Goal: Communication & Community: Answer question/provide support

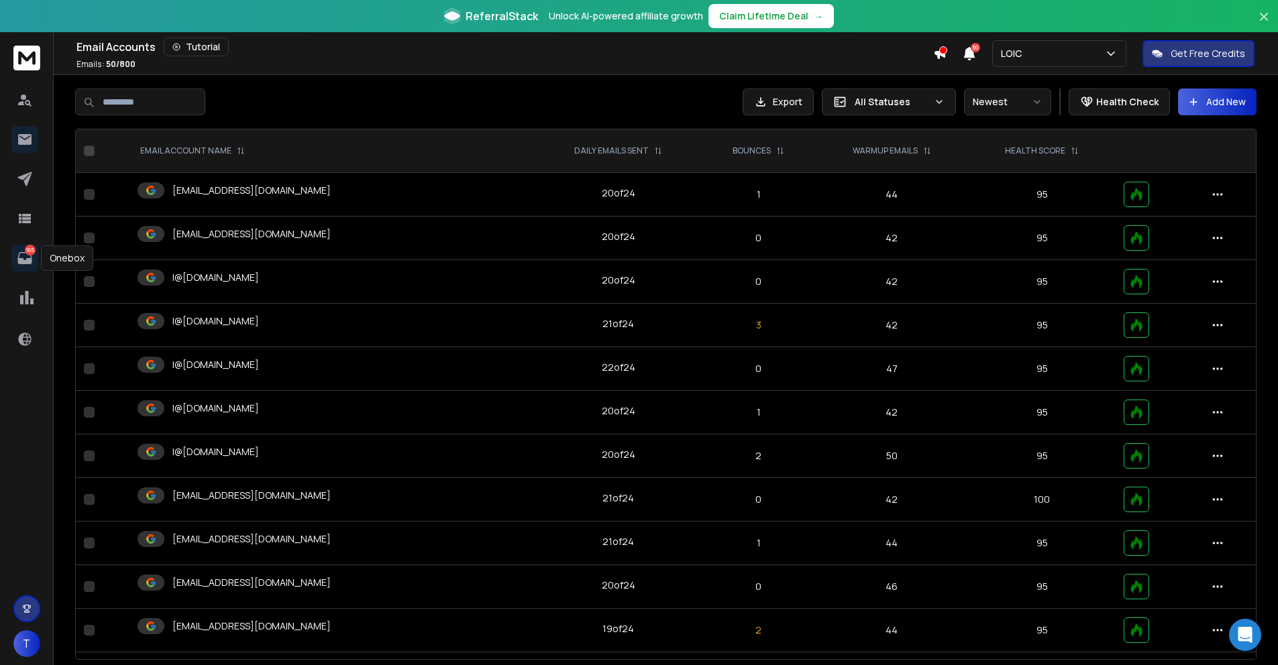
click at [30, 265] on icon at bounding box center [25, 258] width 16 height 16
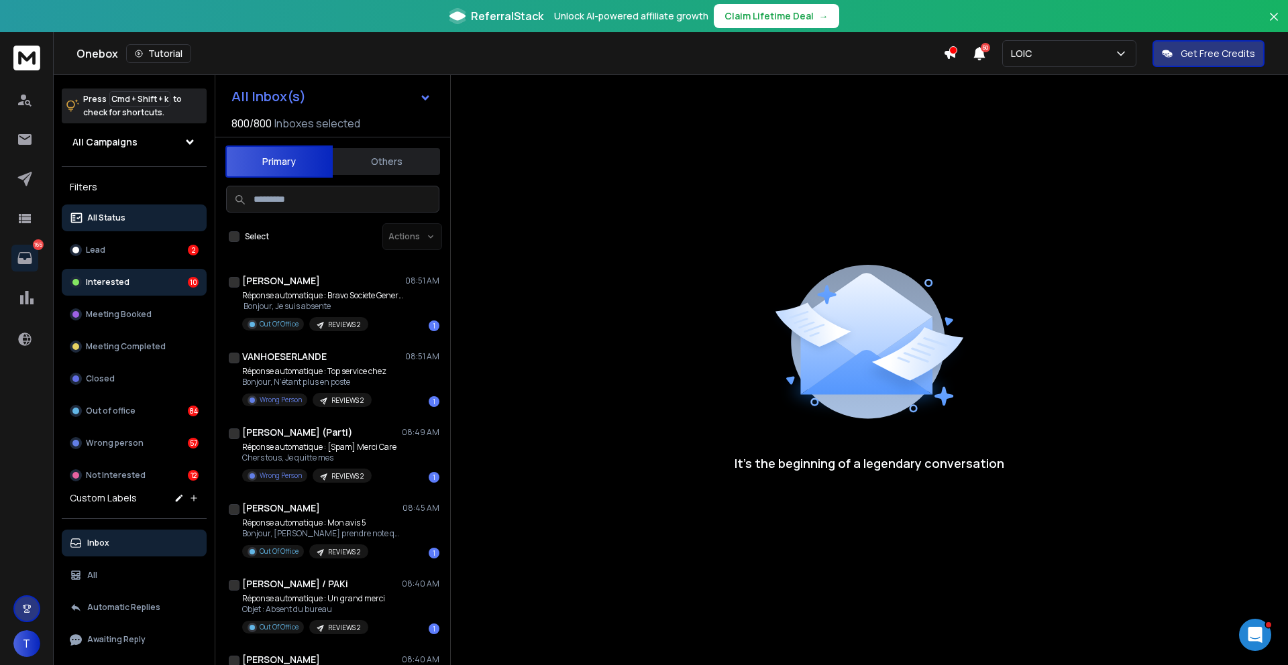
click at [91, 278] on p "Interested" at bounding box center [108, 282] width 44 height 11
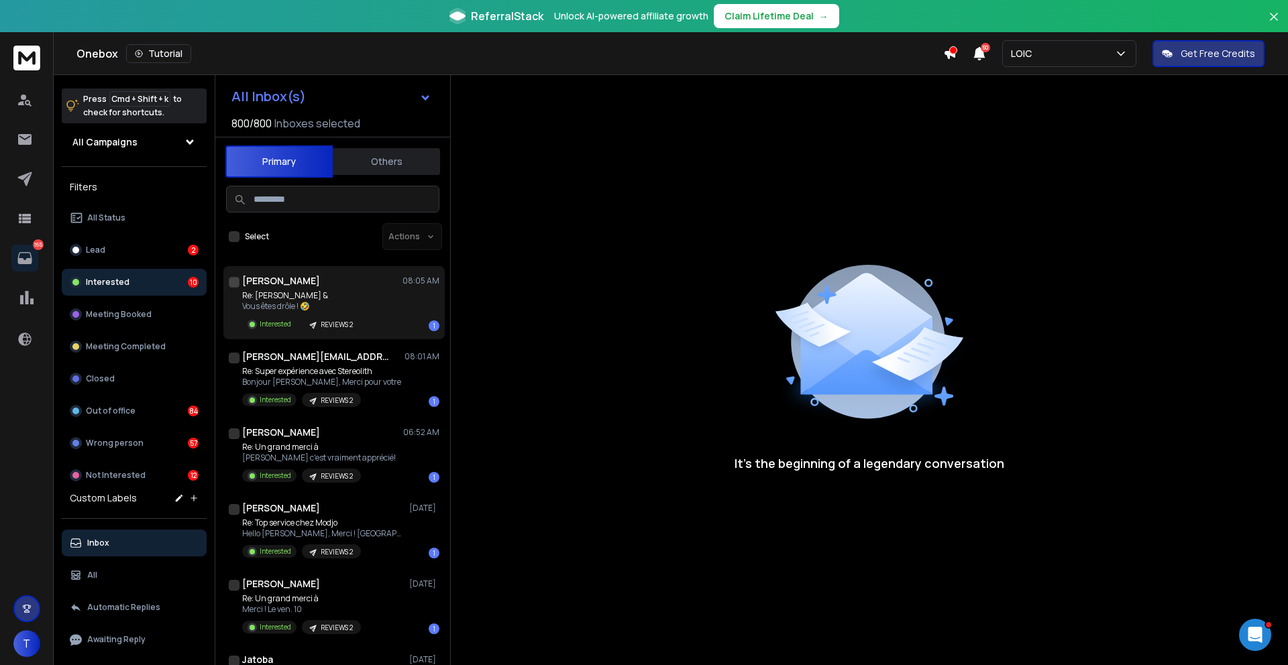
click at [311, 301] on p "Vous êtes drôle ! 🤣" at bounding box center [301, 306] width 119 height 11
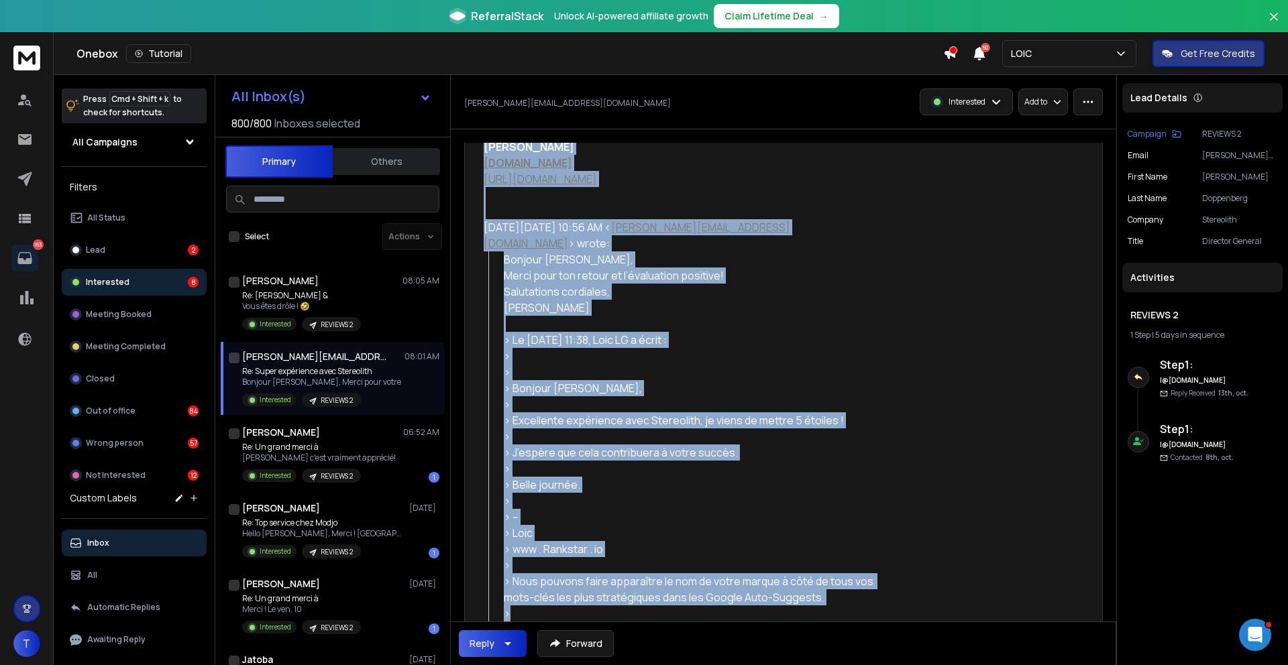
scroll to position [1162, 0]
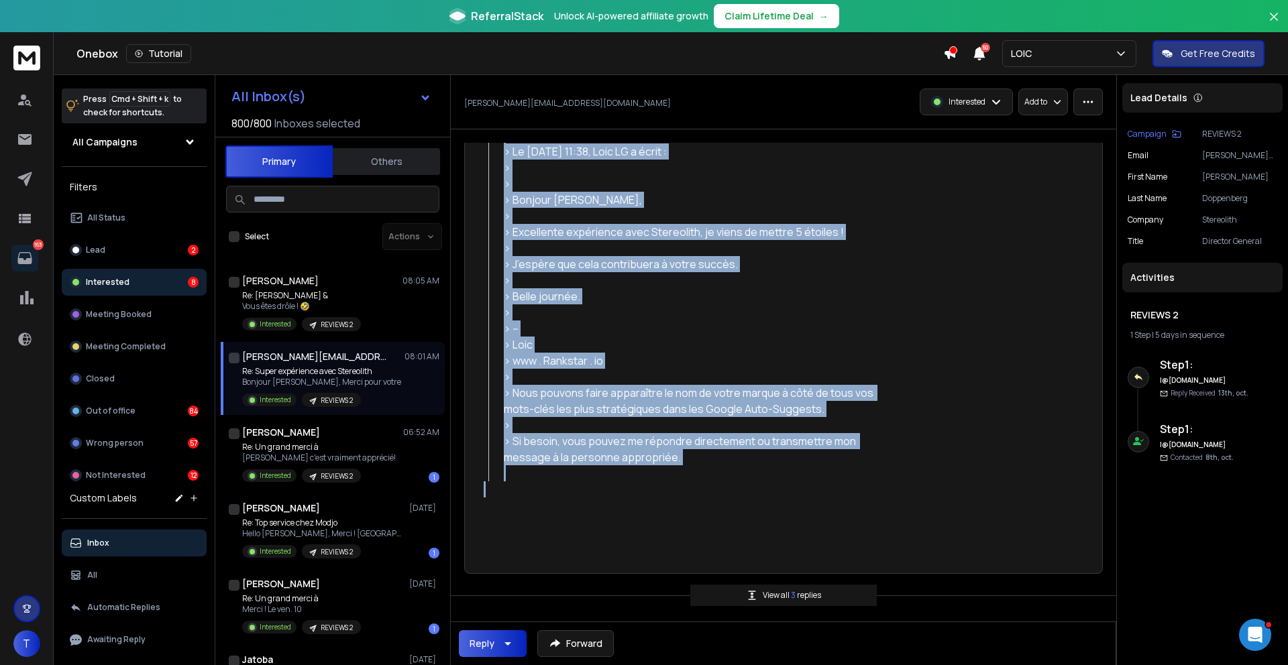
drag, startPoint x: 484, startPoint y: 203, endPoint x: 638, endPoint y: 474, distance: 310.9
copy div "Re: Super expérience avec Stereolith ! 13 October 2025 : 08:01 am Reply Forward…"
click at [488, 645] on div "Reply" at bounding box center [482, 643] width 25 height 13
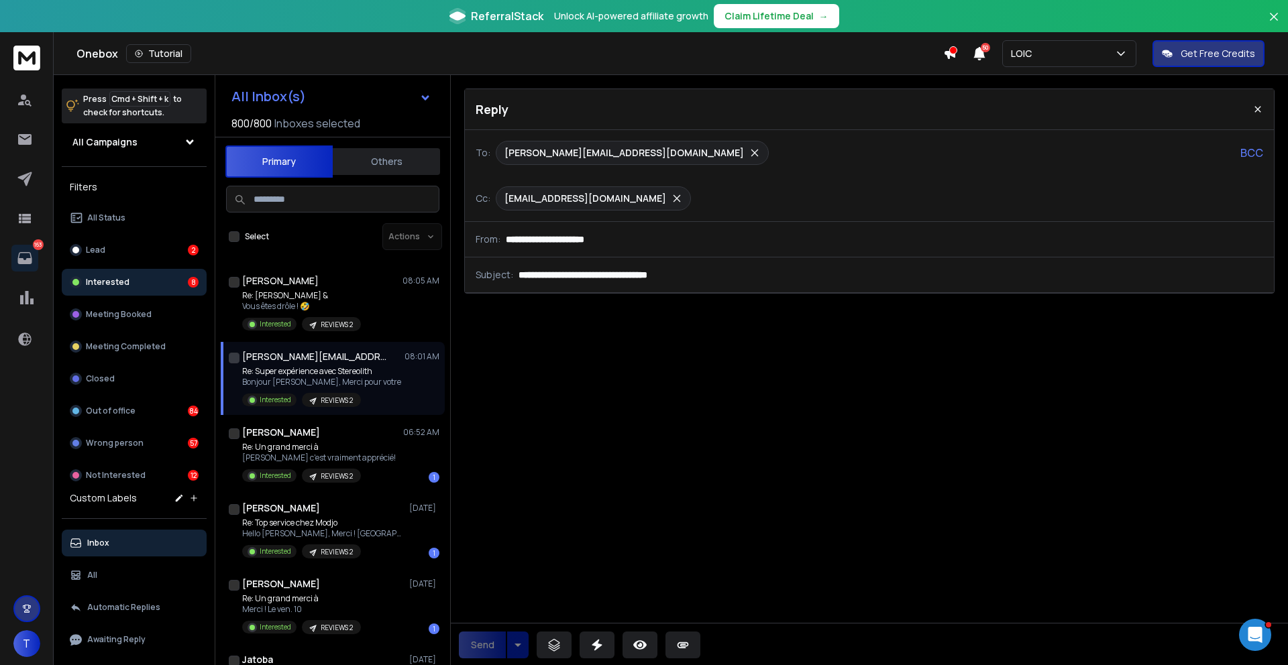
scroll to position [0, 0]
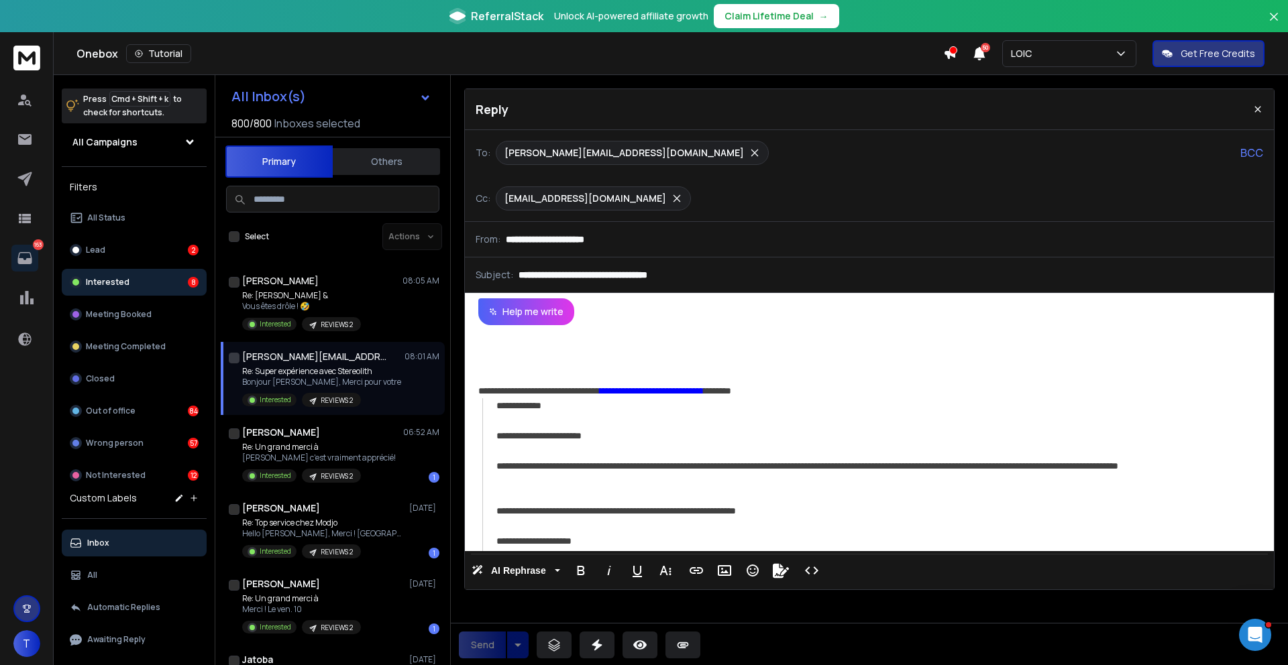
click at [717, 170] on div "To: frank.doppenberg@stereolith.com BCC" at bounding box center [869, 153] width 809 height 46
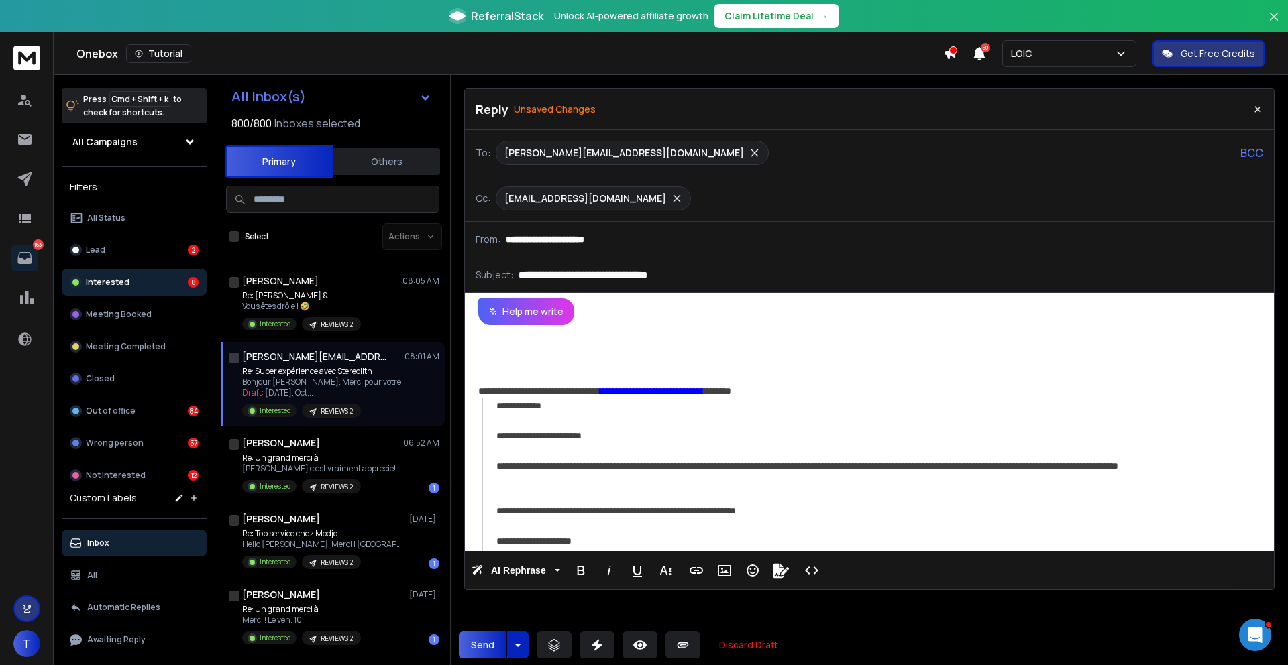
click at [774, 150] on input at bounding box center [821, 153] width 94 height 24
type input "**********"
click at [523, 339] on div "**********" at bounding box center [869, 438] width 809 height 226
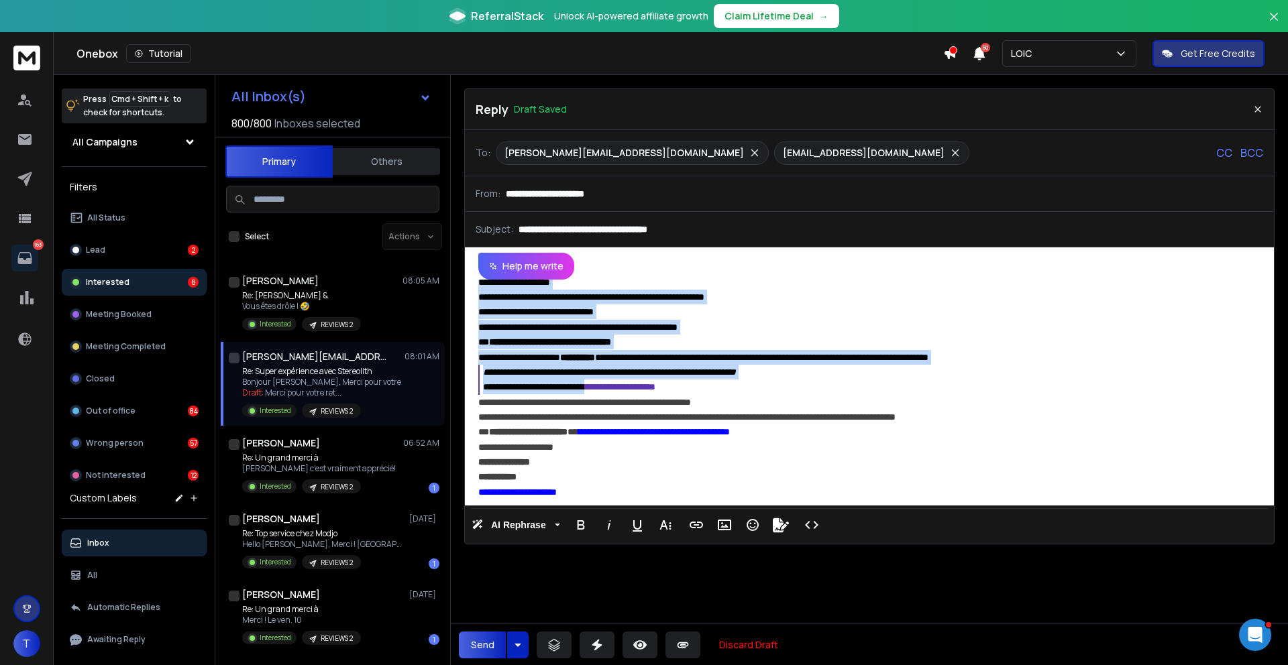
scroll to position [215, 0]
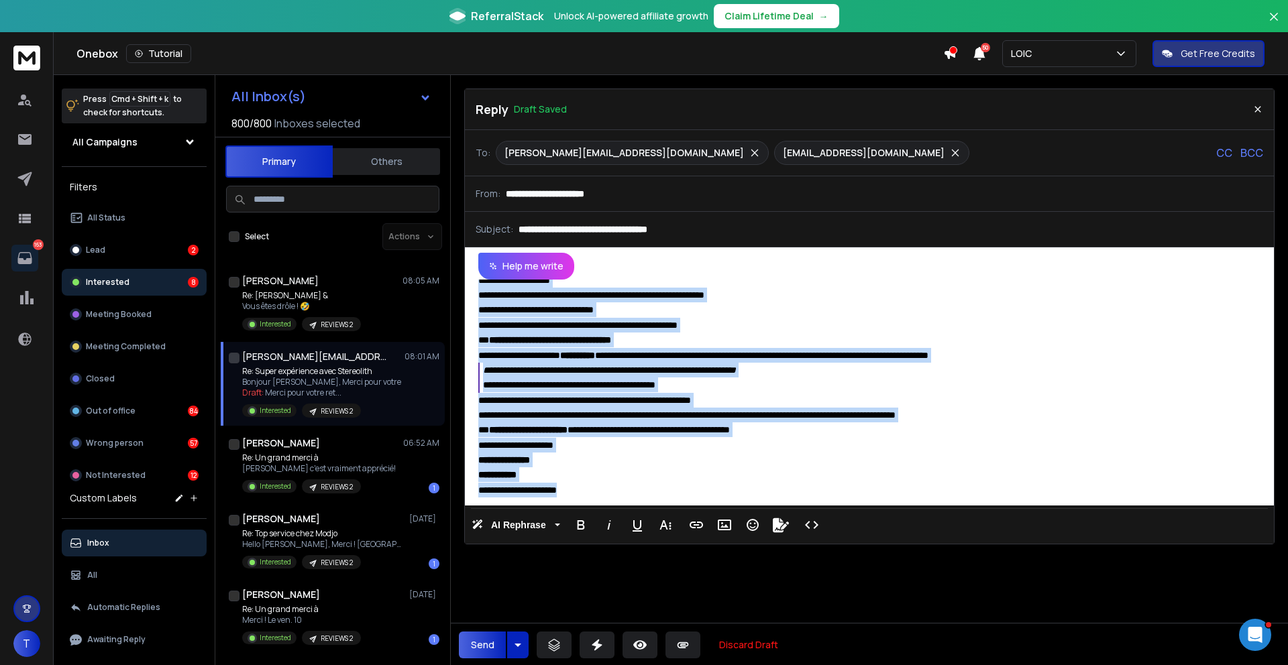
drag, startPoint x: 478, startPoint y: 300, endPoint x: 627, endPoint y: 485, distance: 238.0
click at [627, 485] on div "**********" at bounding box center [867, 393] width 805 height 226
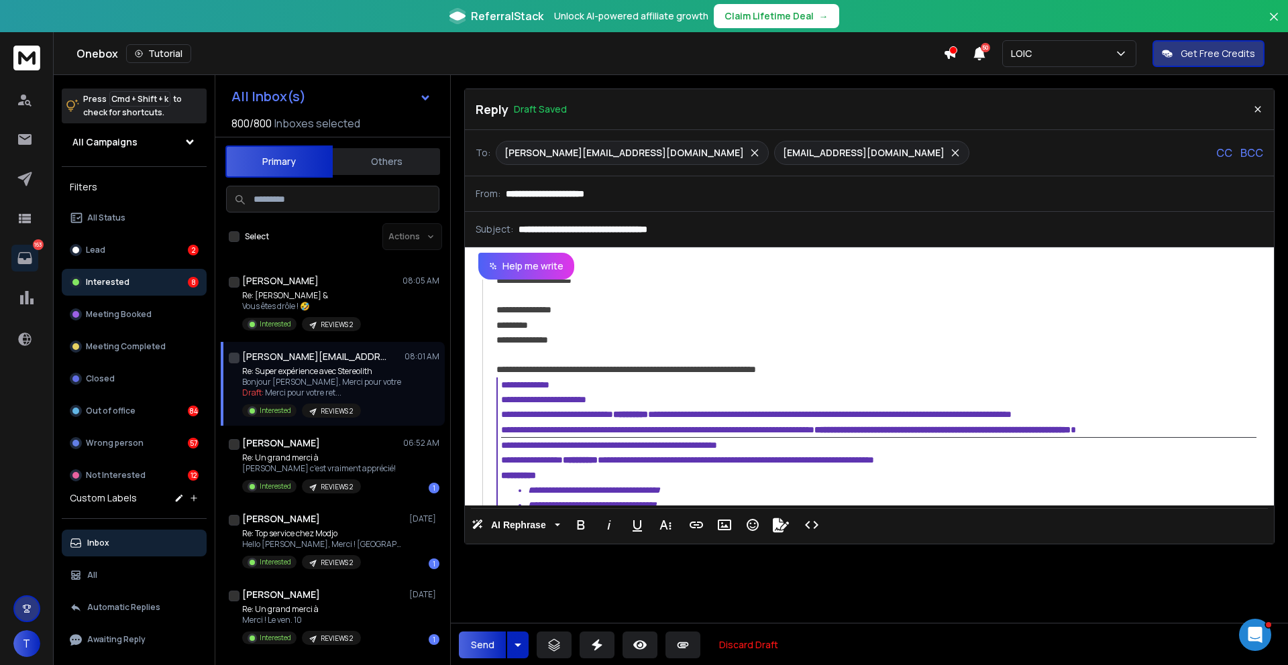
scroll to position [0, 0]
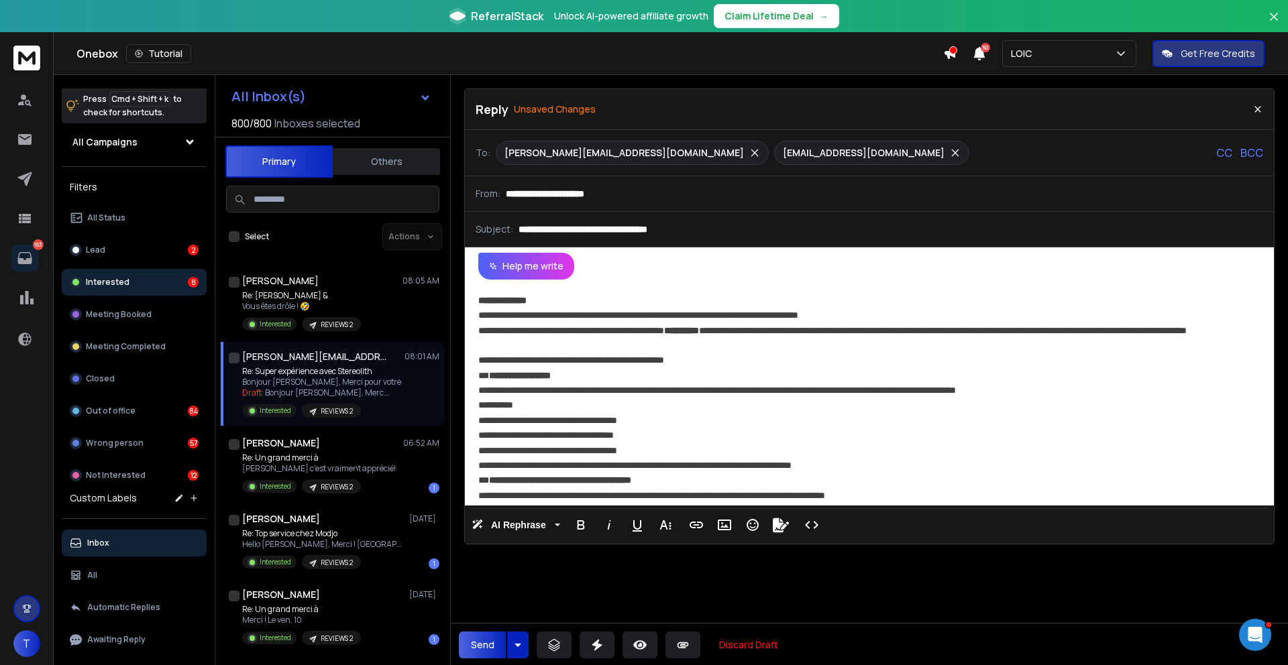
click at [476, 648] on button "Send" at bounding box center [482, 645] width 47 height 27
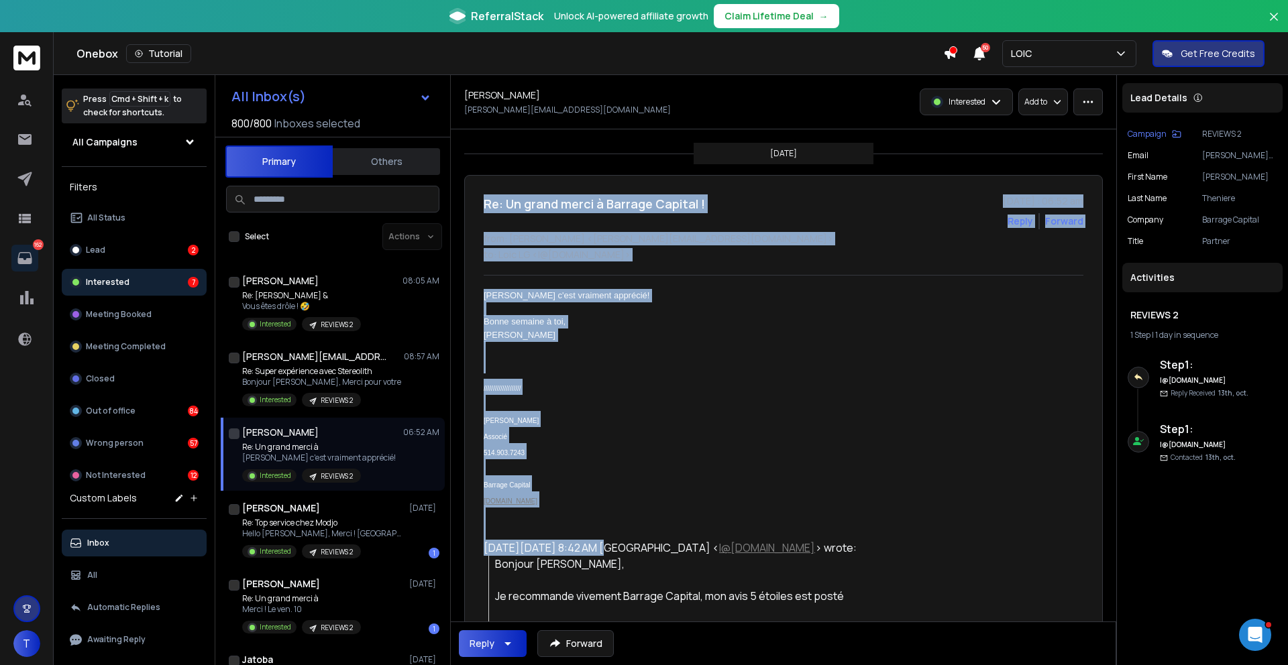
scroll to position [366, 0]
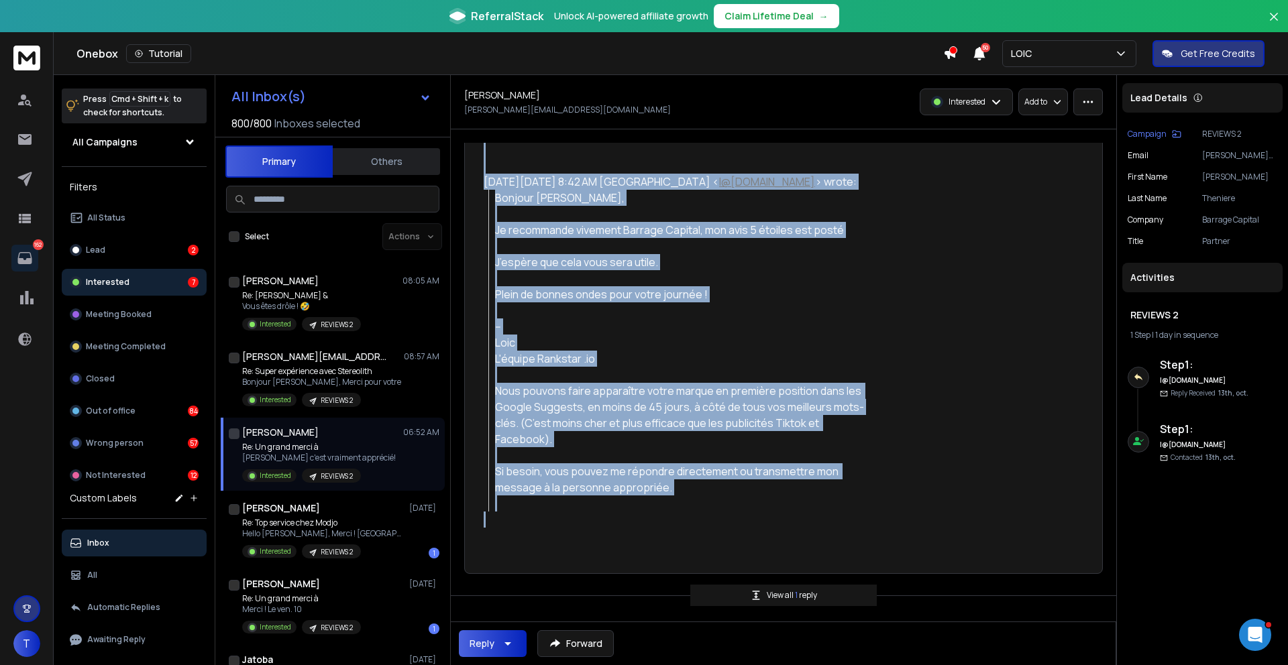
drag, startPoint x: 478, startPoint y: 199, endPoint x: 591, endPoint y: 423, distance: 250.8
click at [650, 594] on div "Today Re: Un grand merci à Barrage Capital ! 13 October 2025 : 06:52 am Reply F…" at bounding box center [783, 267] width 665 height 980
copy div "Re: Un grand merci à Barrage Capital ! 13 October 2025 : 06:52 am Reply Forward…"
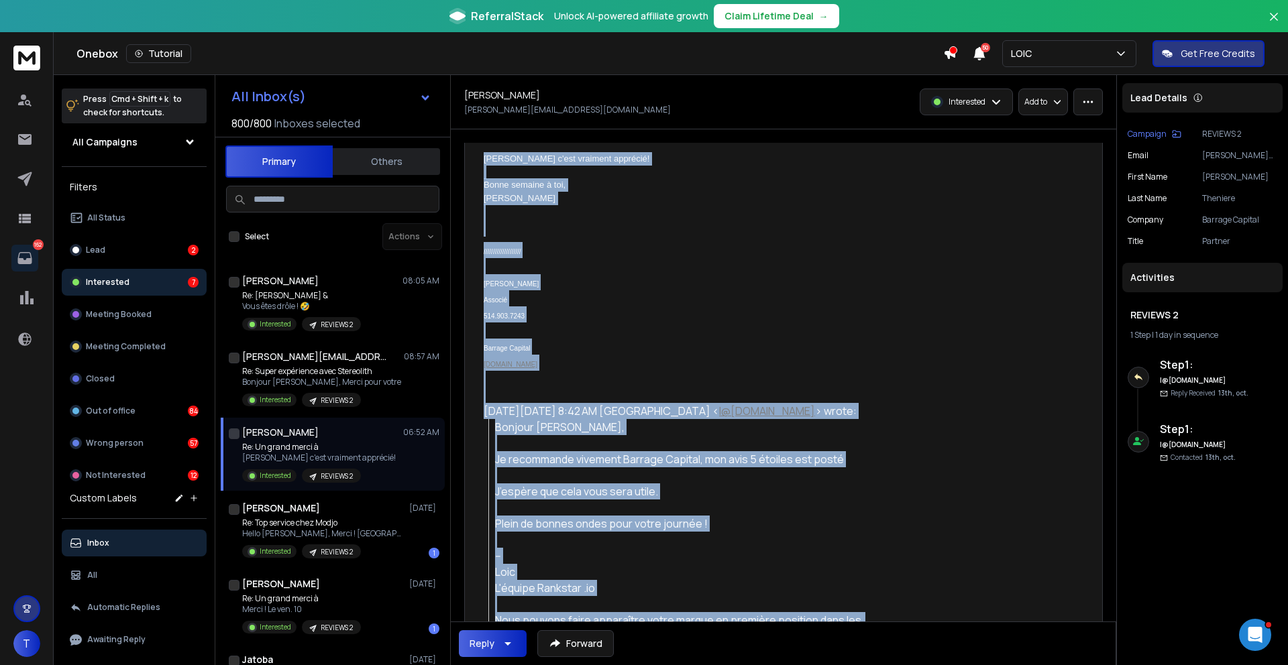
scroll to position [0, 0]
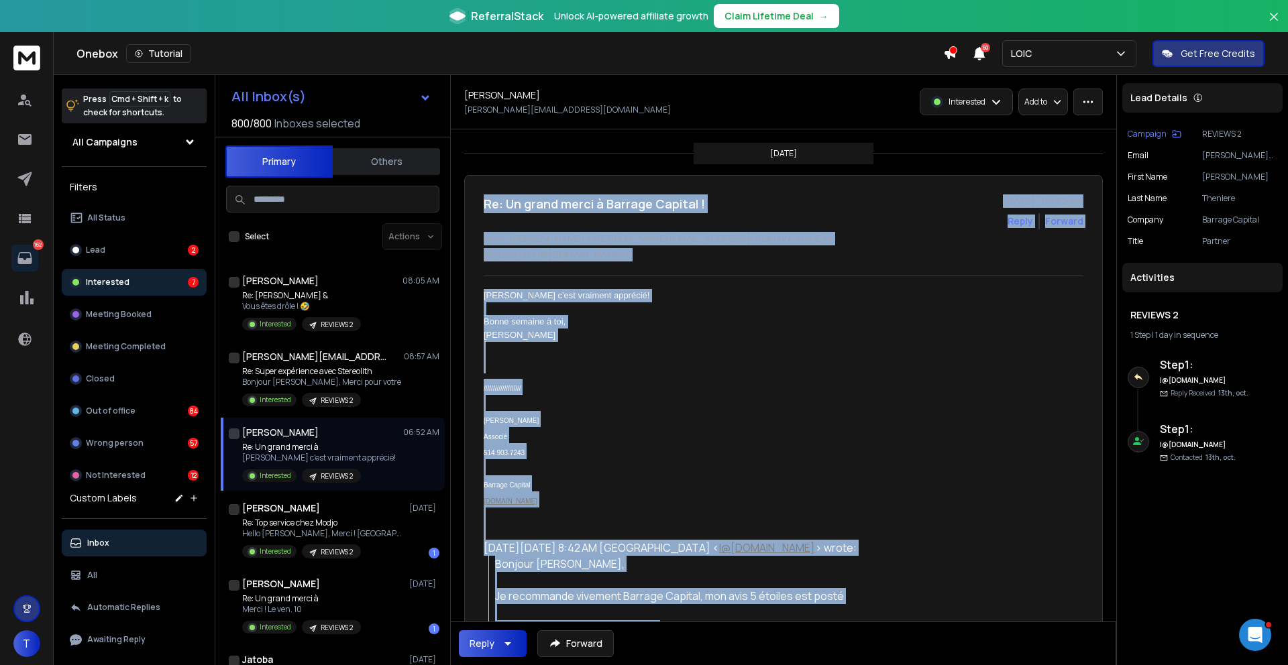
click at [486, 647] on div "Reply" at bounding box center [482, 643] width 25 height 13
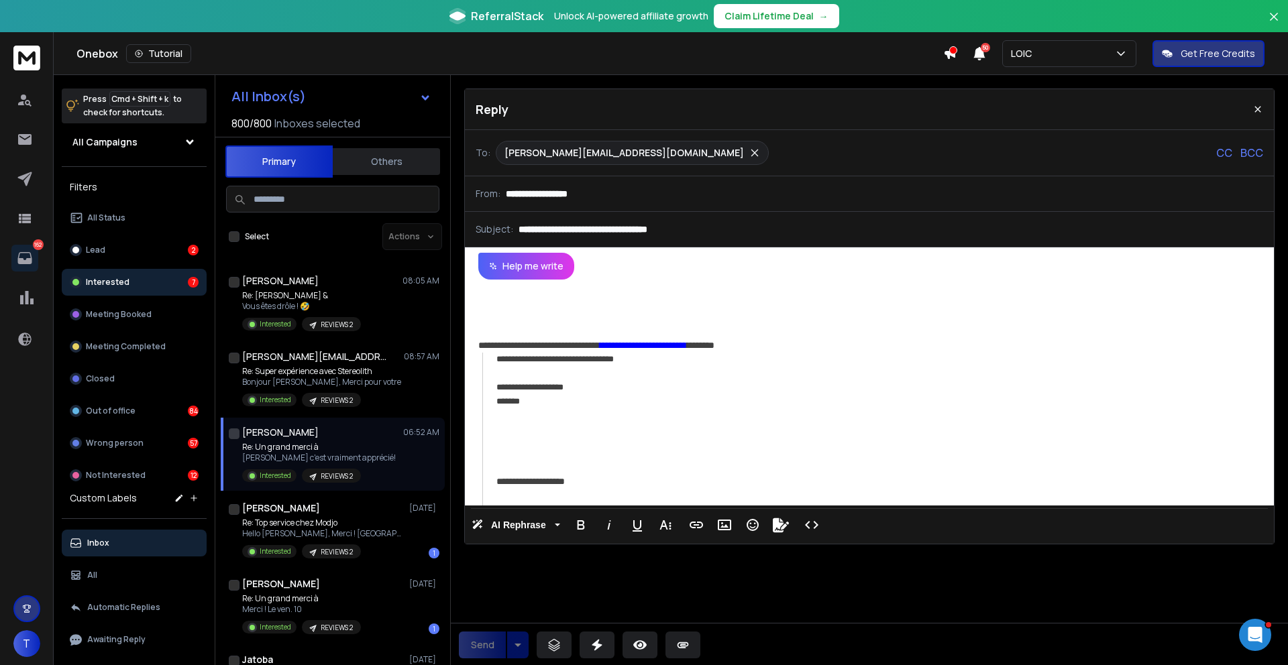
click at [774, 155] on input at bounding box center [821, 153] width 94 height 24
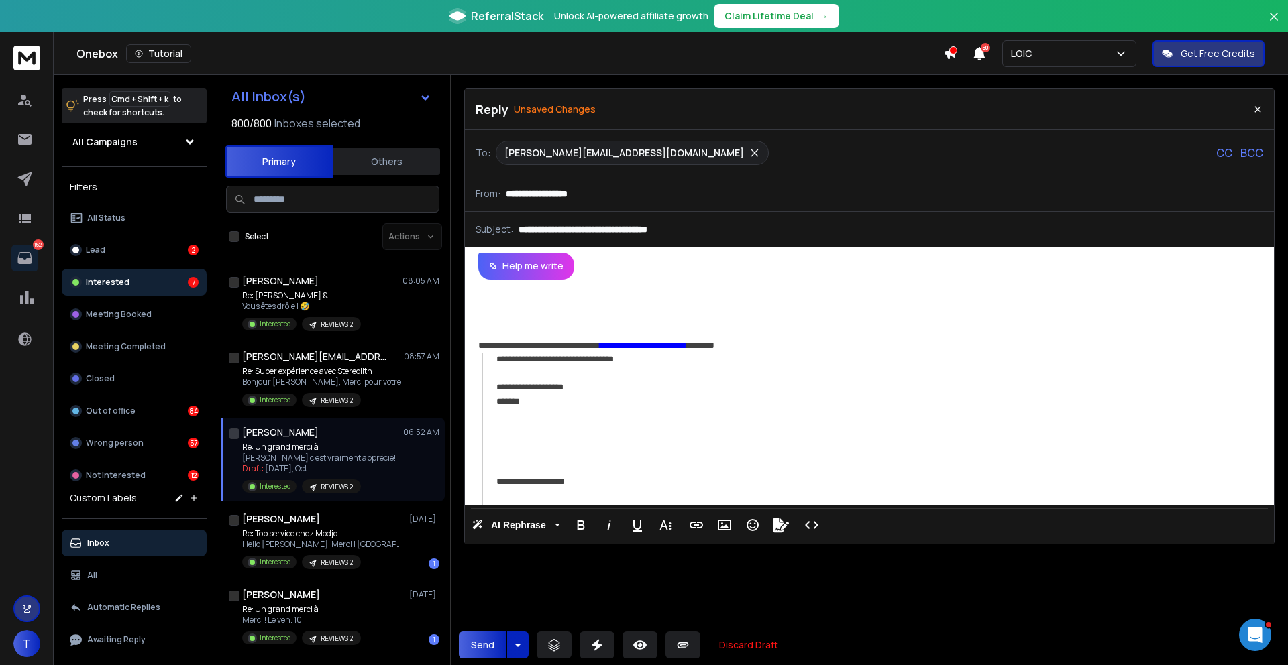
type input "**********"
click at [489, 293] on div at bounding box center [869, 300] width 782 height 15
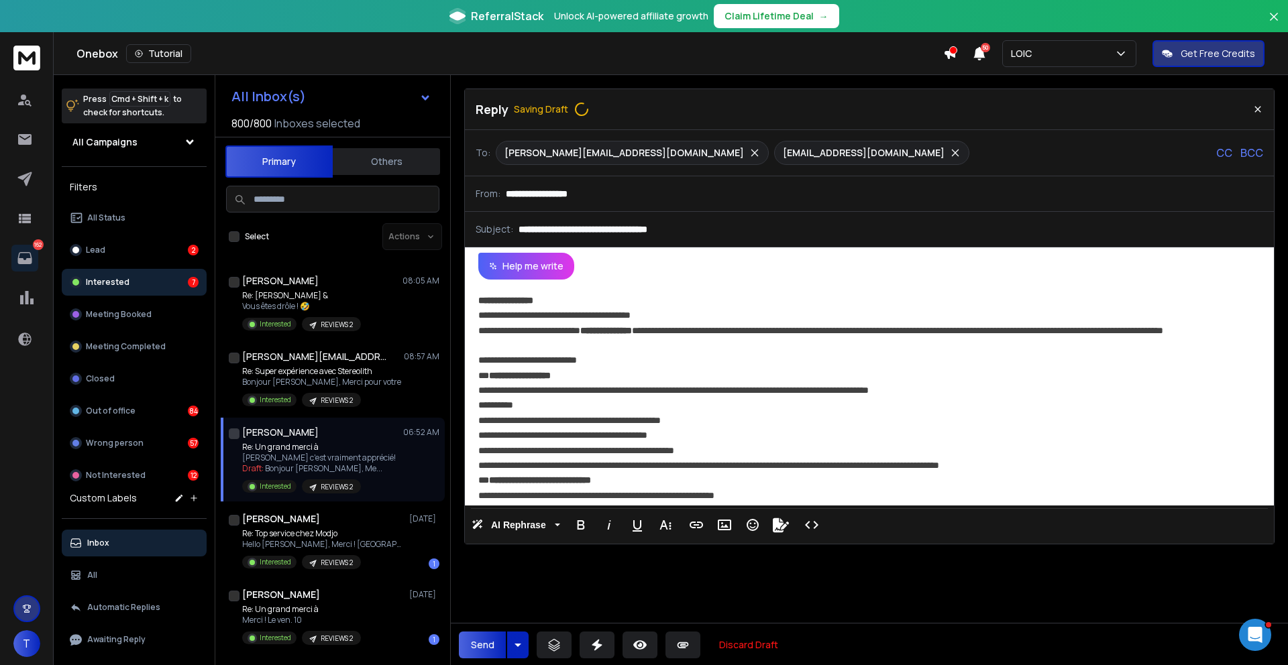
click at [482, 653] on button "Send" at bounding box center [482, 645] width 47 height 27
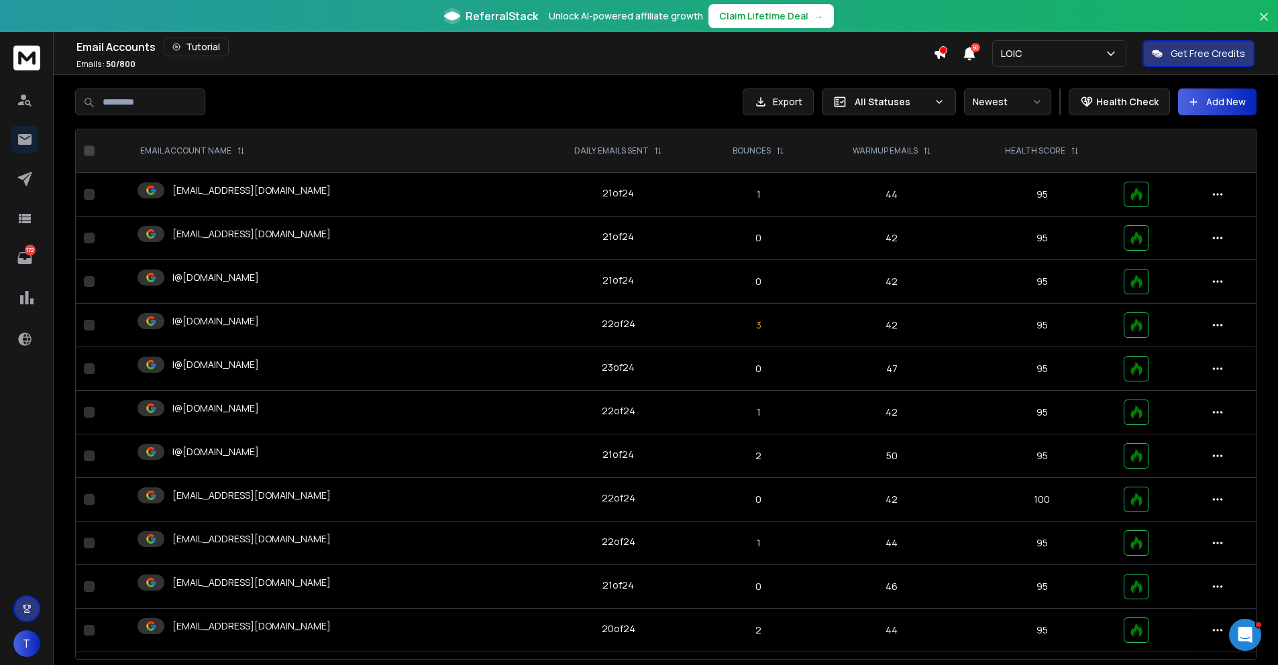
click at [7, 266] on div "172 T" at bounding box center [27, 351] width 54 height 639
click at [13, 260] on link "172" at bounding box center [24, 258] width 27 height 27
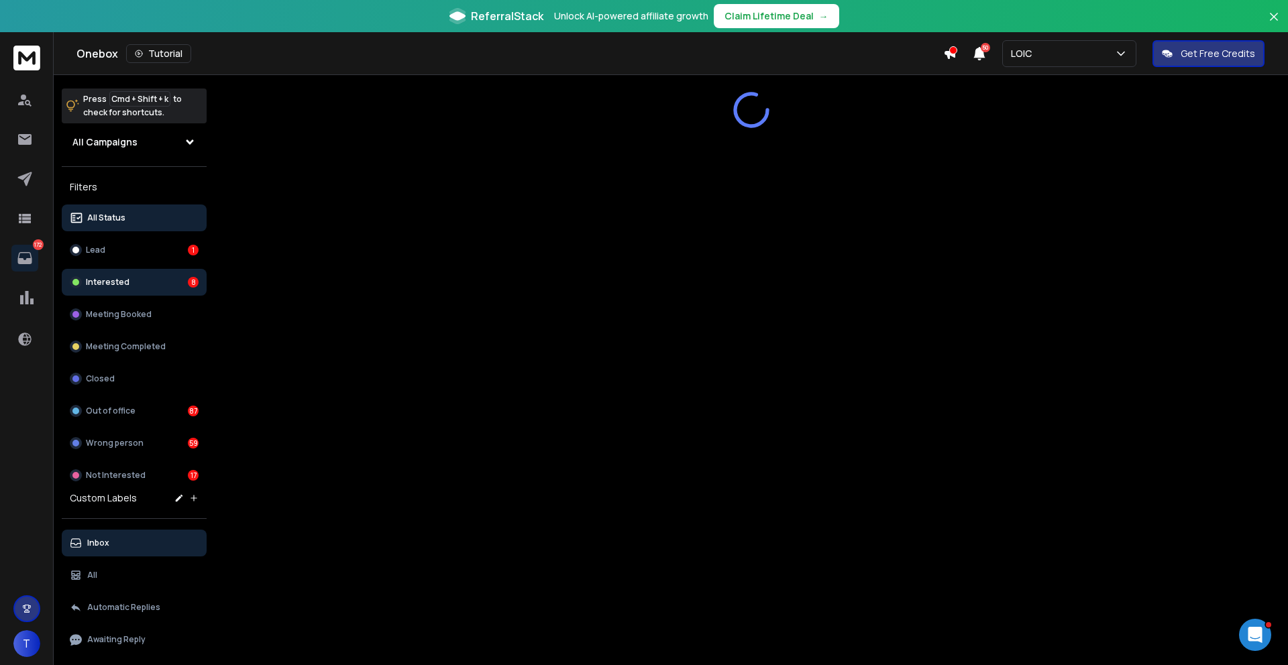
click at [160, 280] on button "Interested 8" at bounding box center [134, 282] width 145 height 27
click at [140, 284] on button "Interested 8" at bounding box center [134, 282] width 145 height 27
click at [138, 246] on button "Lead 1" at bounding box center [134, 250] width 145 height 27
click at [133, 285] on button "Interested 8" at bounding box center [134, 282] width 145 height 27
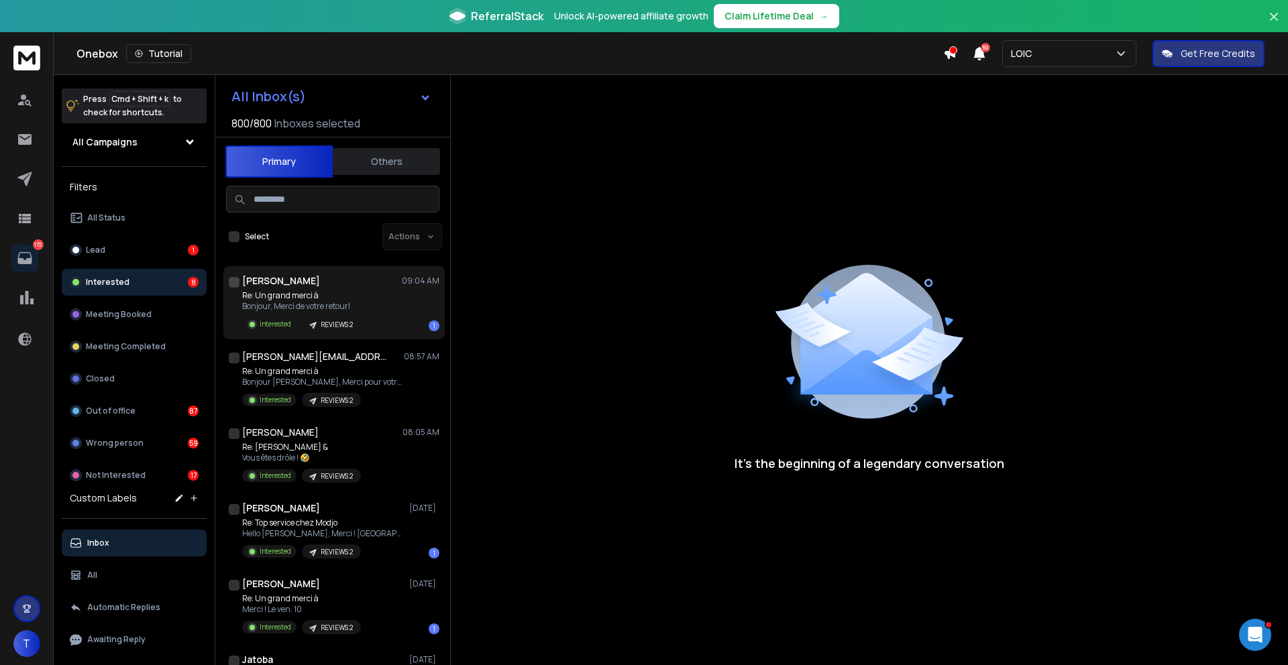
click at [270, 300] on p "Re: Un grand merci à" at bounding box center [301, 295] width 119 height 11
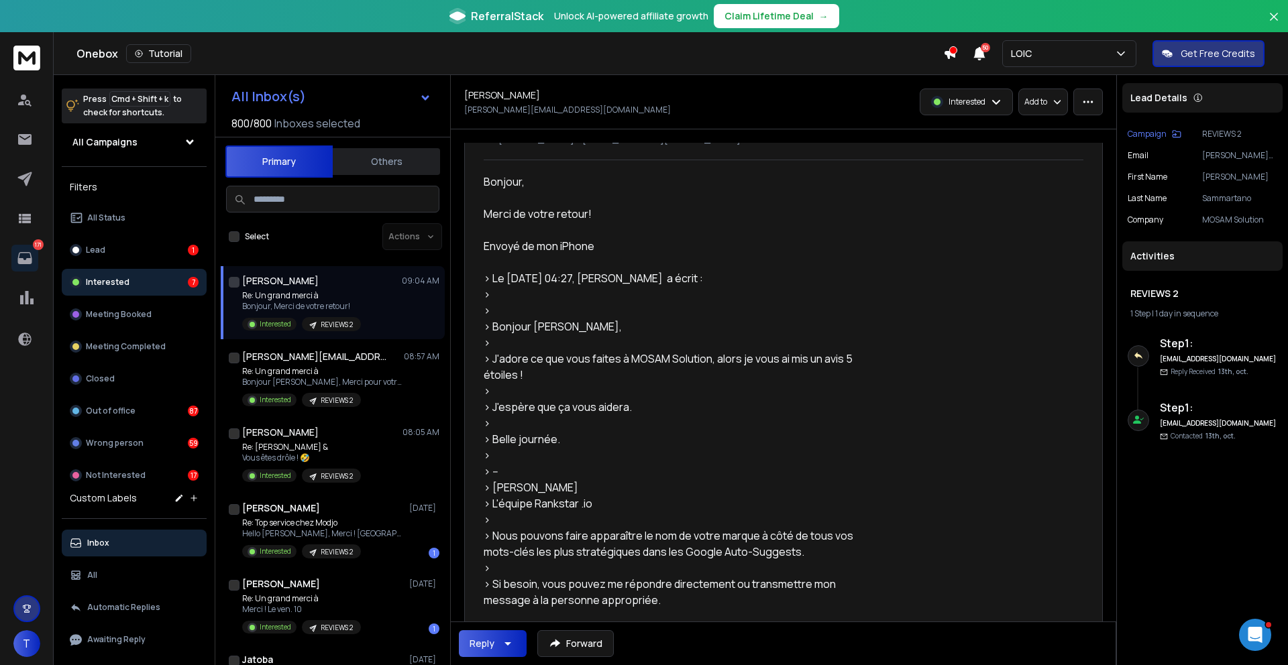
scroll to position [212, 0]
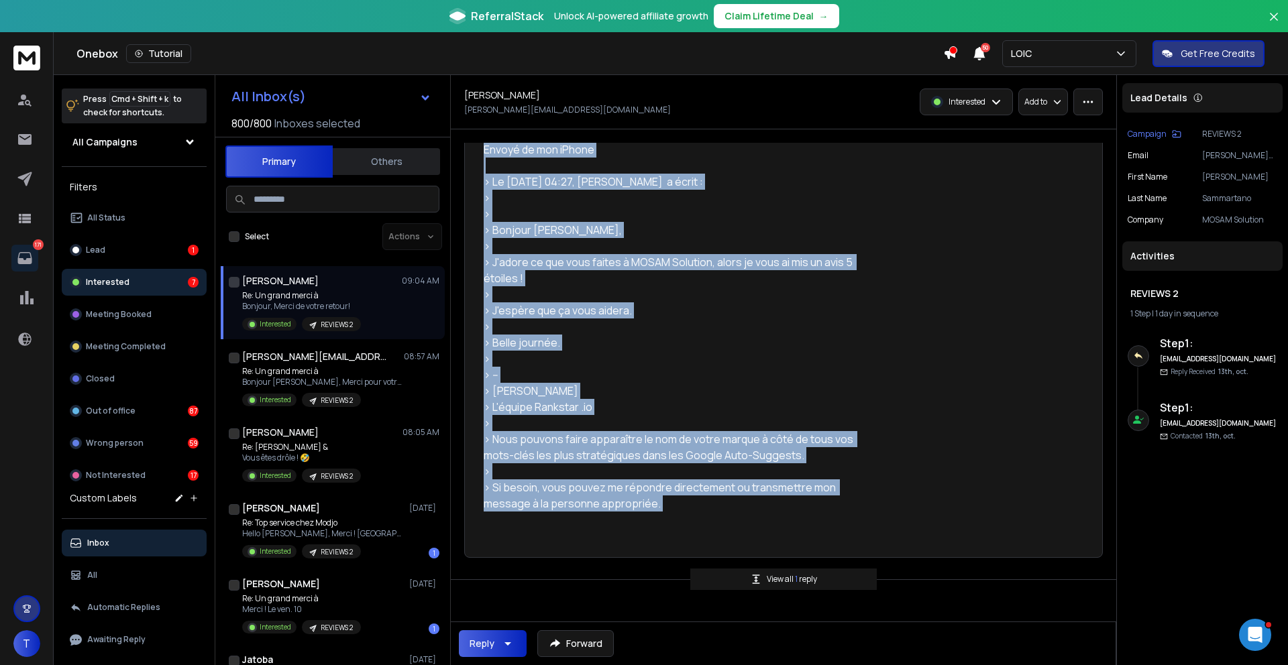
drag, startPoint x: 482, startPoint y: 205, endPoint x: 706, endPoint y: 567, distance: 426.3
click at [706, 567] on div "Today Re: Un grand merci à MOSAM Solution ! 13 October 2025 : 09:04 am Reply Fo…" at bounding box center [783, 336] width 665 height 810
copy div "Re: Un grand merci à MOSAM Solution ! 13 October 2025 : 09:04 am Reply Forward …"
click at [507, 646] on icon "button" at bounding box center [508, 644] width 16 height 16
click at [496, 604] on p "Reply All" at bounding box center [500, 609] width 37 height 13
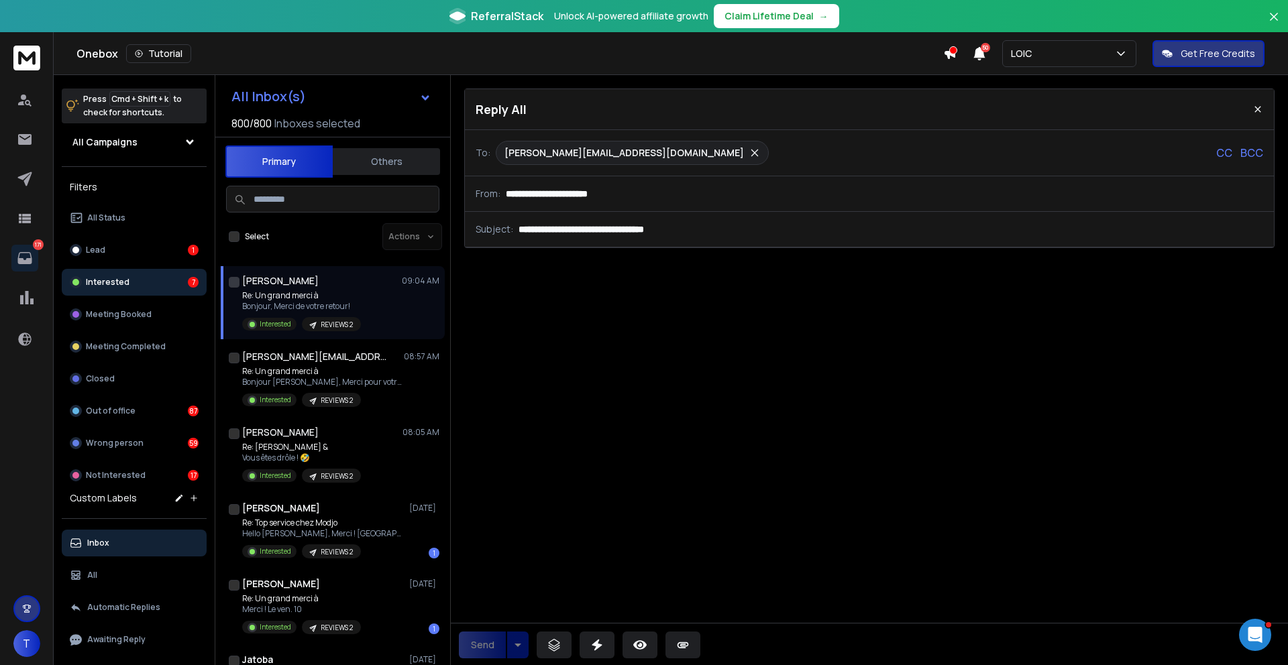
scroll to position [0, 0]
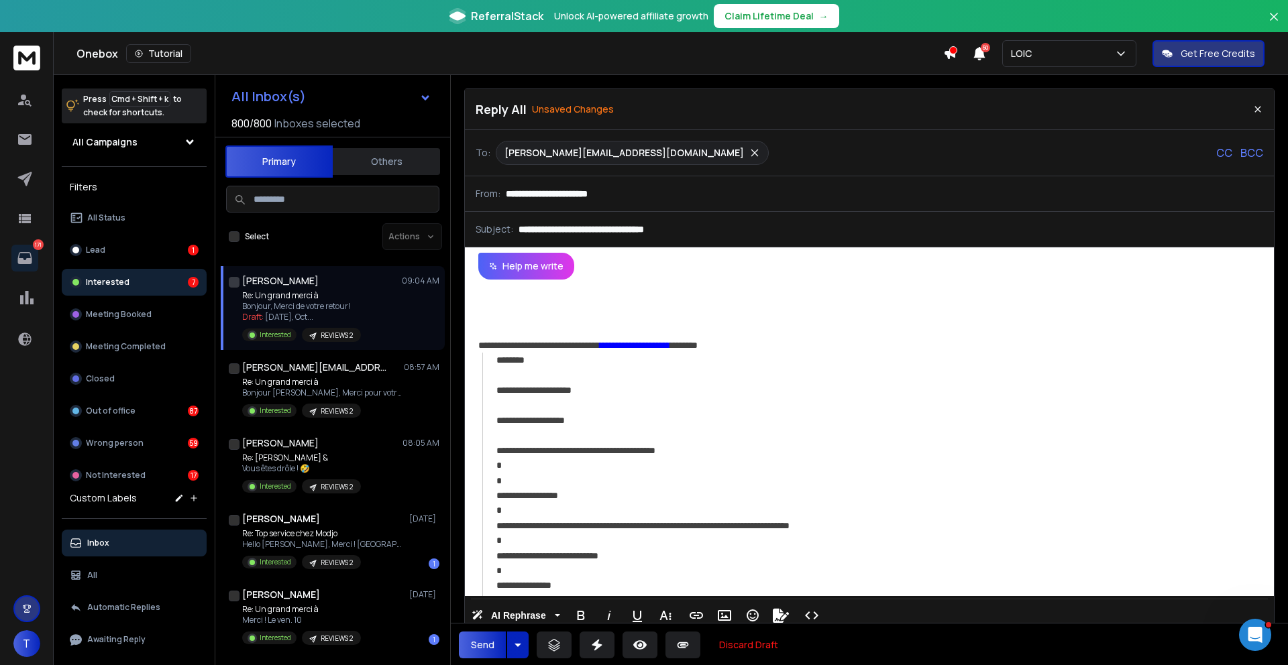
click at [774, 150] on input at bounding box center [821, 153] width 94 height 24
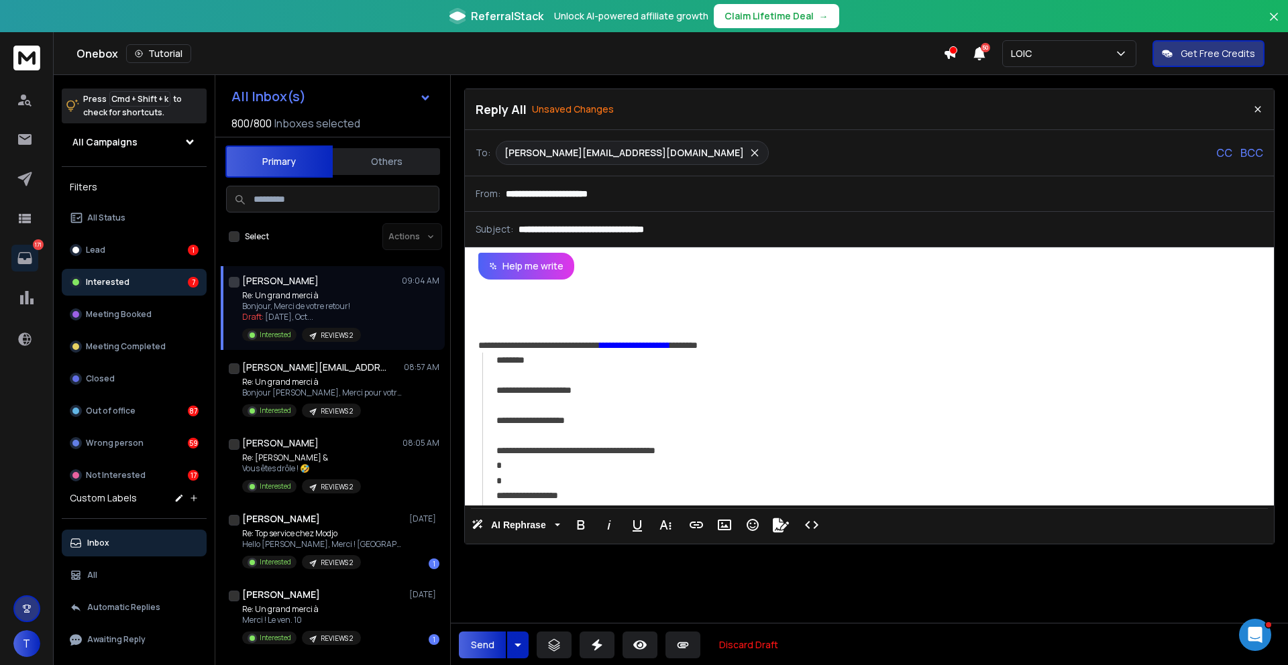
type input "**********"
click at [523, 292] on div "**********" at bounding box center [869, 393] width 809 height 226
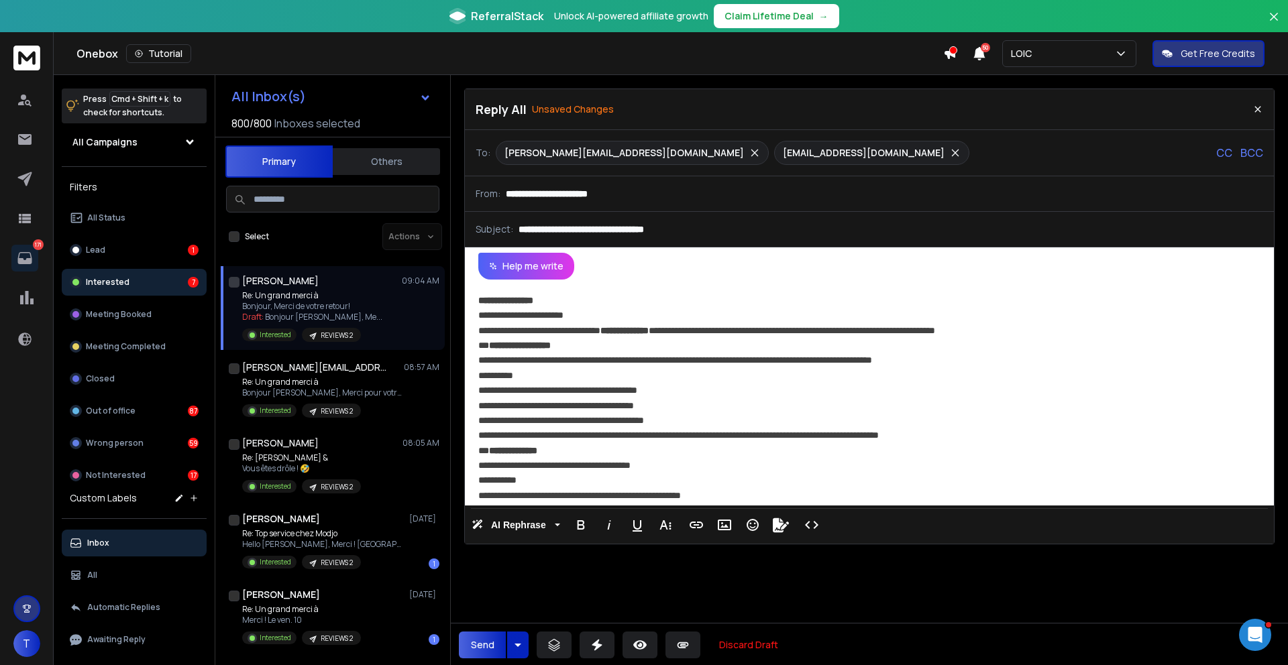
click at [474, 641] on button "Send" at bounding box center [482, 645] width 47 height 27
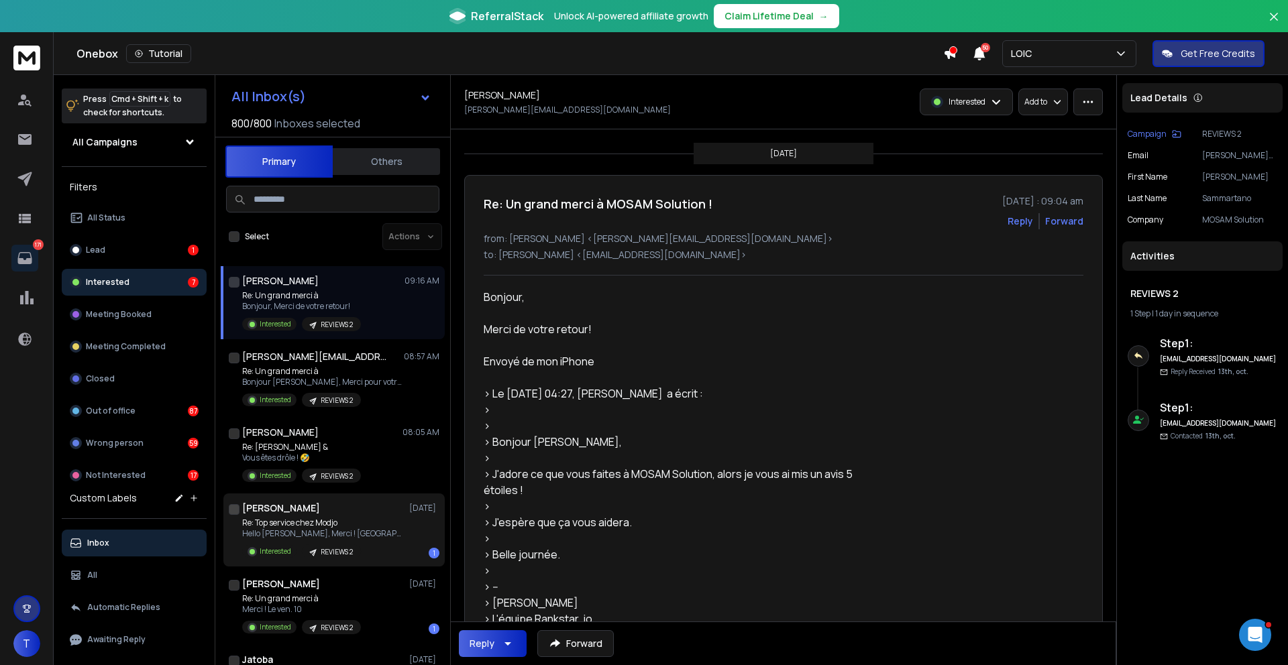
click at [391, 533] on div "Re: Top service chez Modjo Hello Richard, Merci ! Bonne Interested REVIEWS 2 1" at bounding box center [340, 538] width 197 height 41
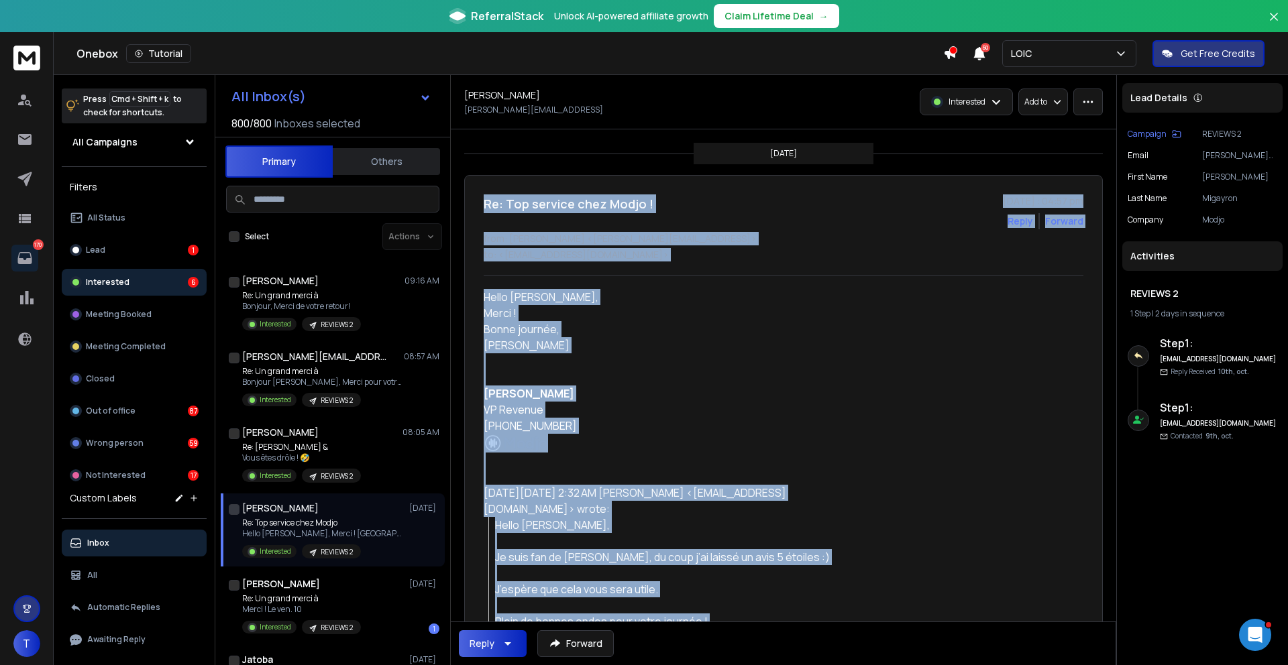
scroll to position [311, 0]
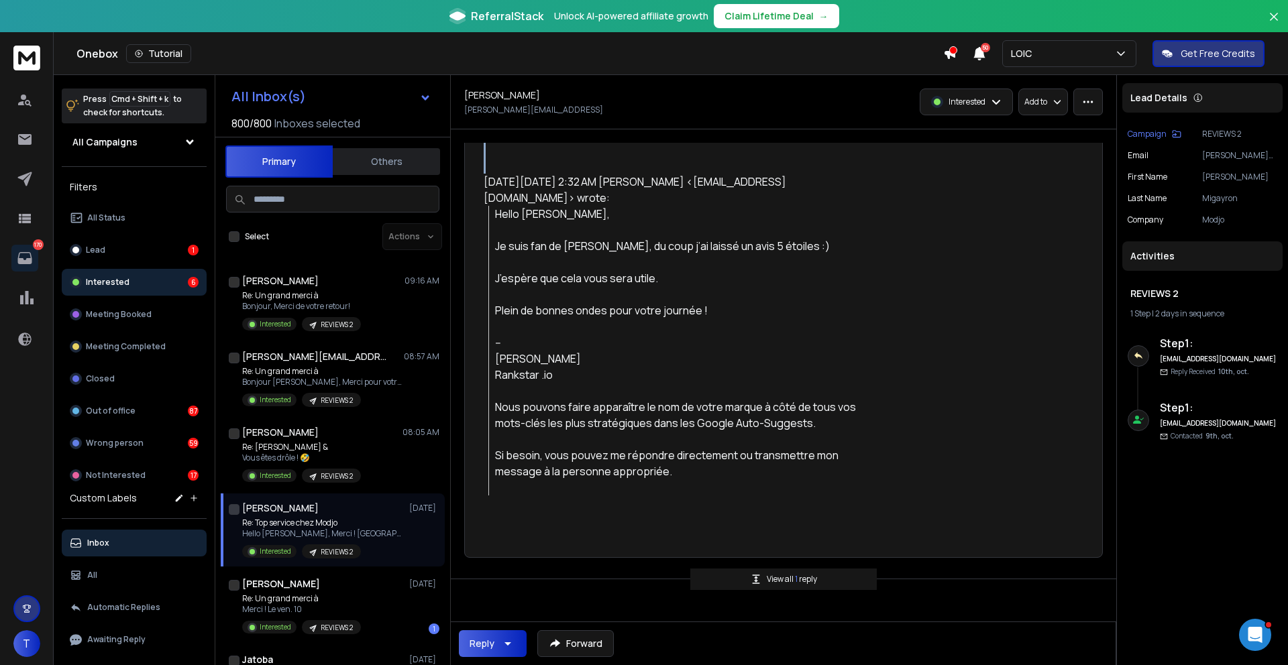
drag, startPoint x: 574, startPoint y: 407, endPoint x: 622, endPoint y: 552, distance: 152.7
click at [622, 552] on div "Re: Top service chez Modjo ! 10 October 2025 : 04:57 pm Reply Forward from: Thi…" at bounding box center [783, 211] width 639 height 694
copy div "Re: Top service chez Modjo ! 10 October 2025 : 04:57 pm Reply Forward from: Thi…"
click at [504, 645] on icon "button" at bounding box center [508, 644] width 16 height 16
click at [499, 614] on p "Reply All" at bounding box center [500, 609] width 37 height 13
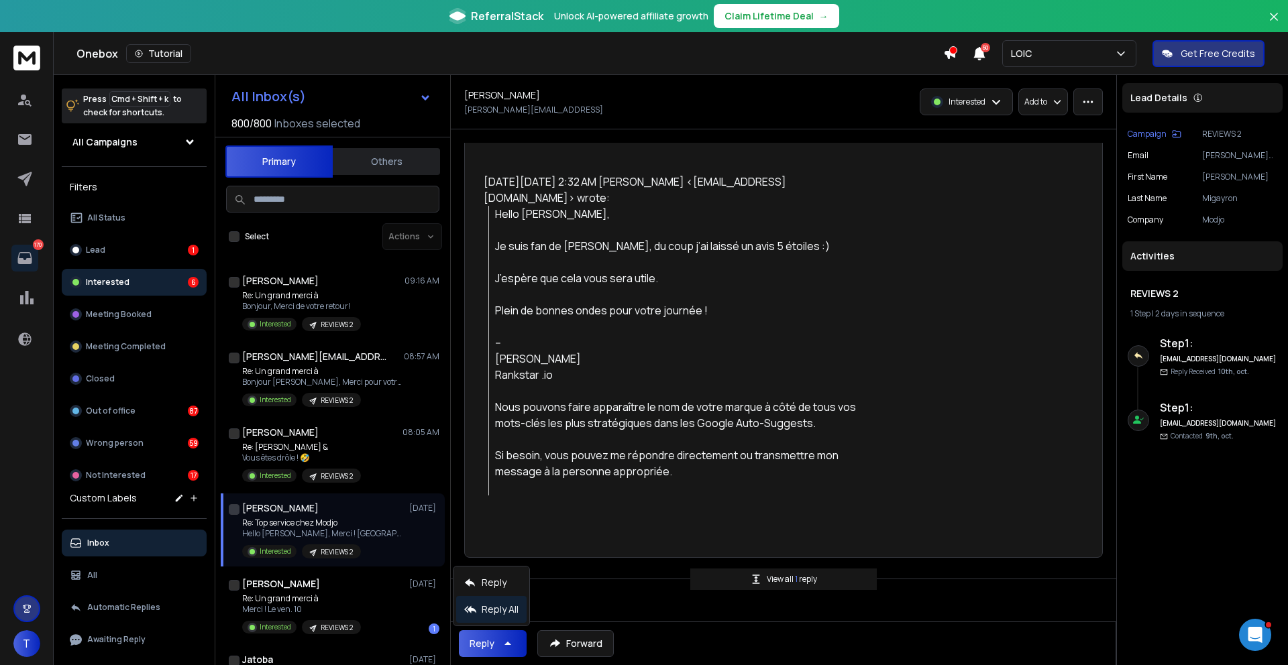
scroll to position [0, 0]
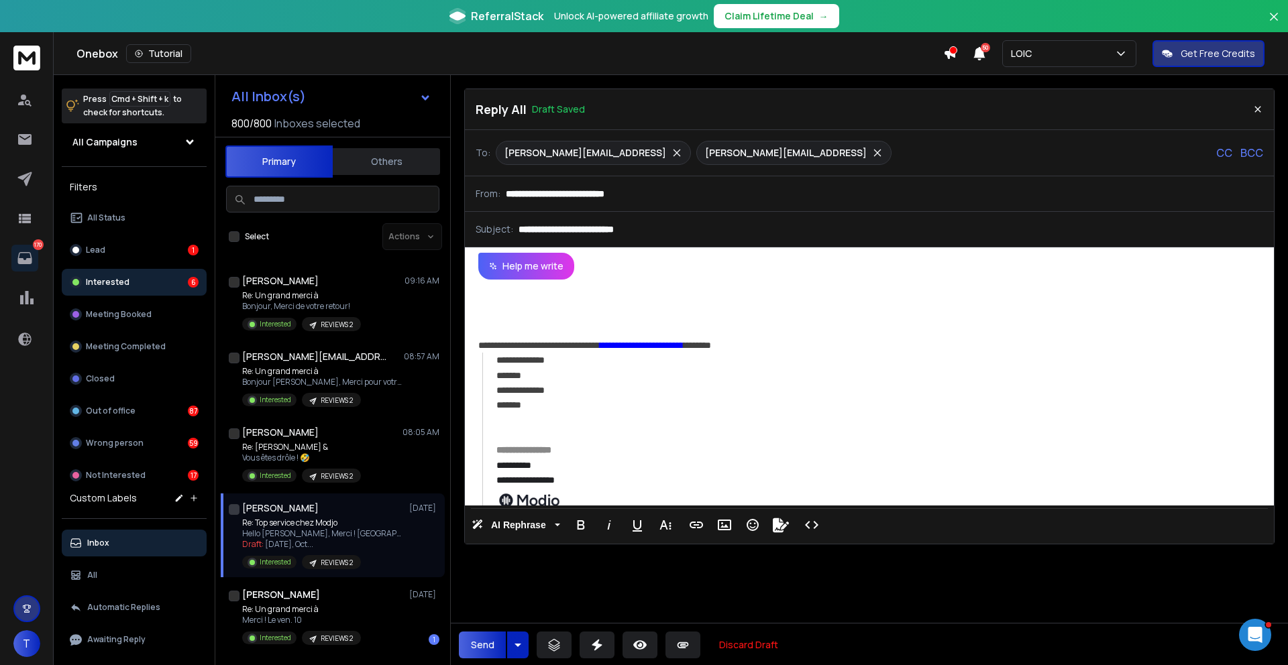
click at [507, 296] on div at bounding box center [869, 300] width 782 height 15
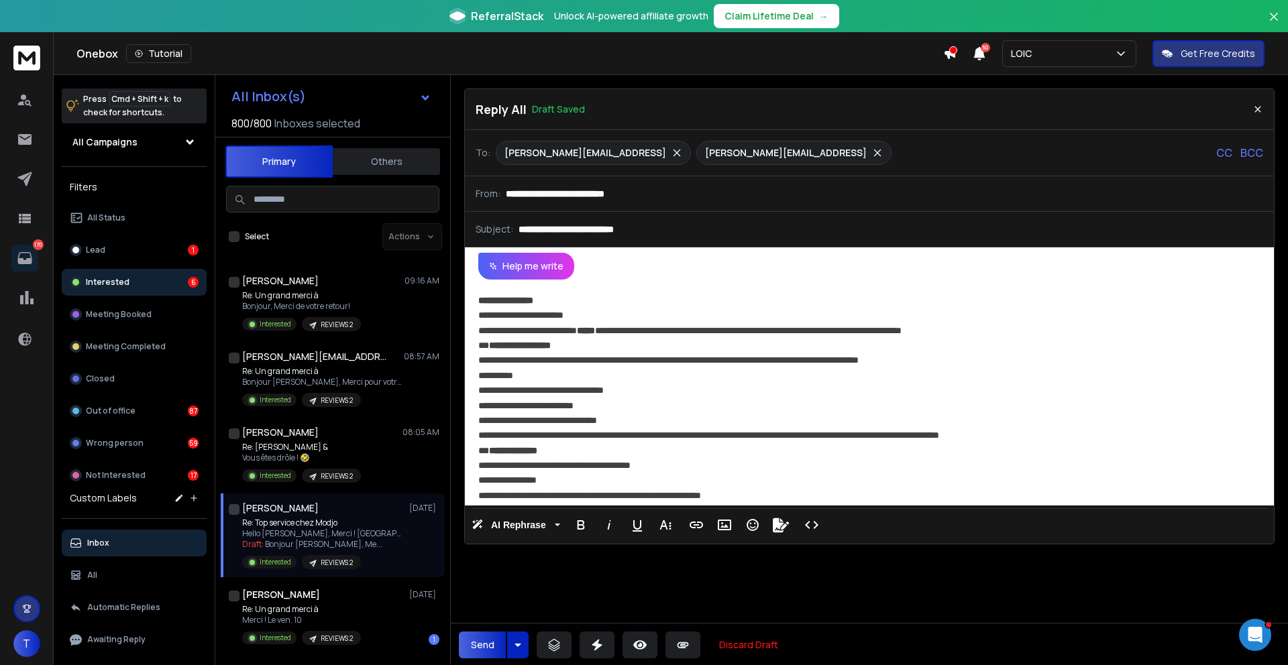
click at [488, 654] on button "Send" at bounding box center [482, 645] width 47 height 27
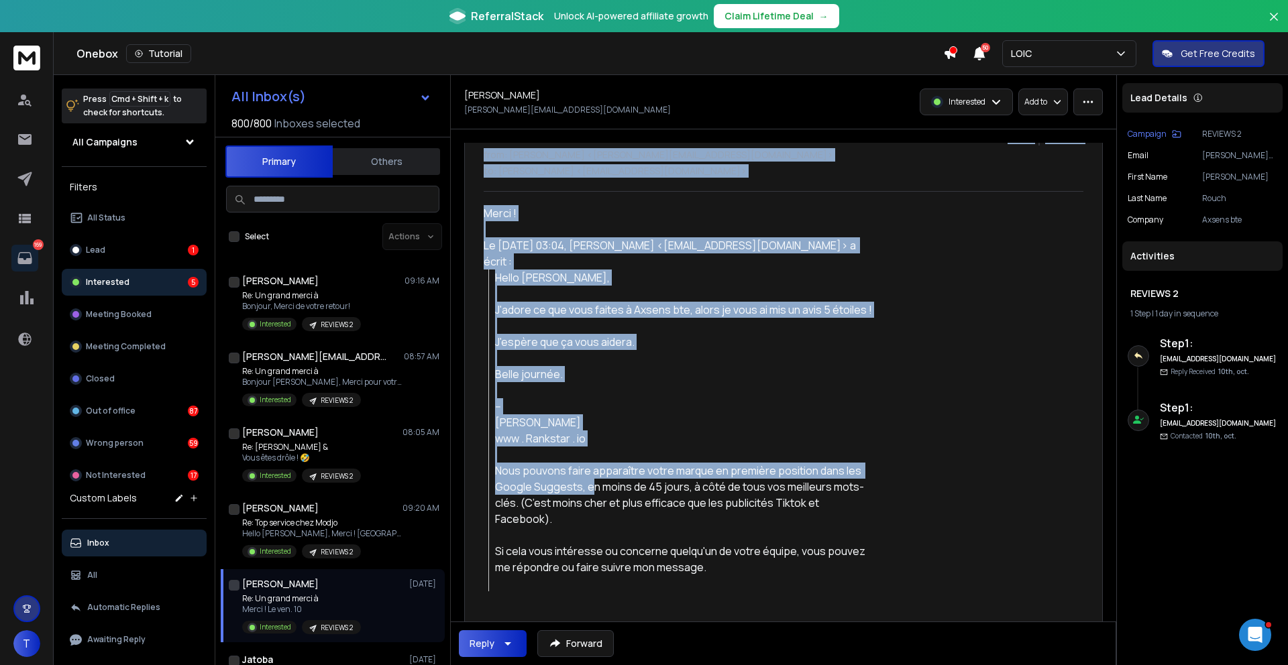
scroll to position [148, 0]
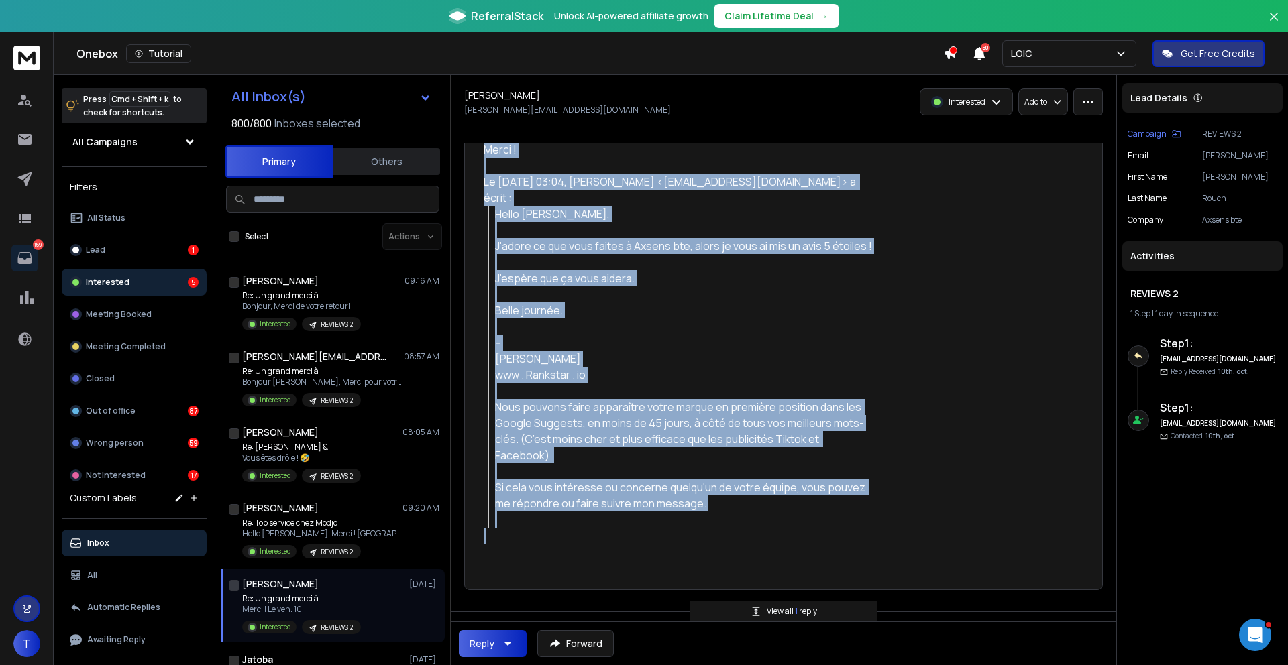
drag, startPoint x: 482, startPoint y: 204, endPoint x: 645, endPoint y: 586, distance: 415.0
click at [645, 586] on div "2 days ago Re: Un grand merci à Axsens bte ! 10 October 2025 : 02:46 pm Reply F…" at bounding box center [783, 383] width 665 height 777
copy div "Re: Un grand merci à Axsens bte ! 10 October 2025 : 02:46 pm Reply Forward from…"
click at [507, 637] on icon "button" at bounding box center [508, 644] width 16 height 16
click at [507, 607] on p "Reply All" at bounding box center [500, 609] width 37 height 13
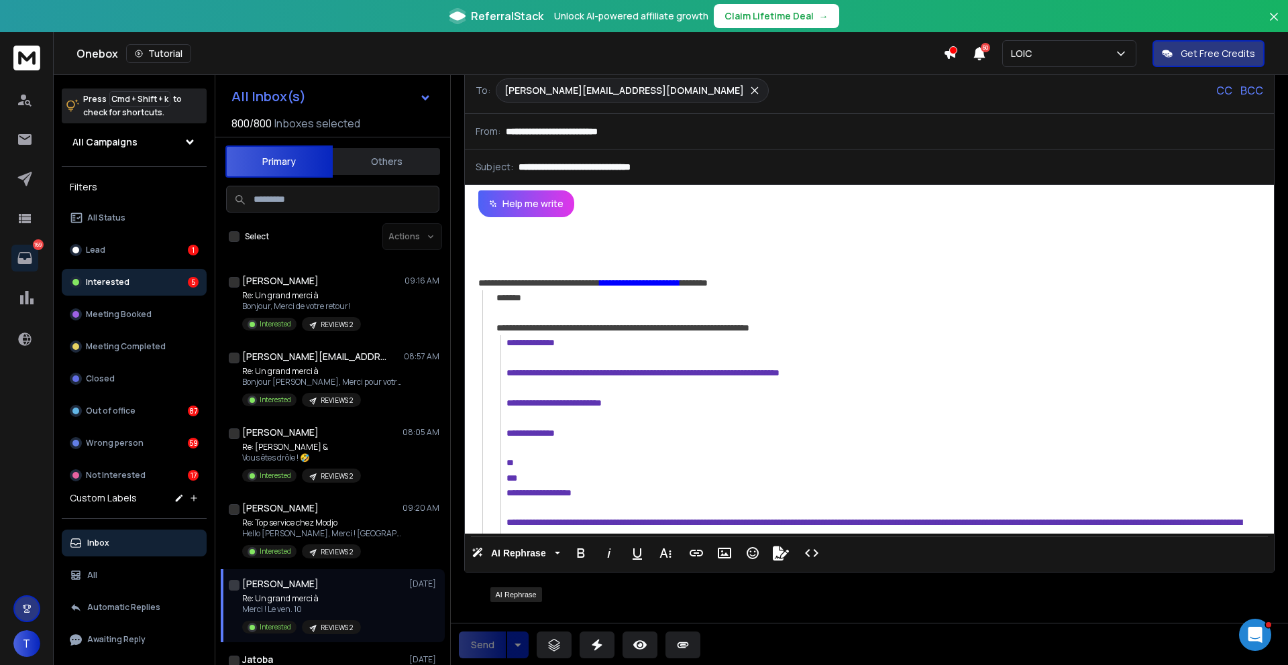
scroll to position [0, 0]
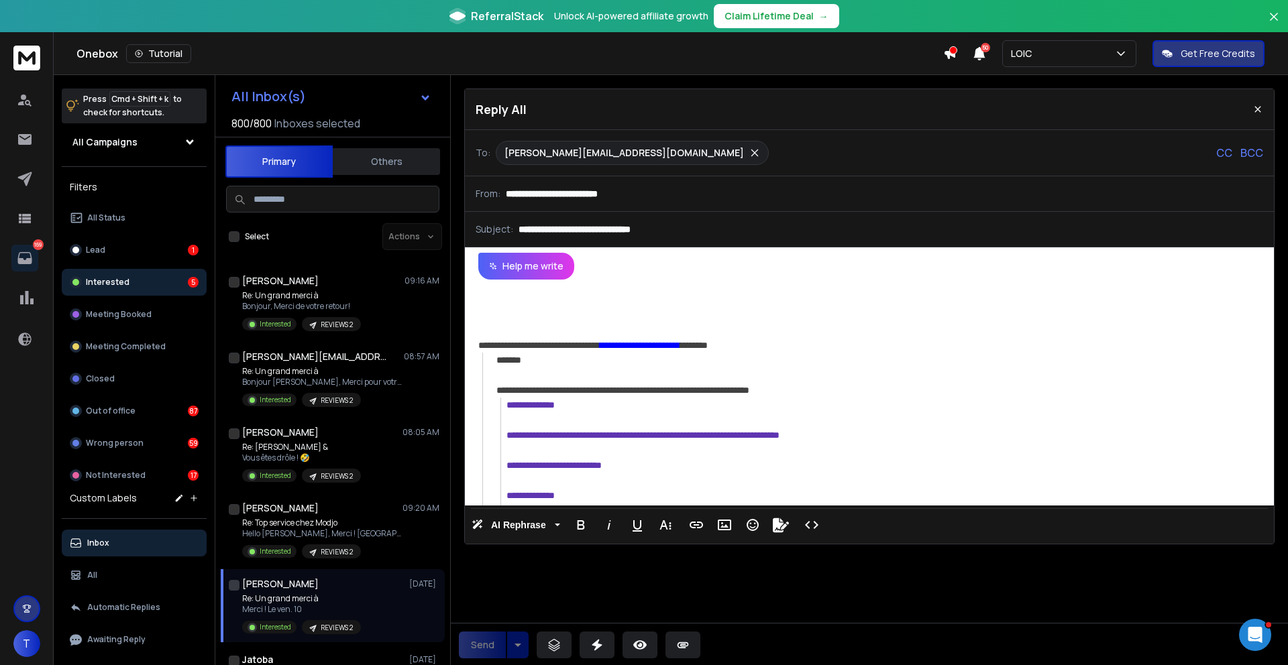
click at [774, 150] on input at bounding box center [821, 153] width 94 height 24
type input "**********"
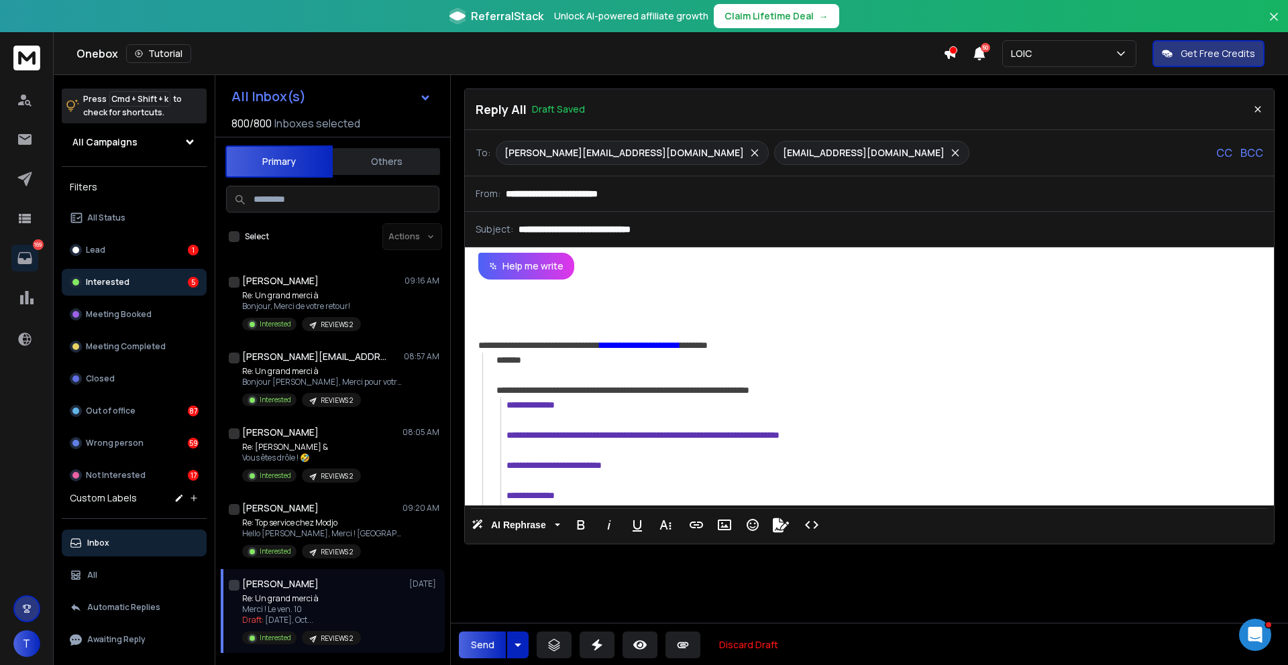
click at [506, 296] on div at bounding box center [869, 300] width 782 height 15
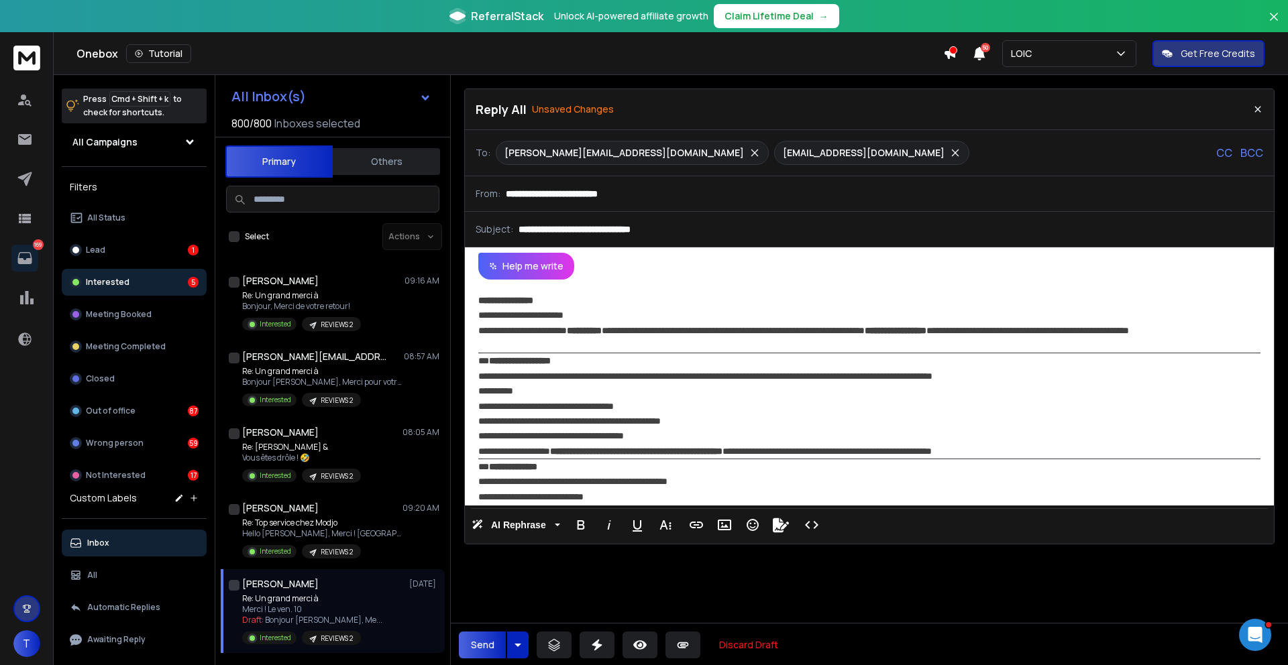
click at [492, 648] on button "Send" at bounding box center [482, 645] width 47 height 27
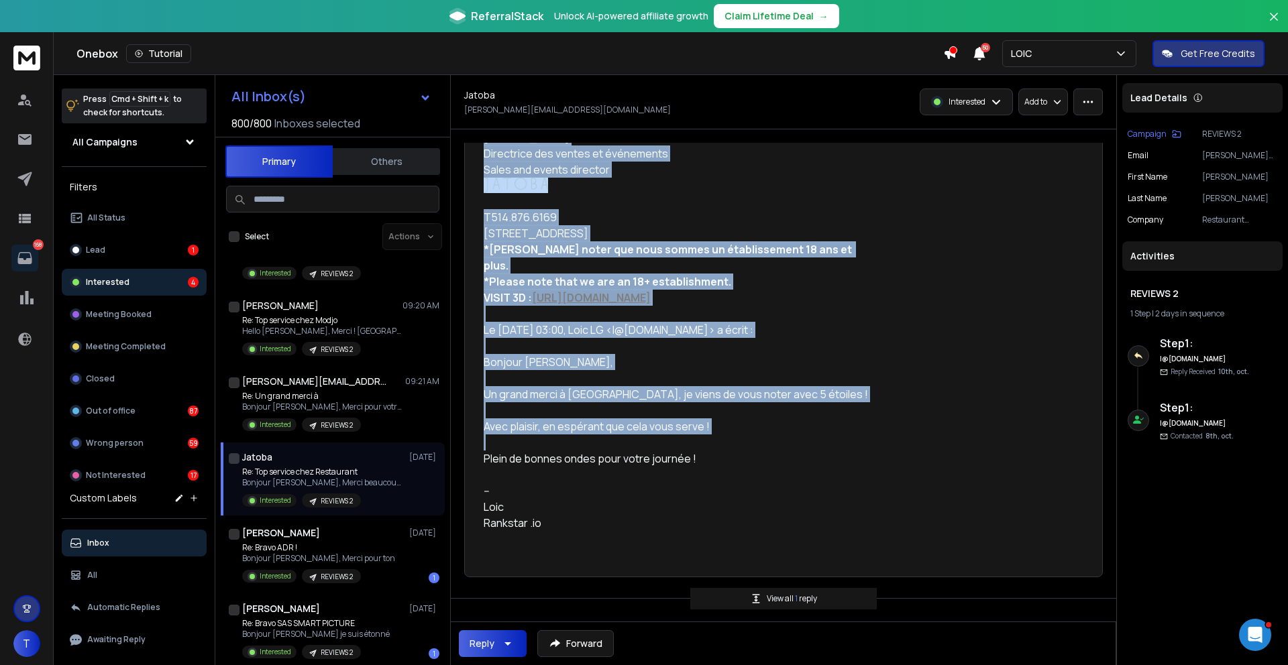
scroll to position [474, 0]
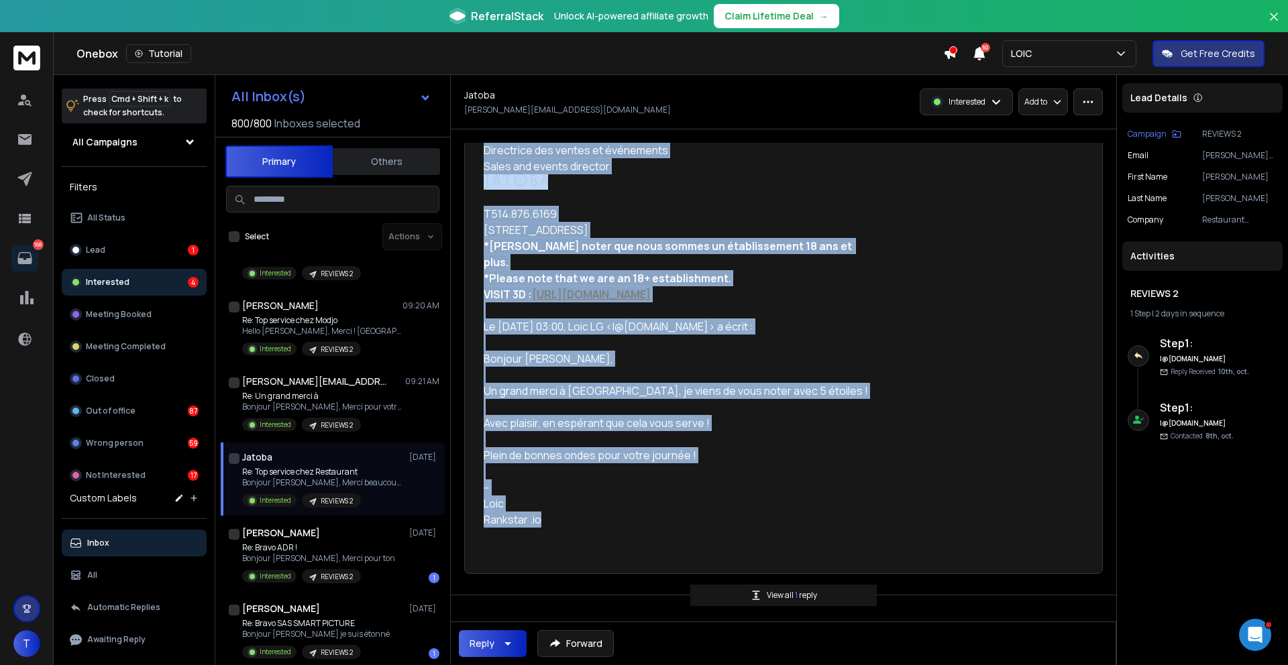
drag, startPoint x: 481, startPoint y: 199, endPoint x: 695, endPoint y: 516, distance: 382.7
click at [695, 516] on div "Re: Top service chez Restaurant Jatoba ! 10 October 2025 : 02:33 pm Reply Forwa…" at bounding box center [783, 137] width 639 height 873
copy div "Re: Top service chez Restaurant Jatoba ! 10 October 2025 : 02:33 pm Reply Forwa…"
click at [493, 636] on div "Reply" at bounding box center [493, 644] width 46 height 16
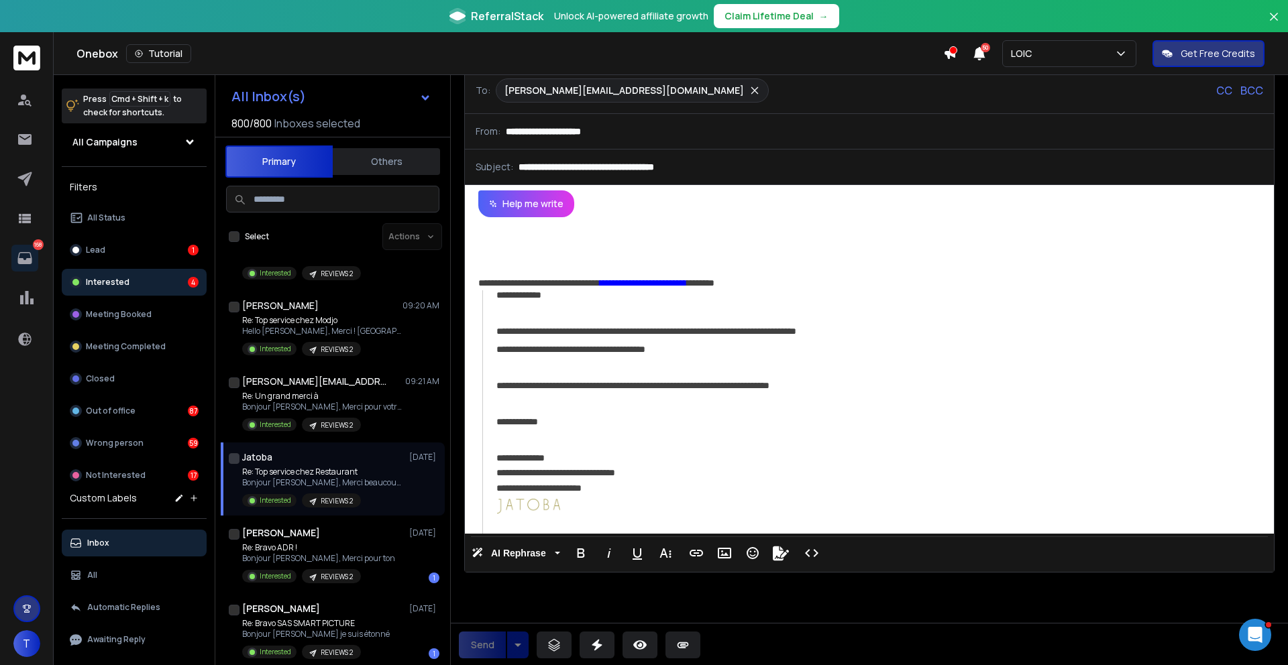
scroll to position [0, 0]
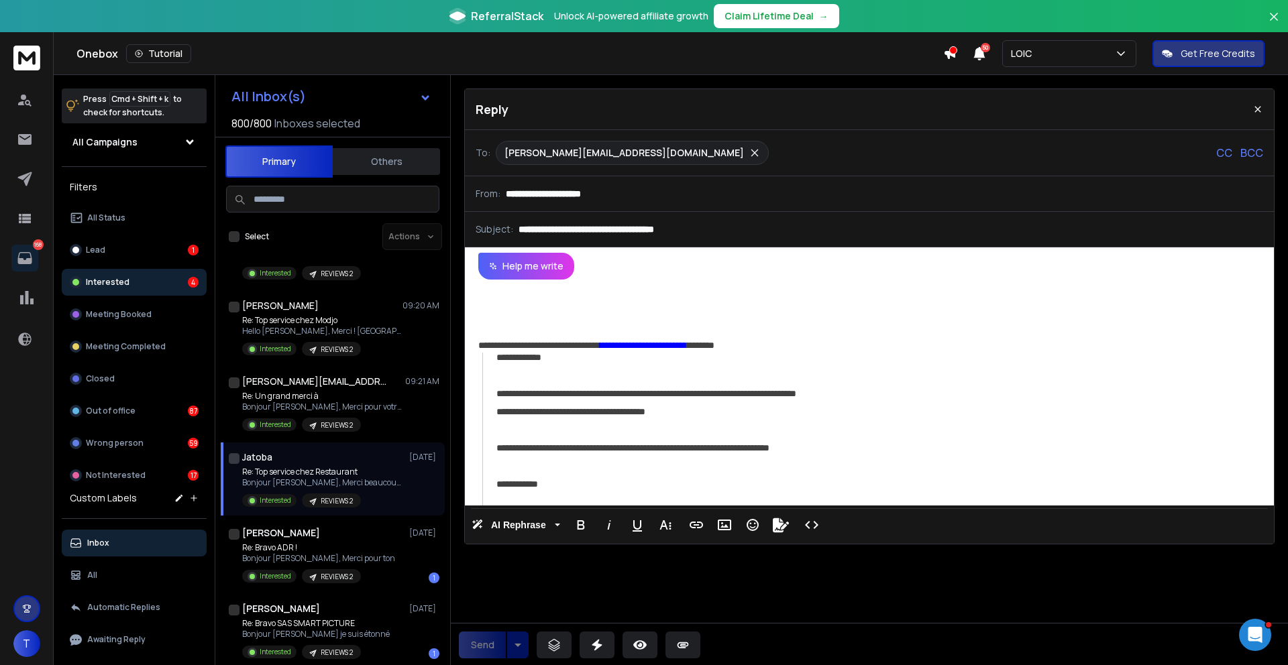
click at [774, 155] on input at bounding box center [821, 153] width 94 height 24
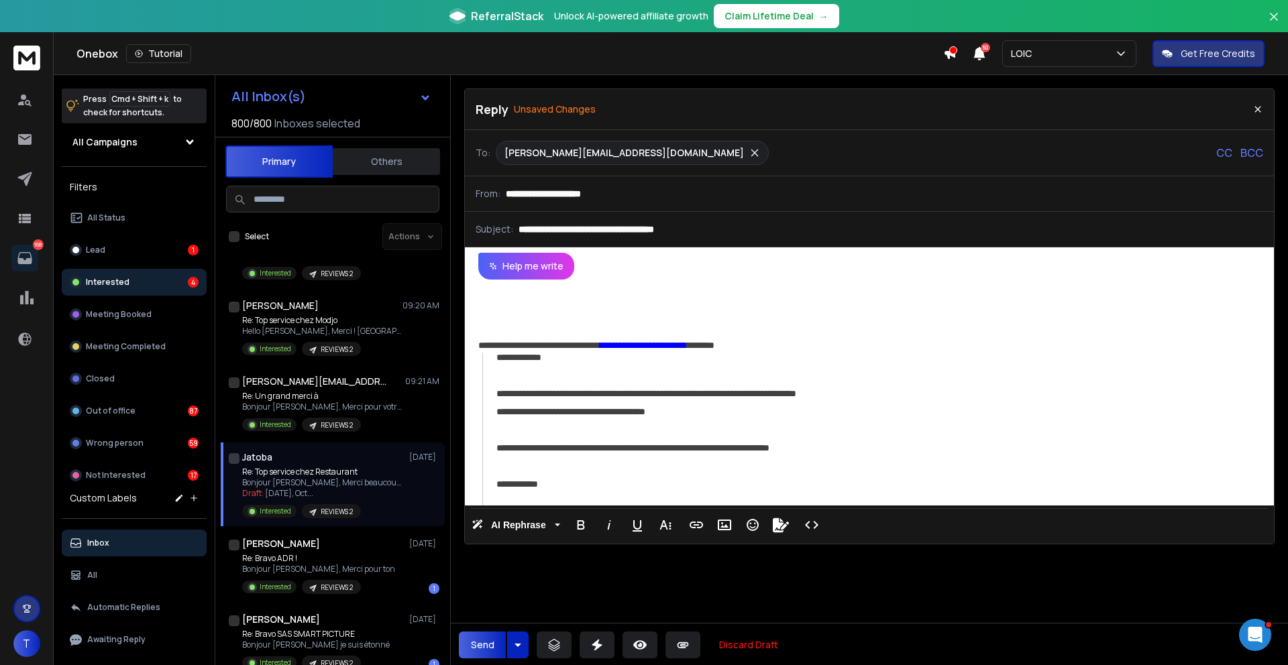
type input "**********"
click at [523, 296] on div at bounding box center [869, 300] width 782 height 15
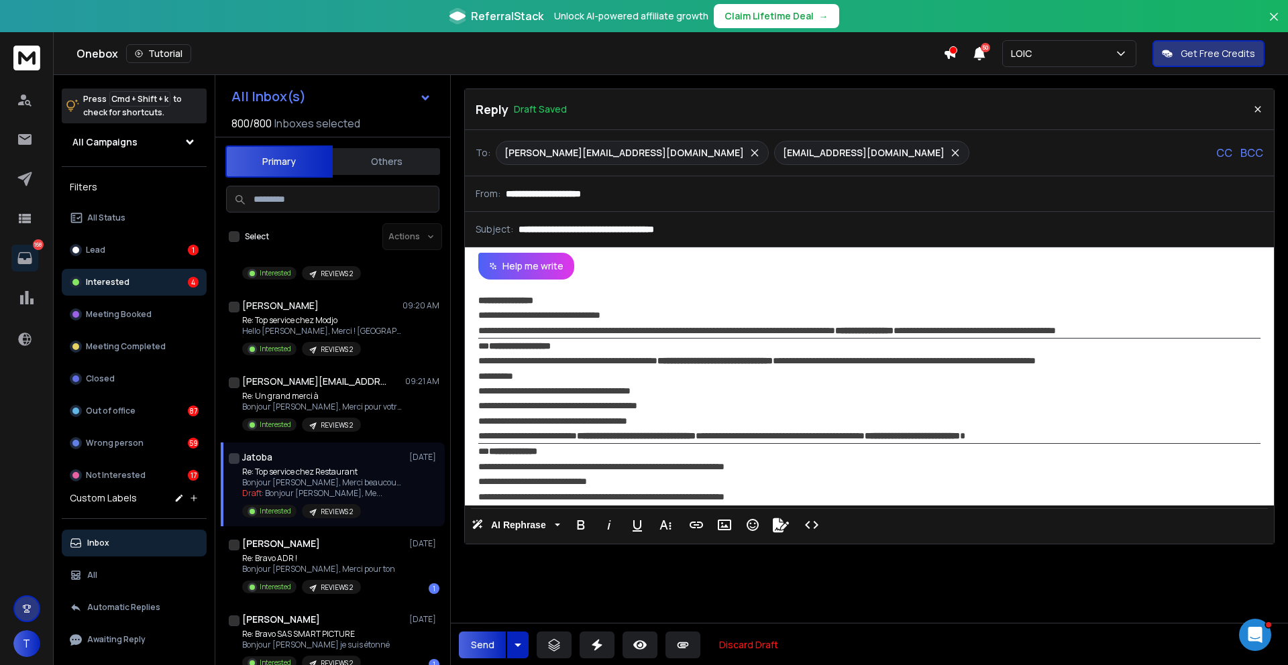
click at [494, 639] on button "Send" at bounding box center [482, 645] width 47 height 27
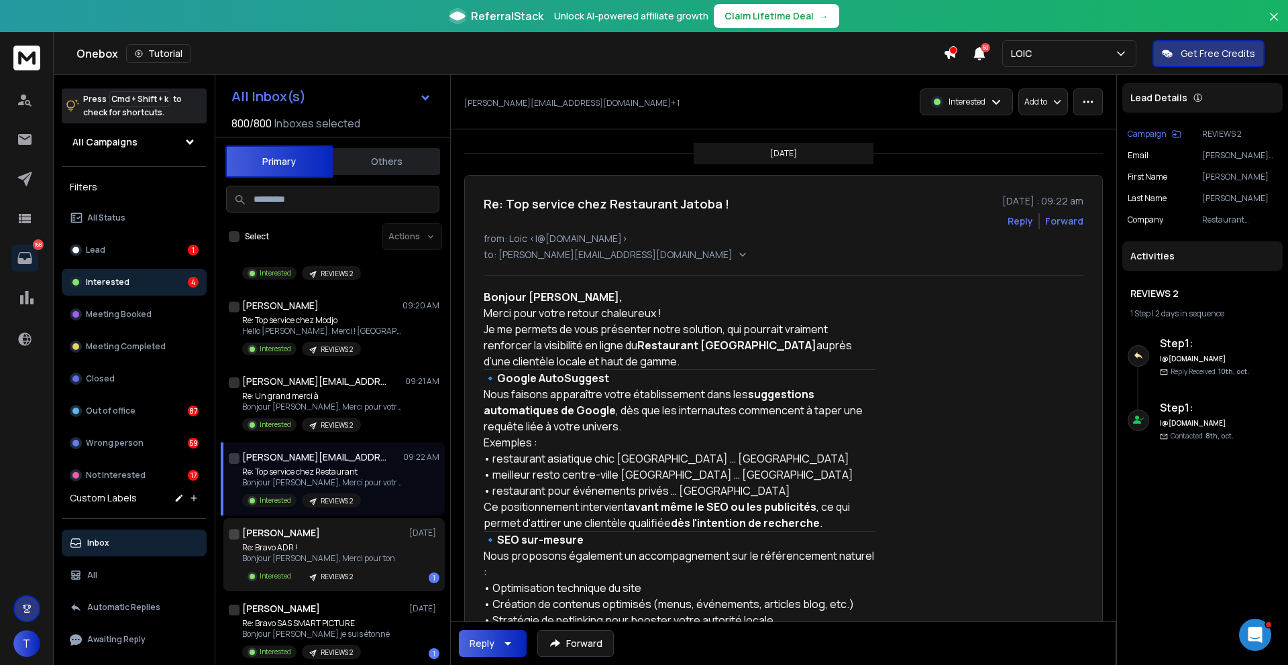
click at [291, 547] on p "Re: Bravo ADR !" at bounding box center [318, 548] width 153 height 11
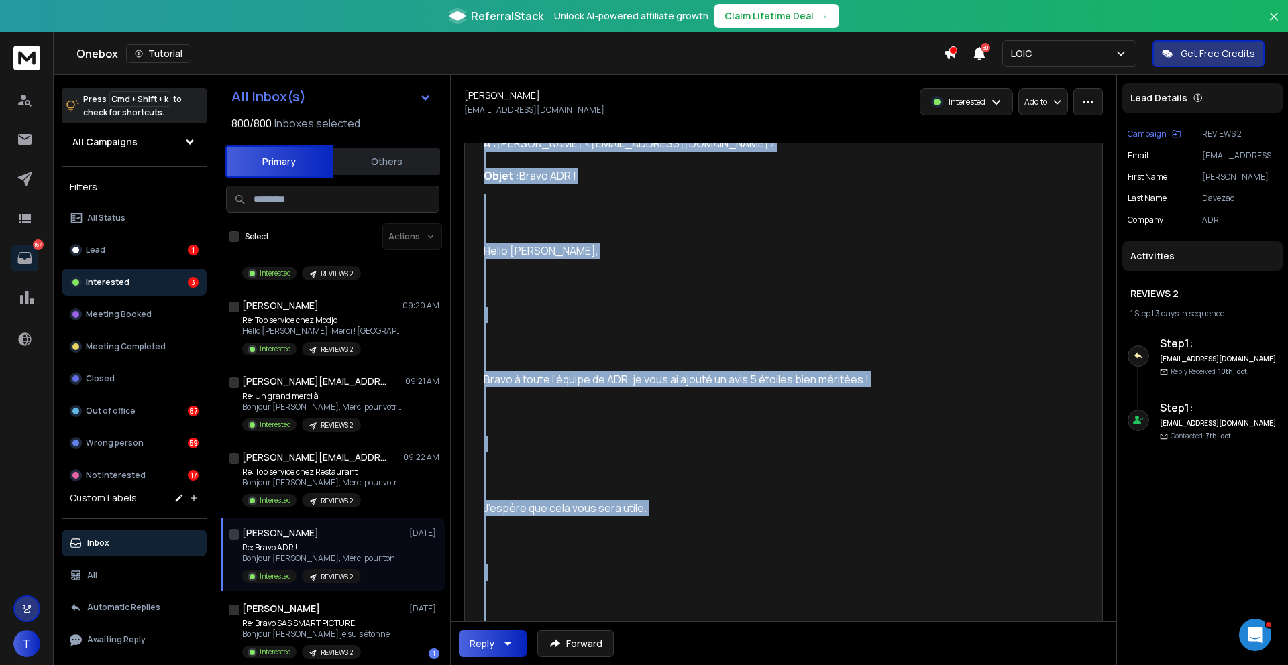
scroll to position [2130, 0]
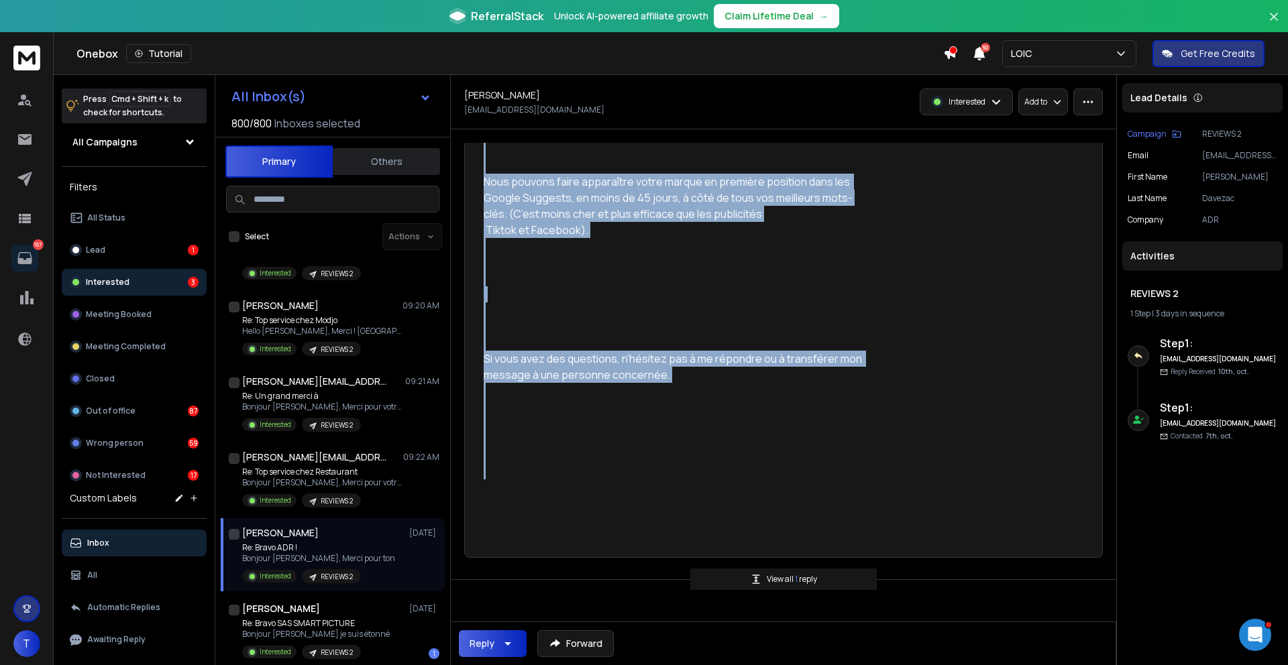
drag, startPoint x: 484, startPoint y: 204, endPoint x: 609, endPoint y: 484, distance: 306.3
copy div "Re: Bravo ADR ! 10 October 2025 : 02:05 pm Reply Forward from: Anne-Laure DAVEZ…"
click at [510, 644] on icon "button" at bounding box center [508, 644] width 16 height 16
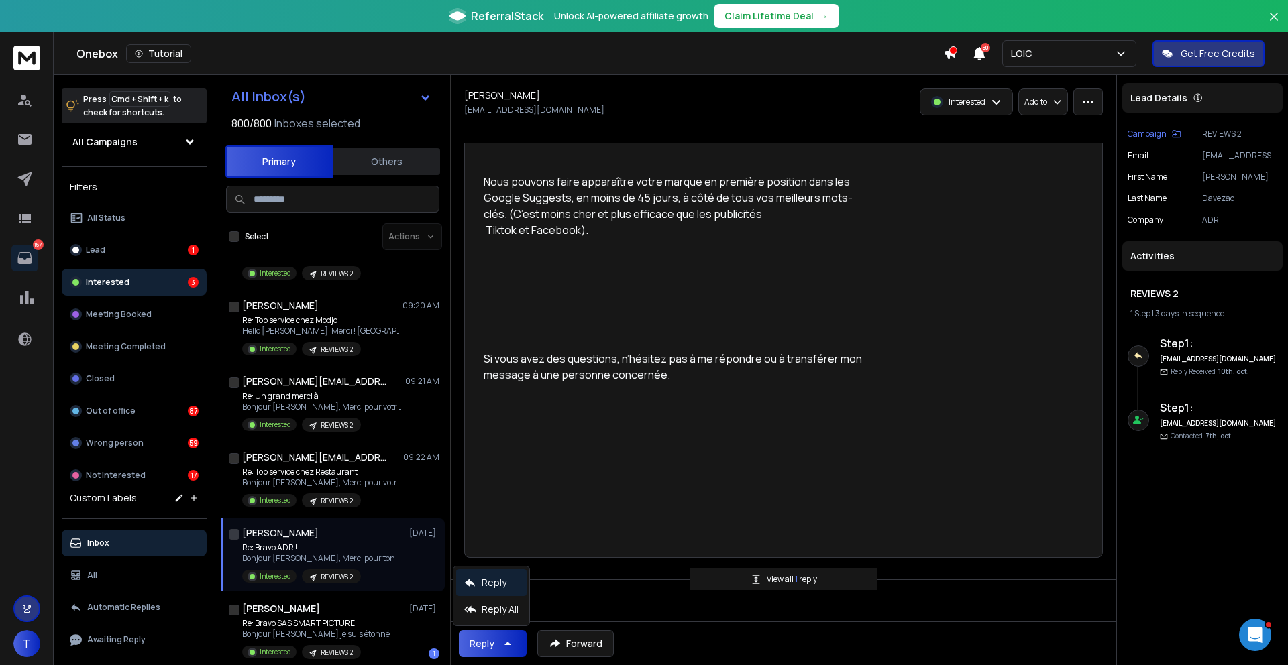
click at [507, 628] on div "Reply Reply All" at bounding box center [477, 603] width 77 height 60
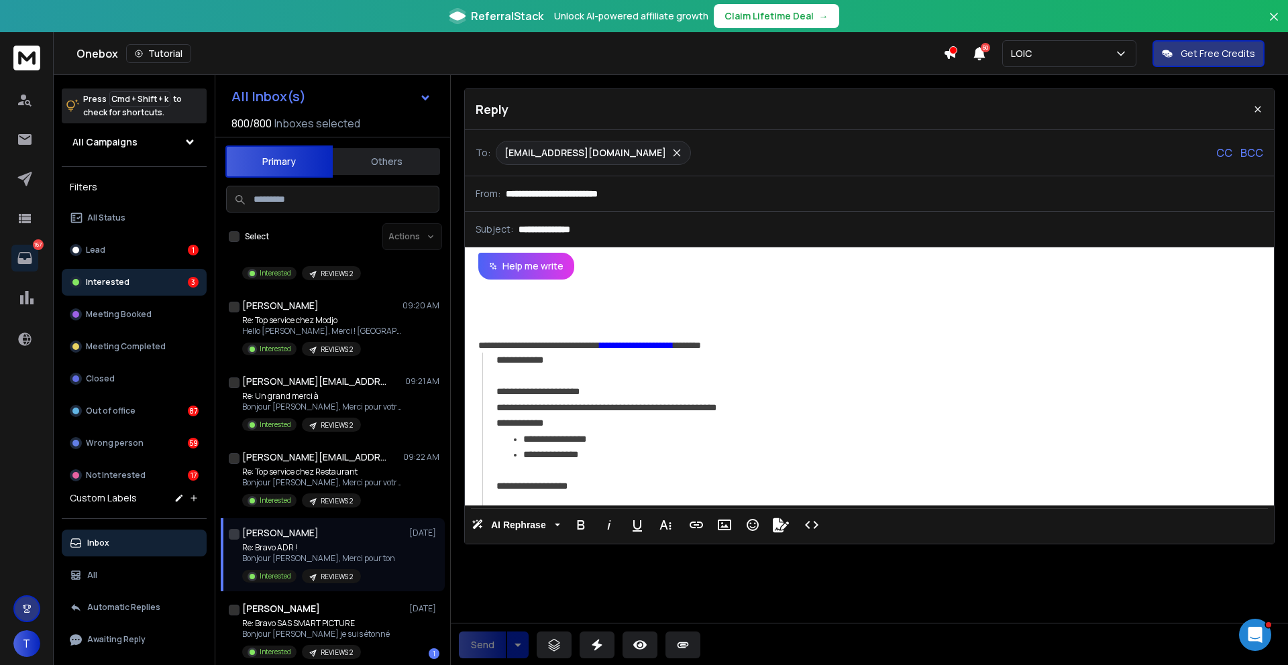
click at [502, 617] on div "**********" at bounding box center [869, 394] width 810 height 610
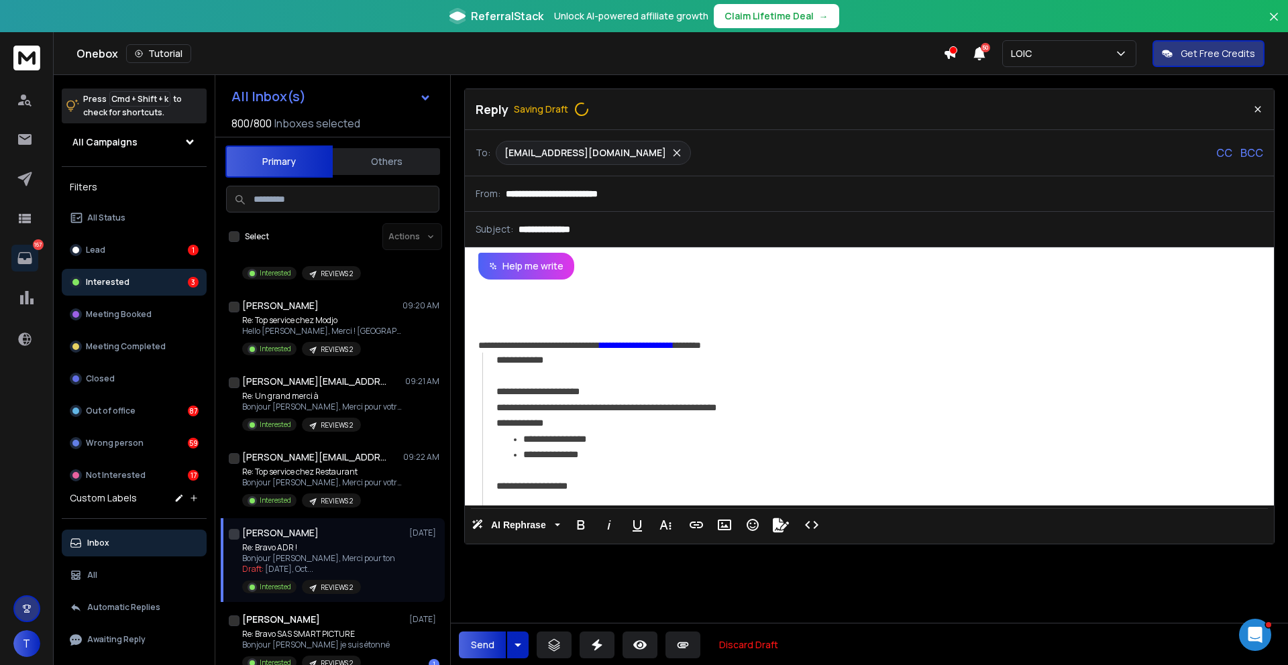
click at [696, 153] on input at bounding box center [743, 153] width 94 height 24
type input "**********"
click at [521, 304] on div at bounding box center [869, 300] width 782 height 15
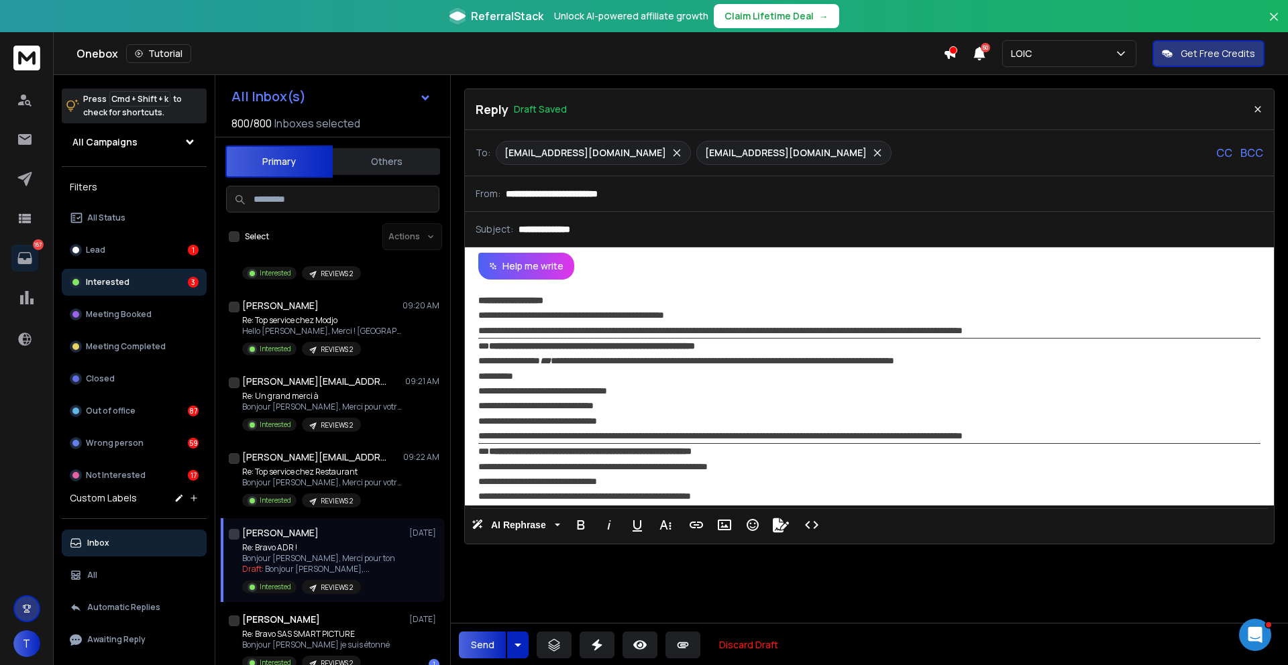
click at [486, 653] on button "Send" at bounding box center [482, 645] width 47 height 27
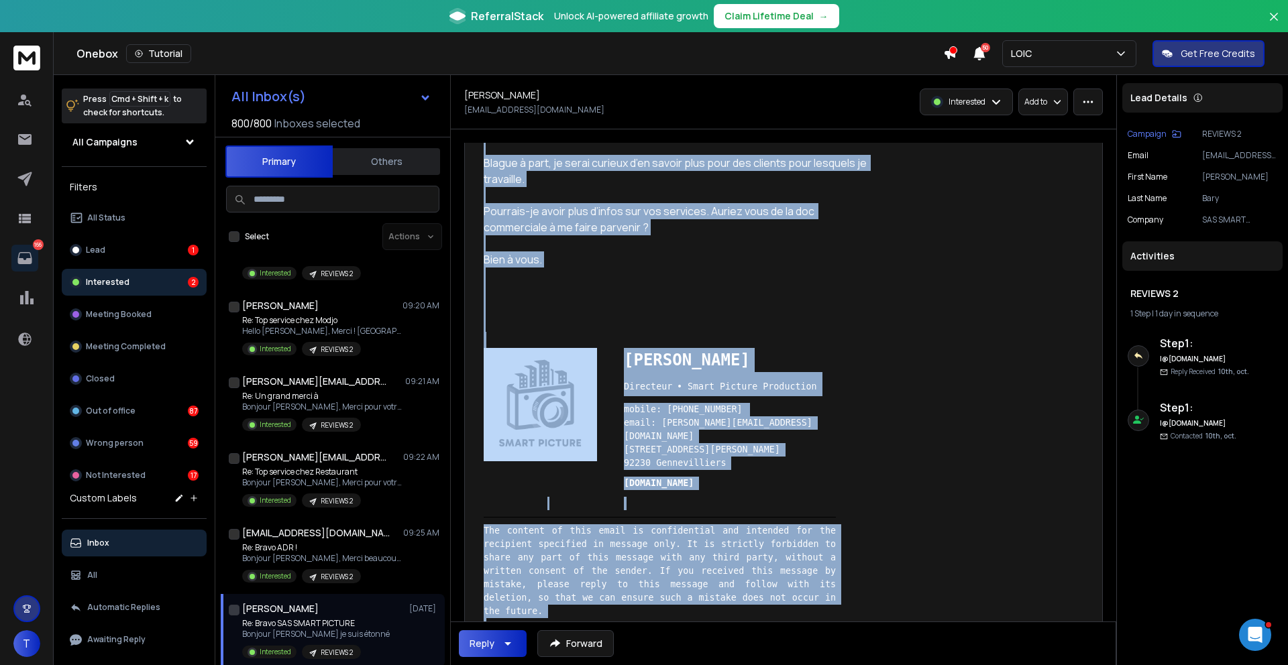
scroll to position [775, 0]
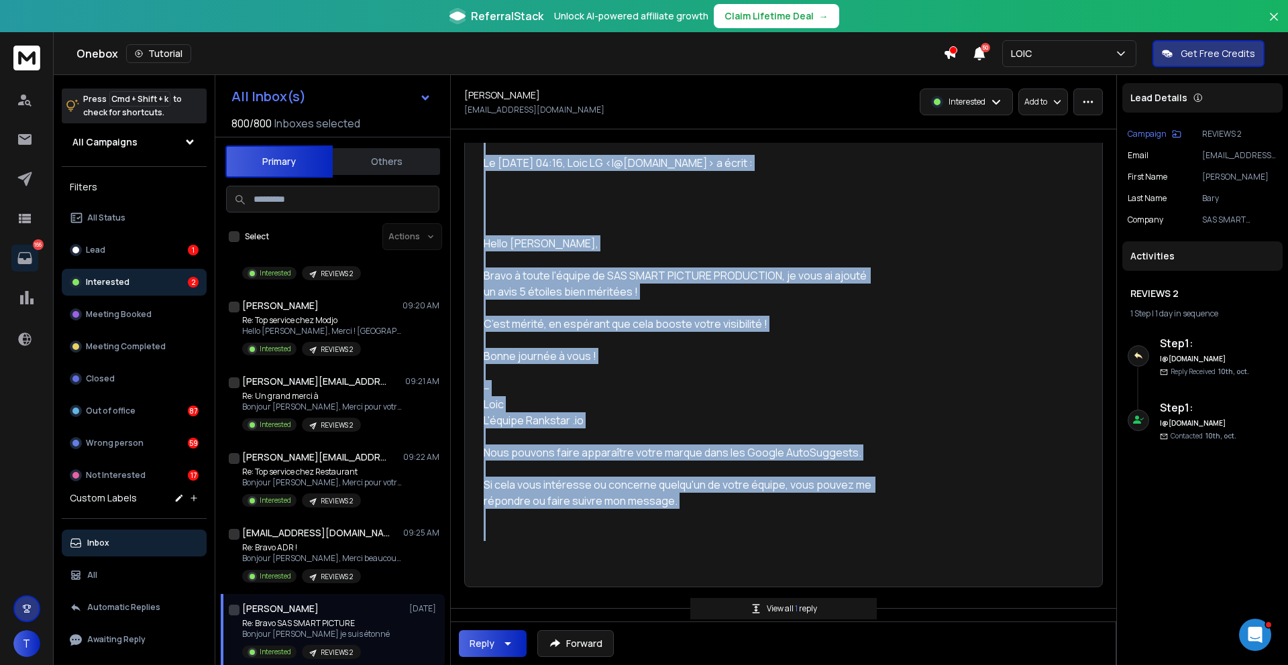
drag, startPoint x: 486, startPoint y: 188, endPoint x: 594, endPoint y: 571, distance: 397.3
click at [603, 594] on div "2 days ago Re: Bravo SAS SMART PICTURE PRODUCTION ! 10 October 2025 : 01:55 pm …" at bounding box center [783, 69] width 665 height 1402
copy div "Re: Bravo SAS SMART PICTURE PRODUCTION ! 10 October 2025 : 01:55 pm Reply Forwa…"
click at [517, 652] on button "Reply" at bounding box center [493, 644] width 68 height 27
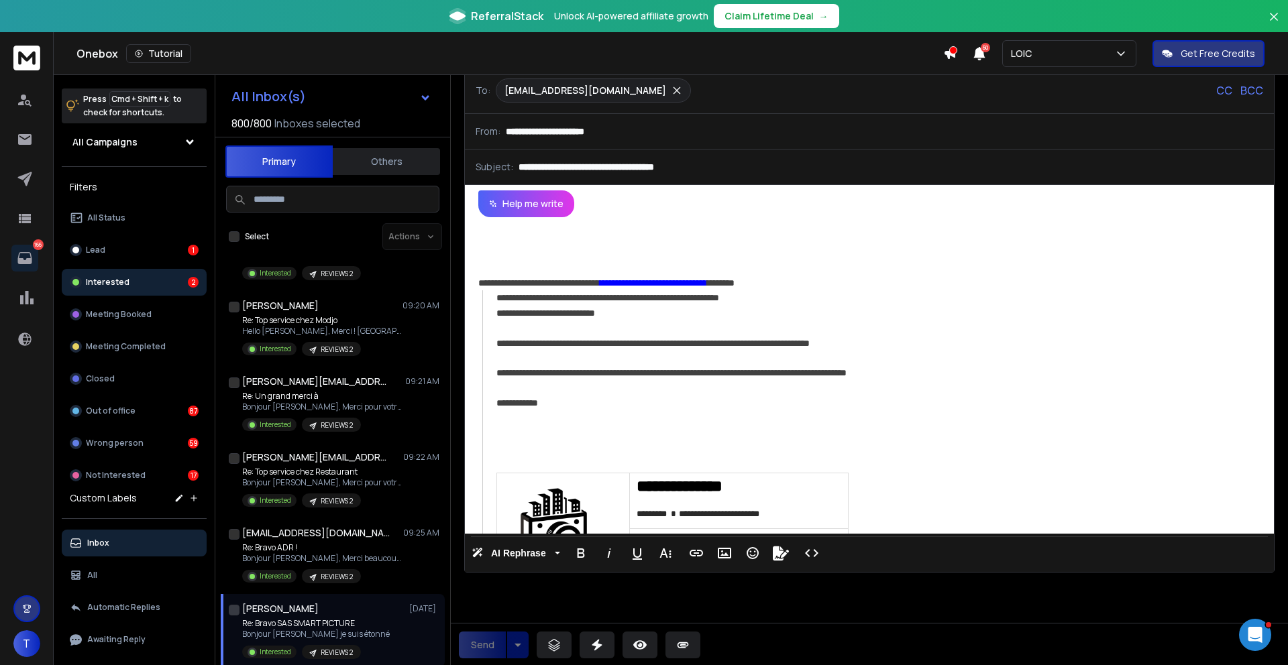
scroll to position [0, 0]
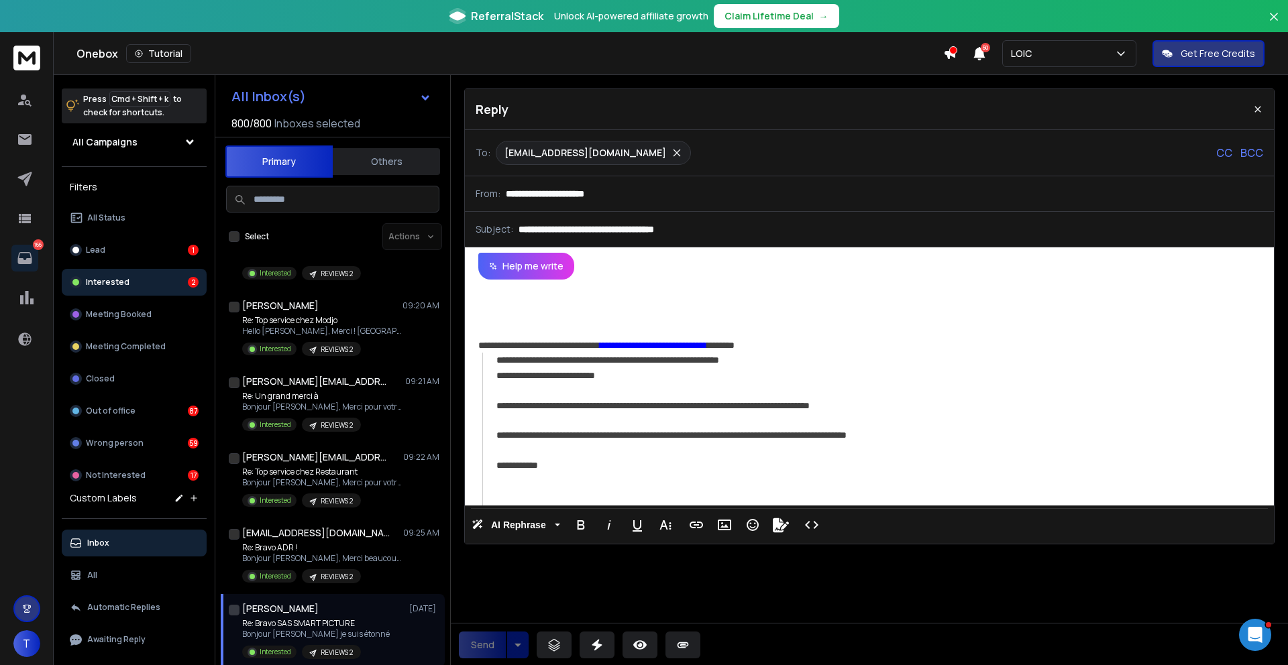
click at [721, 158] on input at bounding box center [743, 153] width 94 height 24
type input "**********"
click at [498, 296] on div at bounding box center [869, 300] width 782 height 15
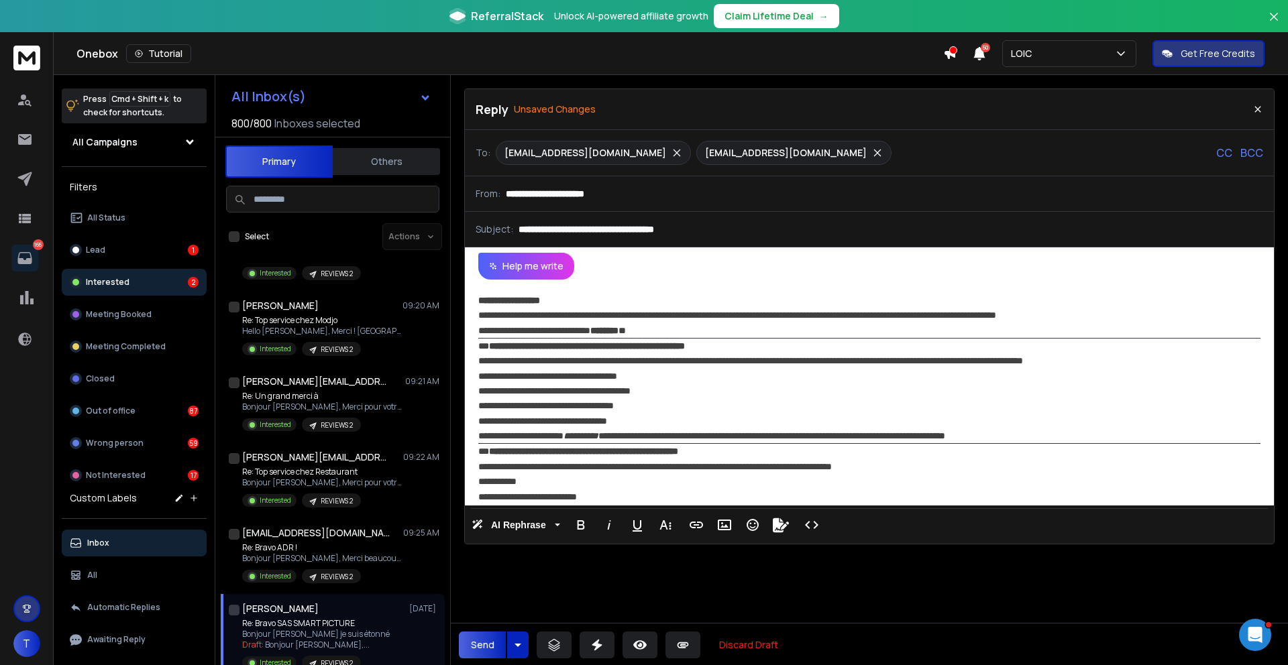
click at [501, 647] on button "Send" at bounding box center [482, 645] width 47 height 27
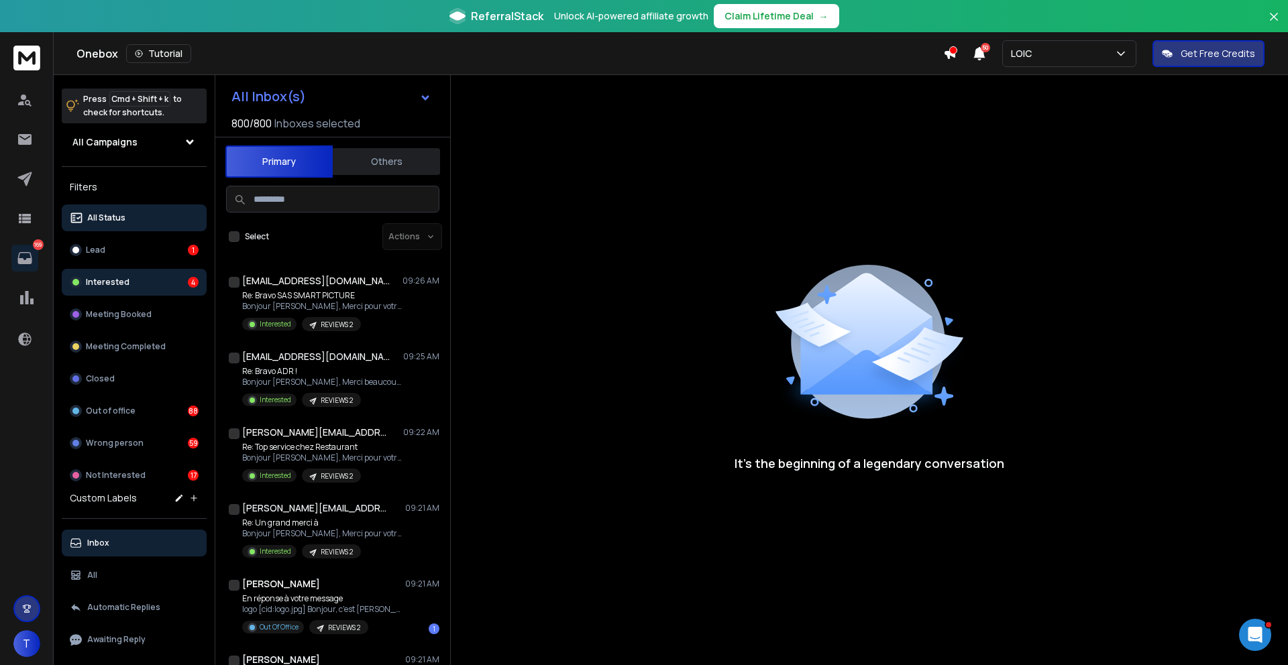
click at [142, 282] on button "Interested 4" at bounding box center [134, 282] width 145 height 27
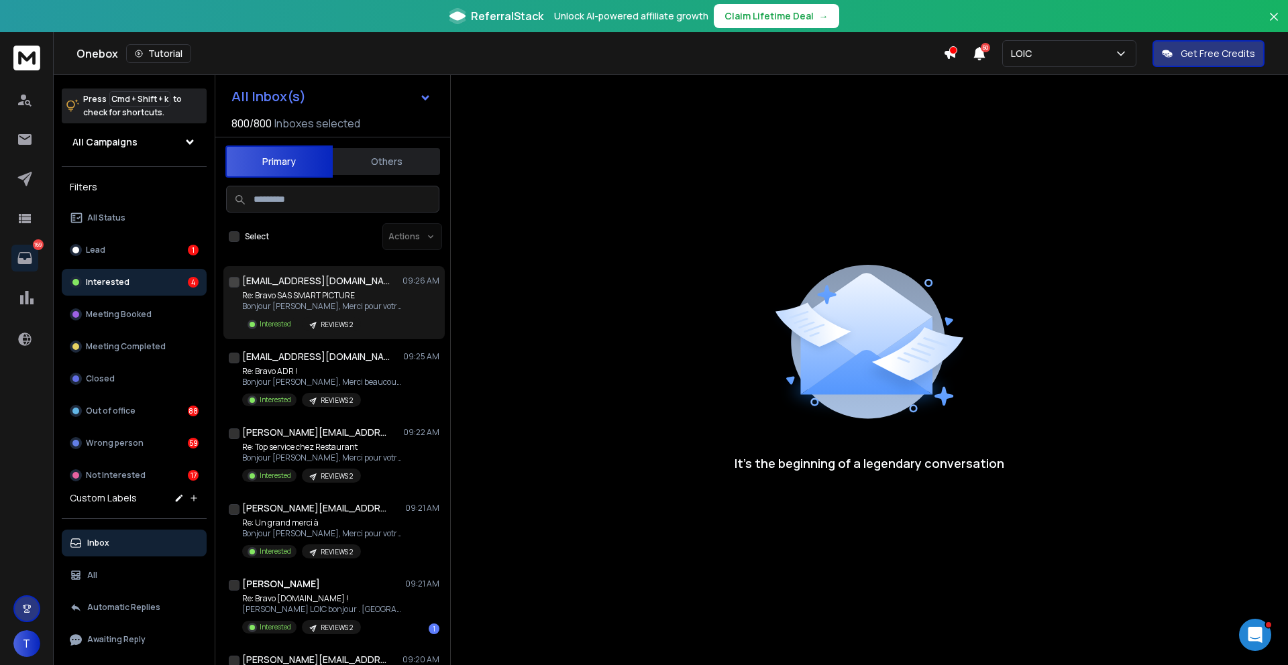
click at [339, 296] on p "Re: Bravo SAS SMART PICTURE" at bounding box center [322, 295] width 161 height 11
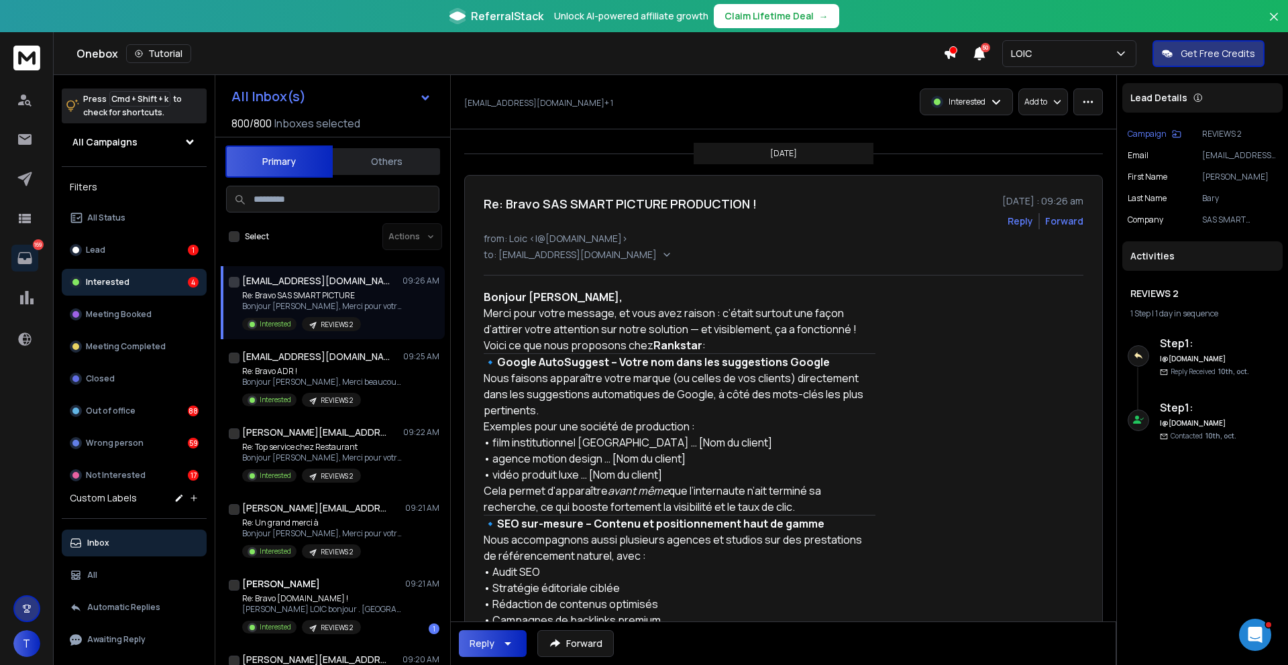
click at [510, 647] on icon "button" at bounding box center [508, 644] width 16 height 16
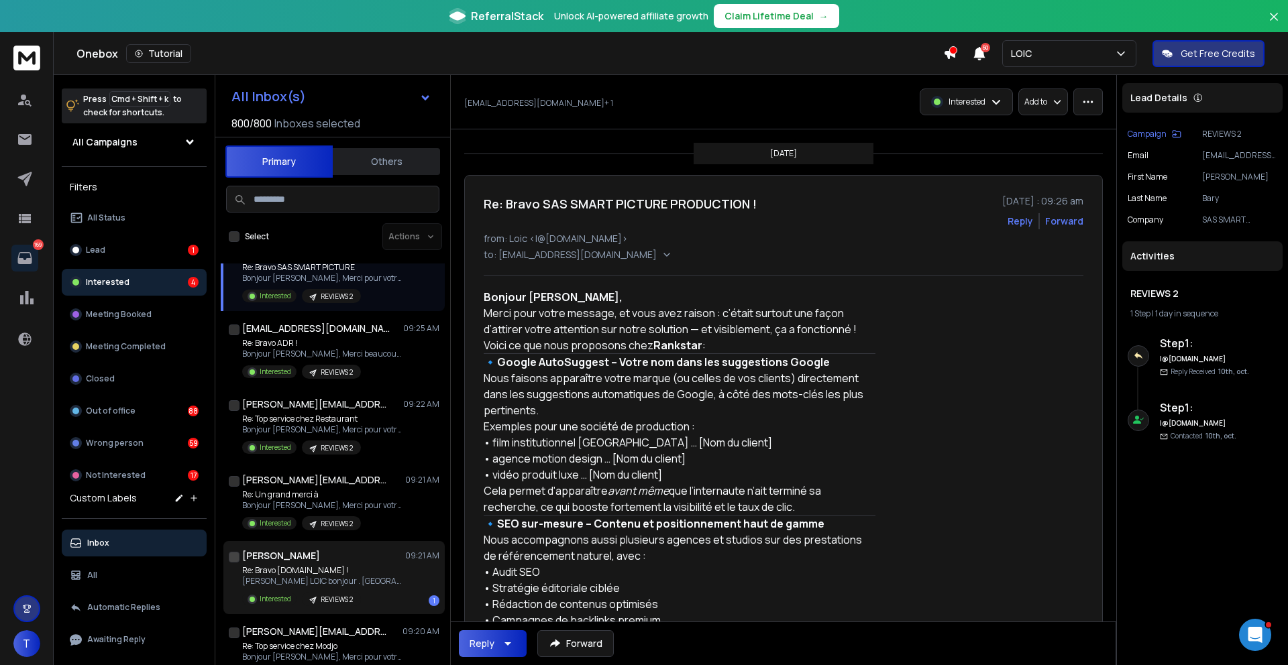
scroll to position [32, 0]
click at [373, 555] on div "Alain VALSECCHI 09:21 AM" at bounding box center [340, 552] width 197 height 13
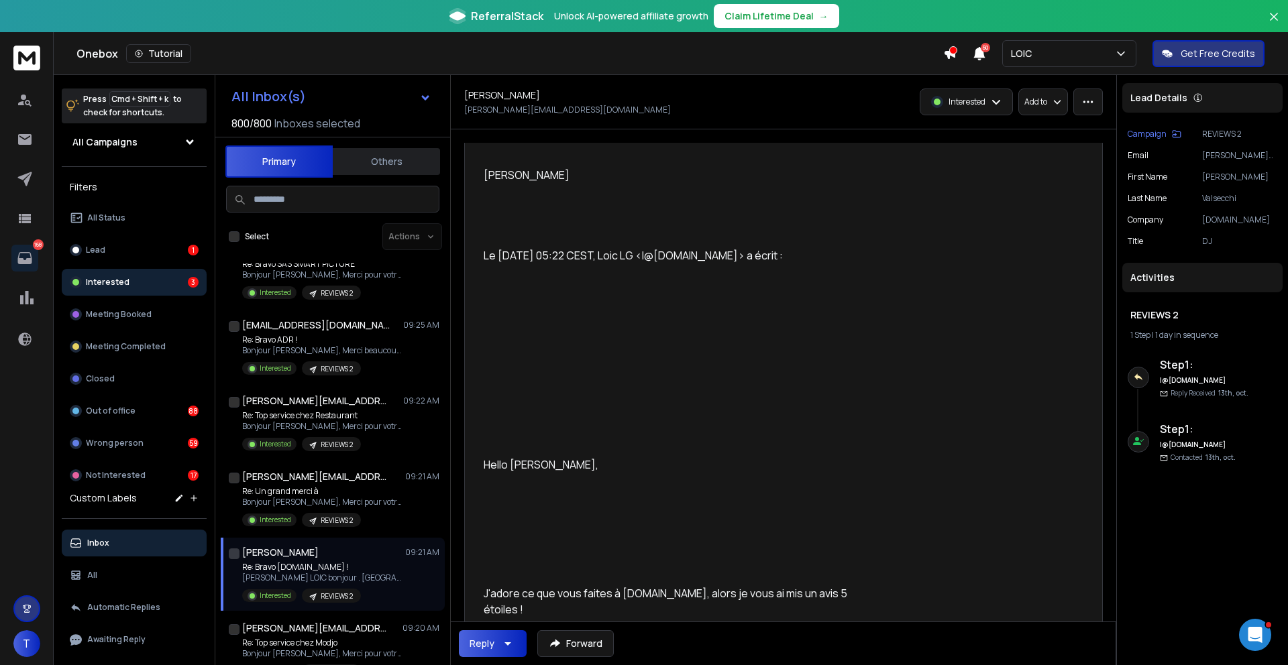
scroll to position [1661, 0]
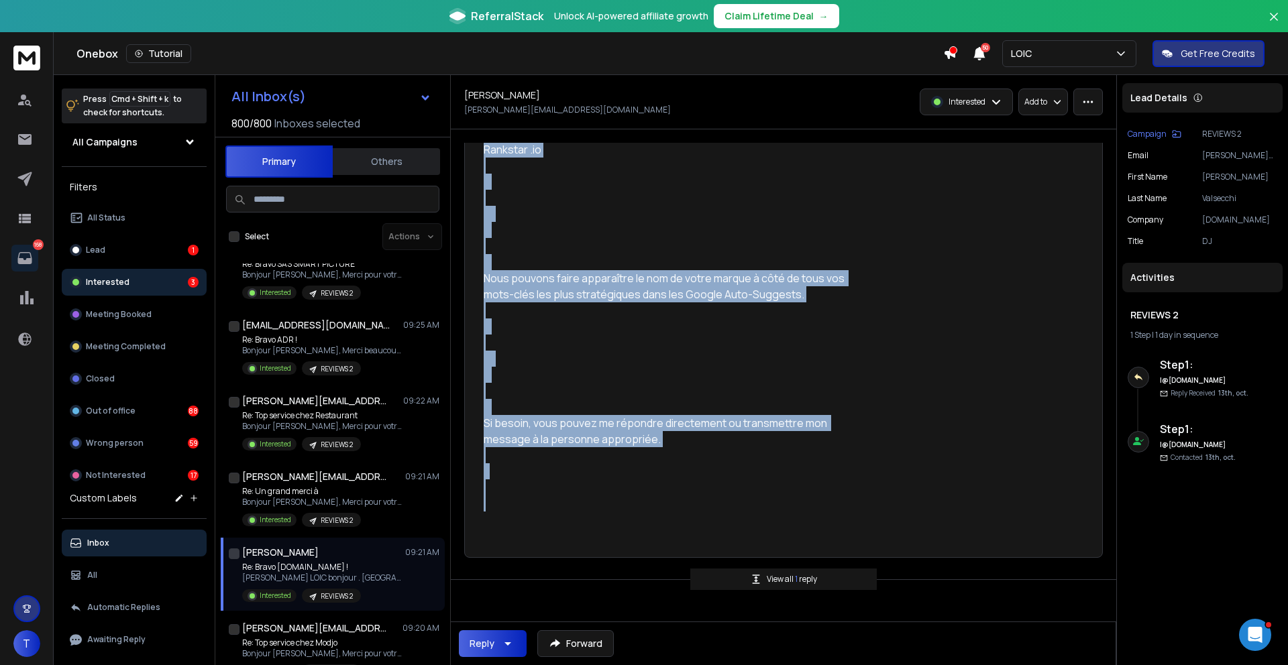
drag, startPoint x: 490, startPoint y: 209, endPoint x: 657, endPoint y: 529, distance: 360.0
copy div "Re: Bravo www.fmts-prod.com ! 13 October 2025 : 09:21 am Reply Forward from: Al…"
click at [479, 638] on div "Reply" at bounding box center [482, 643] width 25 height 13
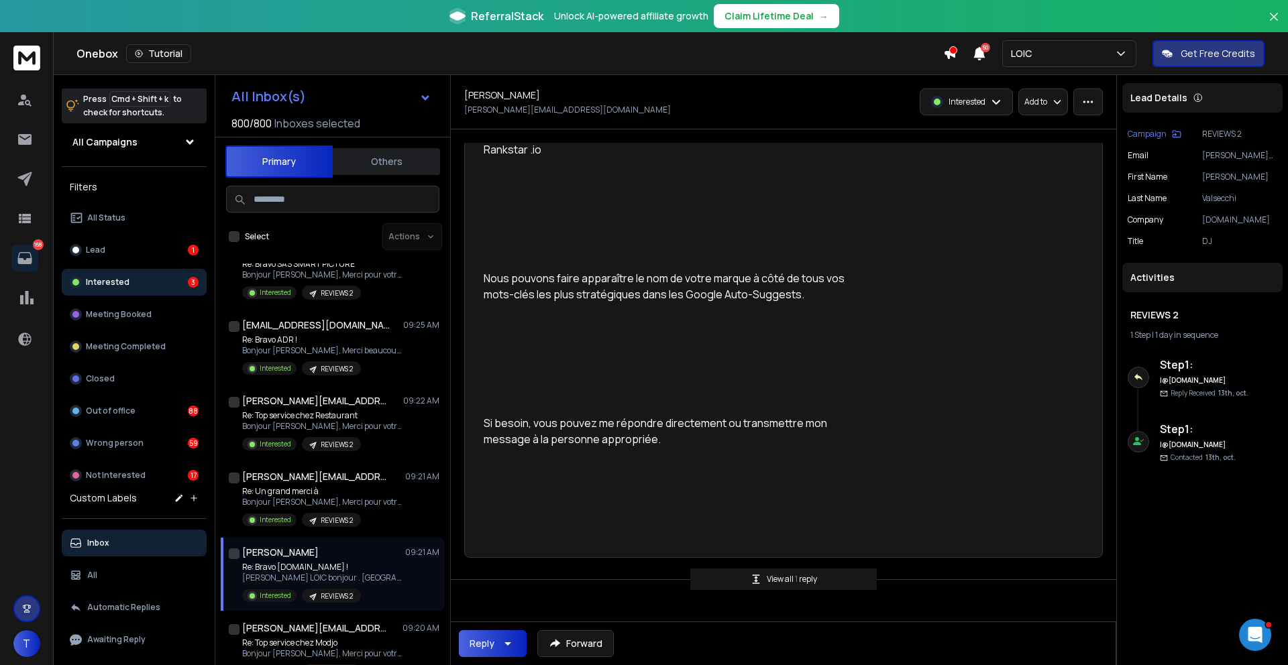
scroll to position [0, 0]
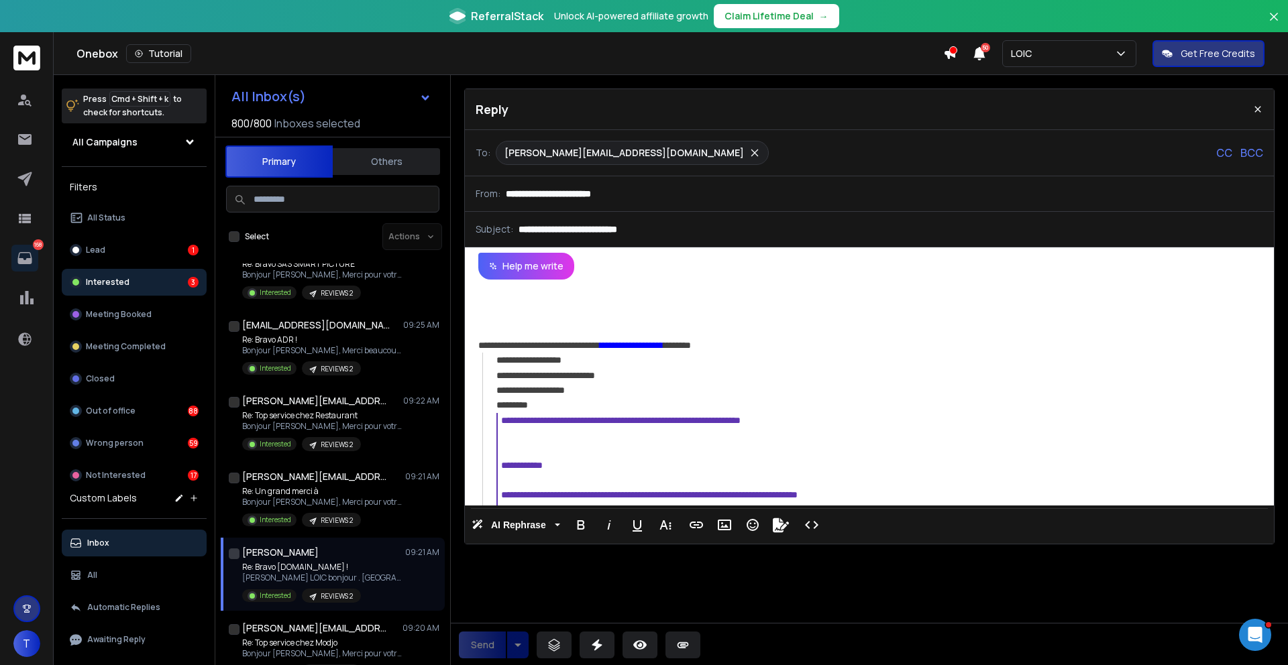
drag, startPoint x: 667, startPoint y: 156, endPoint x: 674, endPoint y: 164, distance: 11.4
click at [774, 156] on input at bounding box center [821, 153] width 94 height 24
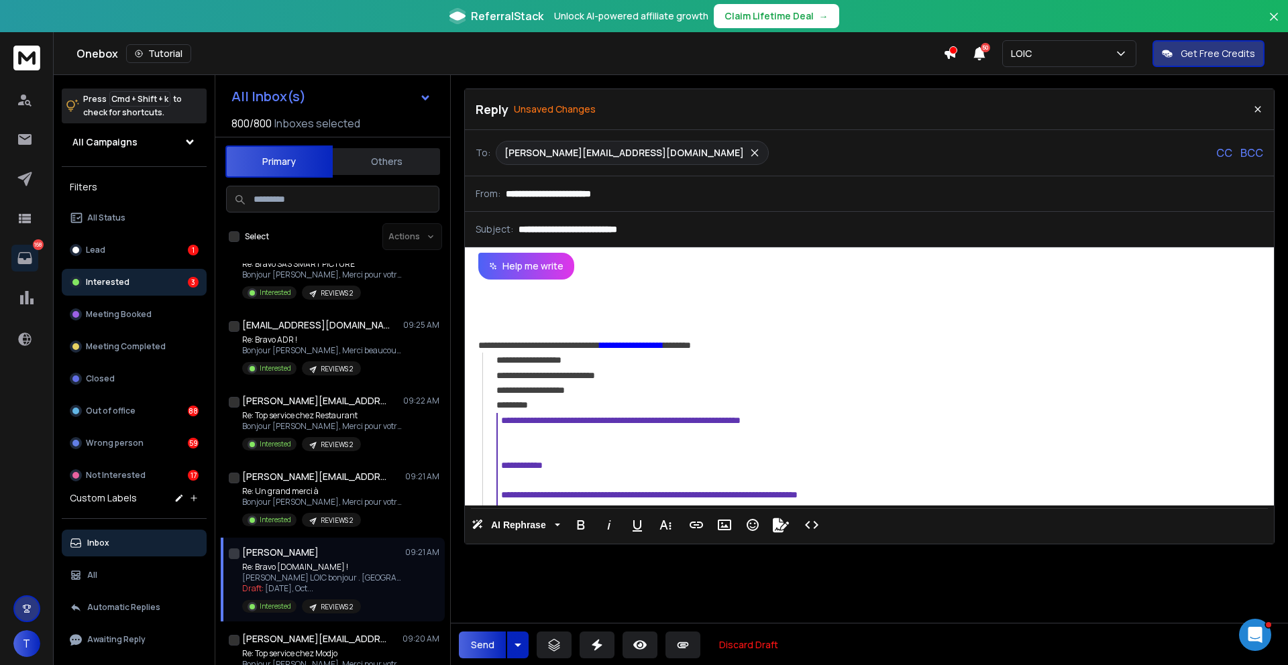
type input "**********"
click at [506, 294] on div at bounding box center [869, 300] width 782 height 15
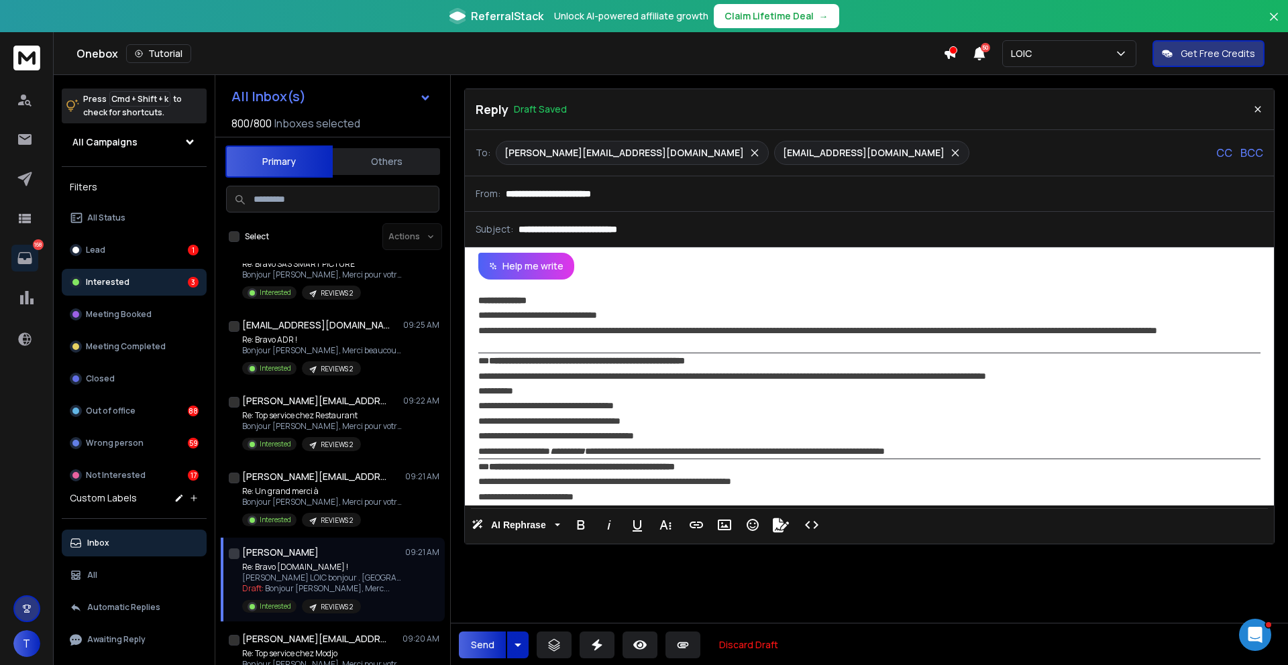
click at [484, 645] on button "Send" at bounding box center [482, 645] width 47 height 27
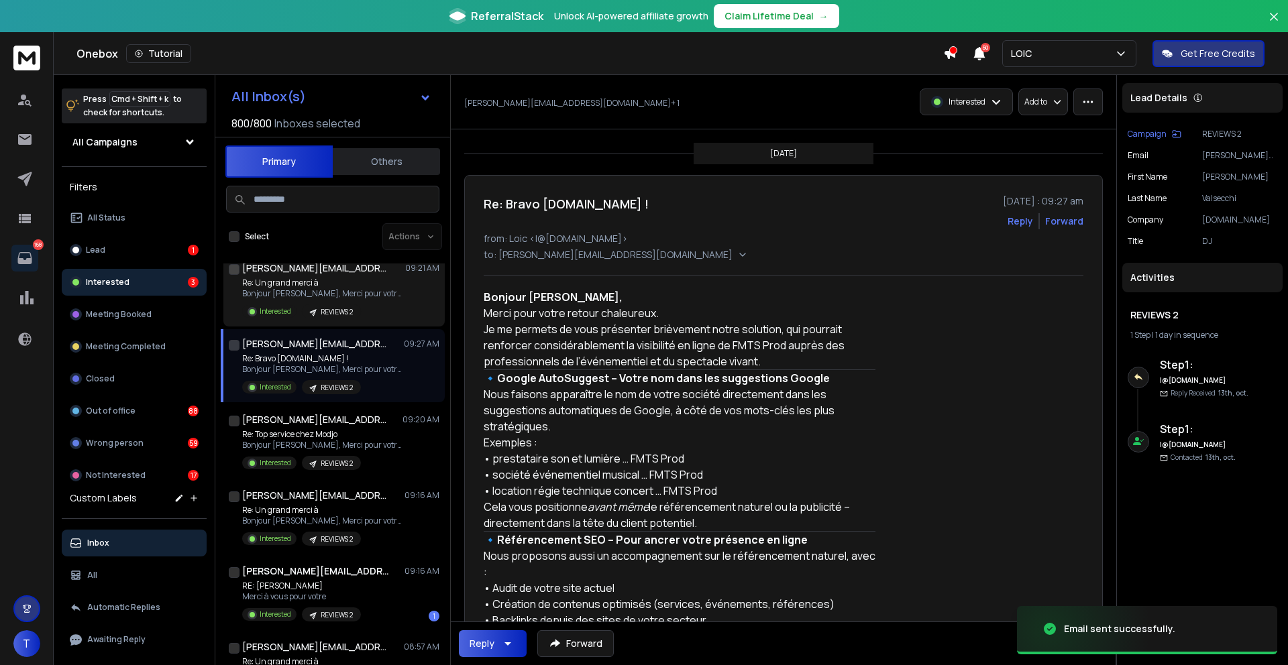
scroll to position [319, 0]
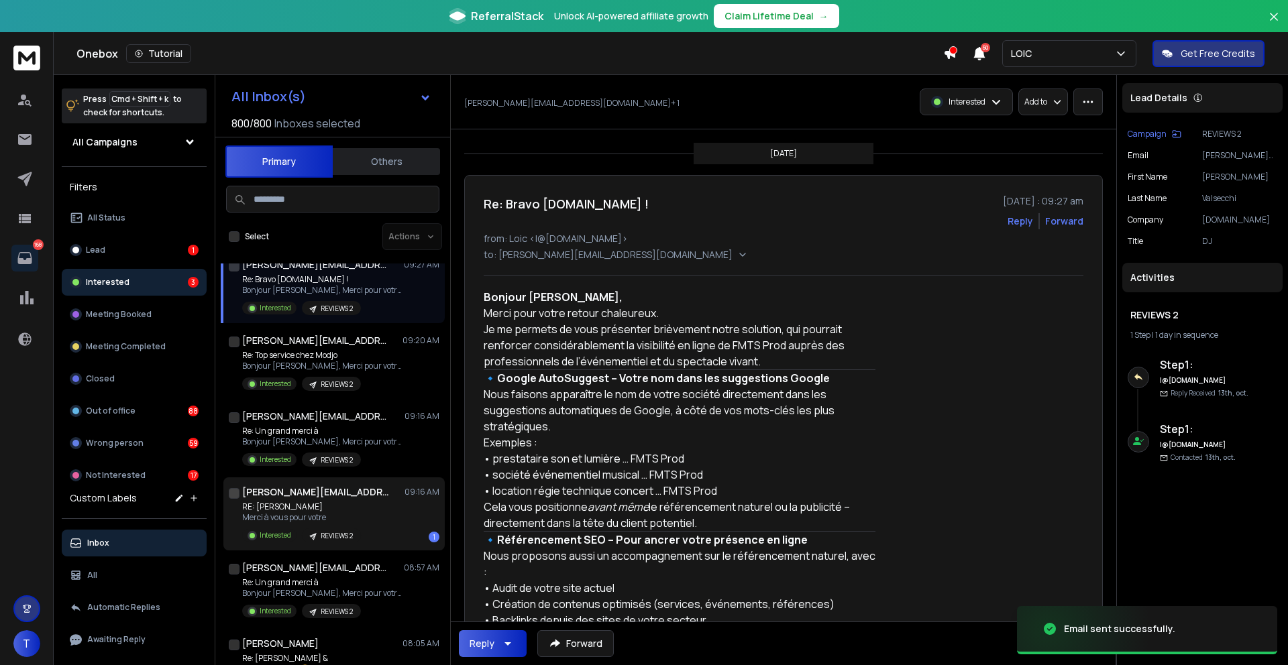
click at [411, 517] on div "RE: Merci DEOBAT Merci à vous pour votre Interested REVIEWS 2 1" at bounding box center [340, 522] width 197 height 41
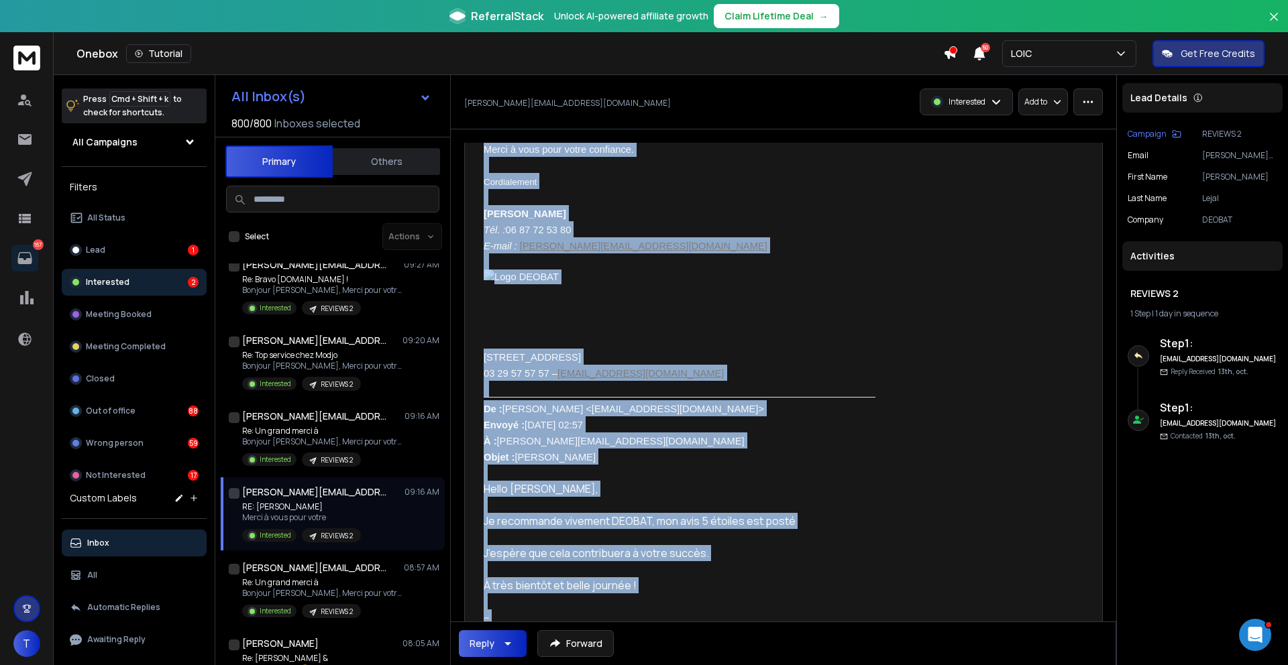
scroll to position [467, 0]
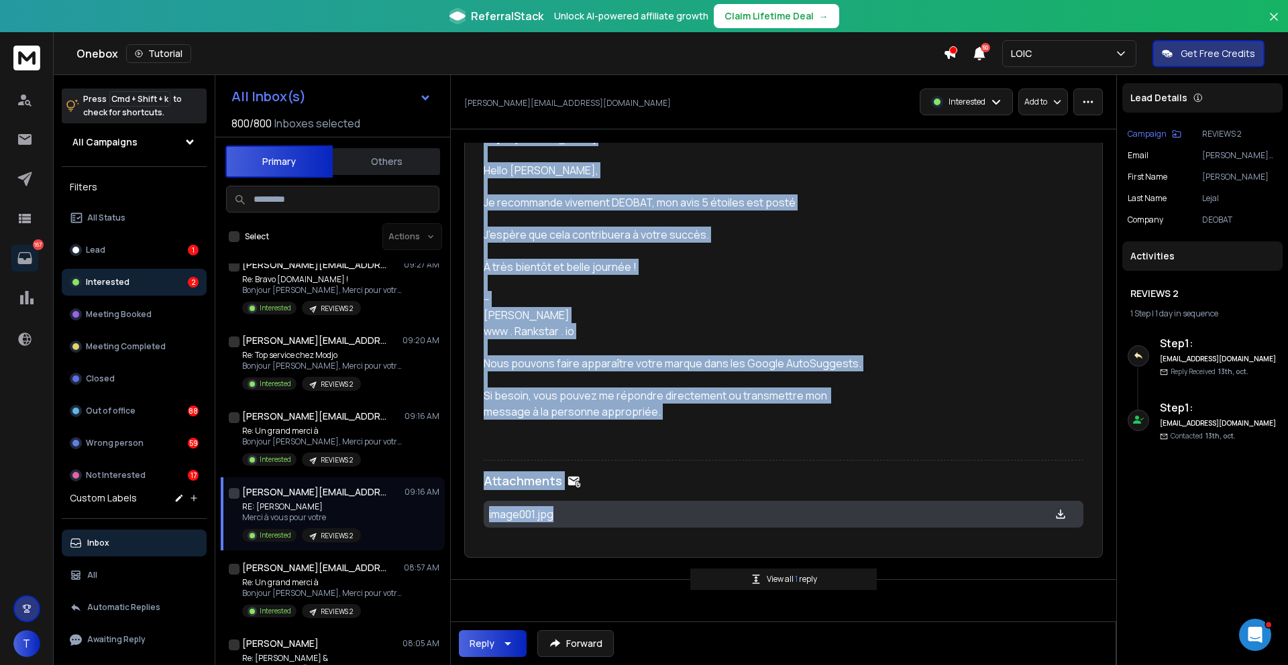
drag, startPoint x: 484, startPoint y: 197, endPoint x: 604, endPoint y: 594, distance: 414.4
click at [604, 594] on div "Today RE: Merci DEOBAT 13 October 2025 : 09:16 am Reply Forward from: <p.lejal@…" at bounding box center [783, 208] width 665 height 1065
copy div "RE: Merci DEOBAT 13 October 2025 : 09:16 am Reply Forward from: <p.lejal@deobat…"
click at [504, 652] on button "Reply" at bounding box center [493, 644] width 68 height 27
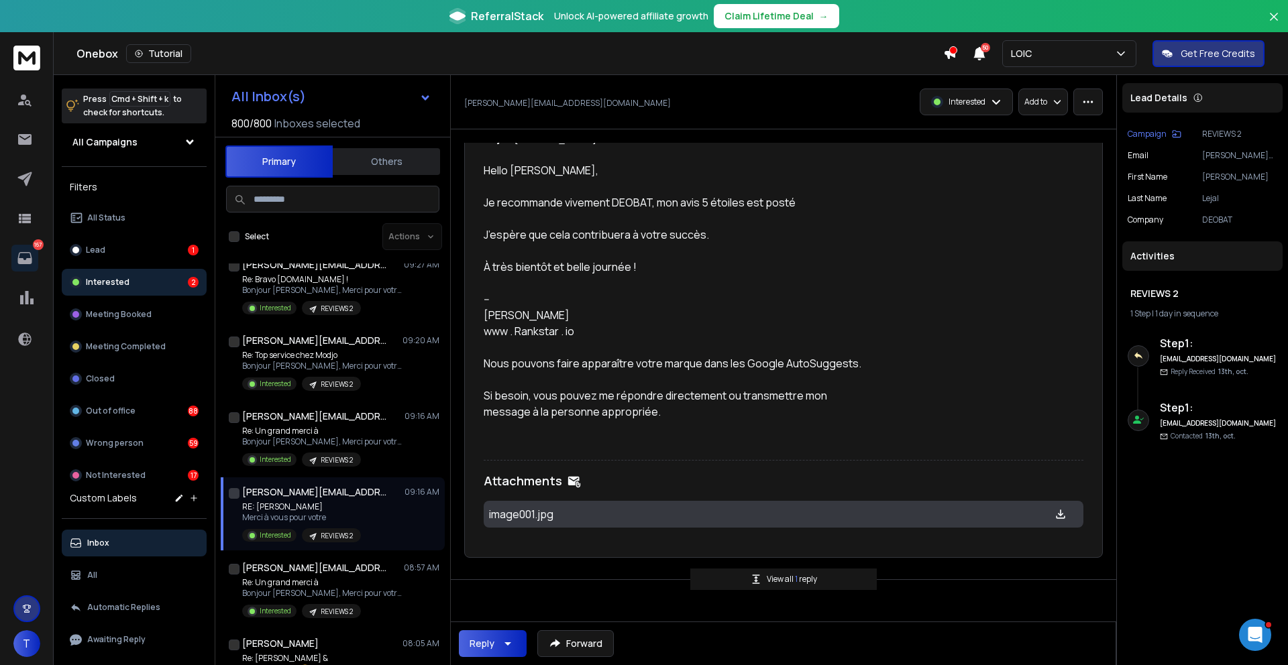
scroll to position [0, 0]
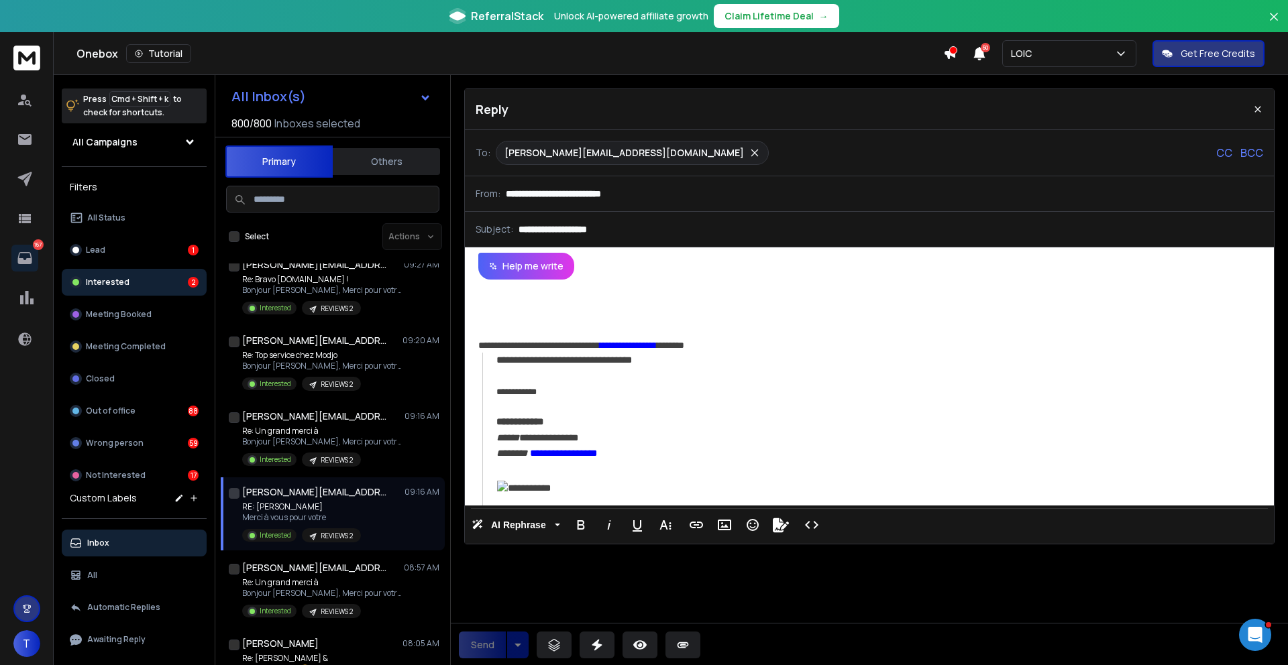
click at [774, 152] on input at bounding box center [821, 153] width 94 height 24
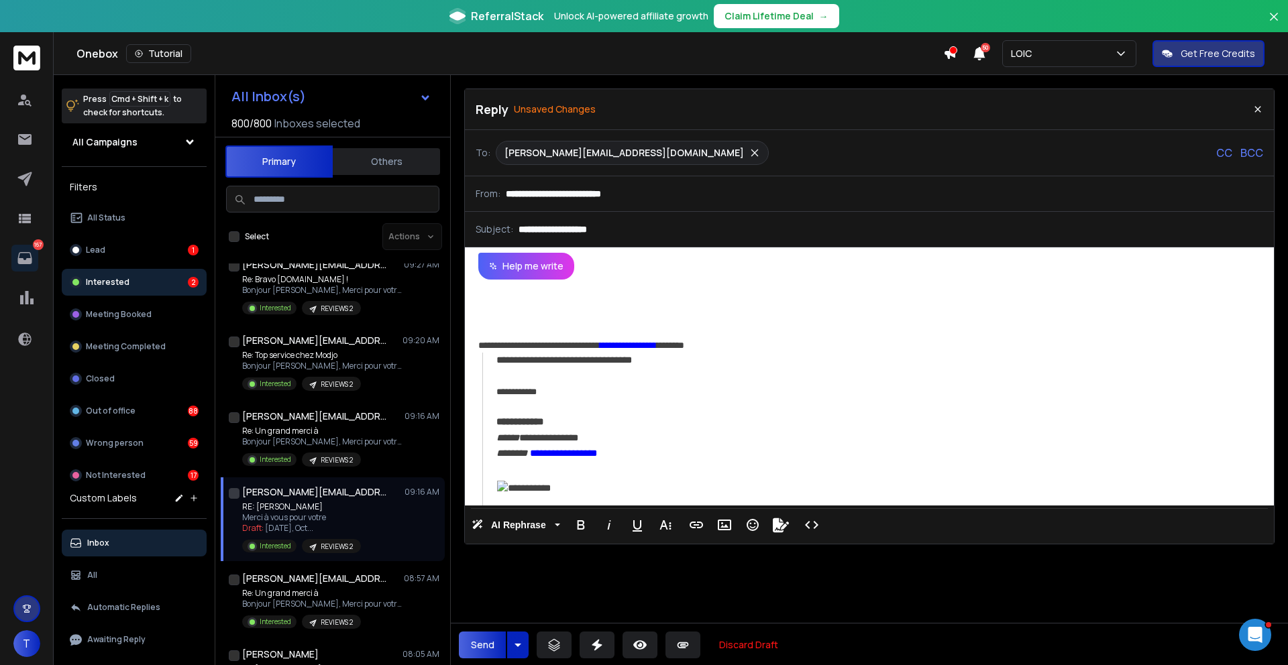
type input "**********"
click at [519, 294] on div at bounding box center [869, 300] width 782 height 15
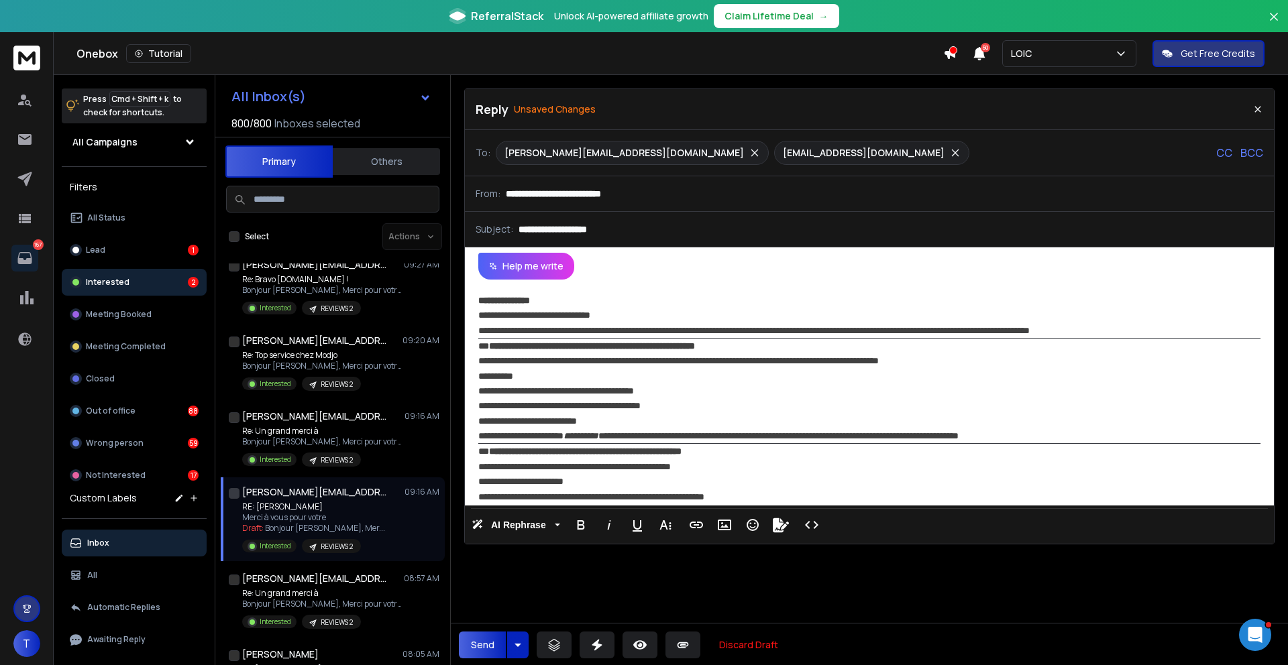
scroll to position [606, 0]
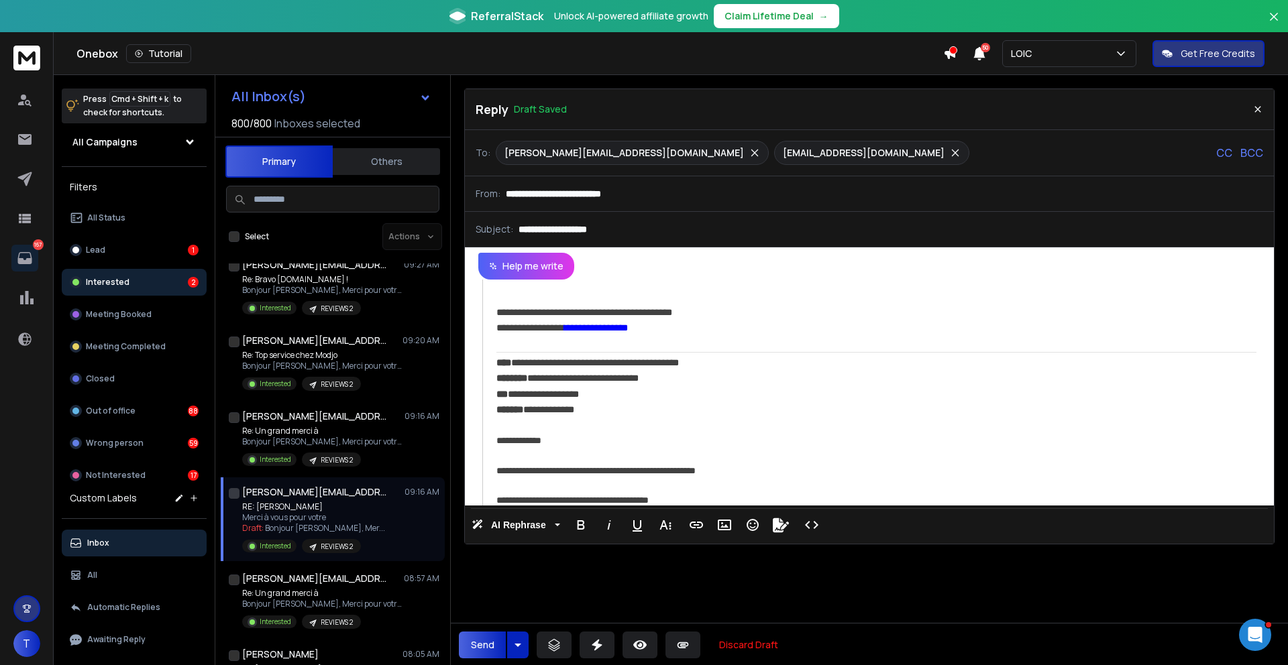
click at [486, 657] on button "Send" at bounding box center [482, 645] width 47 height 27
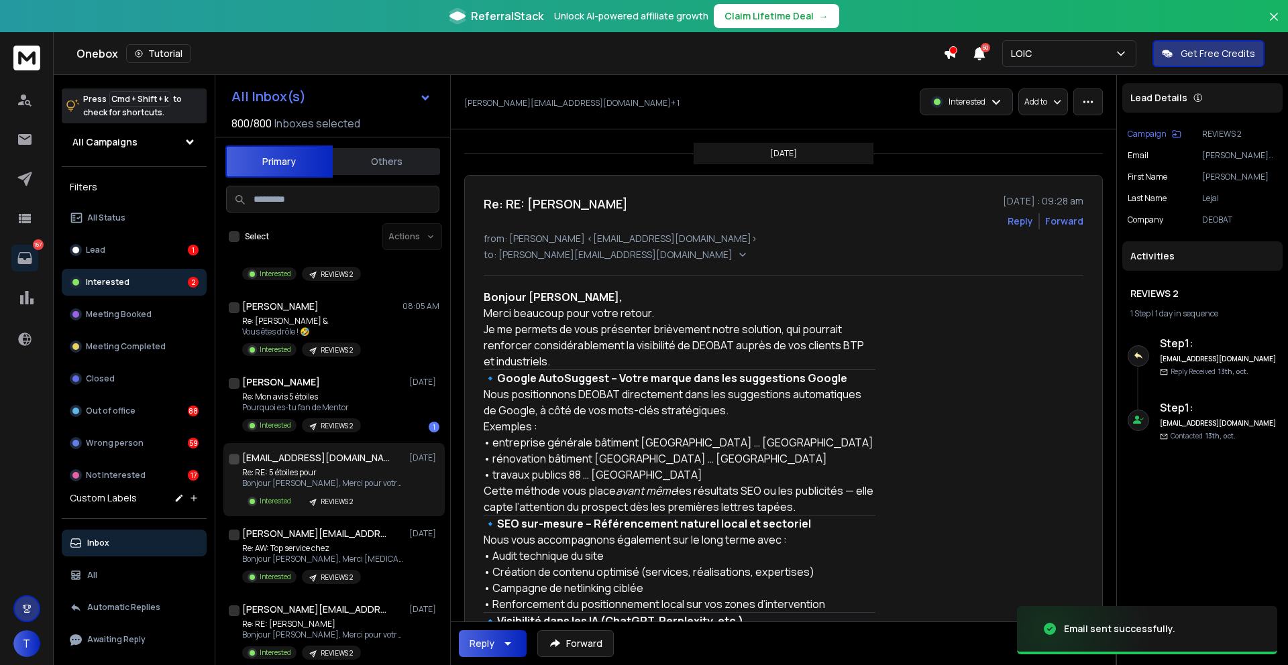
scroll to position [674, 0]
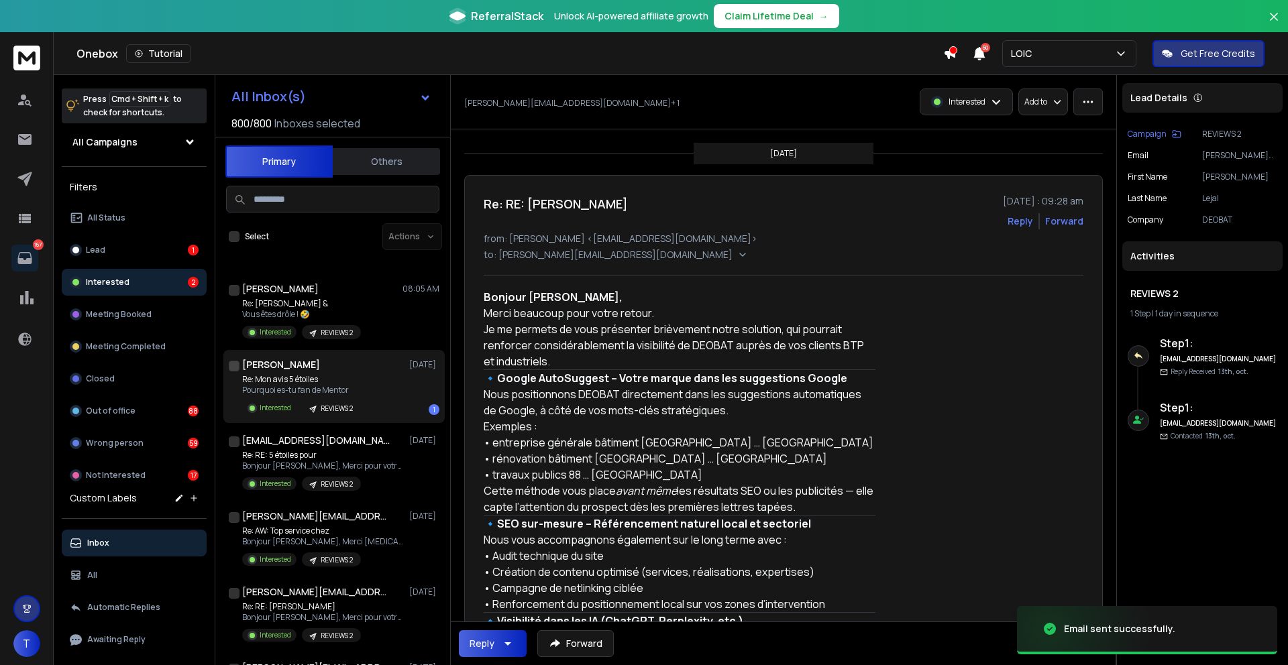
click at [341, 391] on p "Pourquoi es-tu fan de Mentor" at bounding box center [301, 390] width 119 height 11
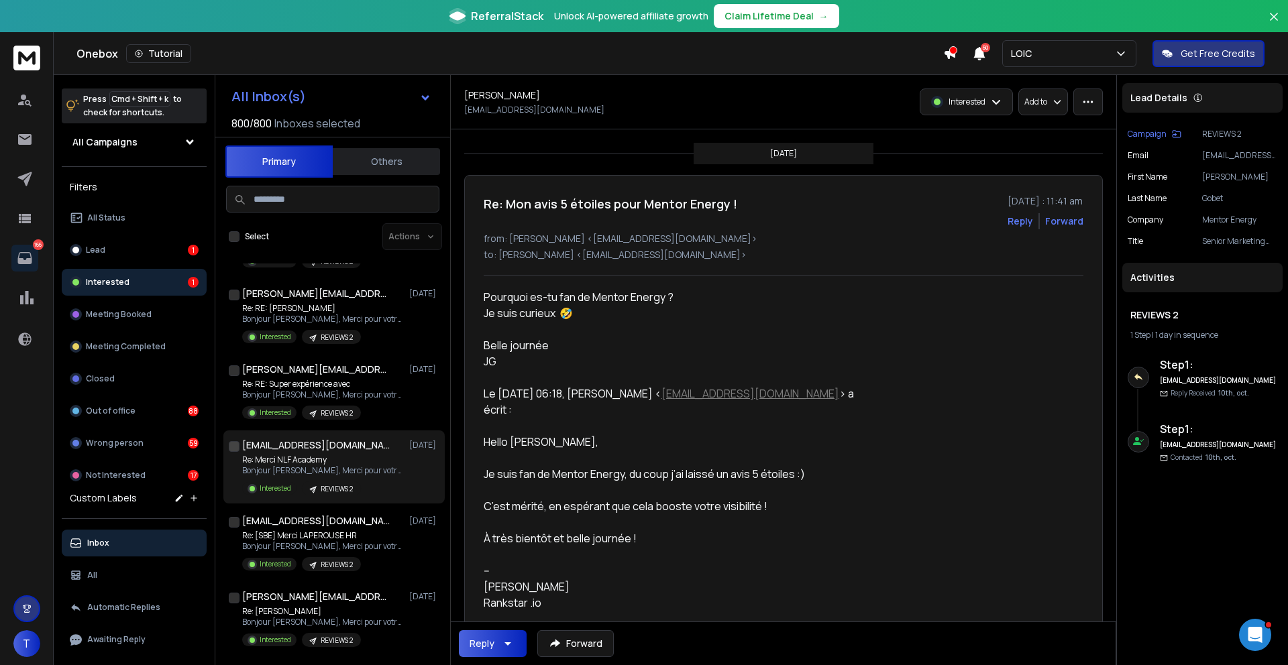
scroll to position [1517, 0]
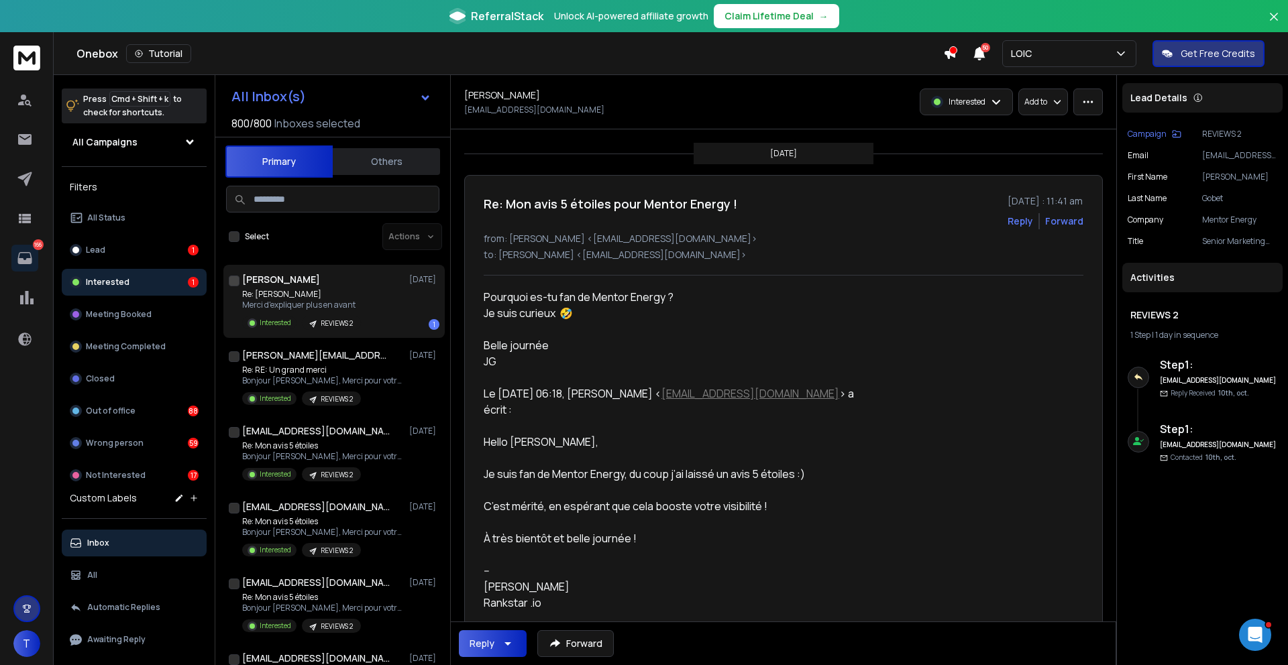
click at [347, 307] on p "Merci d'expliquer plus en avant" at bounding box center [301, 305] width 119 height 11
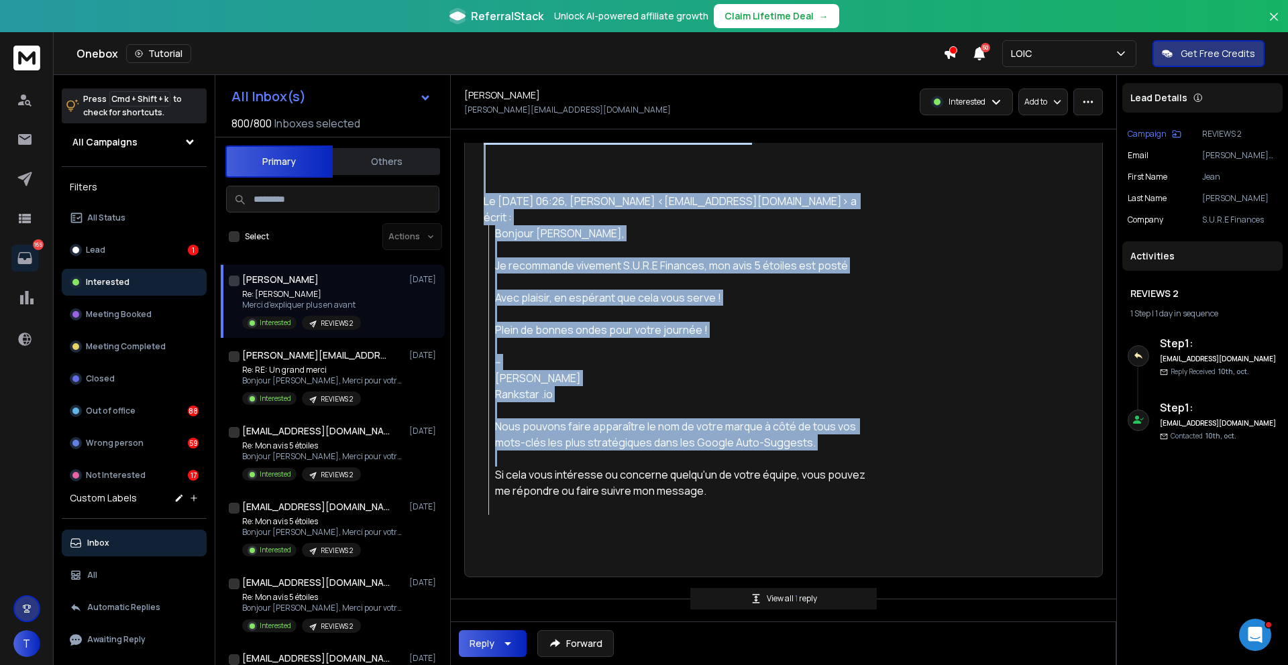
scroll to position [399, 0]
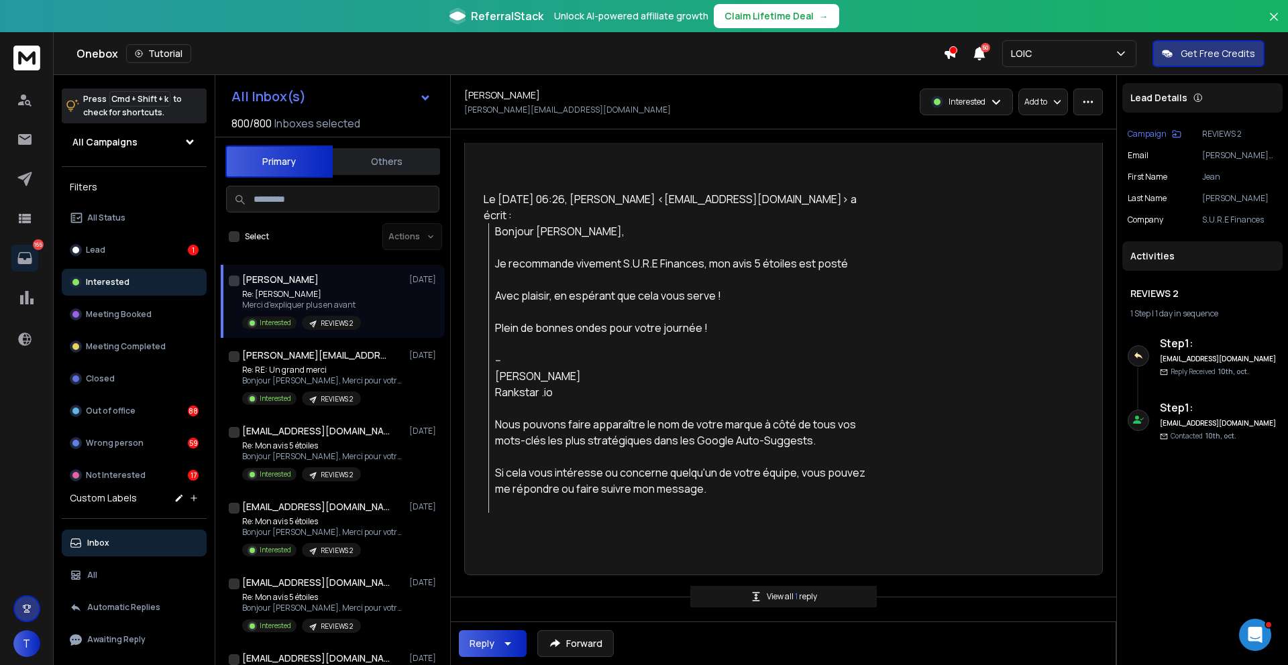
drag, startPoint x: 477, startPoint y: 201, endPoint x: 607, endPoint y: 555, distance: 377.3
click at [607, 555] on div "Re: Merci Jean 10 October 2025 : 10:11 am Reply Forward from: Jean Sadecki <jea…" at bounding box center [783, 176] width 639 height 800
copy div "Re: Merci Jean 10 October 2025 : 10:11 am Reply Forward from: Jean Sadecki <jea…"
click at [647, 336] on div at bounding box center [685, 344] width 380 height 16
click at [474, 648] on div "Reply" at bounding box center [482, 643] width 25 height 13
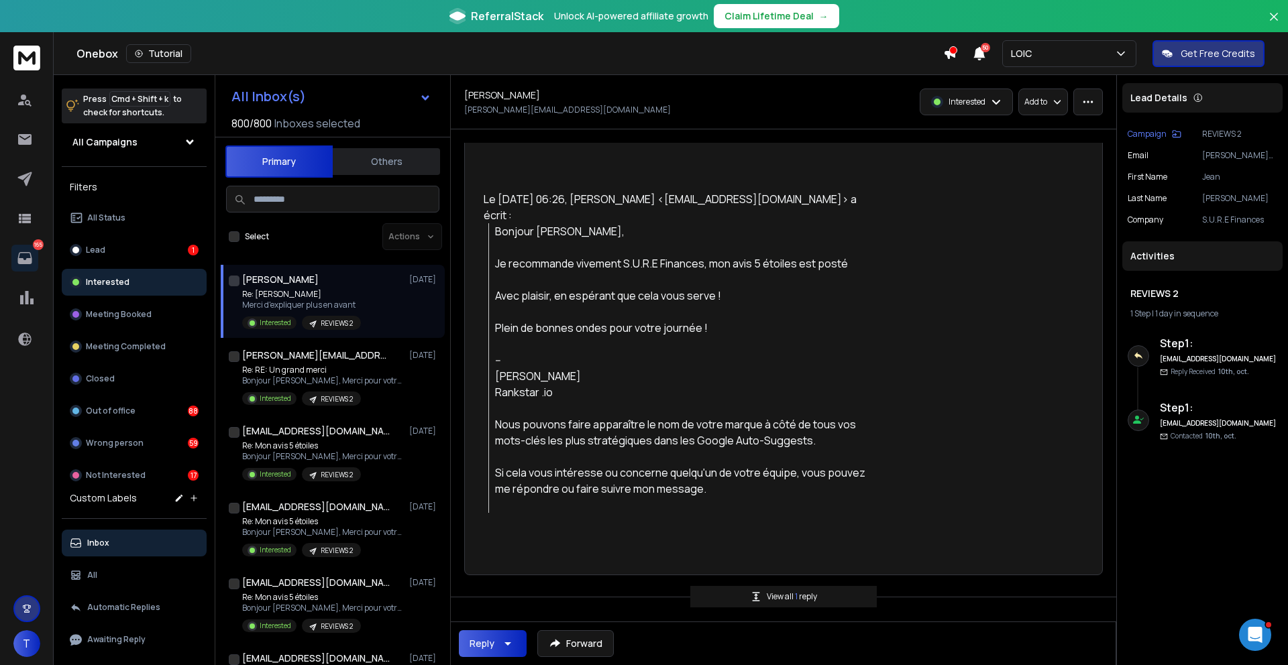
scroll to position [0, 0]
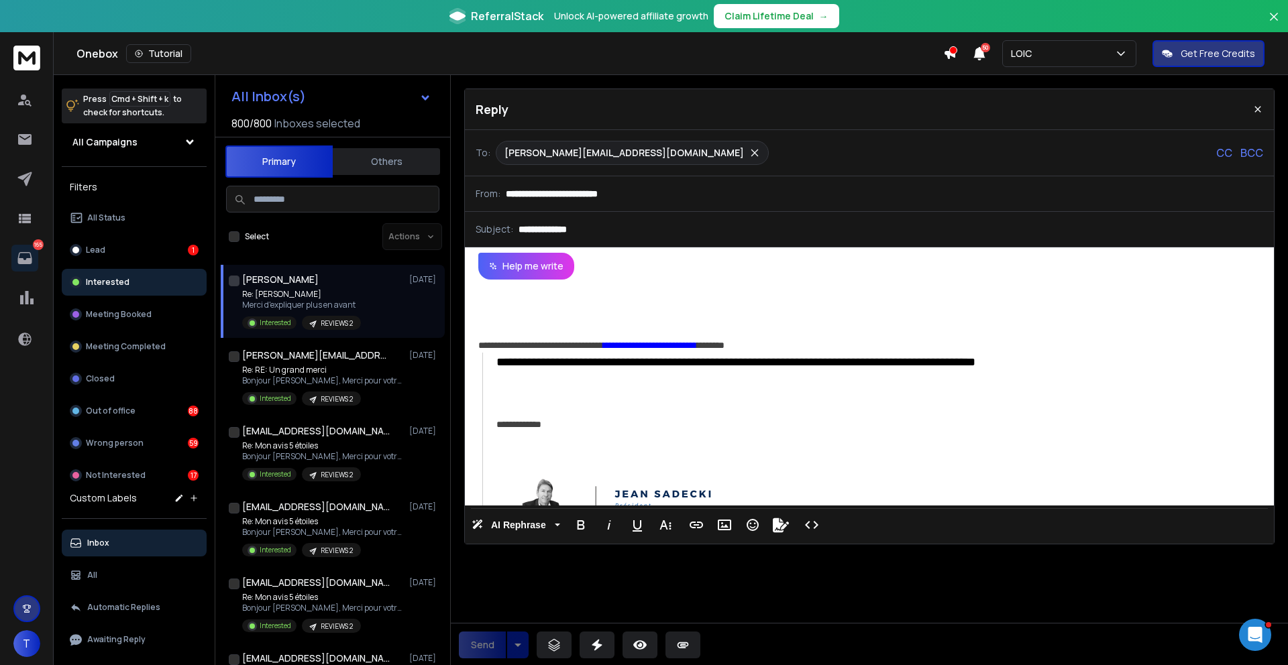
click at [774, 152] on input at bounding box center [821, 153] width 94 height 24
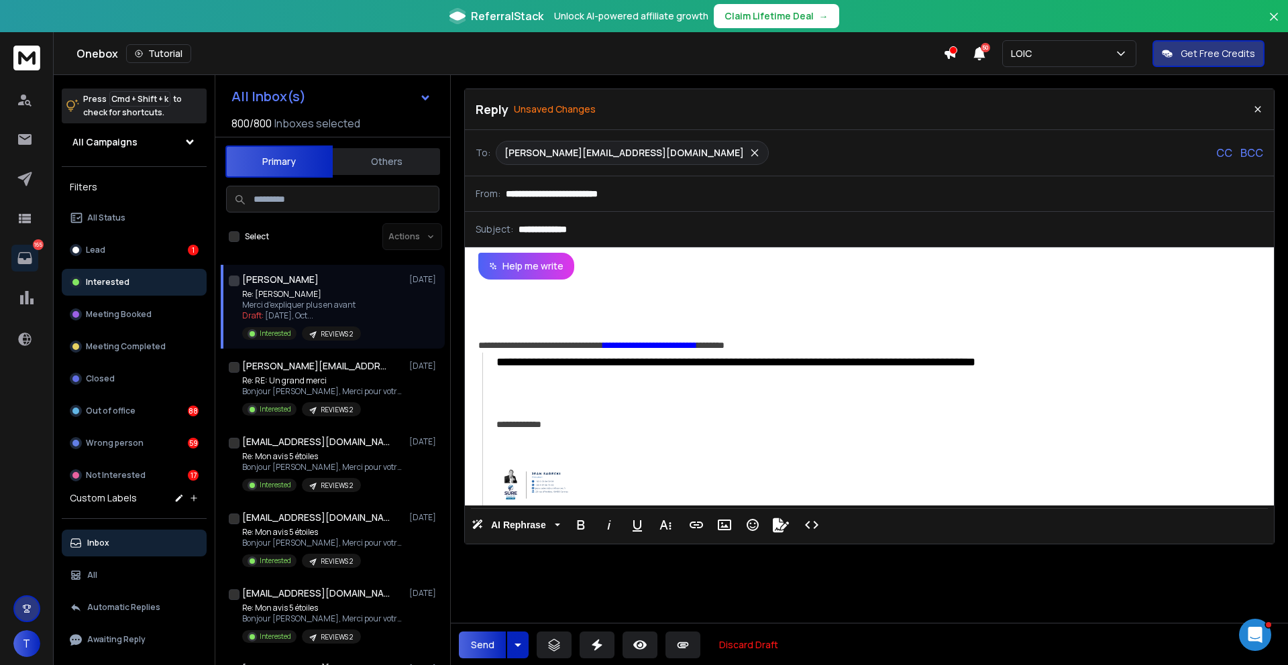
type input "**********"
click at [509, 302] on div at bounding box center [869, 300] width 782 height 15
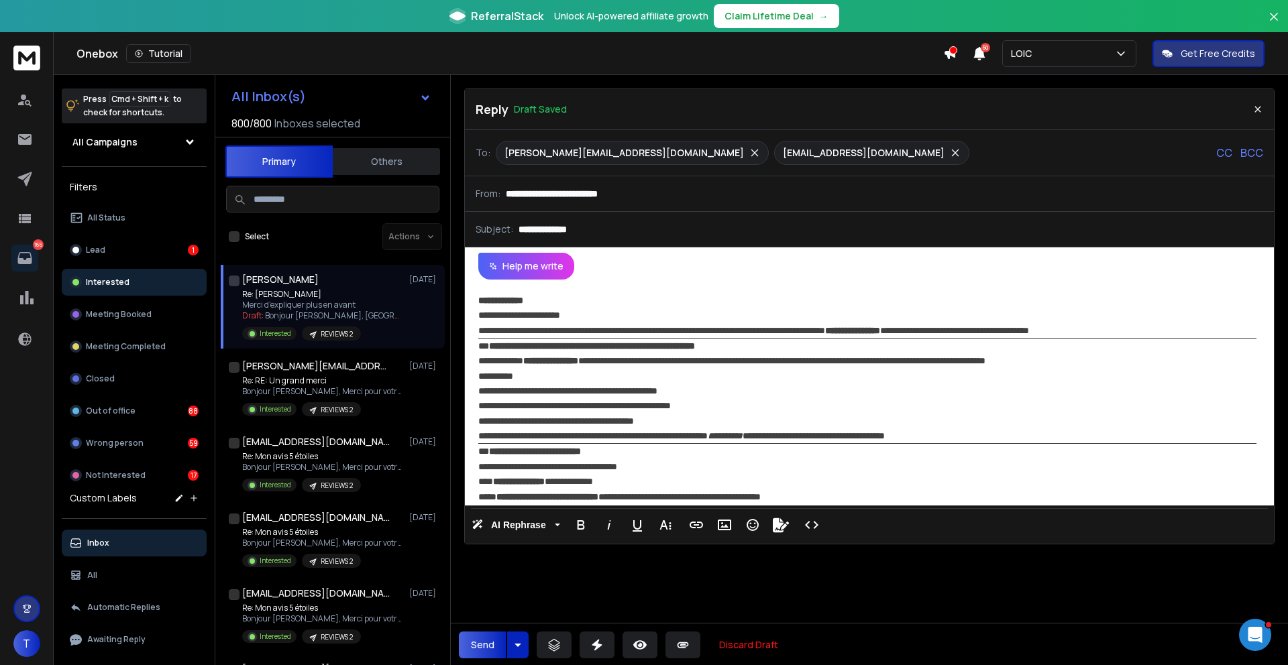
click at [482, 643] on button "Send" at bounding box center [482, 645] width 47 height 27
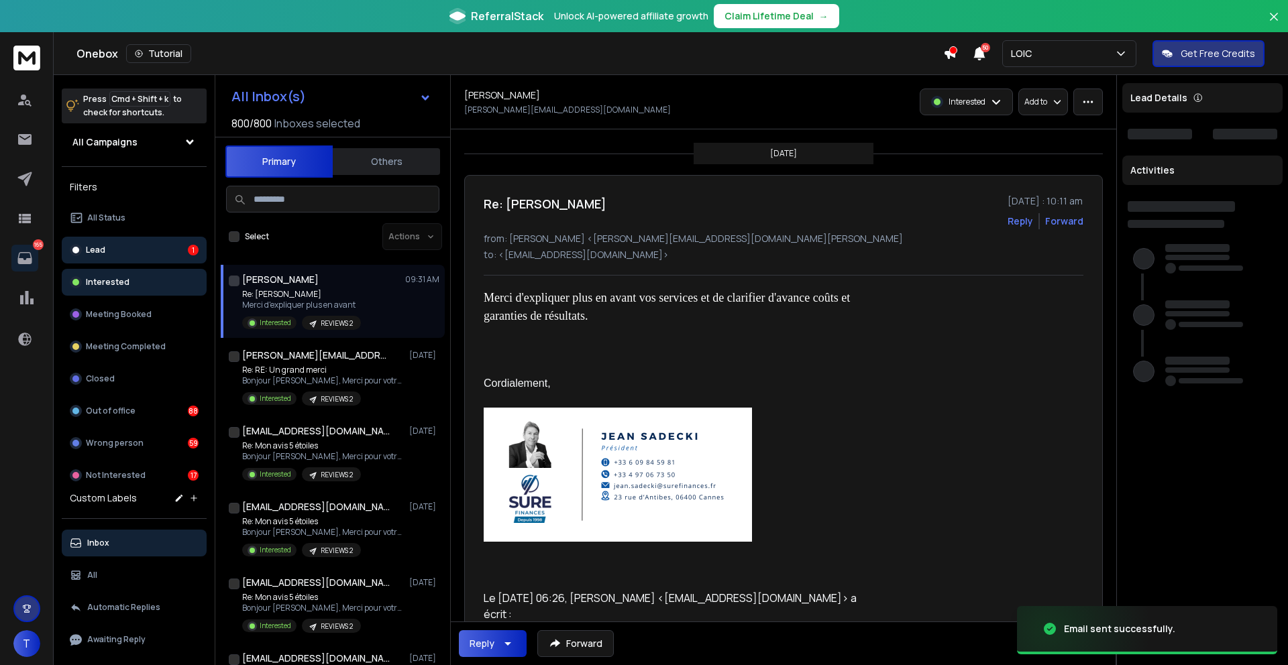
click at [121, 257] on button "Lead 1" at bounding box center [134, 250] width 145 height 27
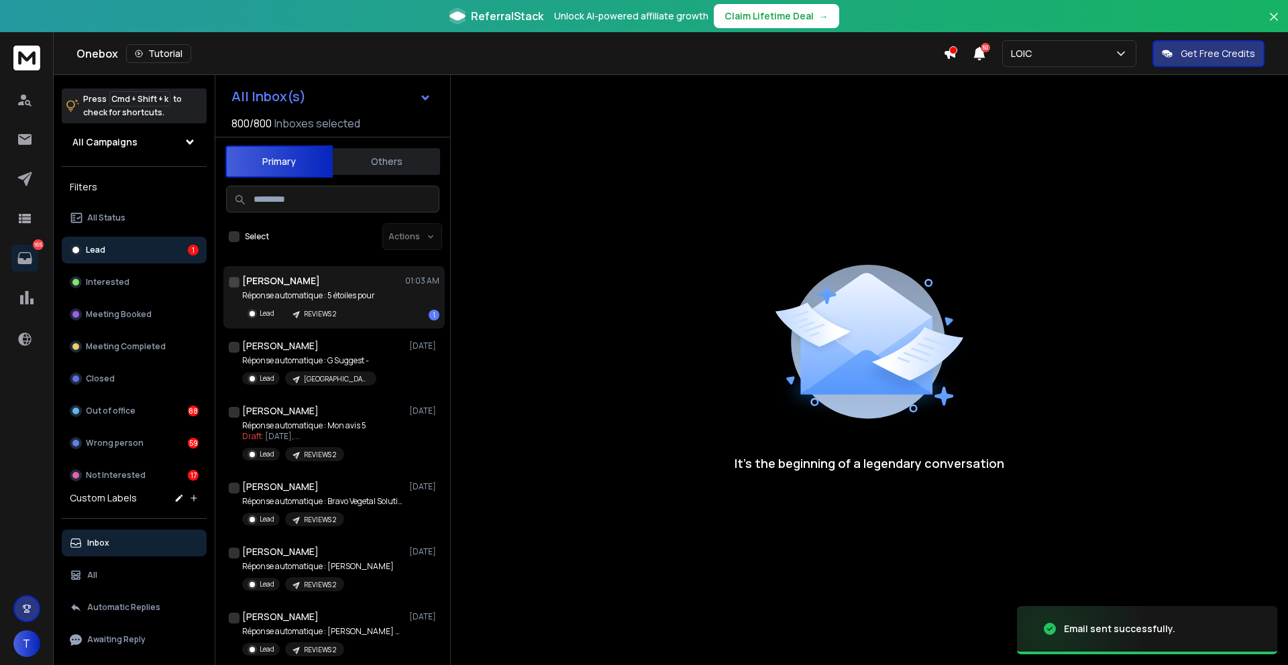
click at [279, 303] on div "Réponse automatique : 5 étoiles pour Lead REVIEWS 2" at bounding box center [308, 305] width 133 height 30
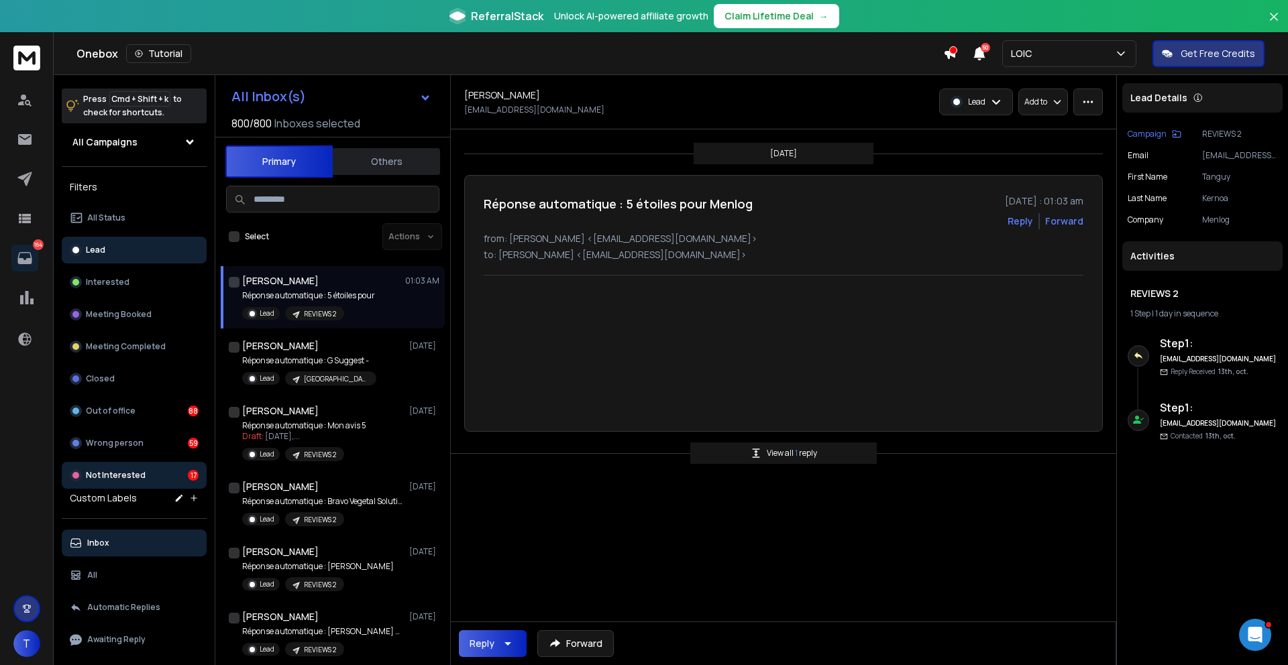
click at [115, 470] on p "Not Interested" at bounding box center [116, 475] width 60 height 11
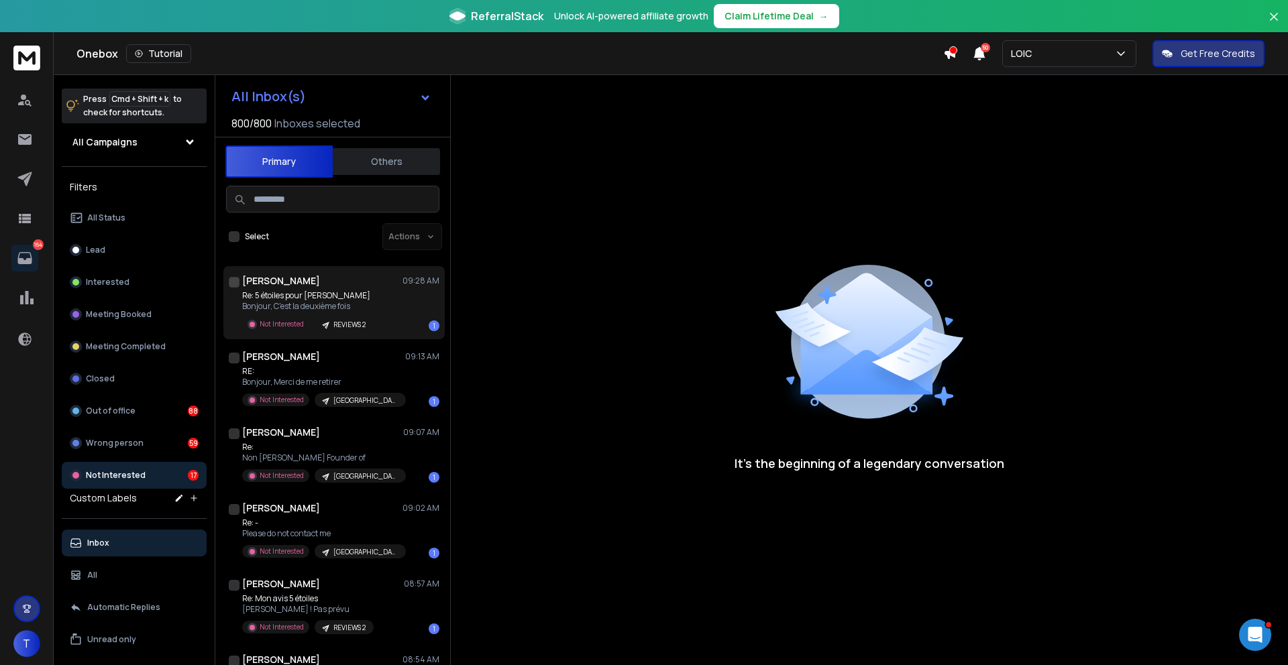
click at [282, 309] on p "Bonjour, C'est la deuxième fois" at bounding box center [307, 306] width 131 height 11
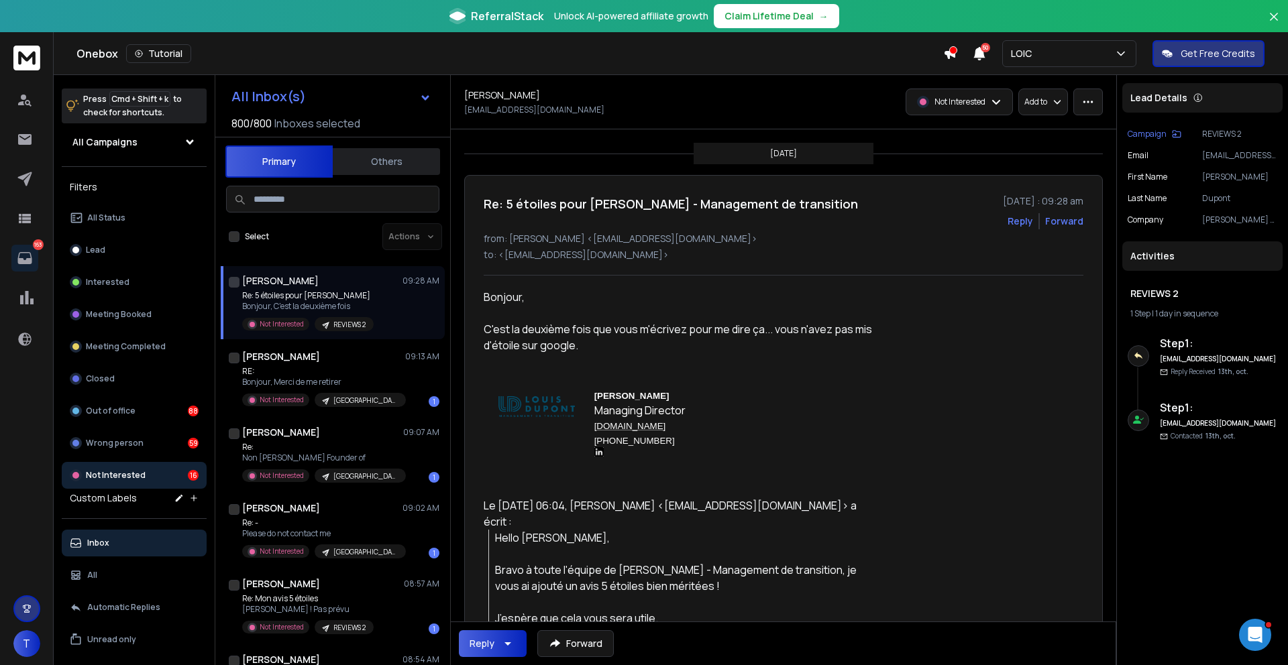
click at [1092, 109] on button "button" at bounding box center [1088, 102] width 30 height 27
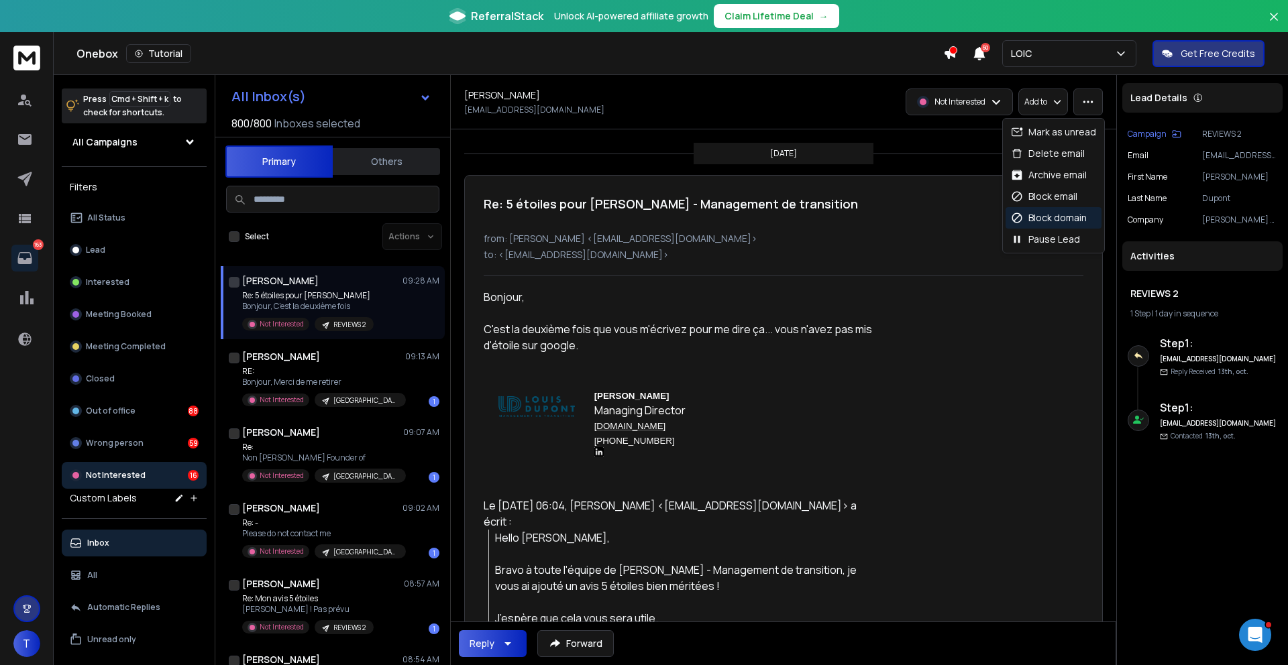
click at [1043, 216] on div "Block domain" at bounding box center [1049, 217] width 76 height 13
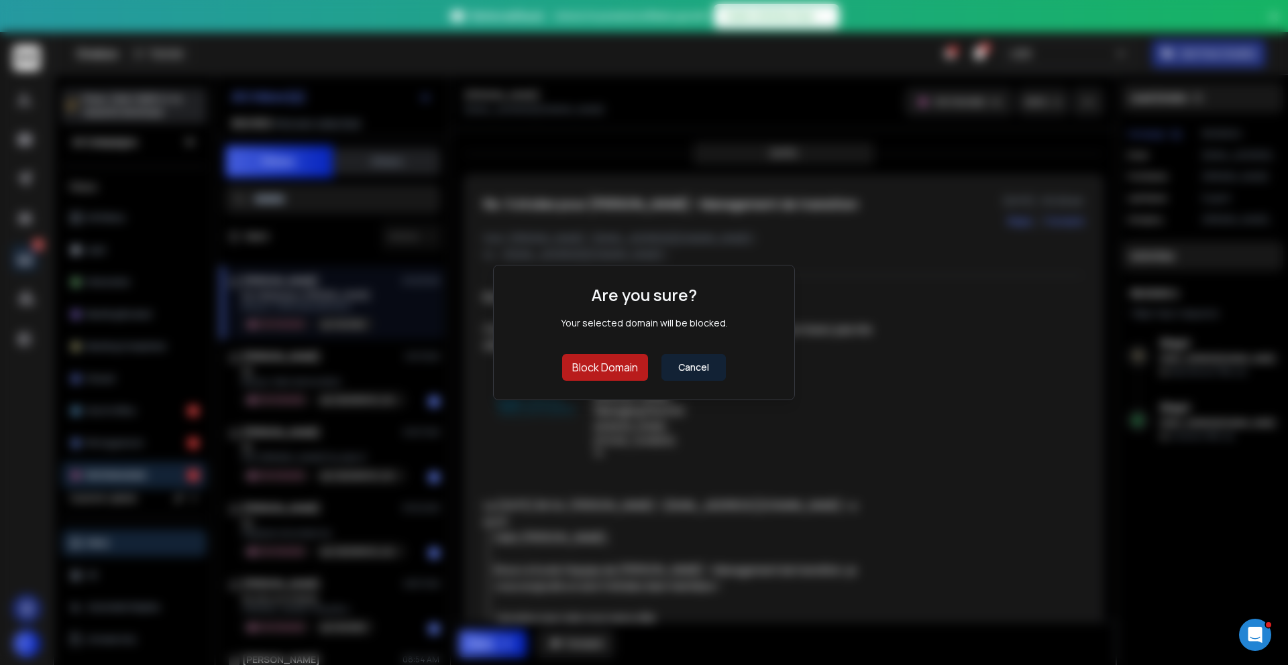
click at [608, 366] on button "Block Domain" at bounding box center [605, 367] width 86 height 27
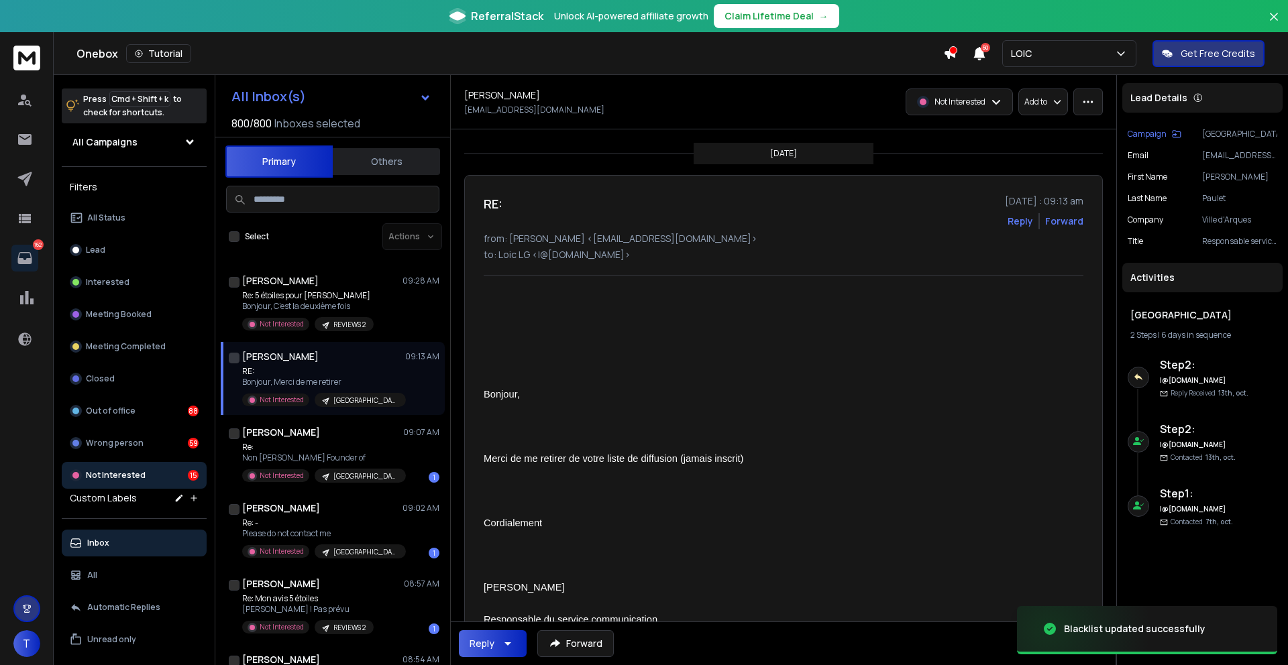
click at [1083, 99] on icon "button" at bounding box center [1088, 102] width 12 height 12
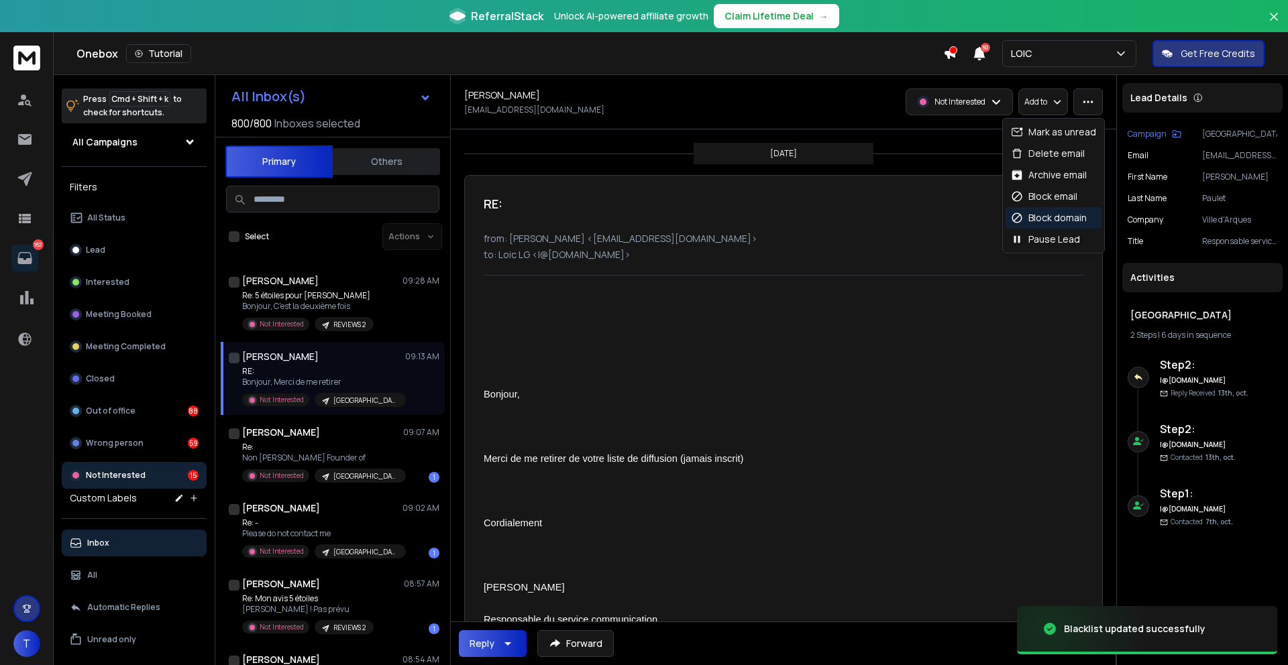
click at [1040, 216] on div "Block domain" at bounding box center [1049, 217] width 76 height 13
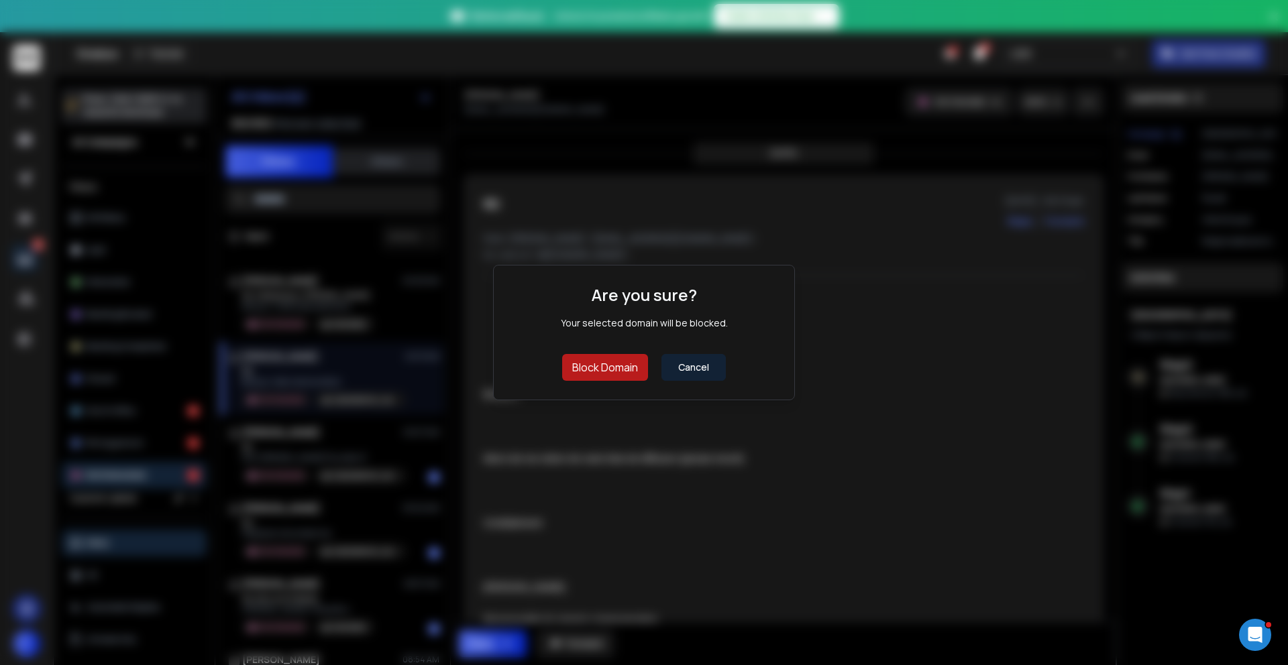
click at [635, 372] on button "Block Domain" at bounding box center [605, 367] width 86 height 27
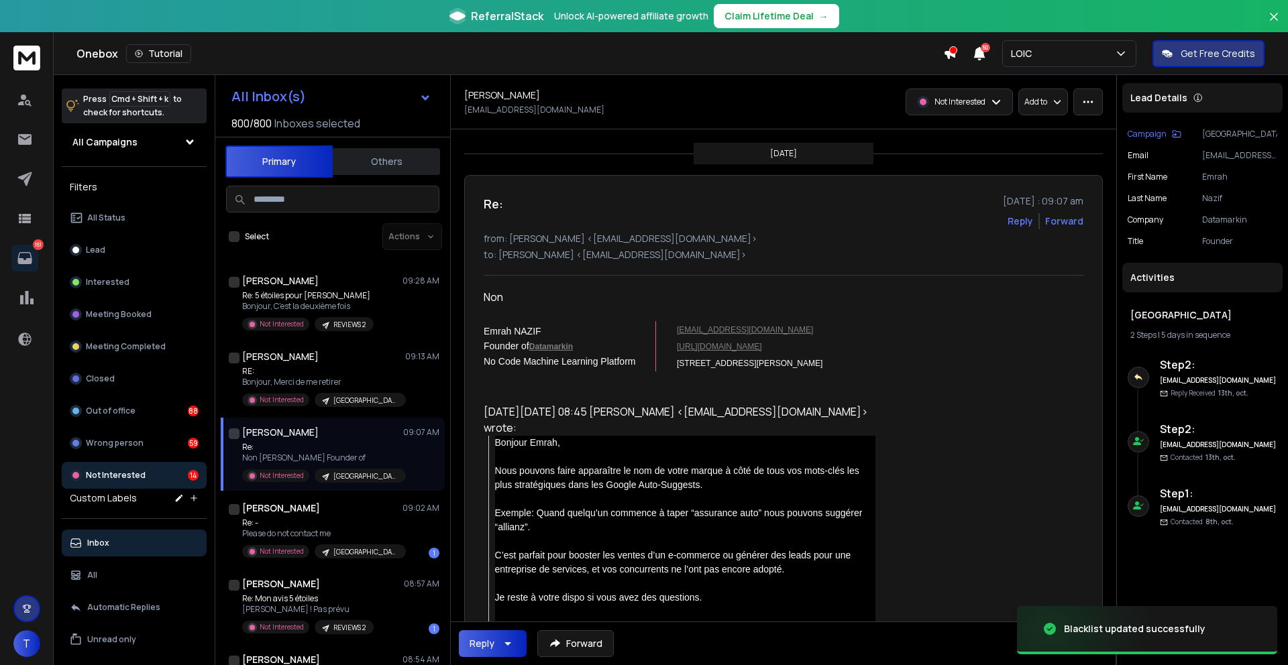
click at [1091, 96] on icon "button" at bounding box center [1088, 102] width 12 height 12
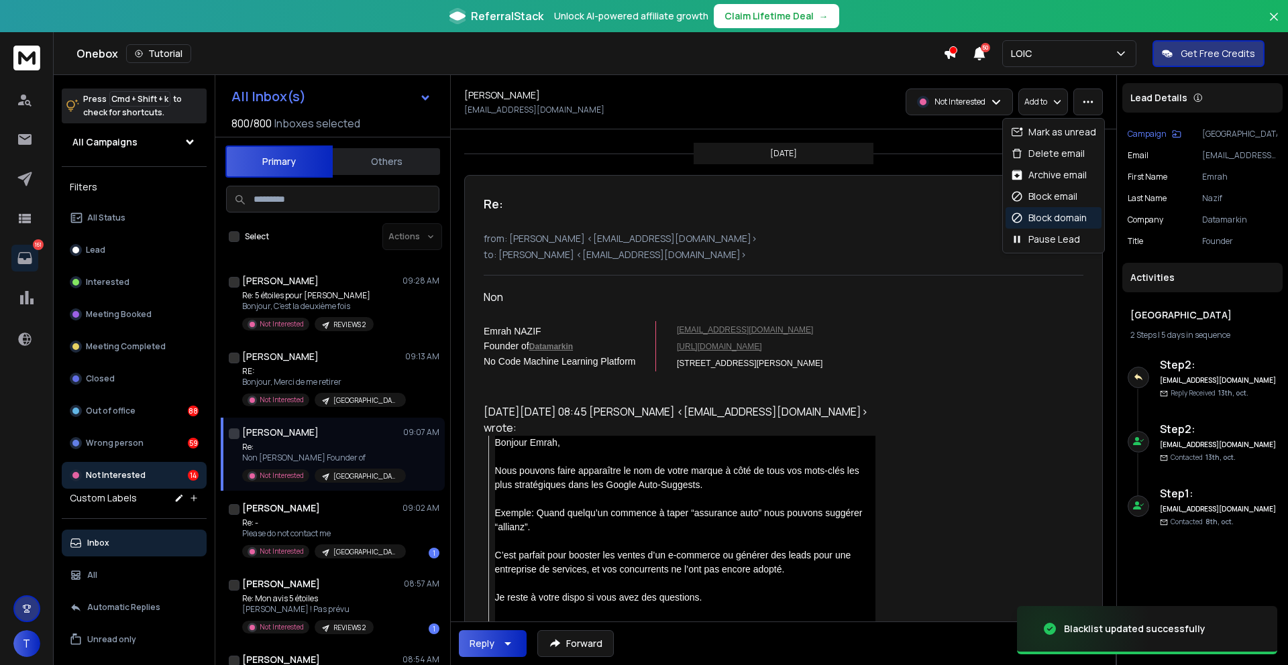
click at [1032, 218] on div "Block domain" at bounding box center [1049, 217] width 76 height 13
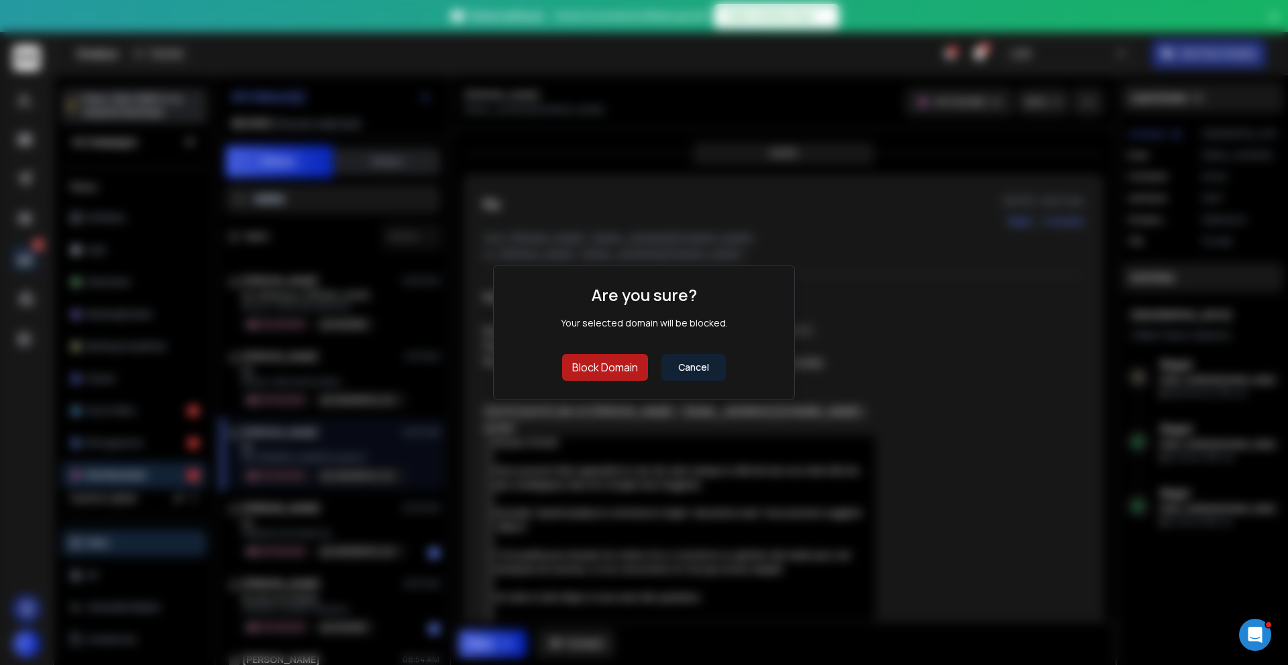
click at [612, 366] on button "Block Domain" at bounding box center [605, 367] width 86 height 27
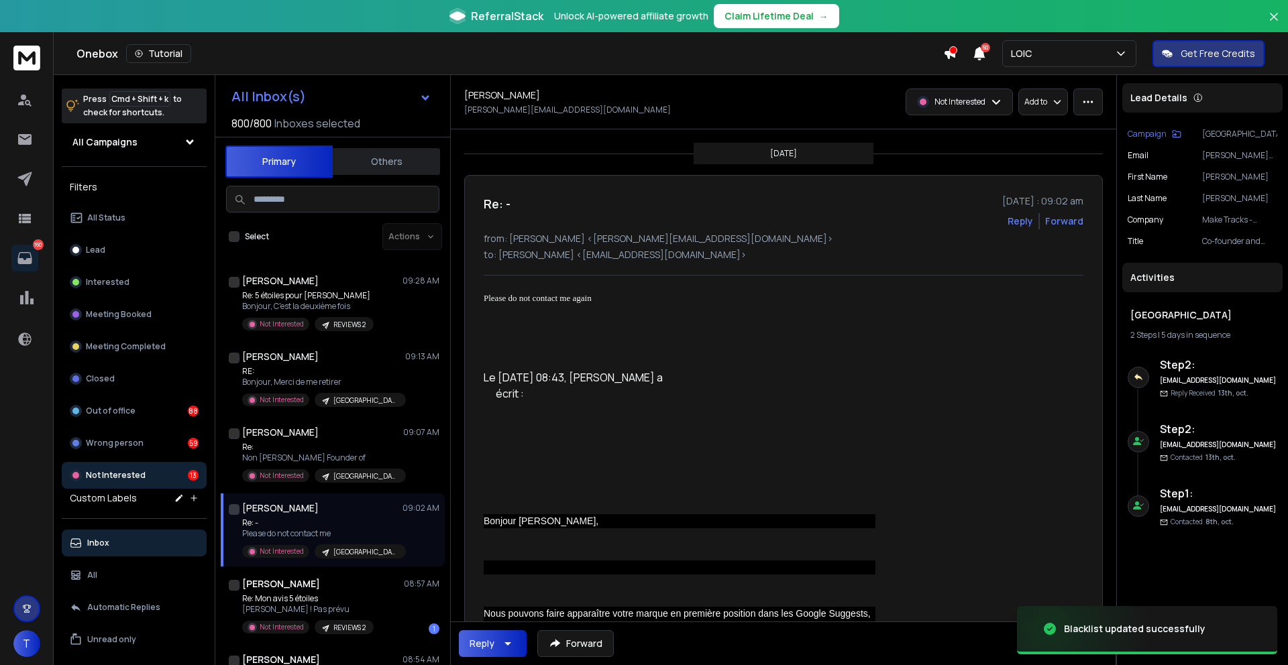
click at [1091, 93] on button "button" at bounding box center [1088, 102] width 30 height 27
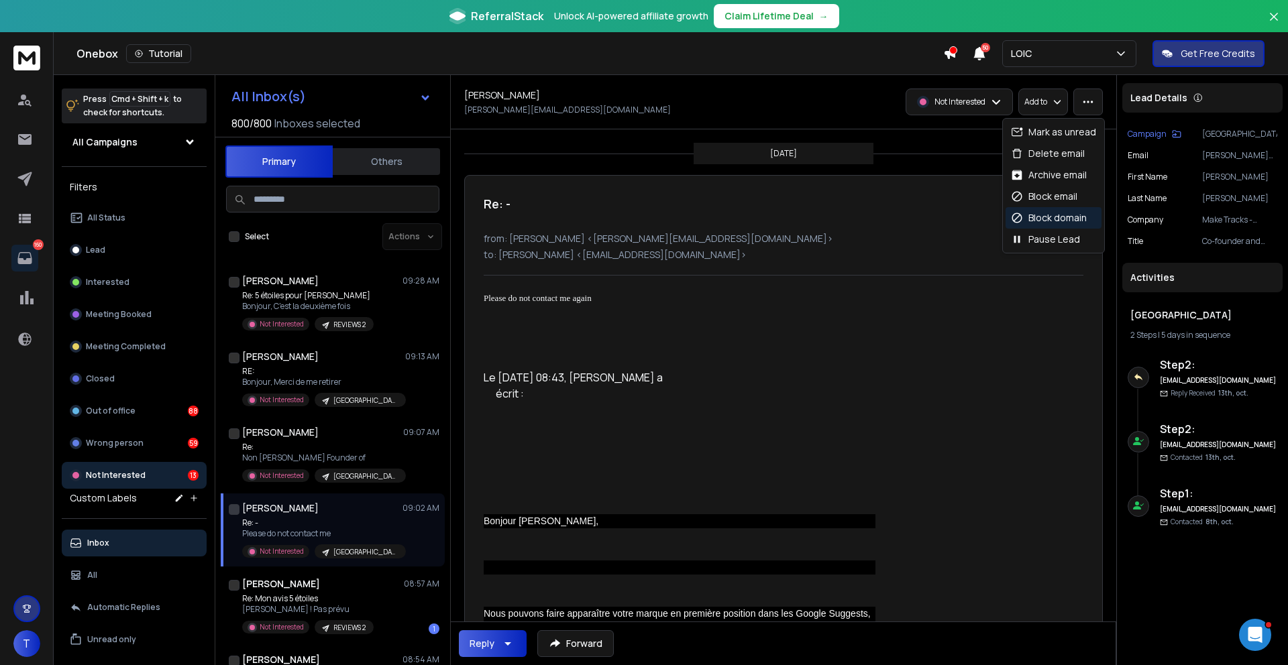
click at [1030, 223] on div "Block domain" at bounding box center [1049, 217] width 76 height 13
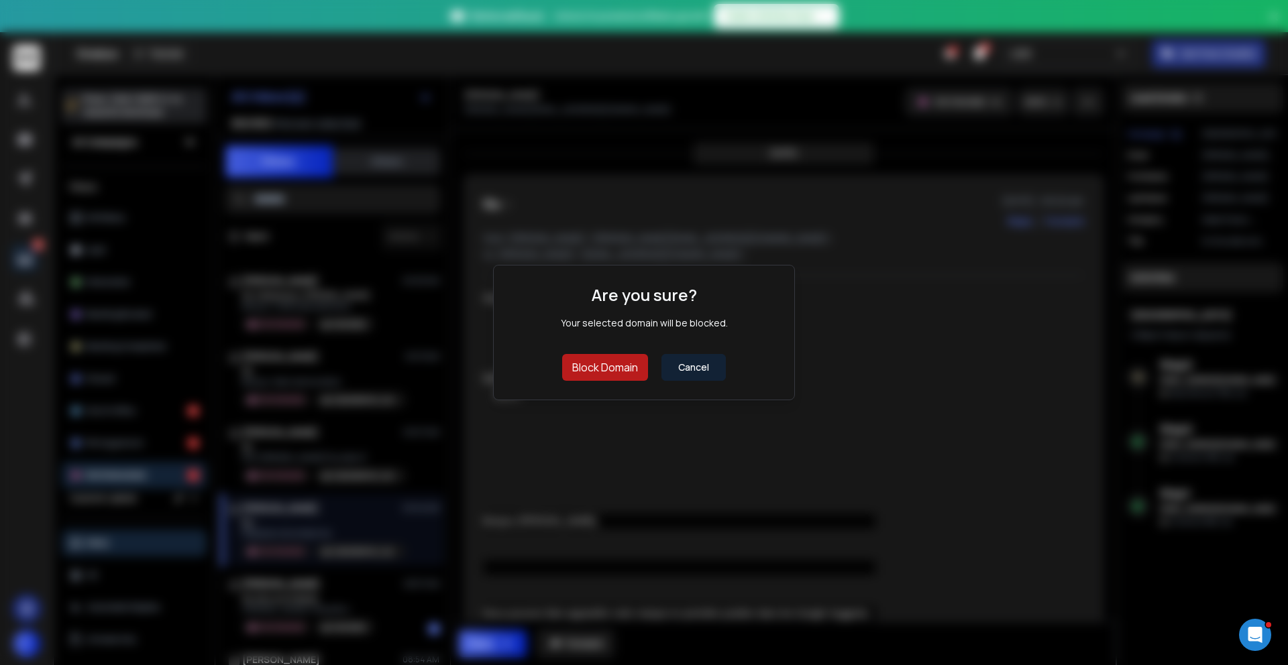
click at [601, 354] on button "Block Domain" at bounding box center [605, 367] width 86 height 27
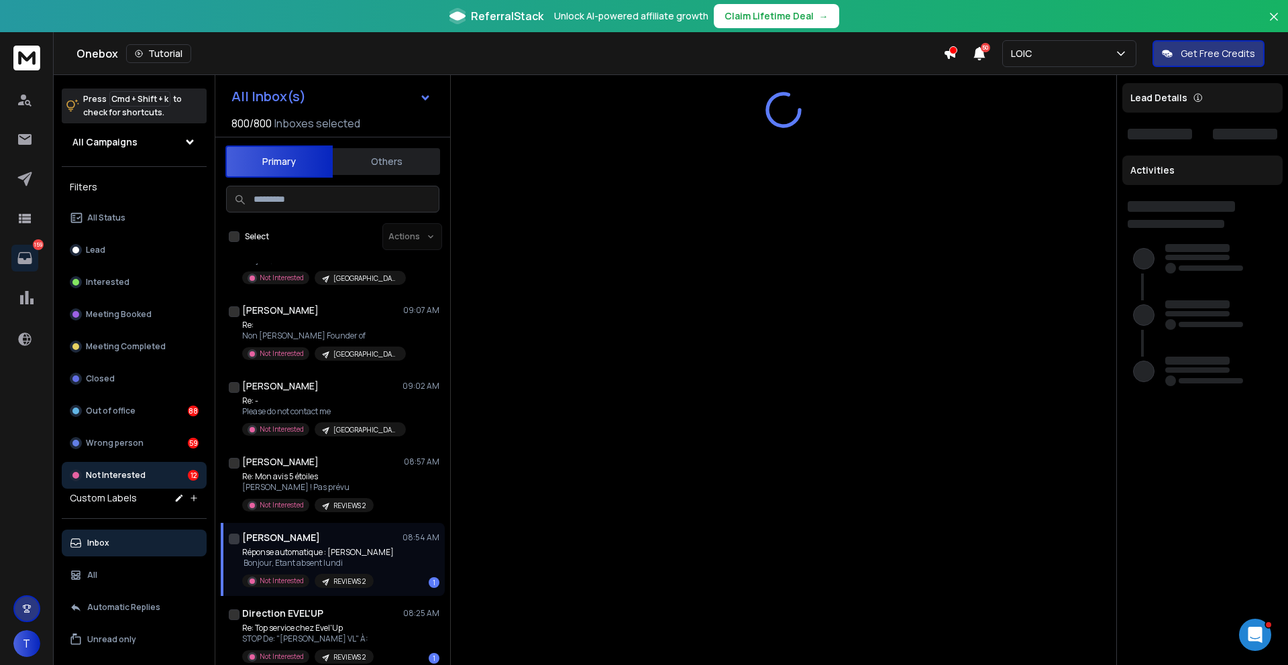
scroll to position [203, 0]
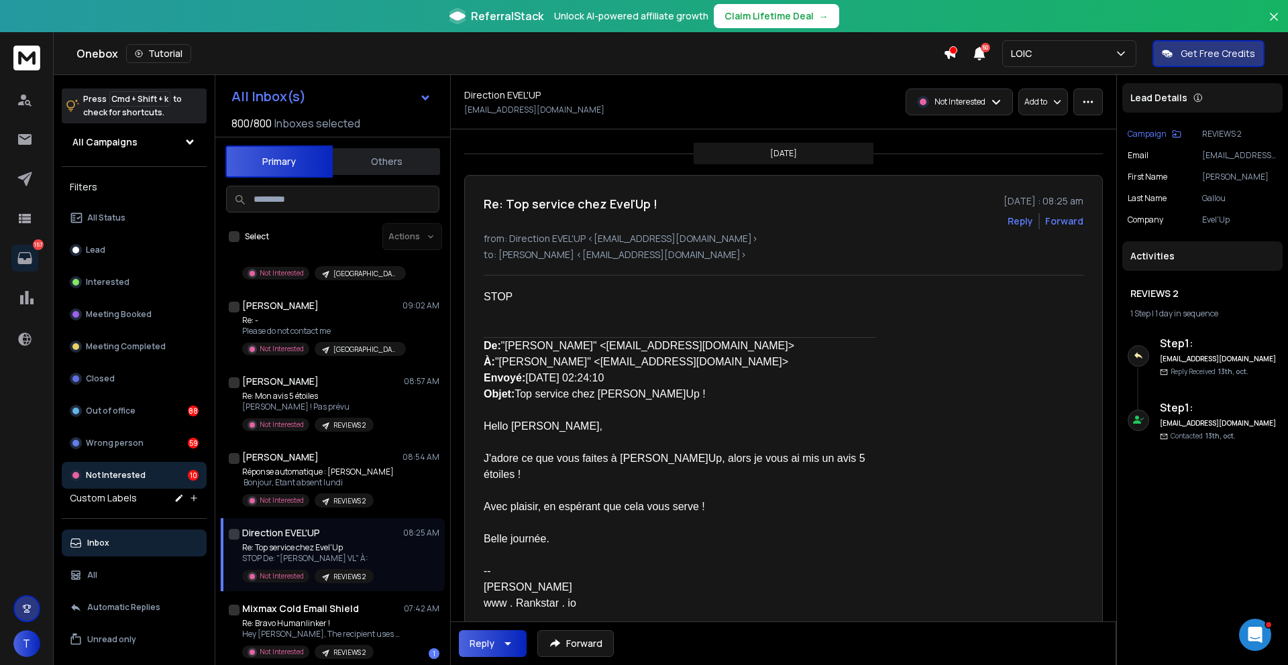
click at [1087, 103] on icon "button" at bounding box center [1088, 102] width 12 height 12
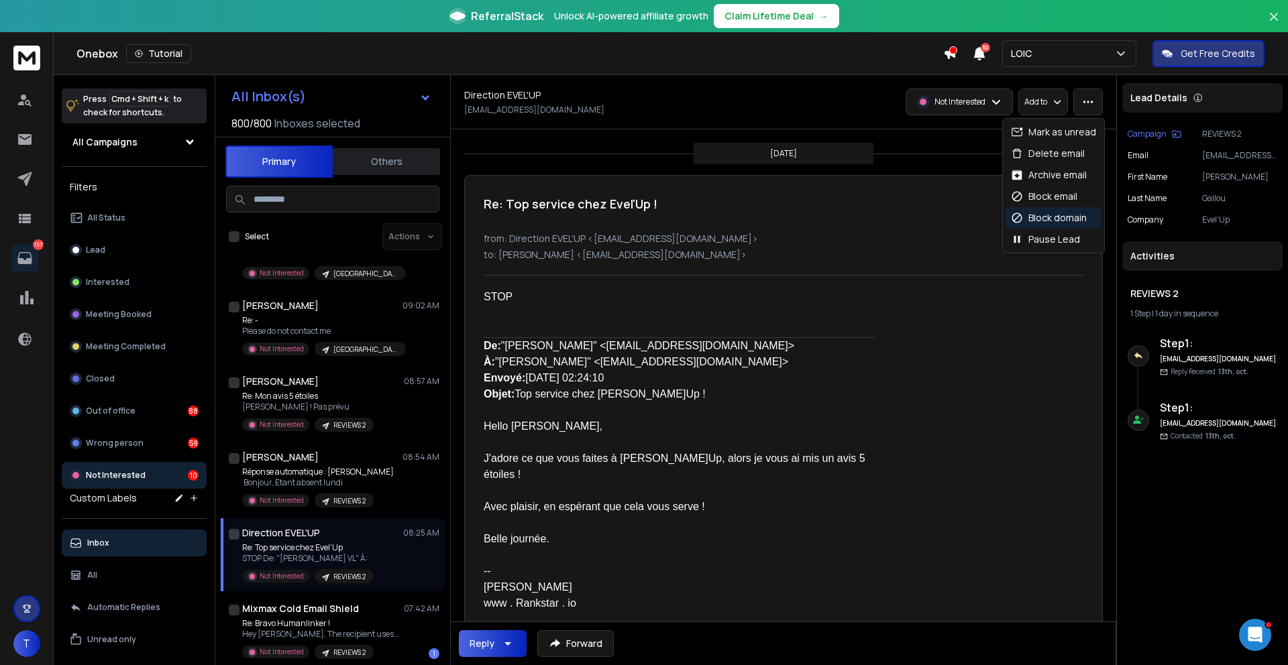
click at [1034, 212] on div "Block domain" at bounding box center [1049, 217] width 76 height 13
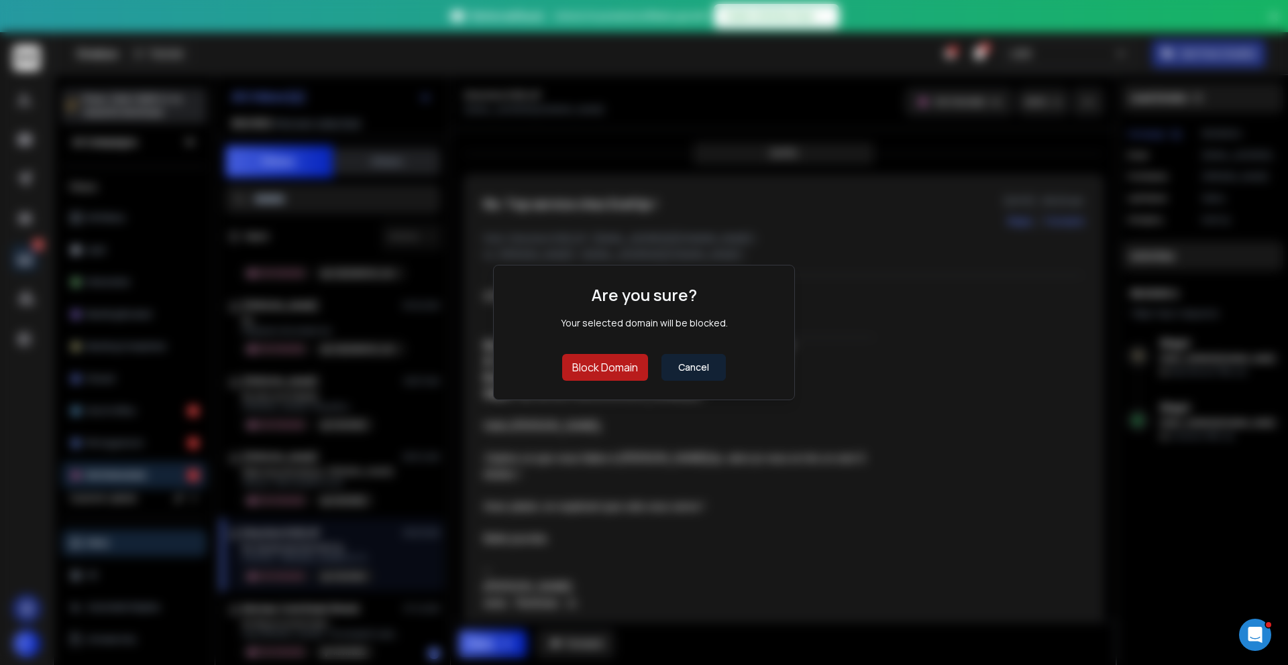
click at [577, 368] on button "Block Domain" at bounding box center [605, 367] width 86 height 27
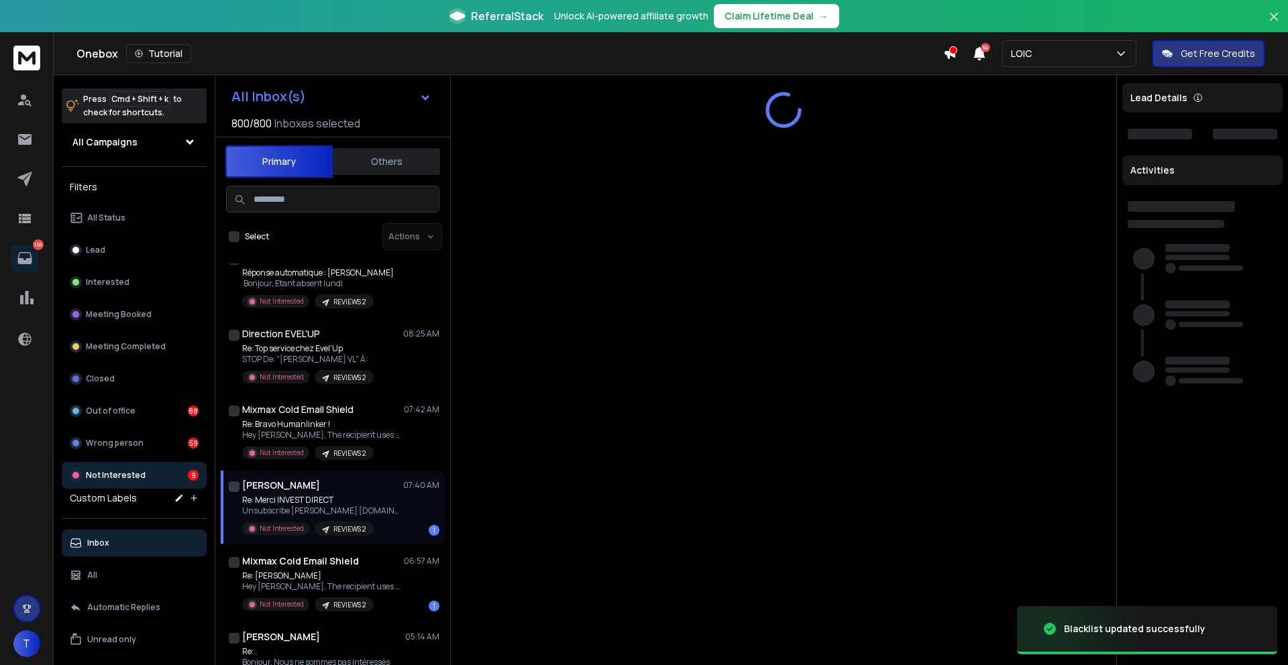
scroll to position [430, 0]
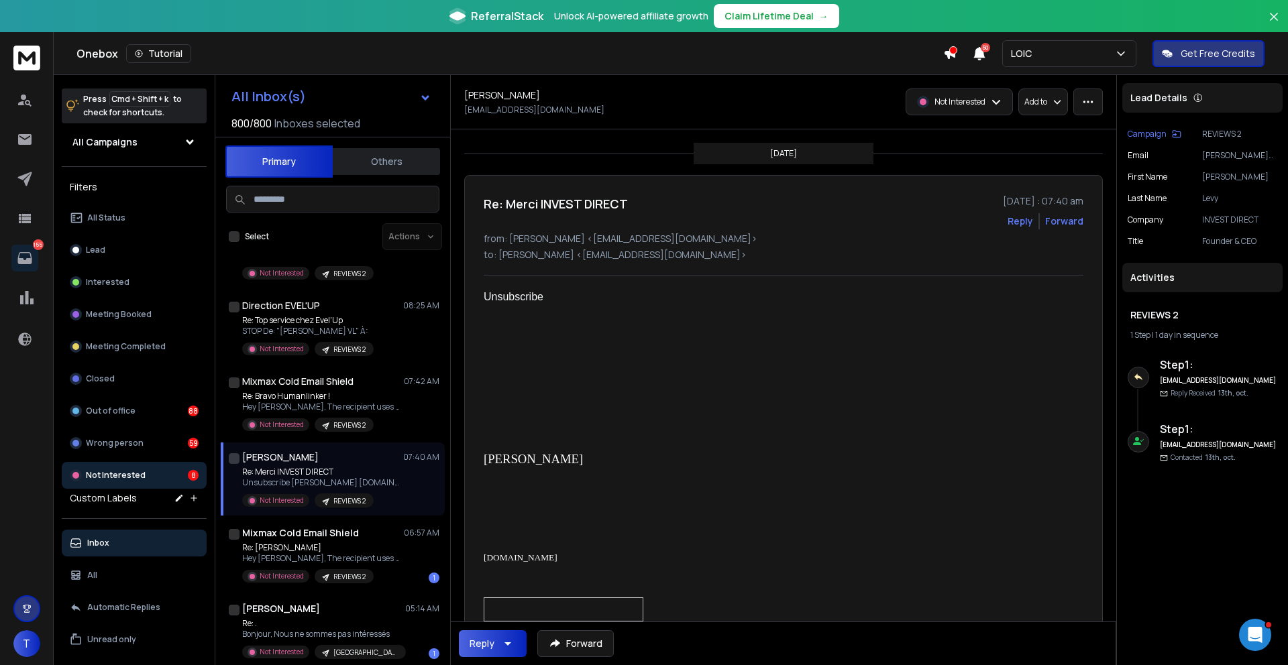
click at [1092, 103] on icon "button" at bounding box center [1088, 102] width 12 height 12
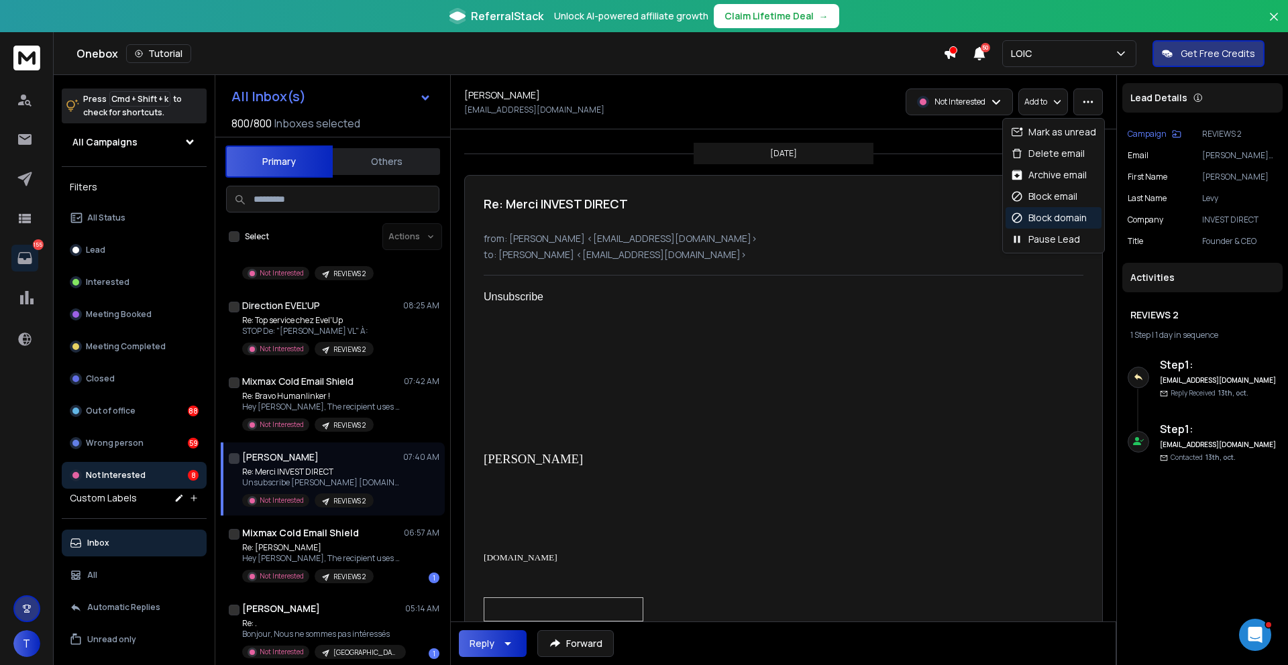
click at [1069, 214] on div "Block domain" at bounding box center [1049, 217] width 76 height 13
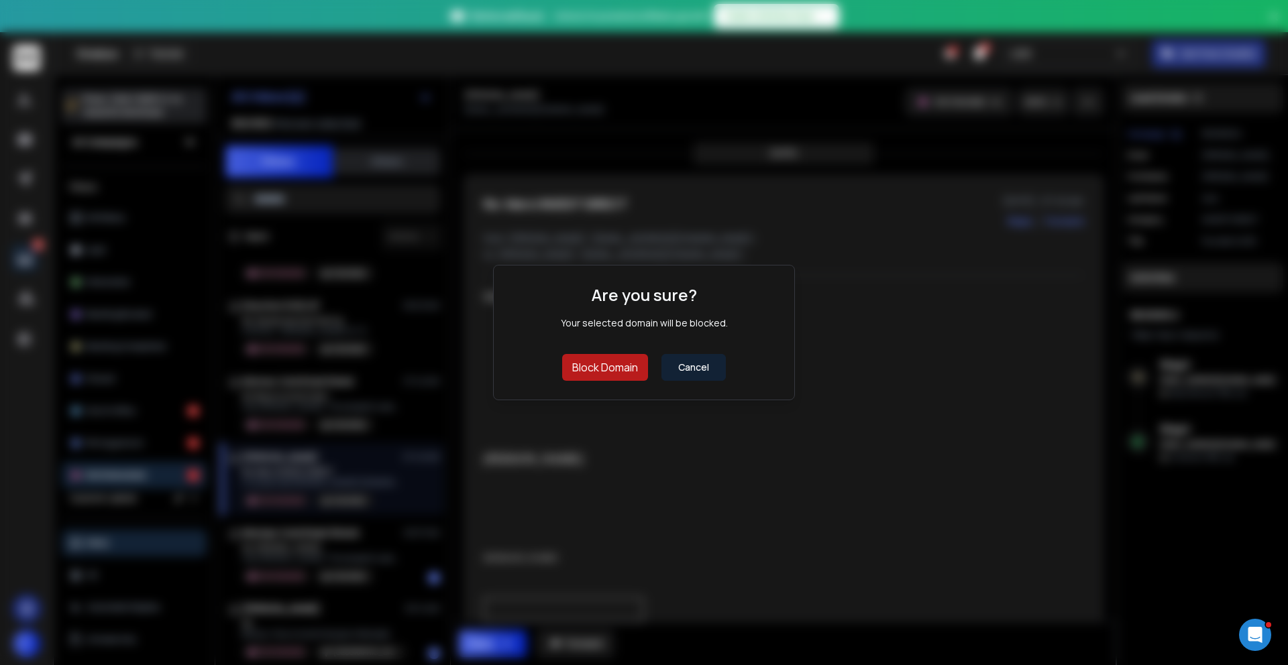
click at [638, 370] on button "Block Domain" at bounding box center [605, 367] width 86 height 27
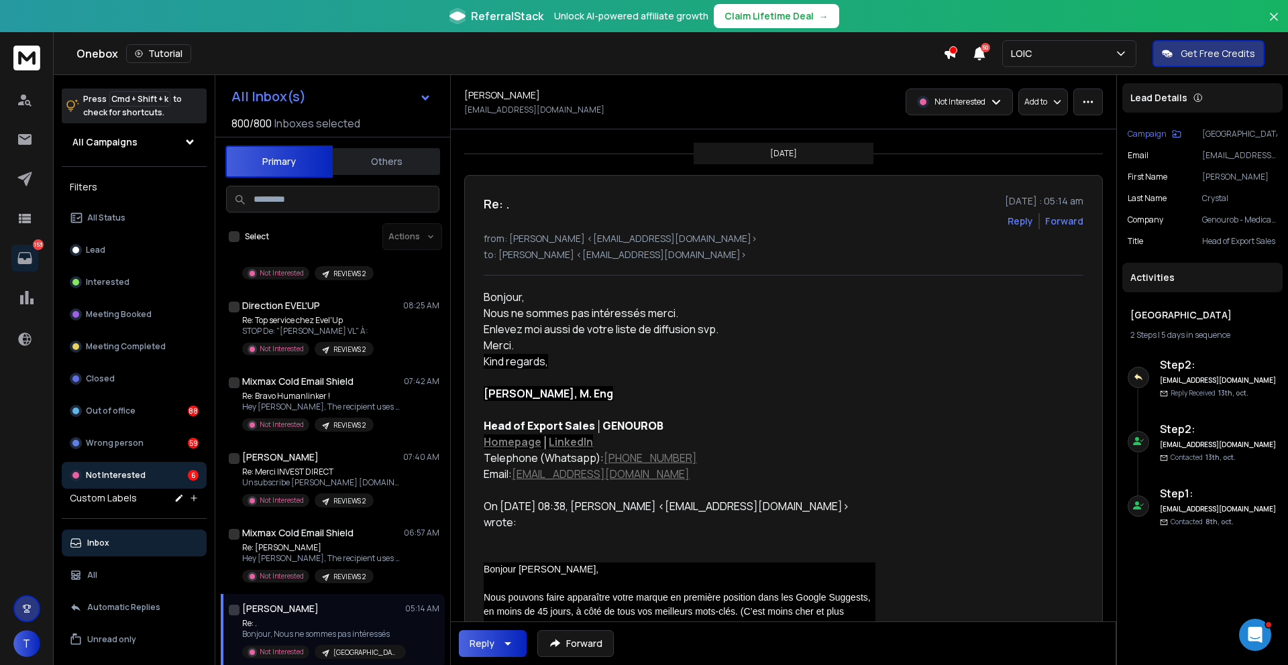
click at [1095, 100] on button "button" at bounding box center [1088, 102] width 30 height 27
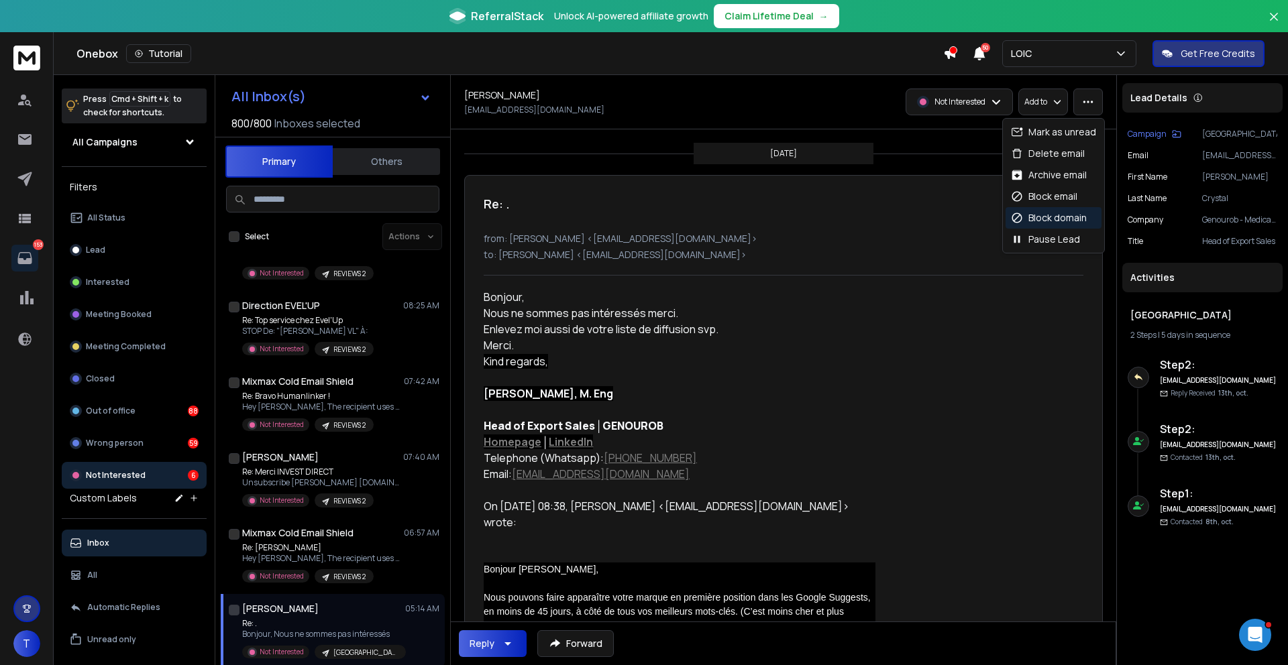
click at [1030, 214] on div "Block domain" at bounding box center [1049, 217] width 76 height 13
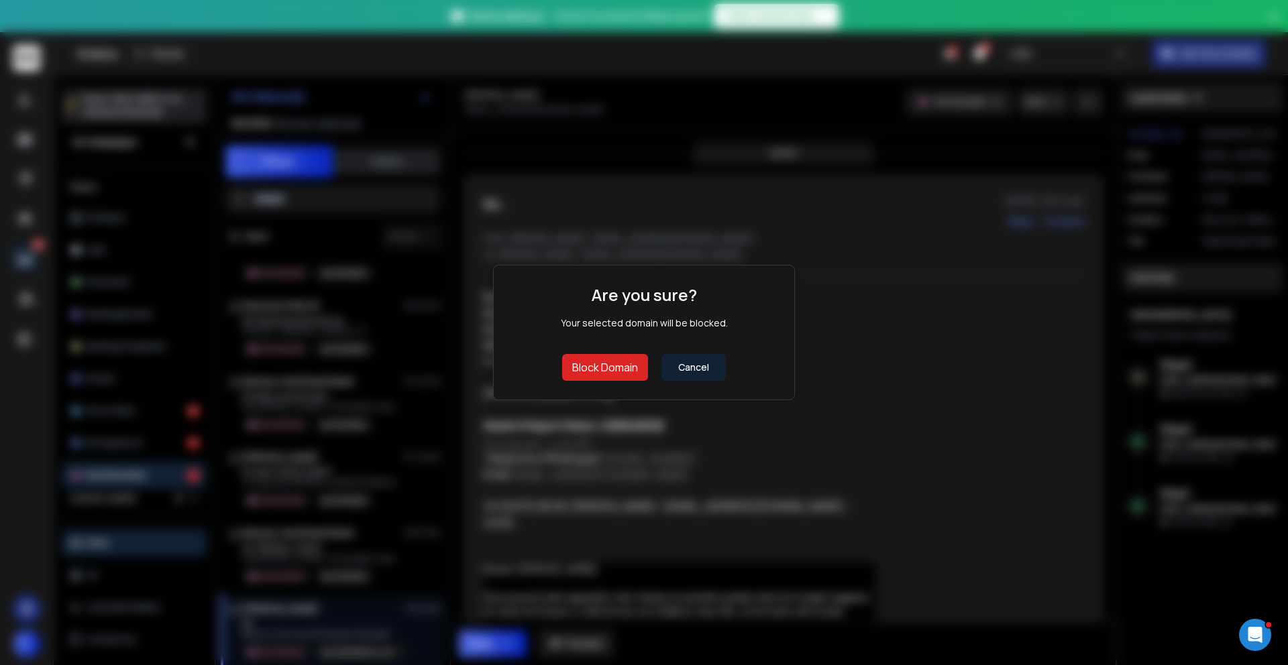
click at [618, 383] on div "Are you sure? Your selected domain will be blocked. Block Domain Cancel" at bounding box center [644, 332] width 302 height 135
click at [618, 368] on button "Block Domain" at bounding box center [605, 367] width 86 height 27
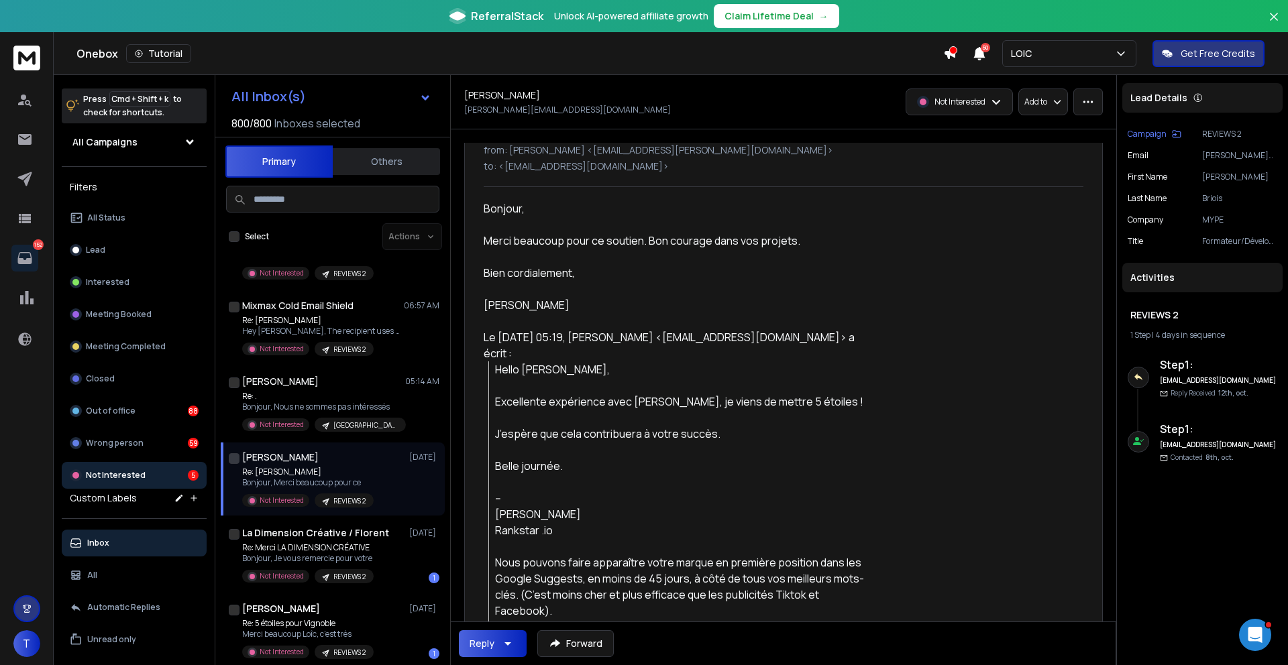
scroll to position [244, 0]
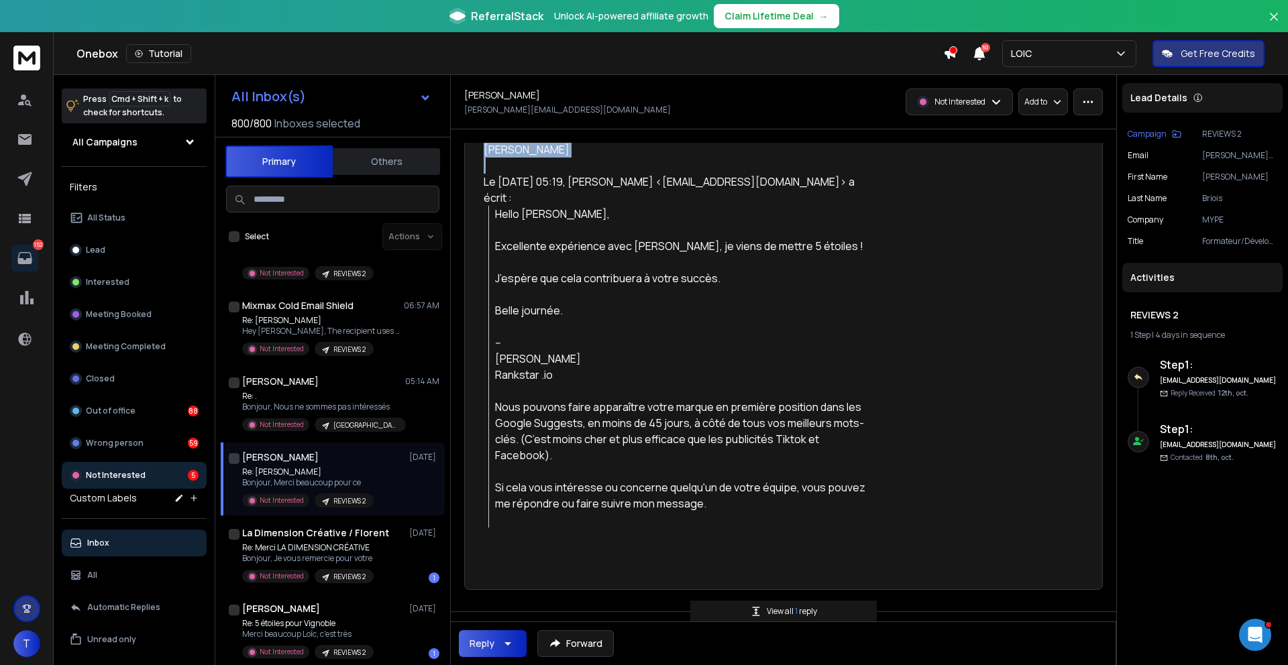
drag, startPoint x: 485, startPoint y: 203, endPoint x: 629, endPoint y: 509, distance: 338.8
click at [631, 512] on div "Re: Merci Jean-Baptiste 12 October 2025 : 02:44 pm Reply Forward from: Jean-Bap…" at bounding box center [784, 260] width 600 height 620
copy div "Re: Merci Jean-Baptiste 12 October 2025 : 02:44 pm Reply Forward from: Jean-Bap…"
click at [486, 641] on div "Reply" at bounding box center [482, 643] width 25 height 13
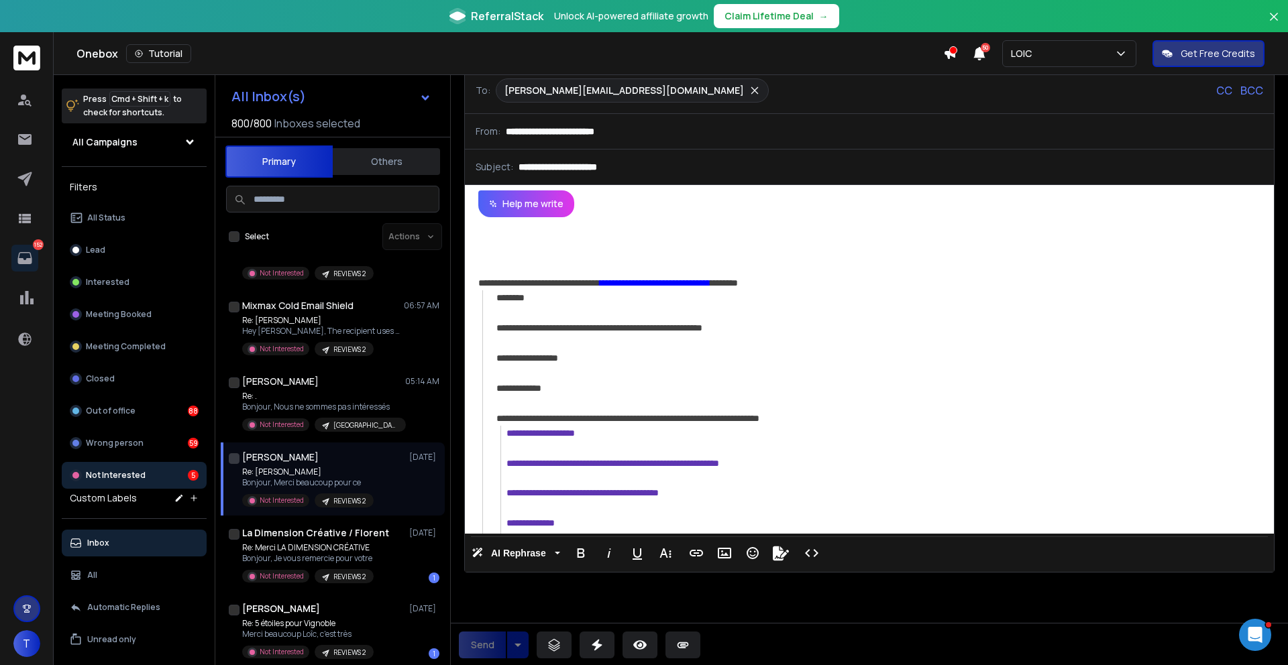
scroll to position [0, 0]
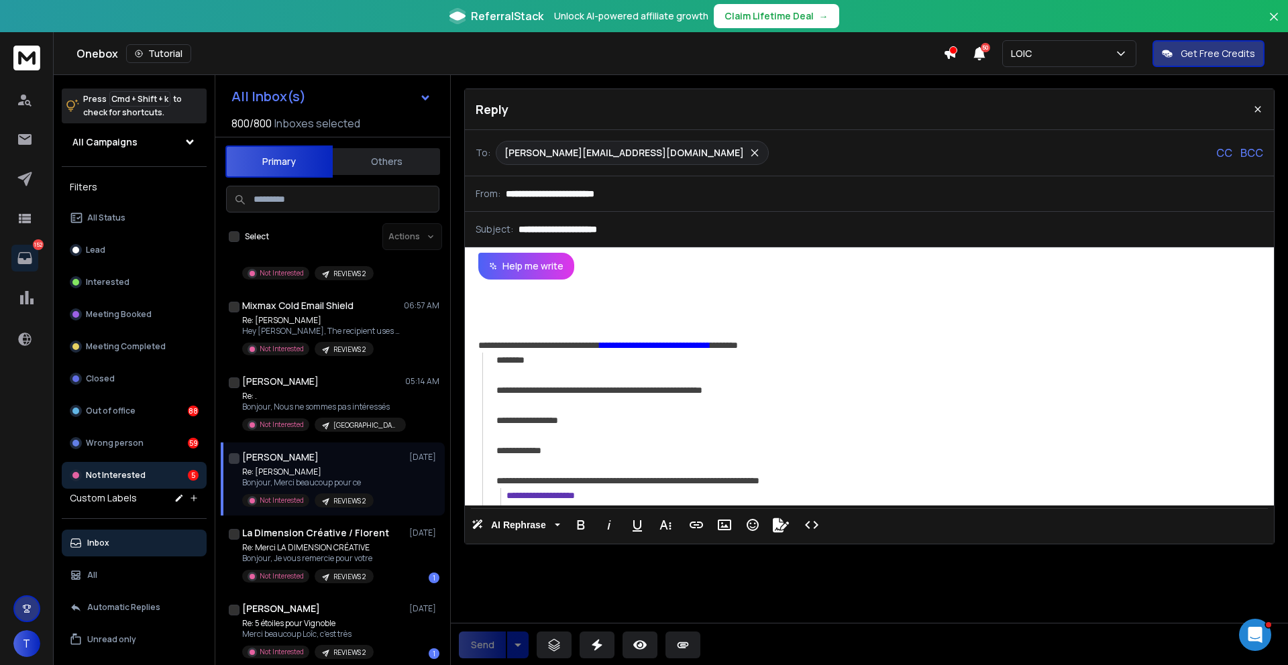
click at [755, 135] on div "To: jean-baptiste@mype-consulting.com CC BCC" at bounding box center [869, 153] width 809 height 46
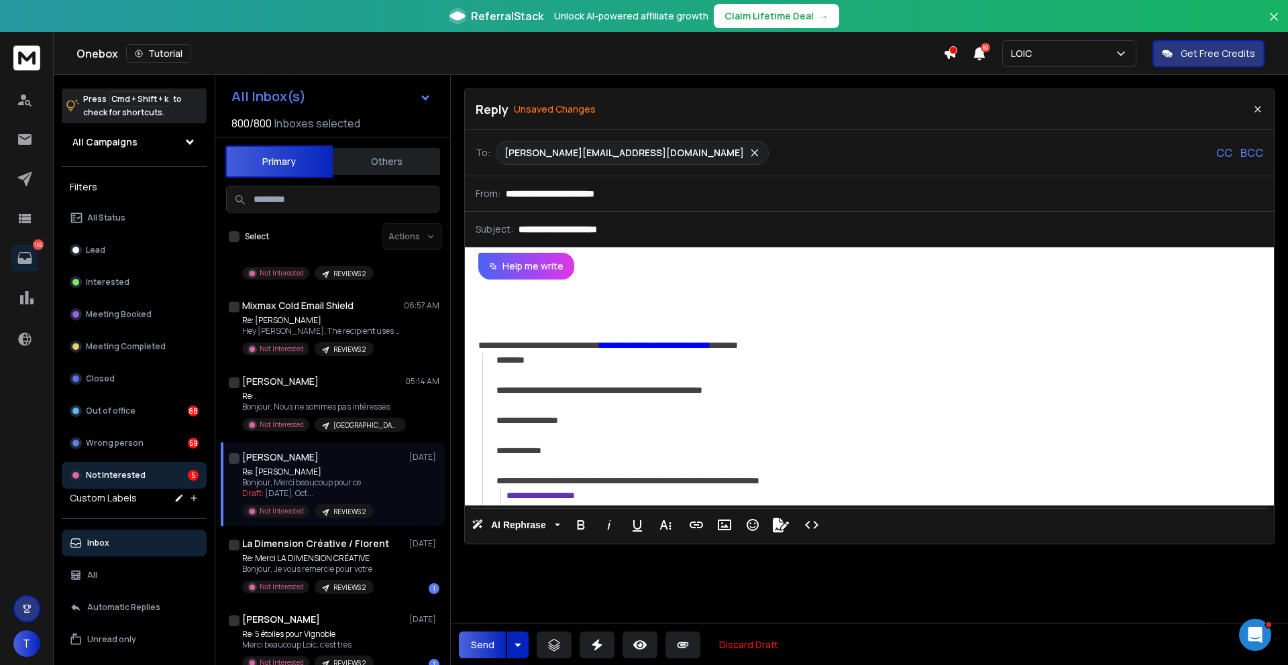
click at [774, 155] on input at bounding box center [821, 153] width 94 height 24
type input "**********"
click at [507, 301] on div at bounding box center [869, 300] width 782 height 15
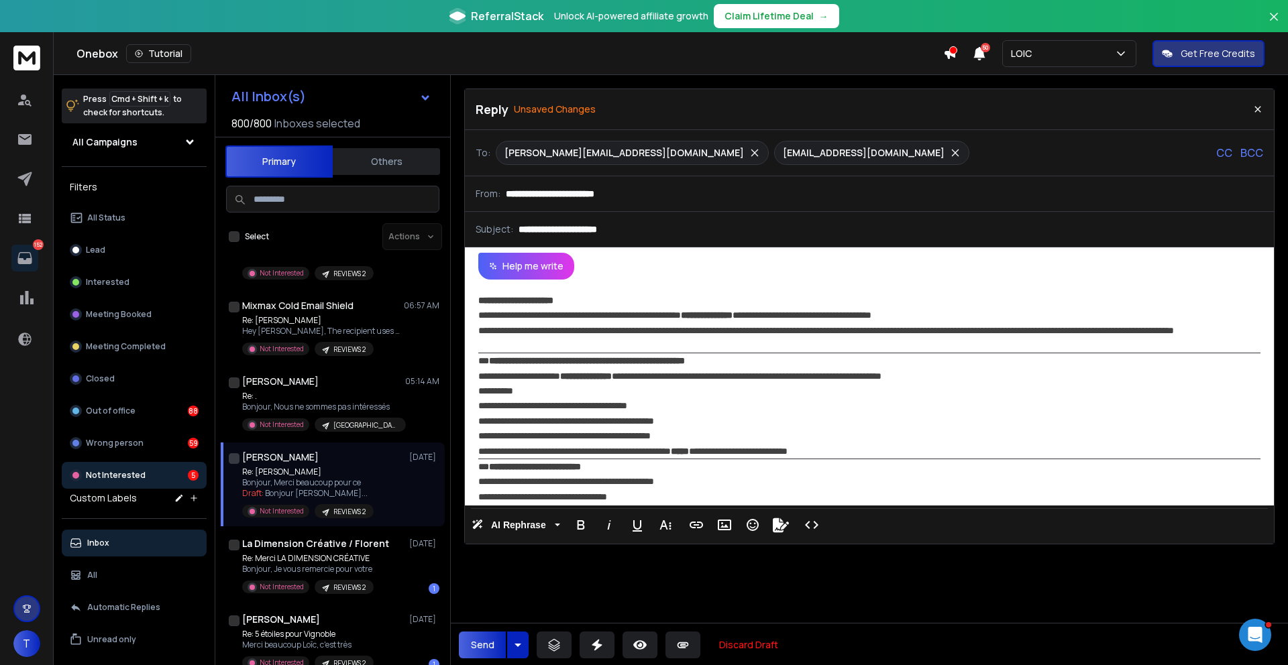
click at [494, 646] on button "Send" at bounding box center [482, 645] width 47 height 27
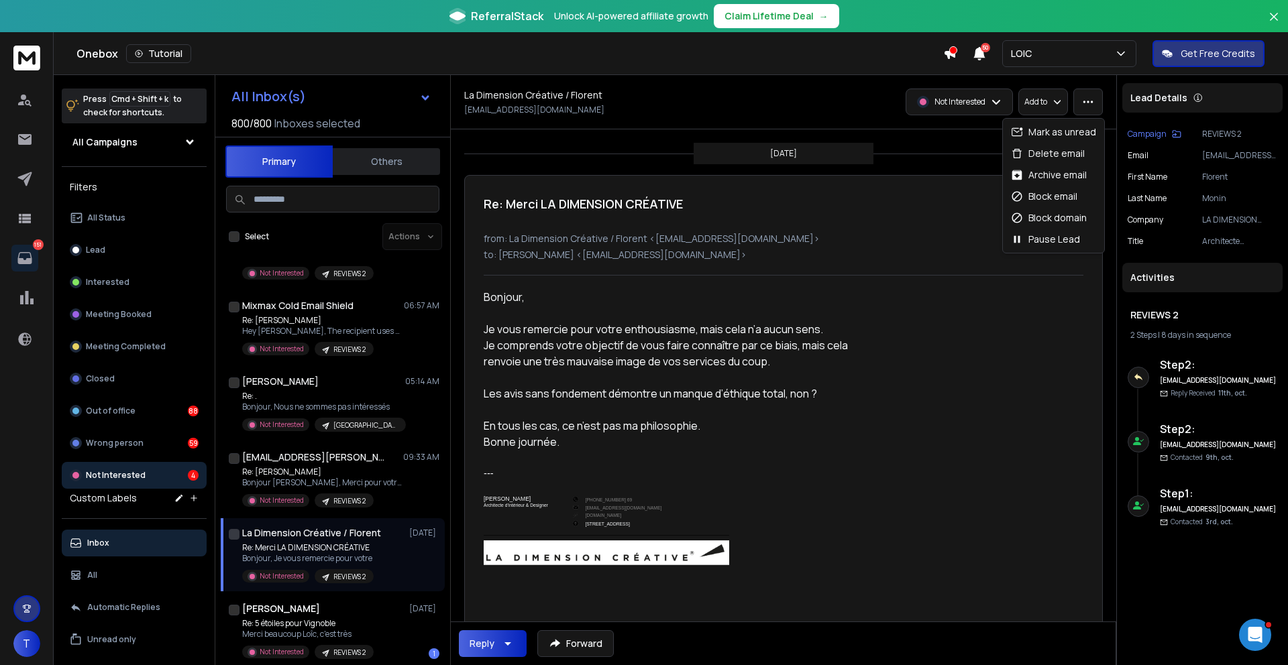
click at [1084, 99] on icon "button" at bounding box center [1088, 102] width 12 height 12
click at [1052, 214] on div "Block domain" at bounding box center [1049, 217] width 76 height 13
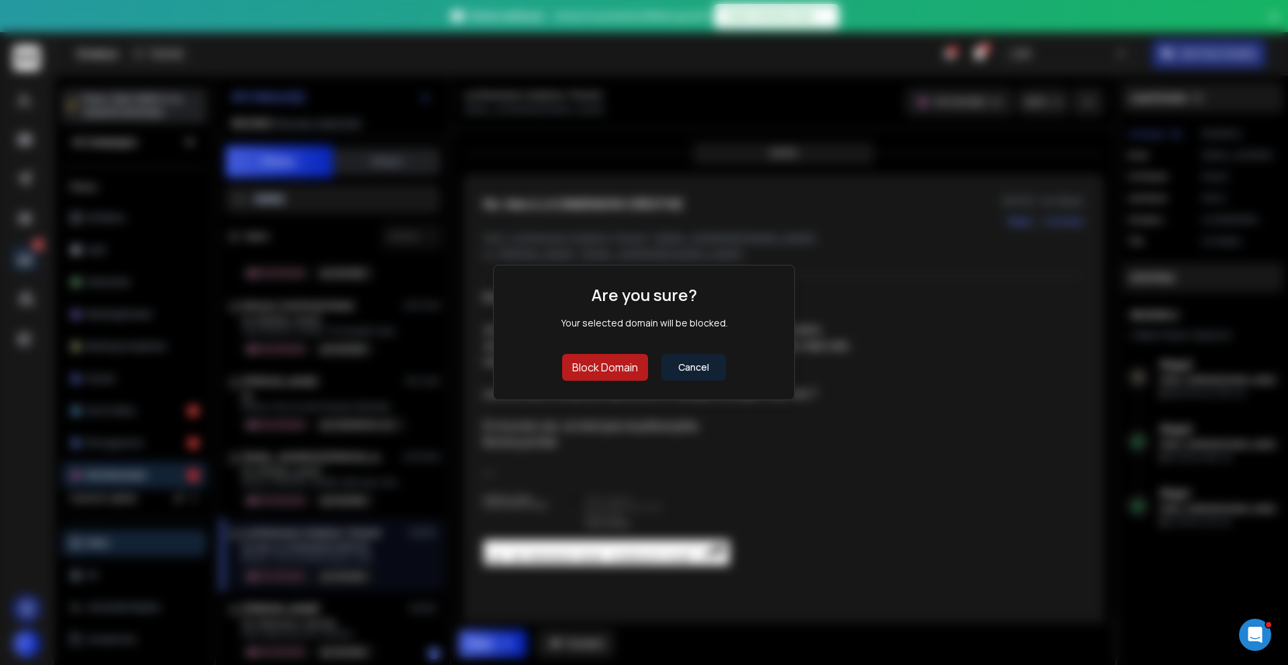
click at [603, 358] on button "Block Domain" at bounding box center [605, 367] width 86 height 27
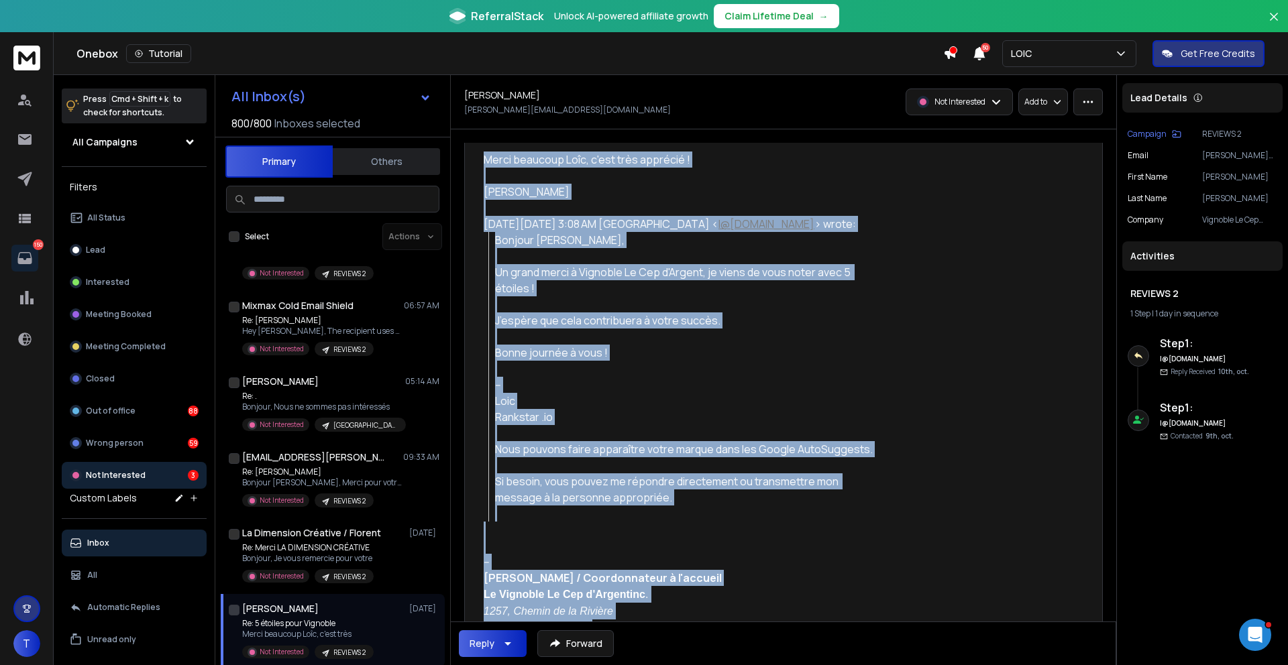
scroll to position [340, 0]
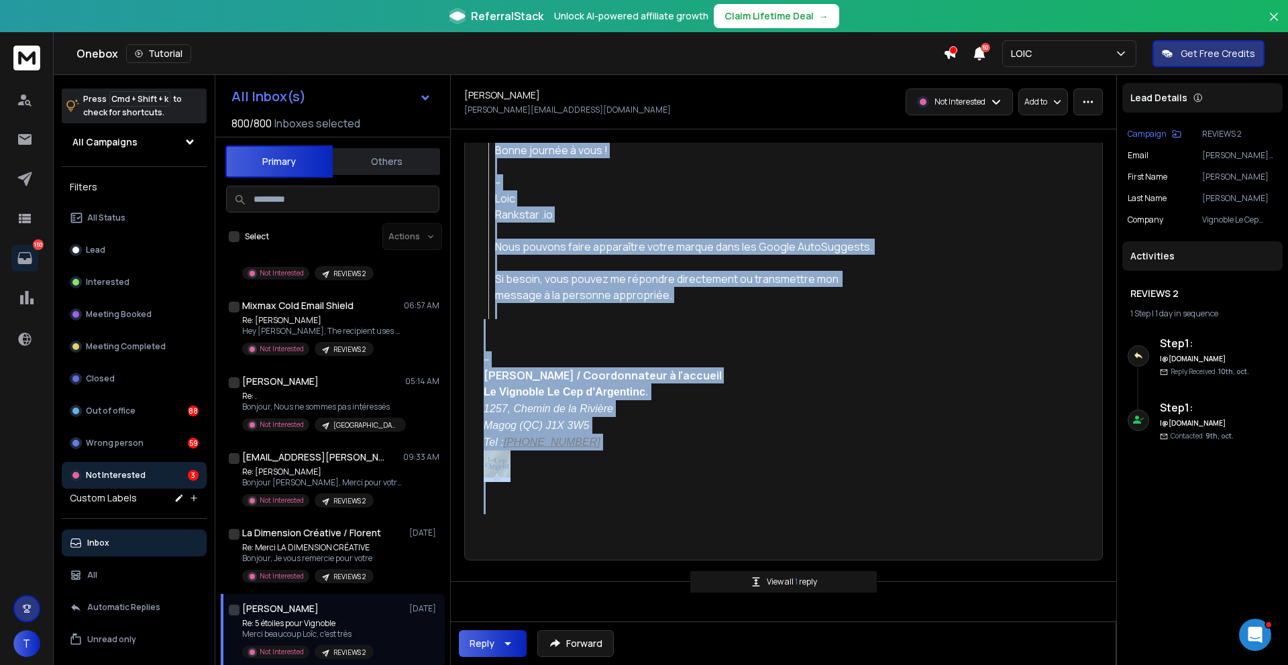
drag, startPoint x: 470, startPoint y: 195, endPoint x: 663, endPoint y: 572, distance: 423.6
click at [693, 617] on div "2 days ago Re: 5 étoiles pour Vignoble Le Cep d'Argent 10 October 2025 : 06:08 …" at bounding box center [783, 273] width 665 height 940
copy div "Re: 5 étoiles pour Vignoble Le Cep d'Argent 10 October 2025 : 06:08 pm Reply Fo…"
click at [504, 645] on icon "button" at bounding box center [508, 644] width 16 height 16
click at [503, 612] on p "Reply All" at bounding box center [500, 609] width 37 height 13
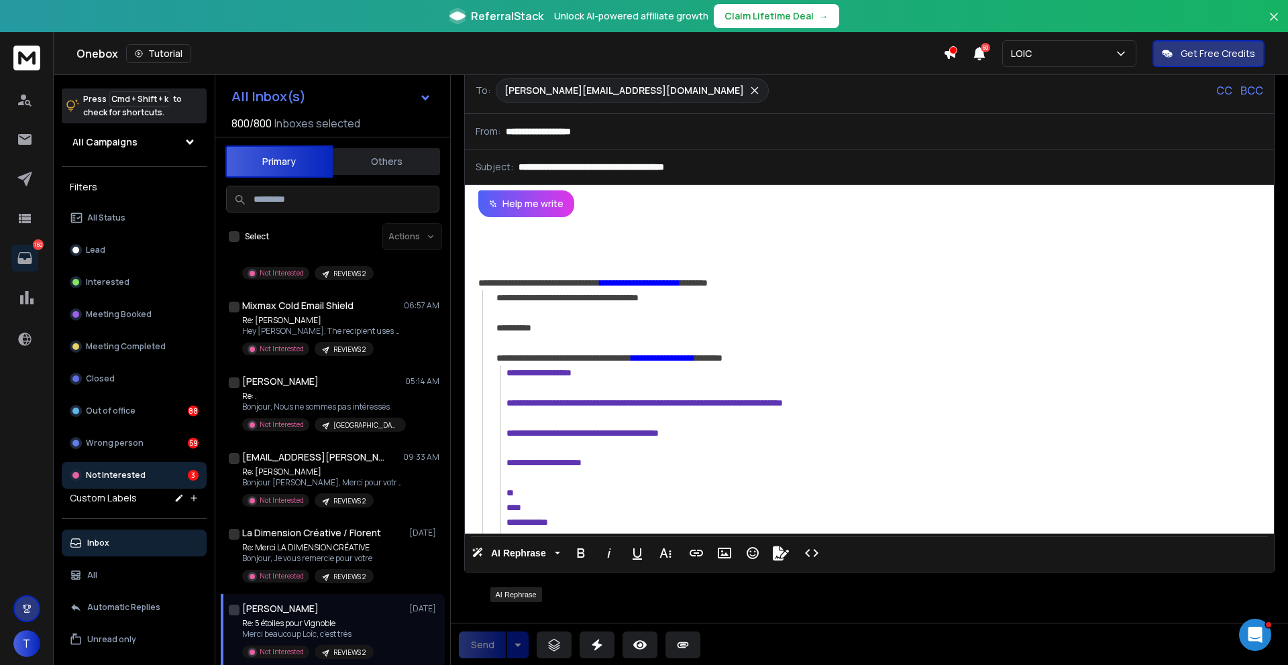
scroll to position [0, 0]
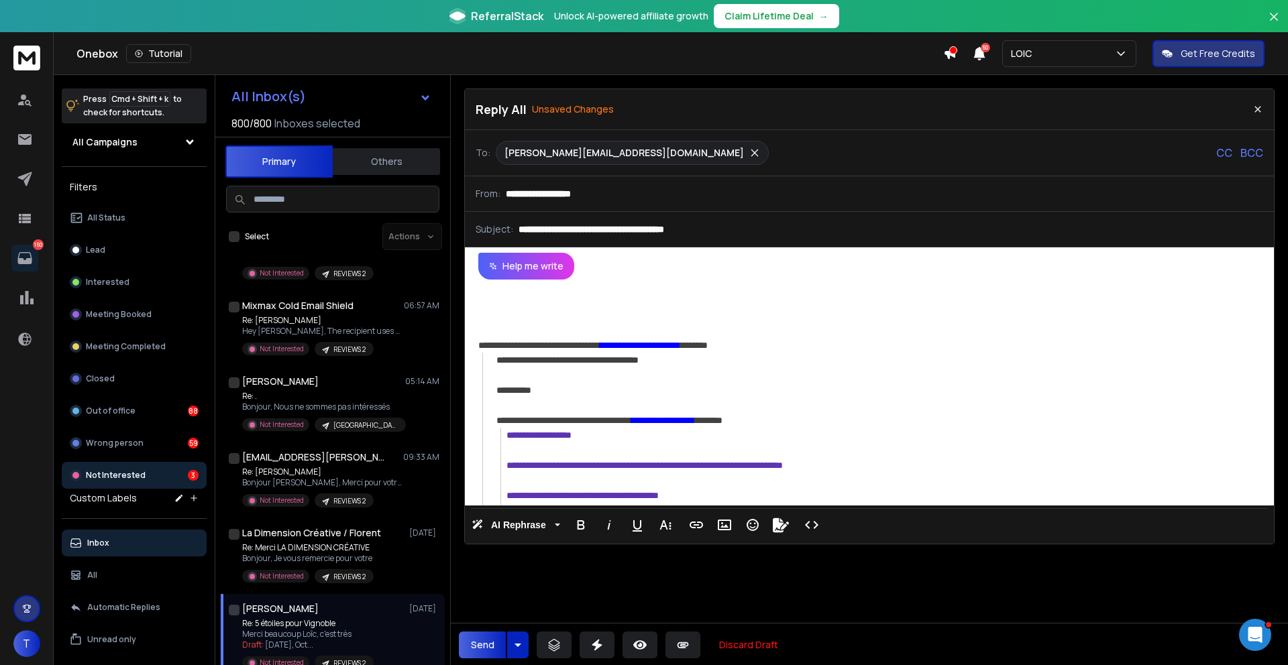
click at [774, 152] on input at bounding box center [821, 153] width 94 height 24
type input "**********"
click at [519, 306] on div at bounding box center [869, 300] width 782 height 15
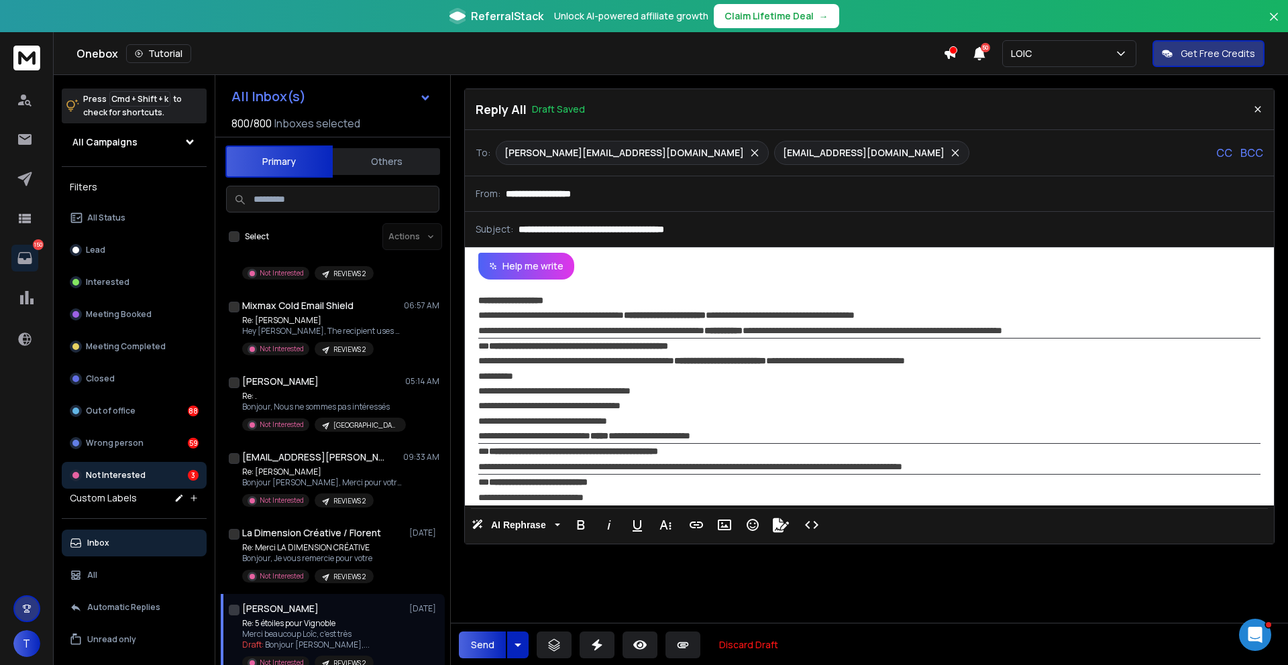
click at [484, 645] on button "Send" at bounding box center [482, 645] width 47 height 27
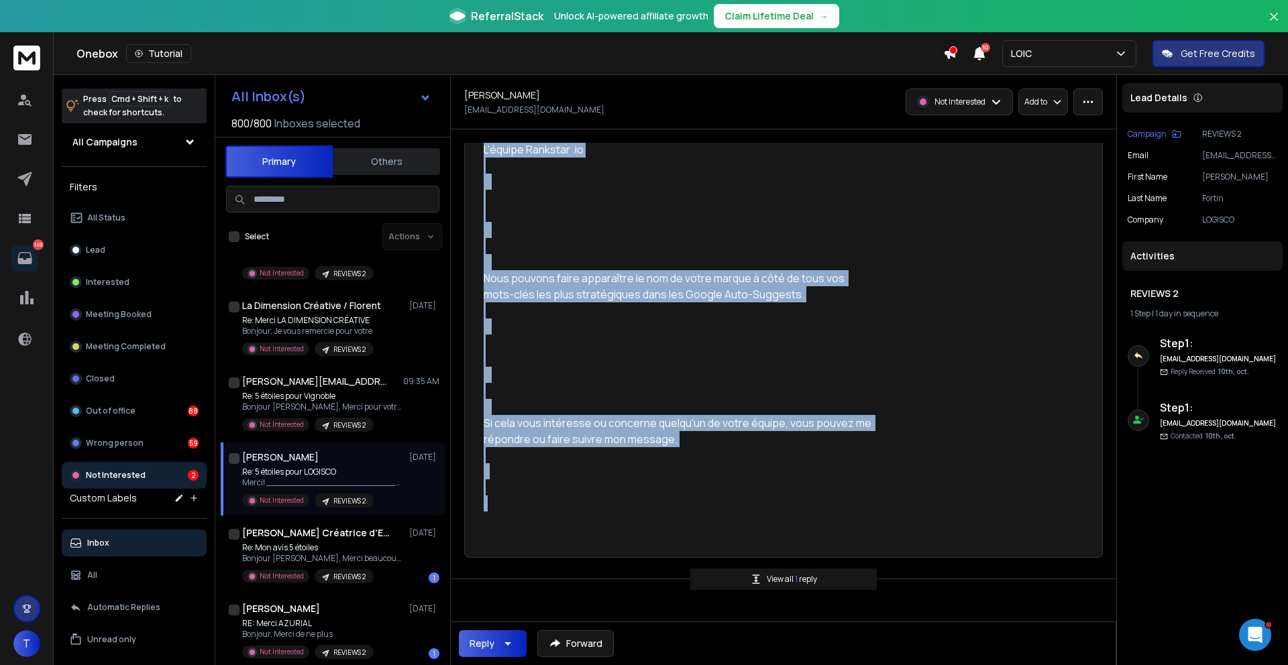
scroll to position [2012, 0]
drag, startPoint x: 482, startPoint y: 201, endPoint x: 714, endPoint y: 606, distance: 466.6
copy div "Re: 5 étoiles pour LOGISCO 10 October 2025 : 02:57 pm Reply Forward from: Pierr…"
click at [496, 646] on div "Reply" at bounding box center [493, 644] width 46 height 16
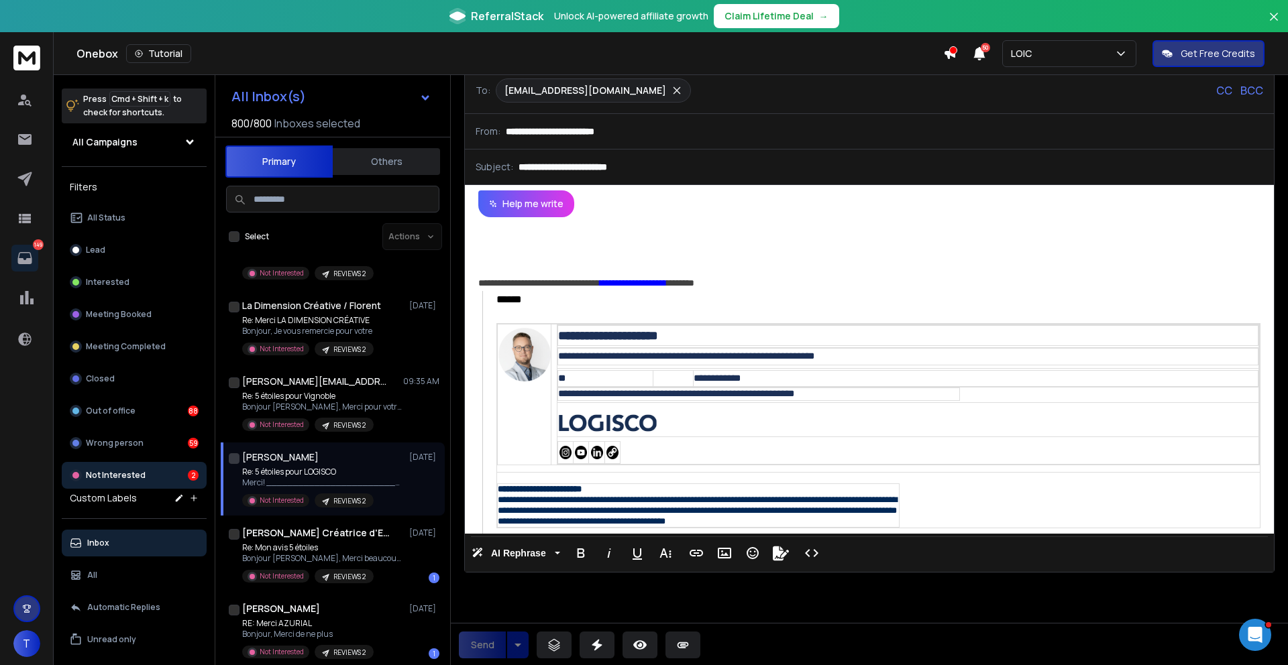
scroll to position [0, 0]
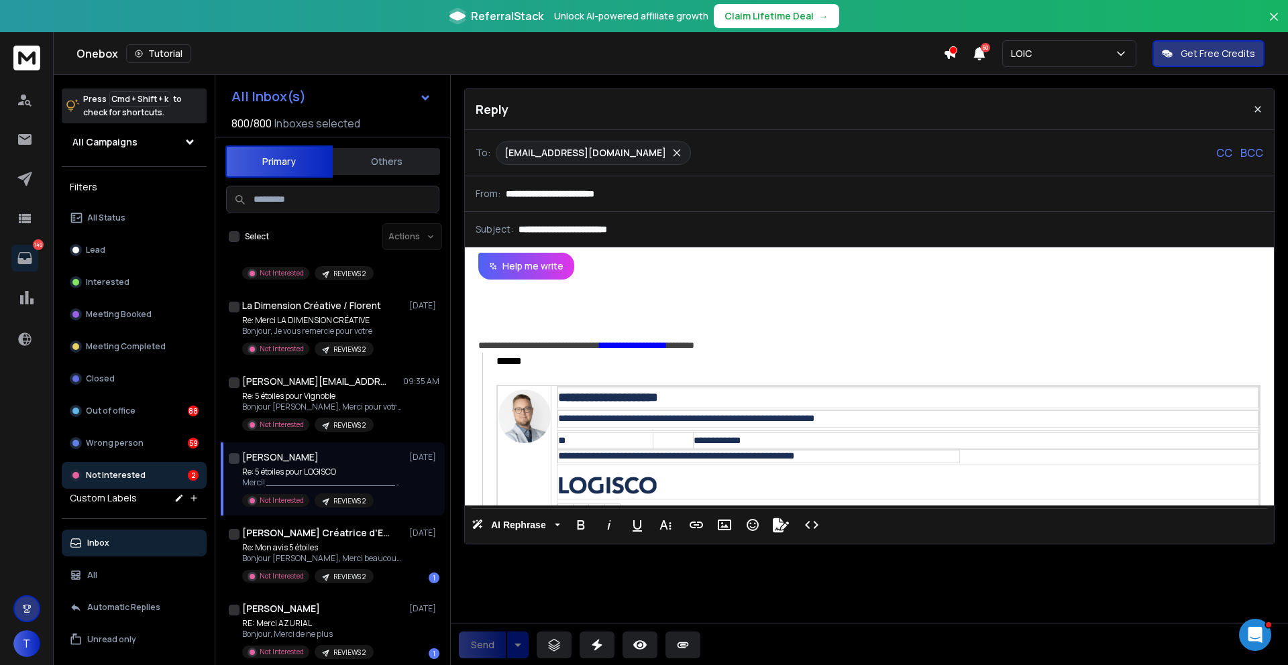
click at [696, 143] on input at bounding box center [743, 153] width 94 height 24
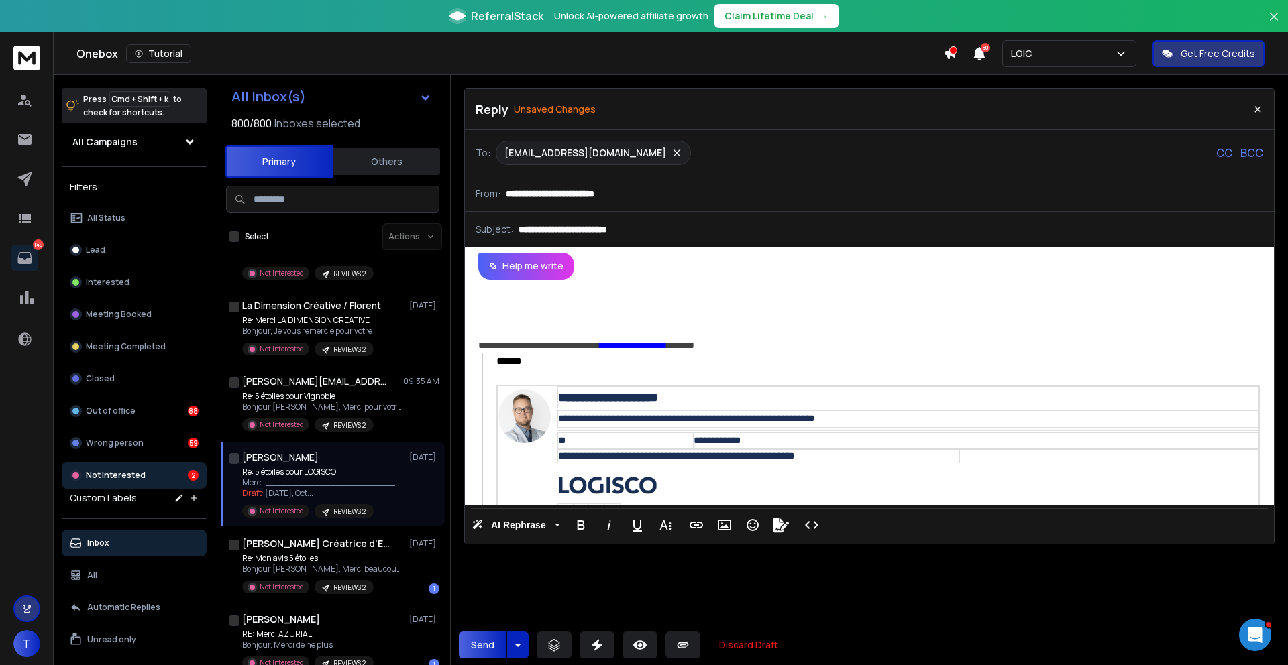
type input "**********"
click at [515, 305] on div at bounding box center [869, 300] width 782 height 15
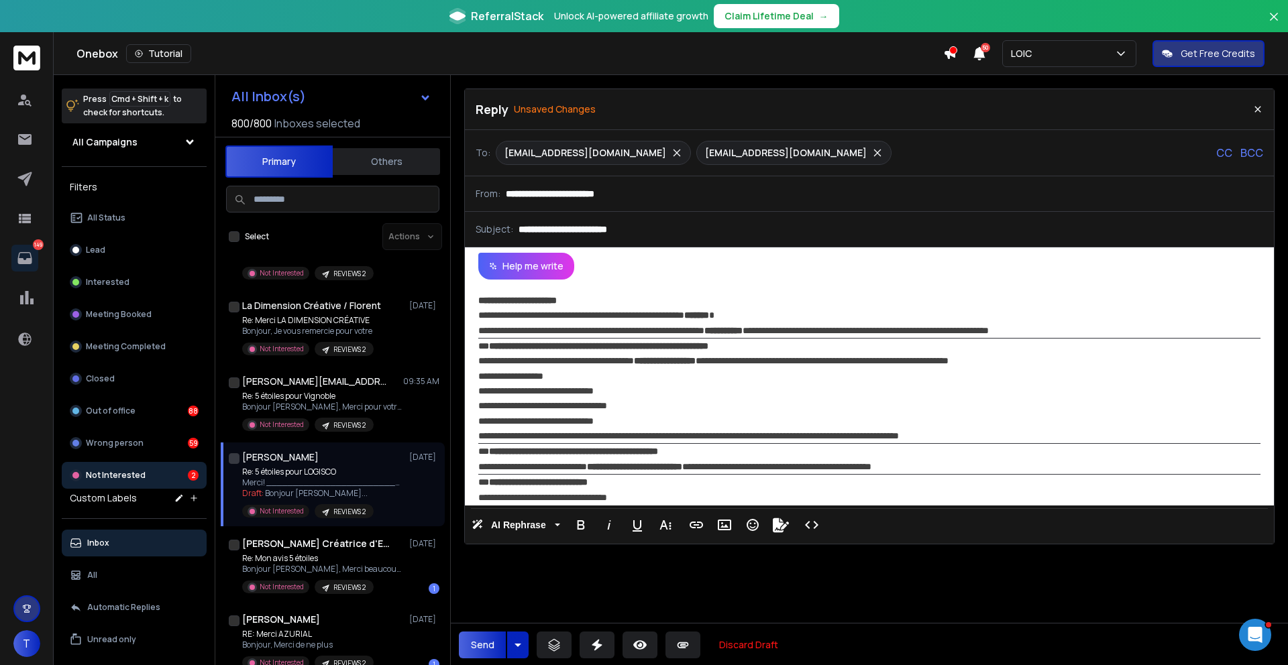
click at [490, 653] on button "Send" at bounding box center [482, 645] width 47 height 27
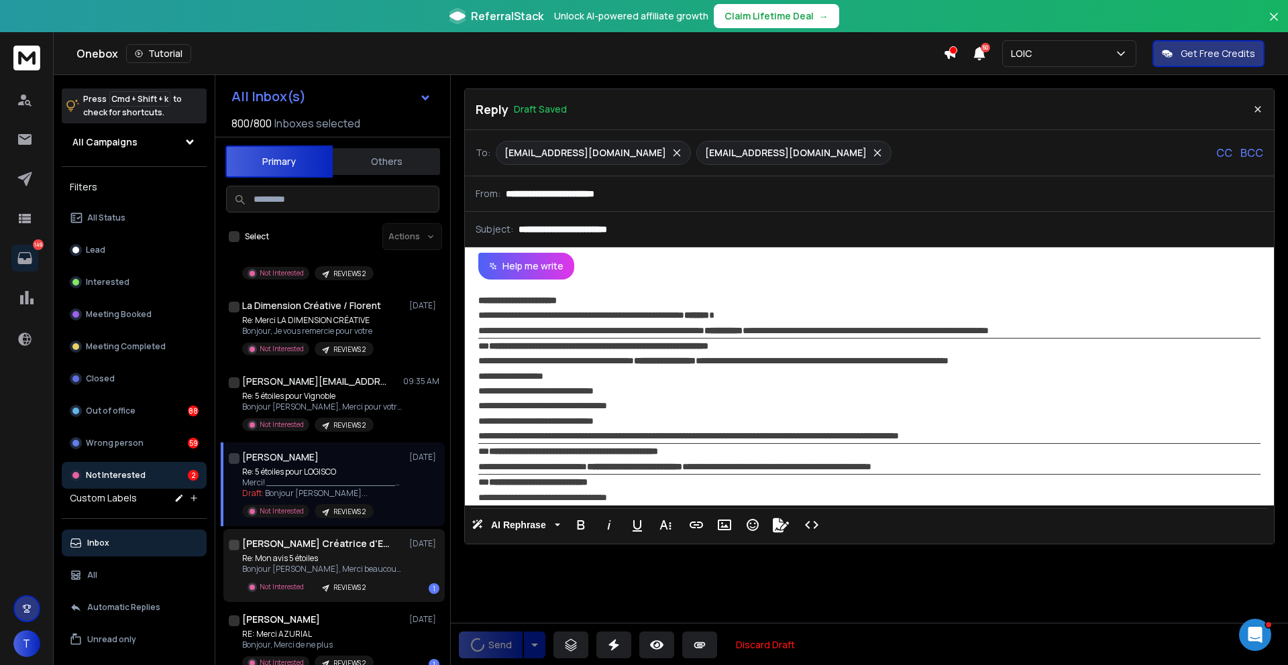
click at [355, 554] on p "Re: Mon avis 5 étoiles" at bounding box center [322, 558] width 161 height 11
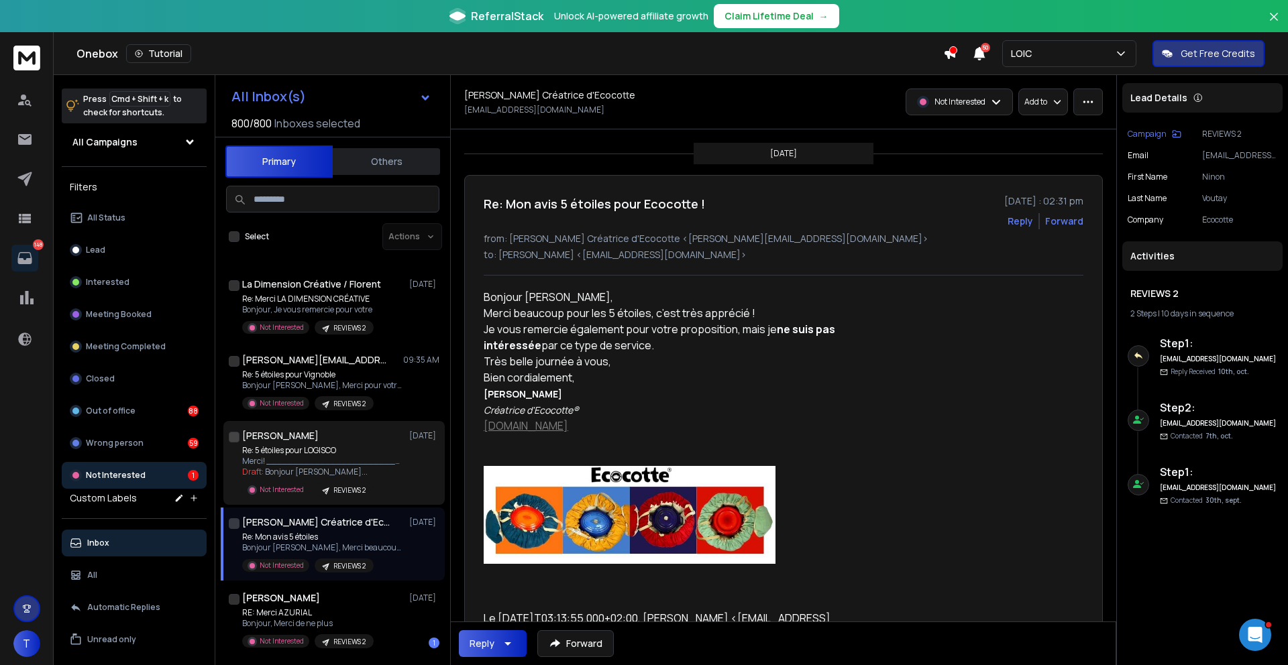
scroll to position [933, 0]
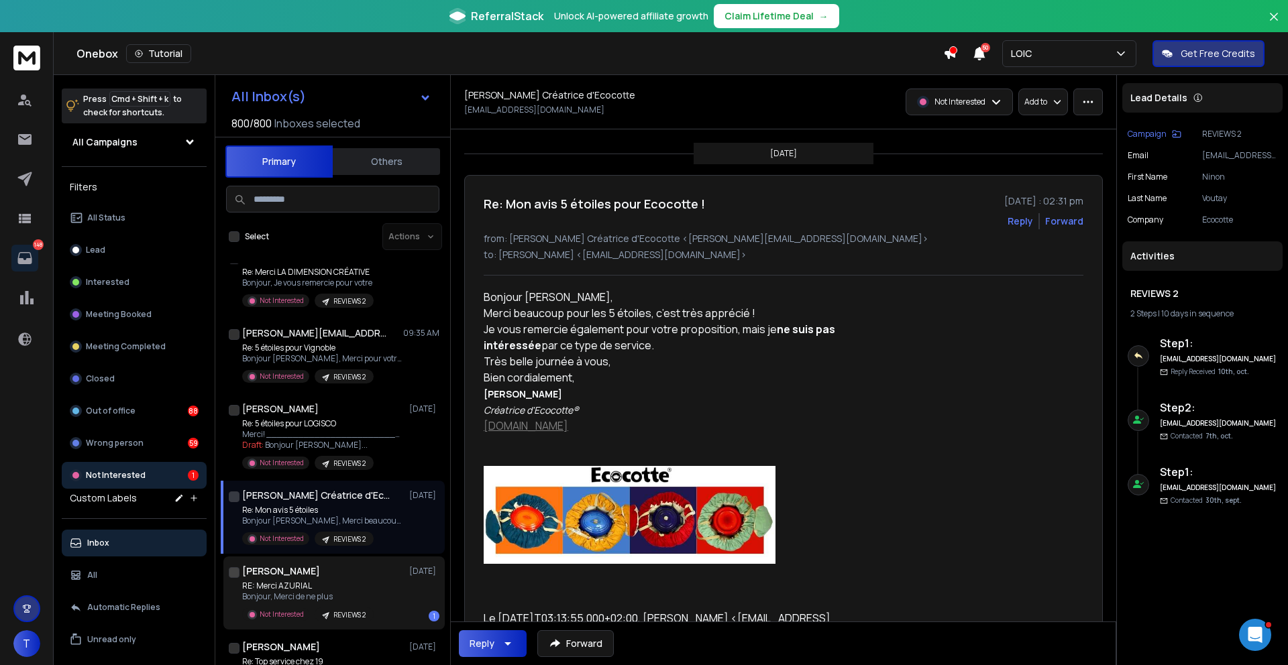
click at [384, 583] on div "RE: Merci AZURIAL Bonjour, Merci de ne plus Not Interested REVIEWS 2 1" at bounding box center [340, 601] width 197 height 41
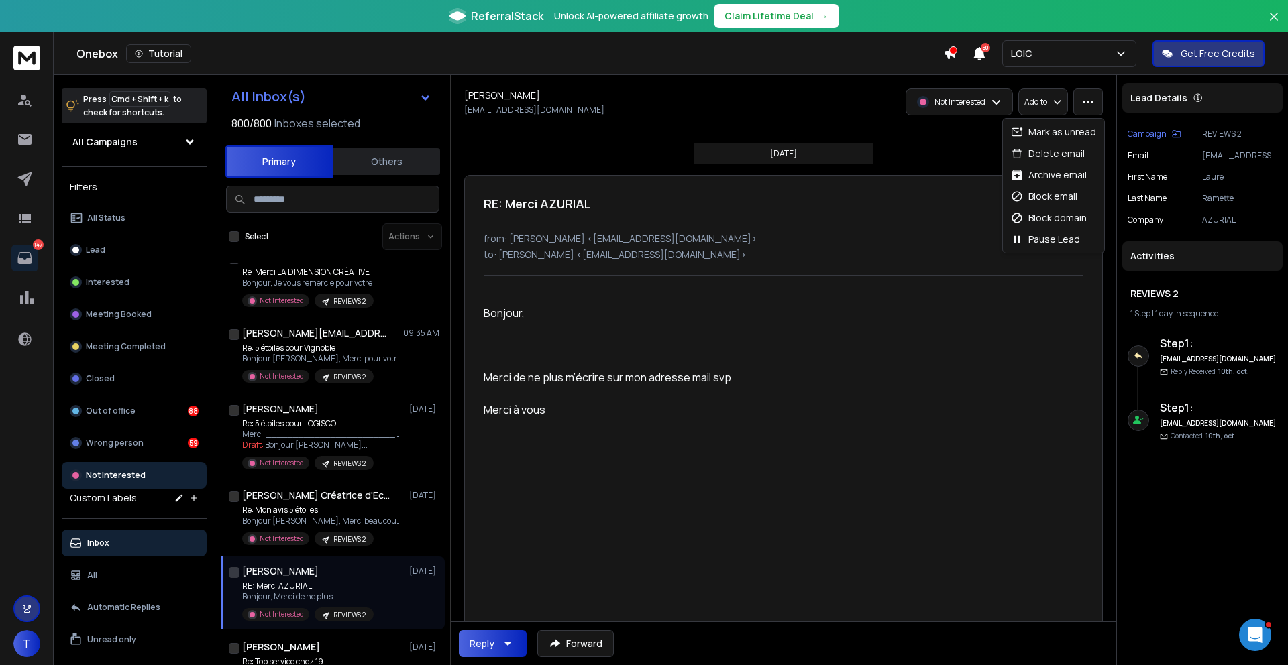
click at [1091, 103] on icon "button" at bounding box center [1088, 102] width 12 height 12
click at [1044, 220] on div "Block domain" at bounding box center [1049, 217] width 76 height 13
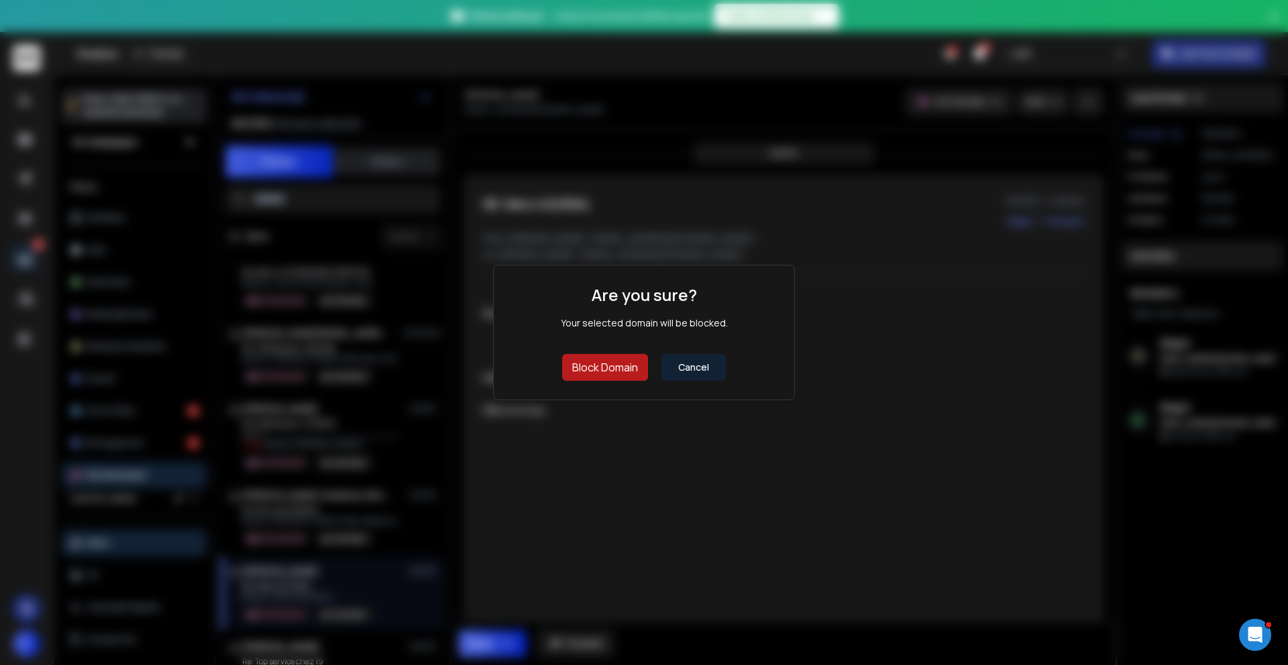
click at [621, 363] on button "Block Domain" at bounding box center [605, 367] width 86 height 27
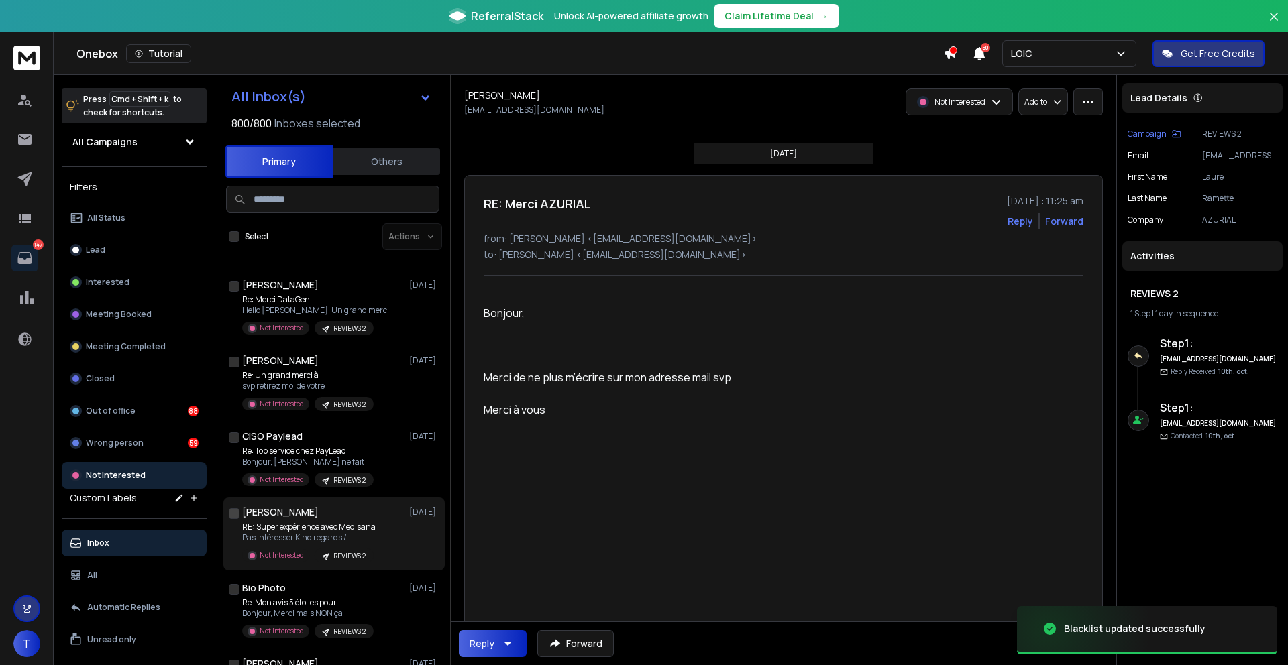
click at [421, 422] on div "CISO Paylead 10 Oct Re: Top service chez PayLead Bonjour, M. Locati ne fait Not…" at bounding box center [333, 458] width 221 height 73
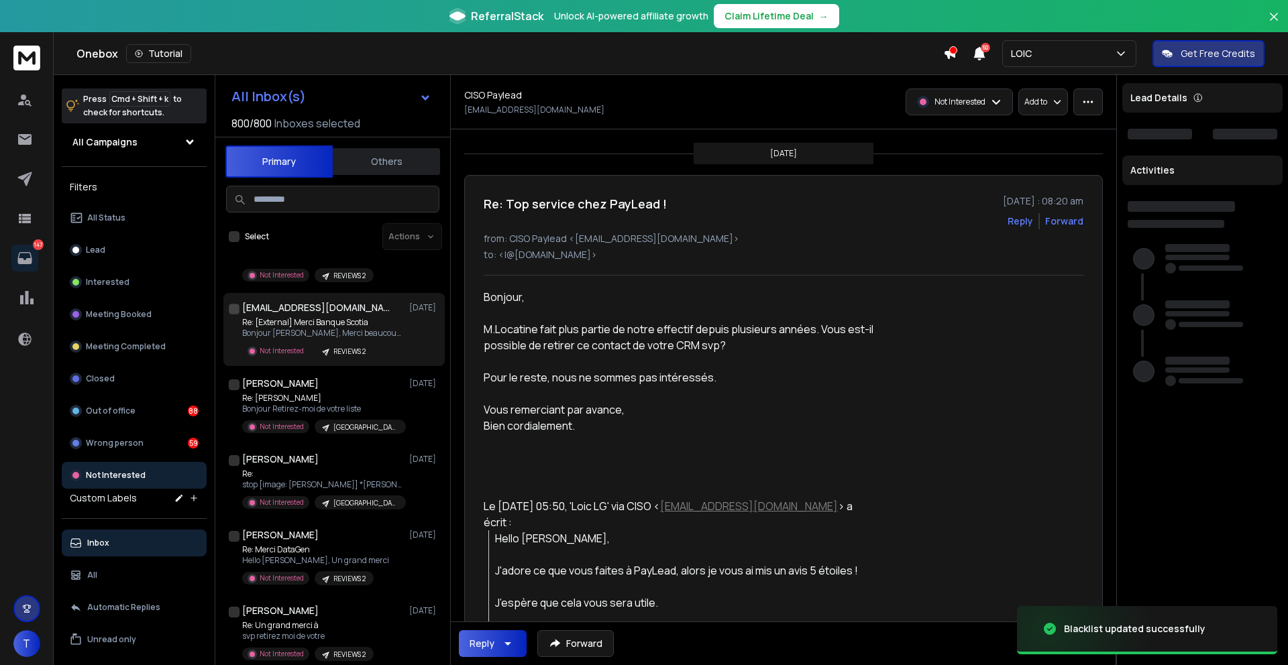
scroll to position [1315, 0]
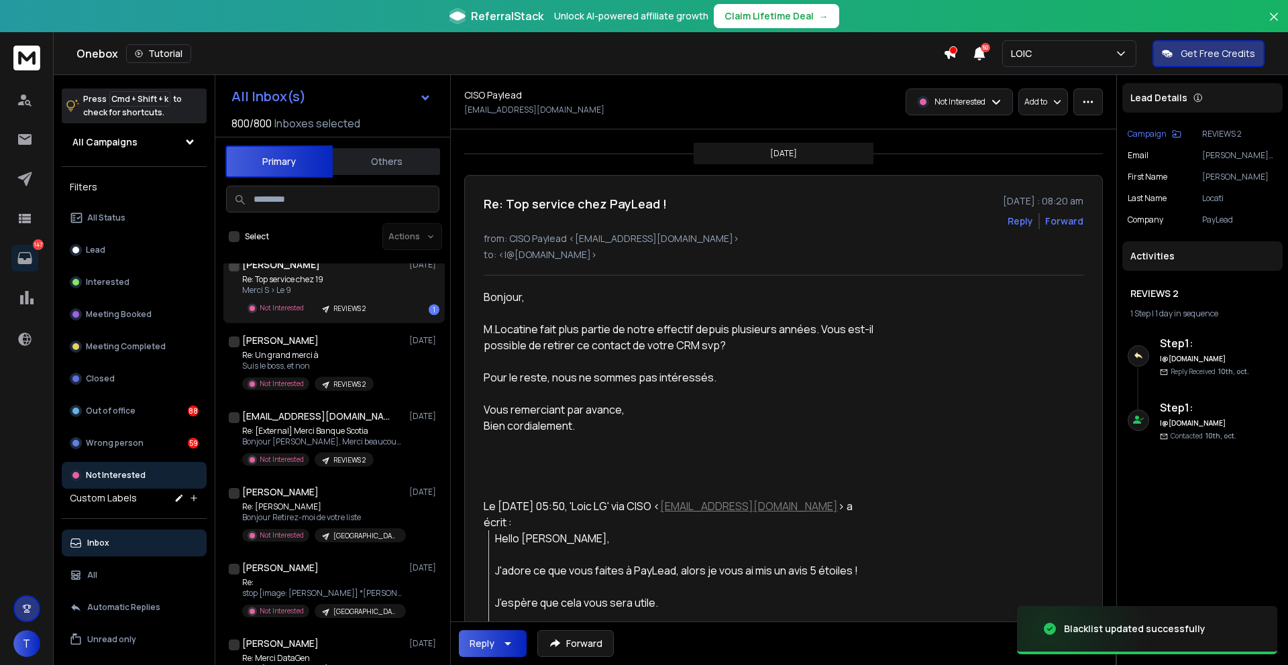
click at [357, 293] on p "Merci S > Le 9" at bounding box center [307, 290] width 131 height 11
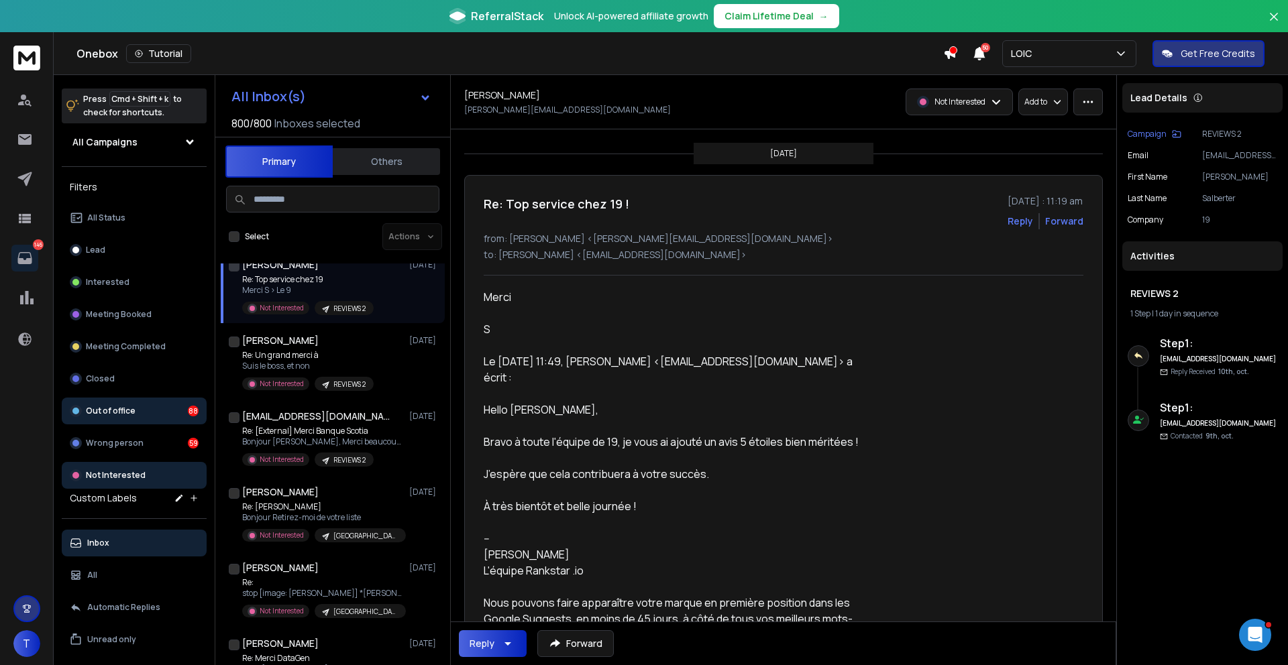
click at [133, 409] on button "Out of office 88" at bounding box center [134, 411] width 145 height 27
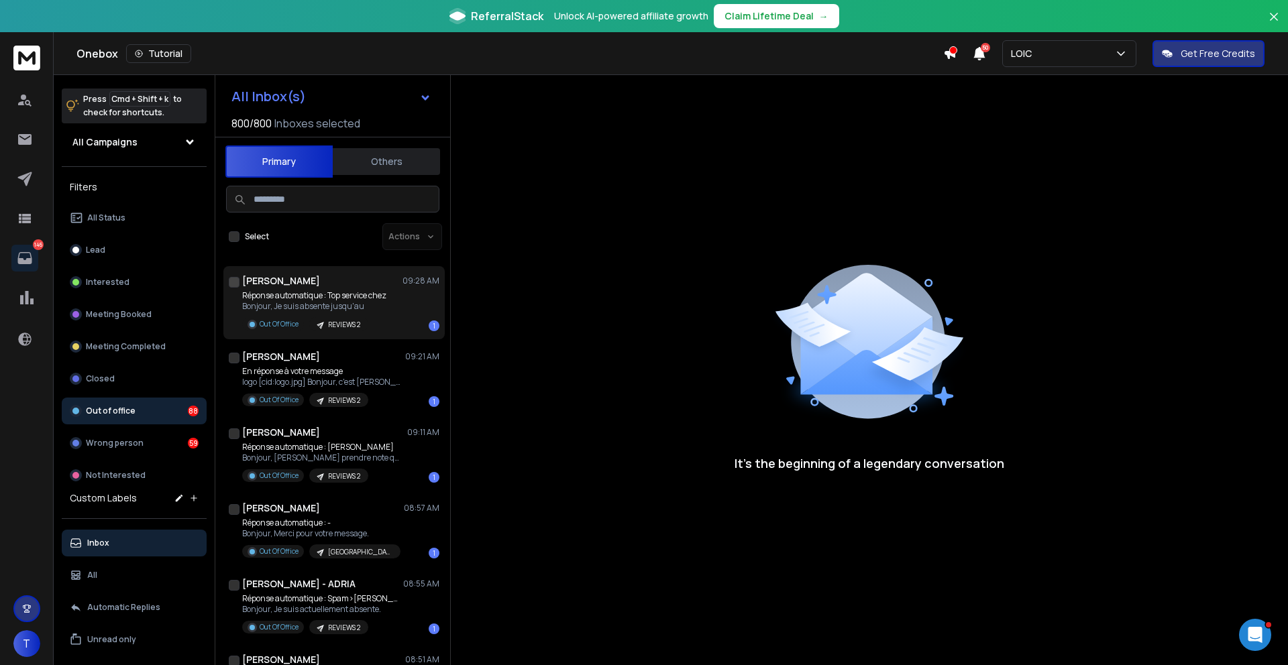
click at [317, 308] on p "Bonjour, Je suis absente jusqu'au" at bounding box center [314, 306] width 144 height 11
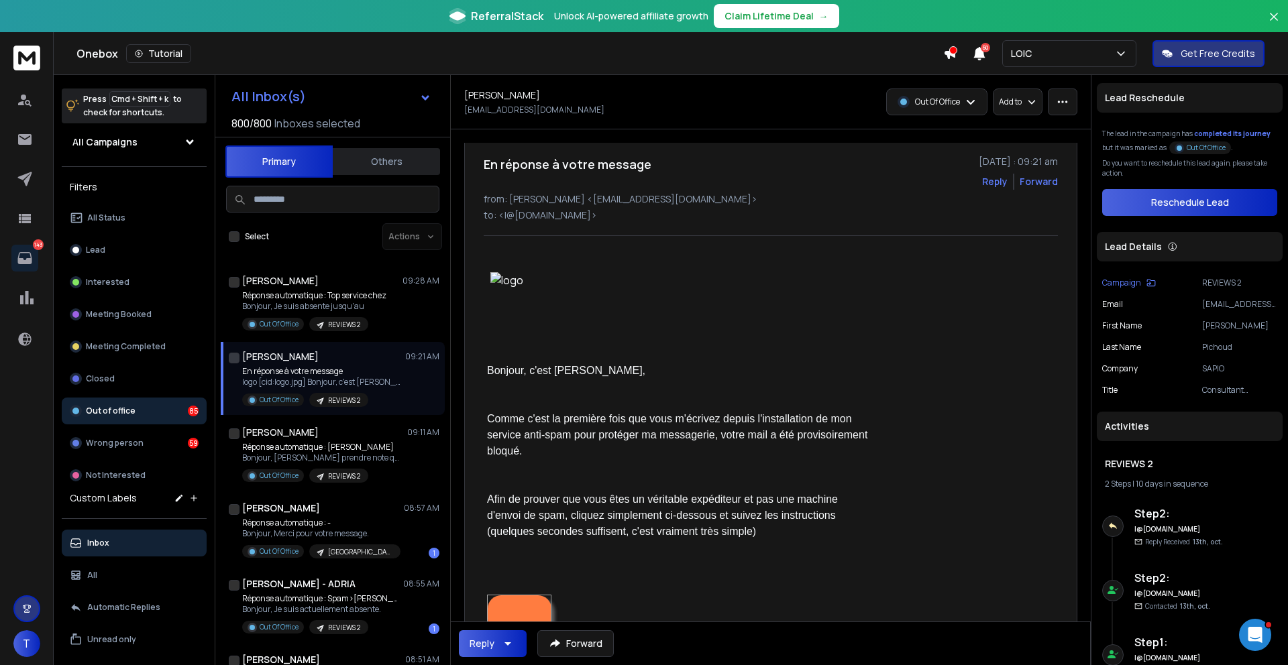
scroll to position [37, 0]
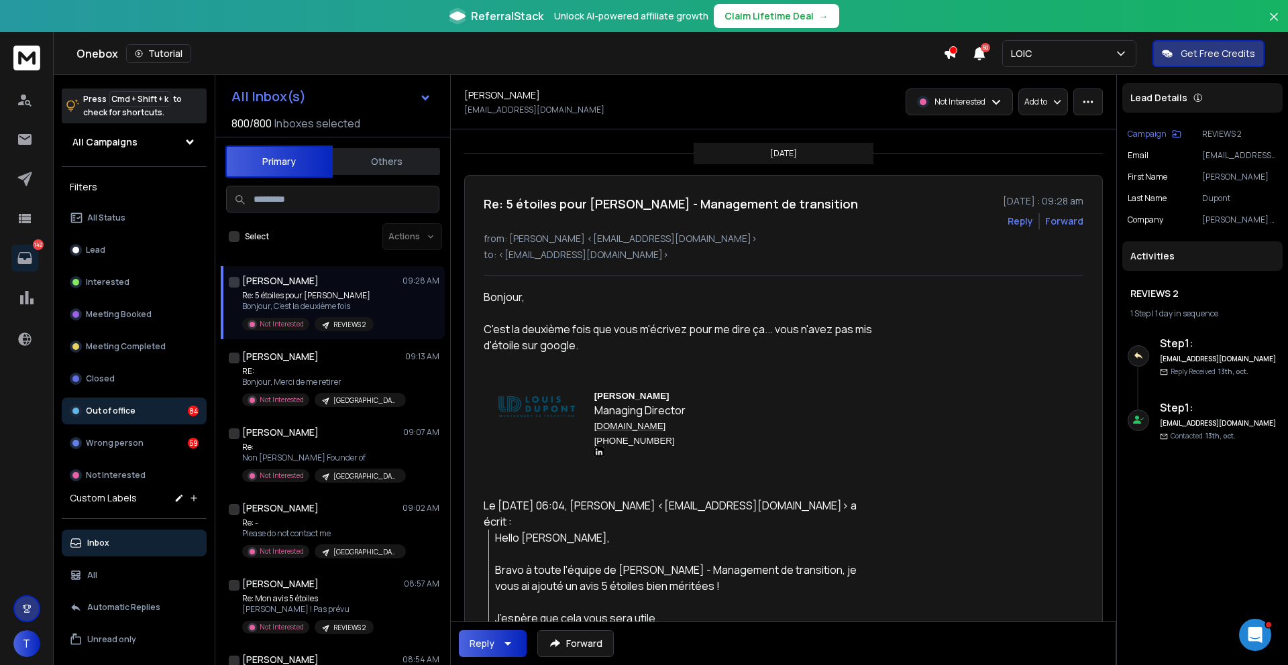
click at [143, 407] on button "Out of office 84" at bounding box center [134, 411] width 145 height 27
click at [133, 425] on div "All Status Lead Interested Meeting Booked Meeting Completed Closed Out of offic…" at bounding box center [134, 347] width 145 height 284
click at [139, 447] on p "Wrong person" at bounding box center [115, 443] width 58 height 11
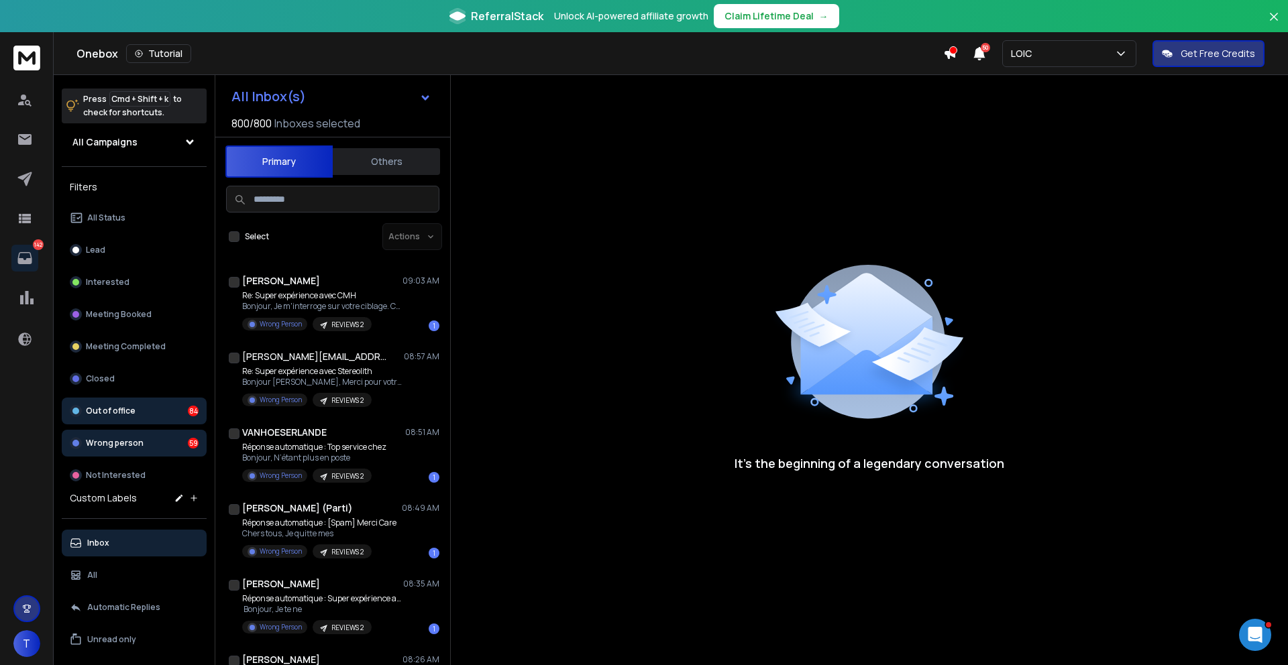
click at [138, 421] on button "Out of office 84" at bounding box center [134, 411] width 145 height 27
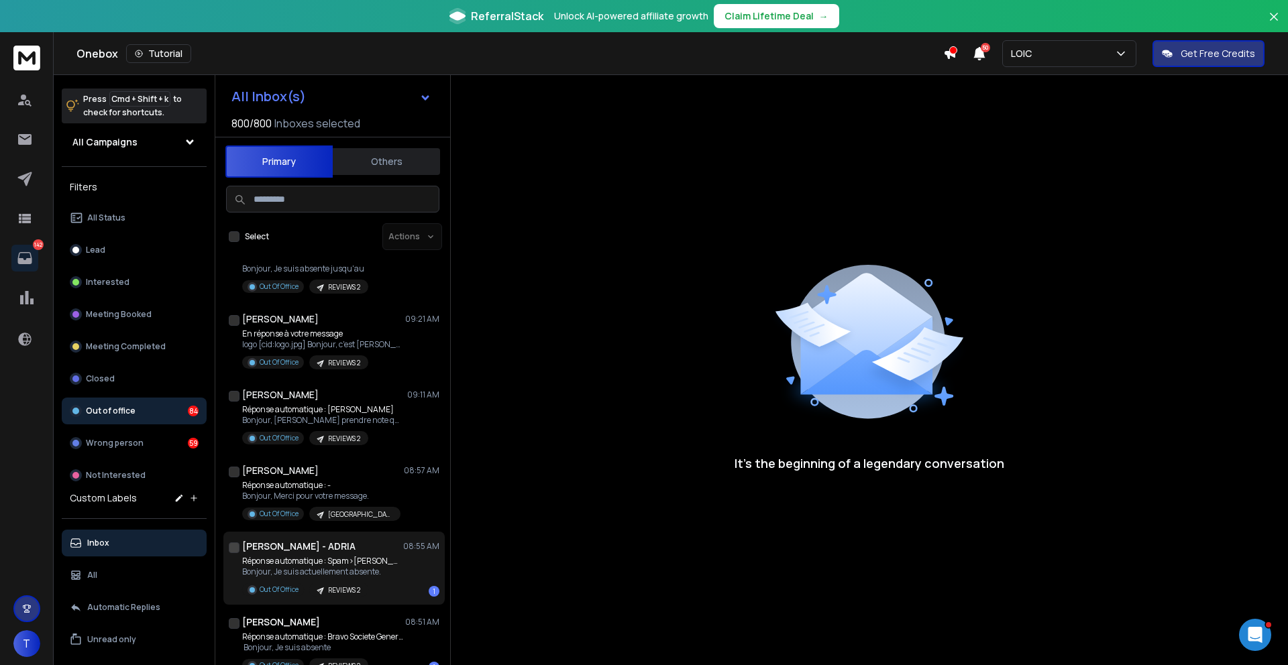
scroll to position [40, 0]
click at [433, 576] on div "Réponse automatique : Spam>Merci Malika Bonjour, Je suis actuellement absente. …" at bounding box center [340, 574] width 197 height 41
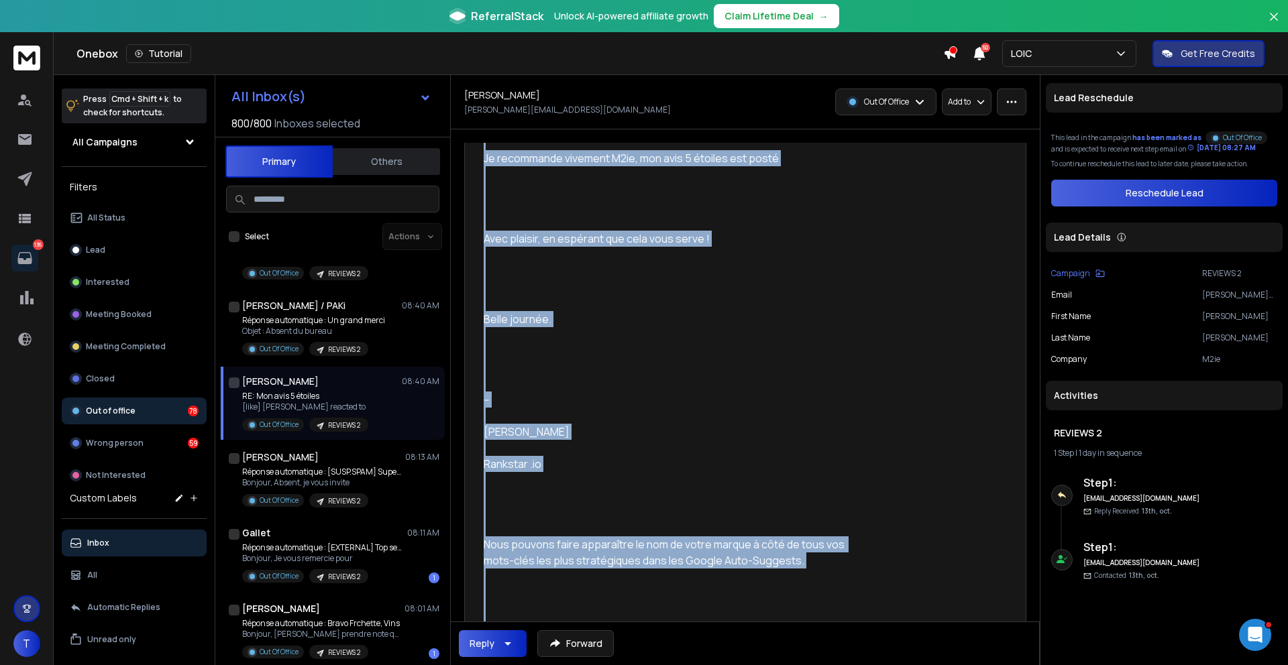
scroll to position [785, 0]
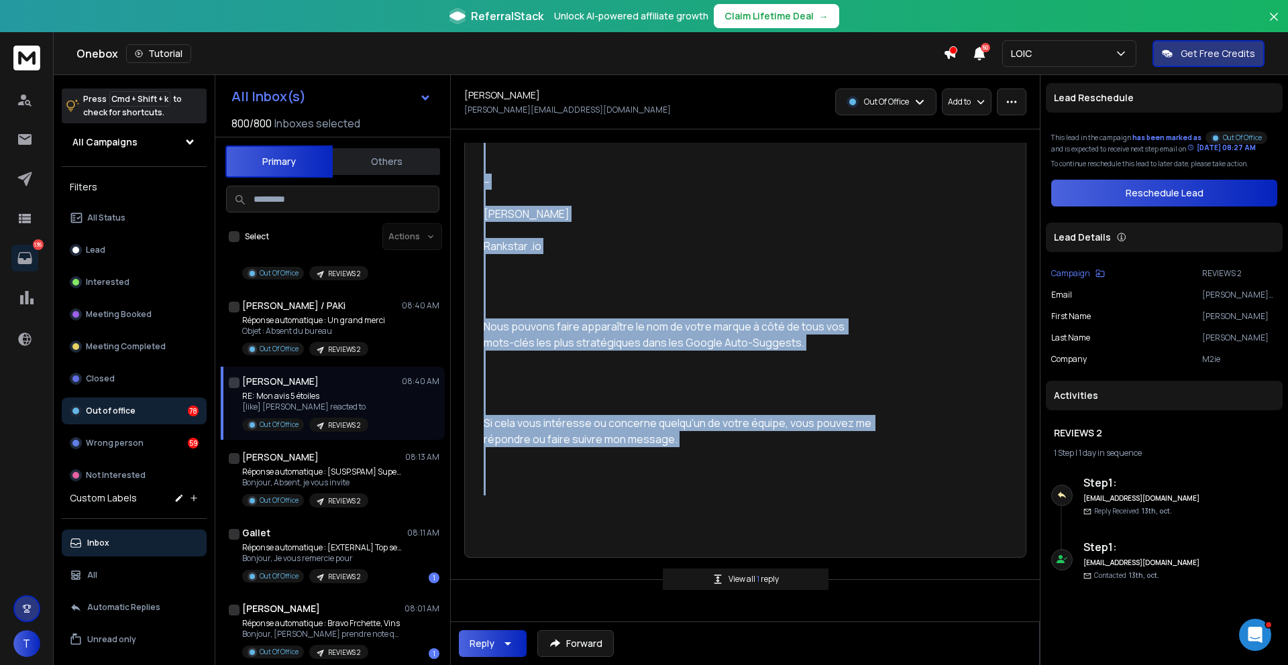
drag, startPoint x: 484, startPoint y: 202, endPoint x: 686, endPoint y: 502, distance: 362.0
copy div "RE: Mon avis 5 étoiles pour M2ie ! 13 October 2025 : 08:40 am Reply Forward fro…"
click at [495, 650] on div "Reply" at bounding box center [493, 644] width 46 height 16
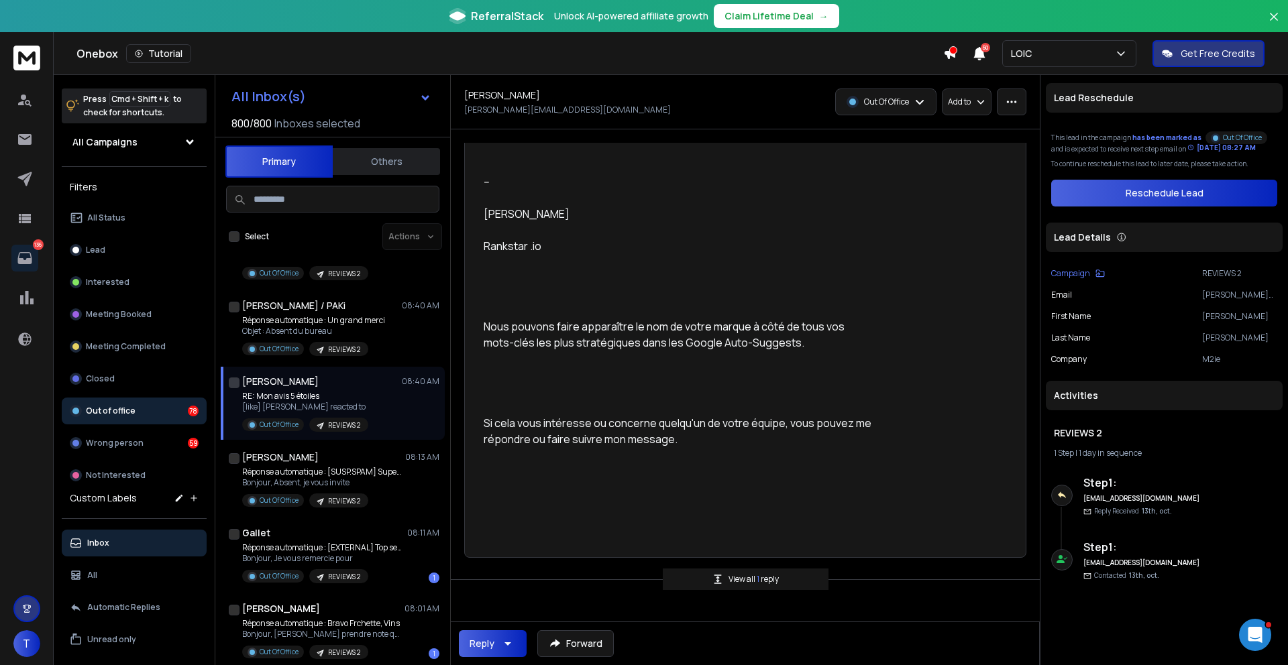
scroll to position [0, 0]
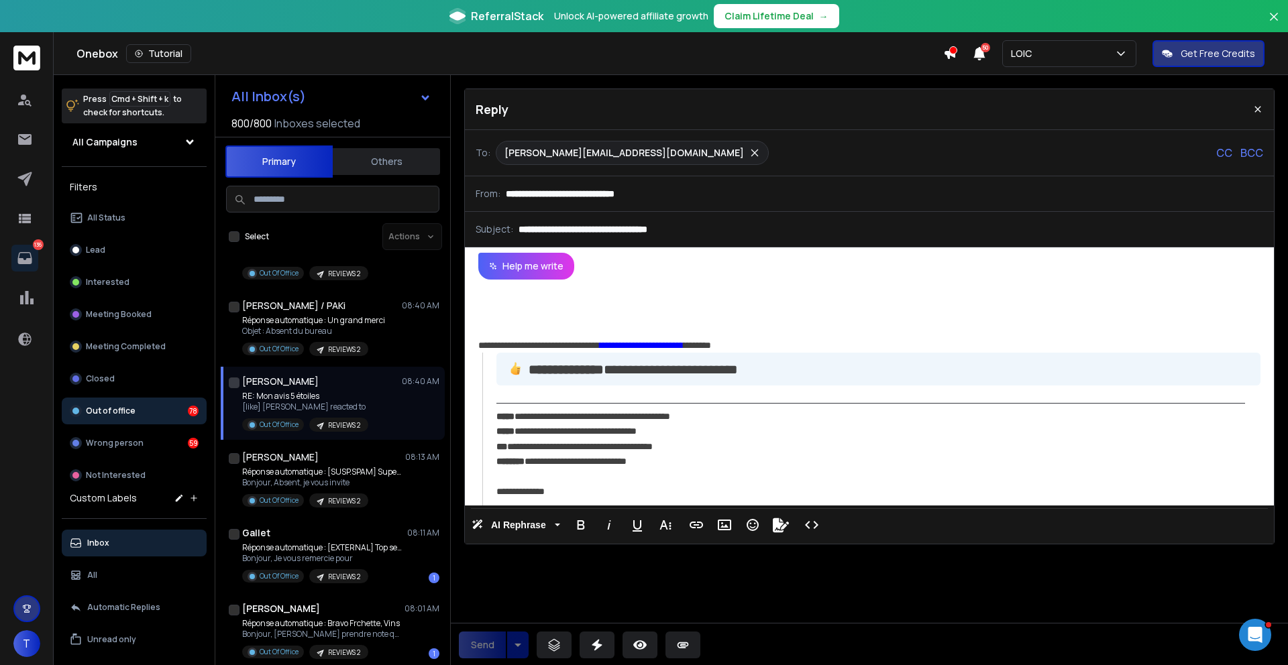
click at [774, 159] on input at bounding box center [821, 153] width 94 height 24
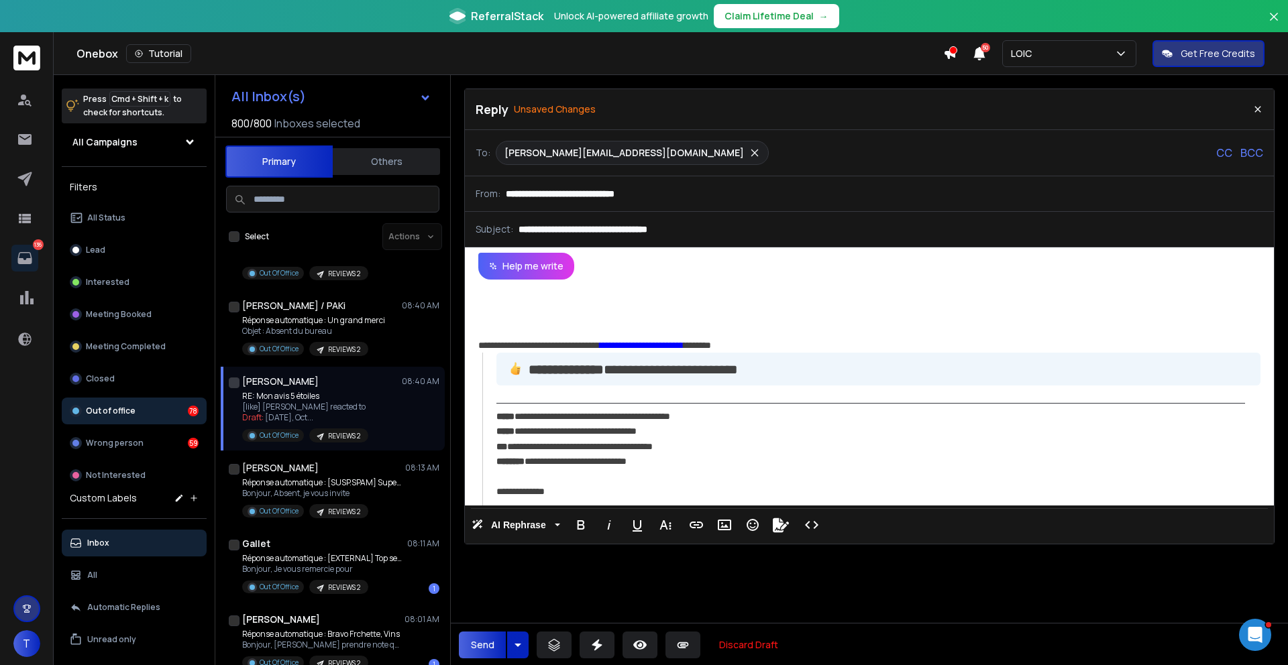
type input "**********"
click at [536, 292] on div "**********" at bounding box center [869, 393] width 809 height 226
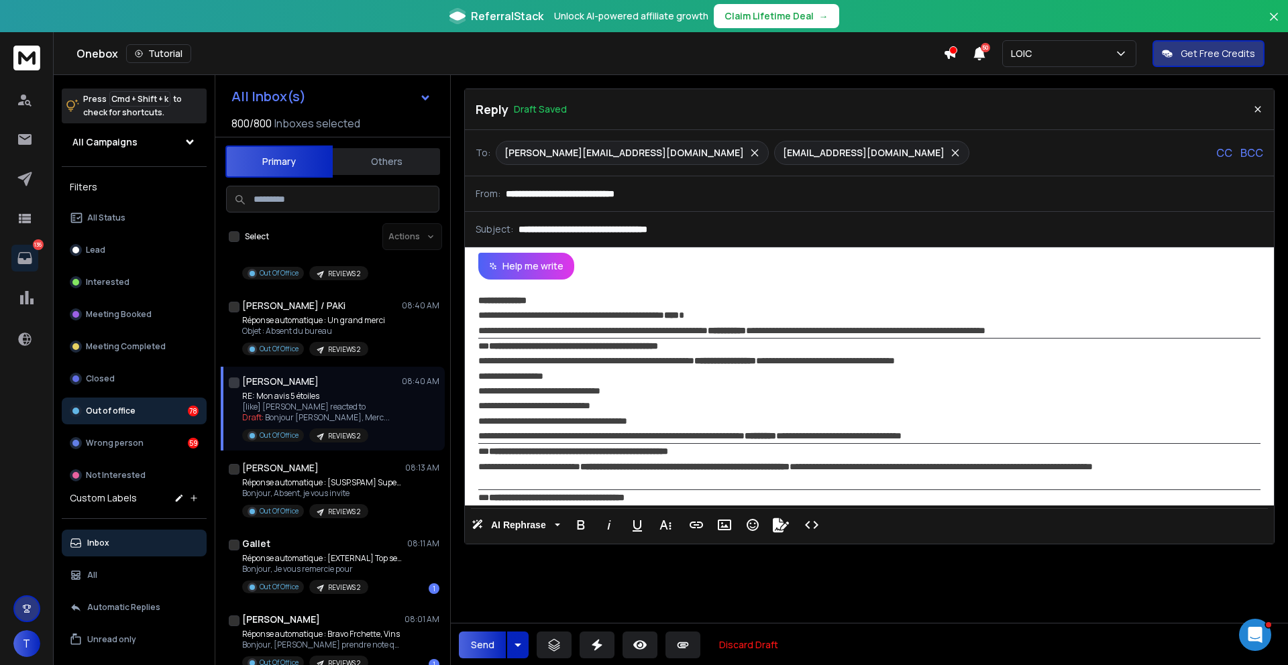
click at [492, 649] on button "Send" at bounding box center [482, 645] width 47 height 27
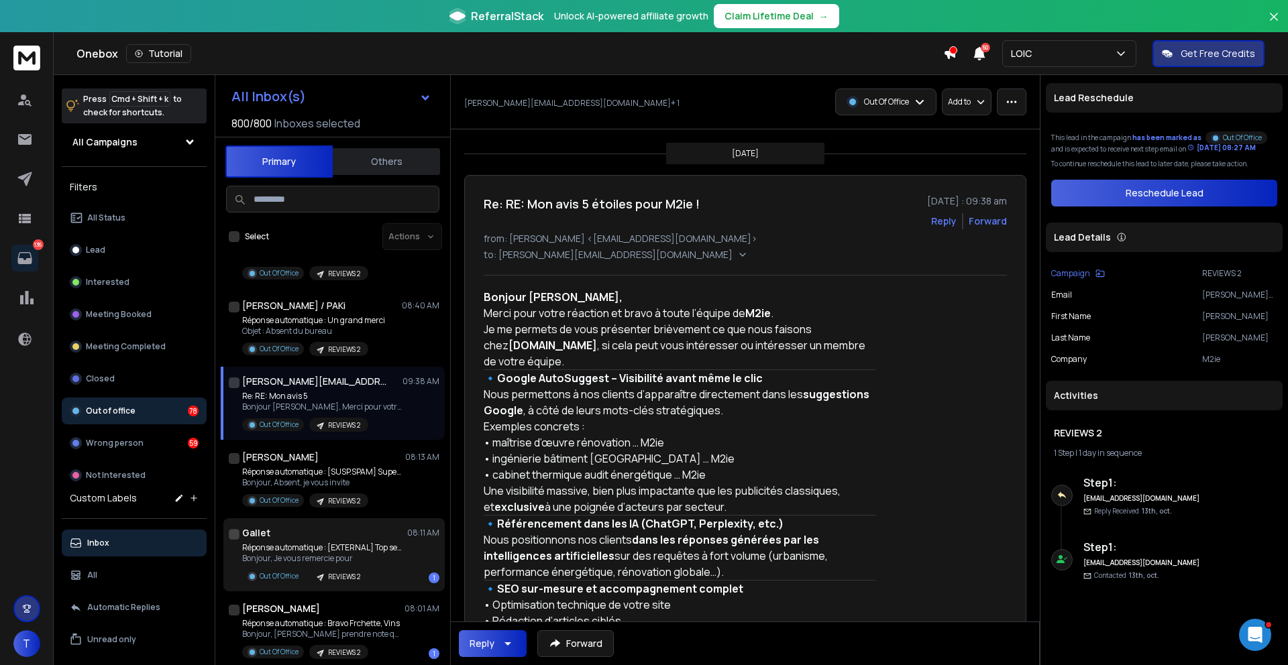
click at [316, 562] on p "Bonjour, Je vous remercie pour" at bounding box center [322, 558] width 161 height 11
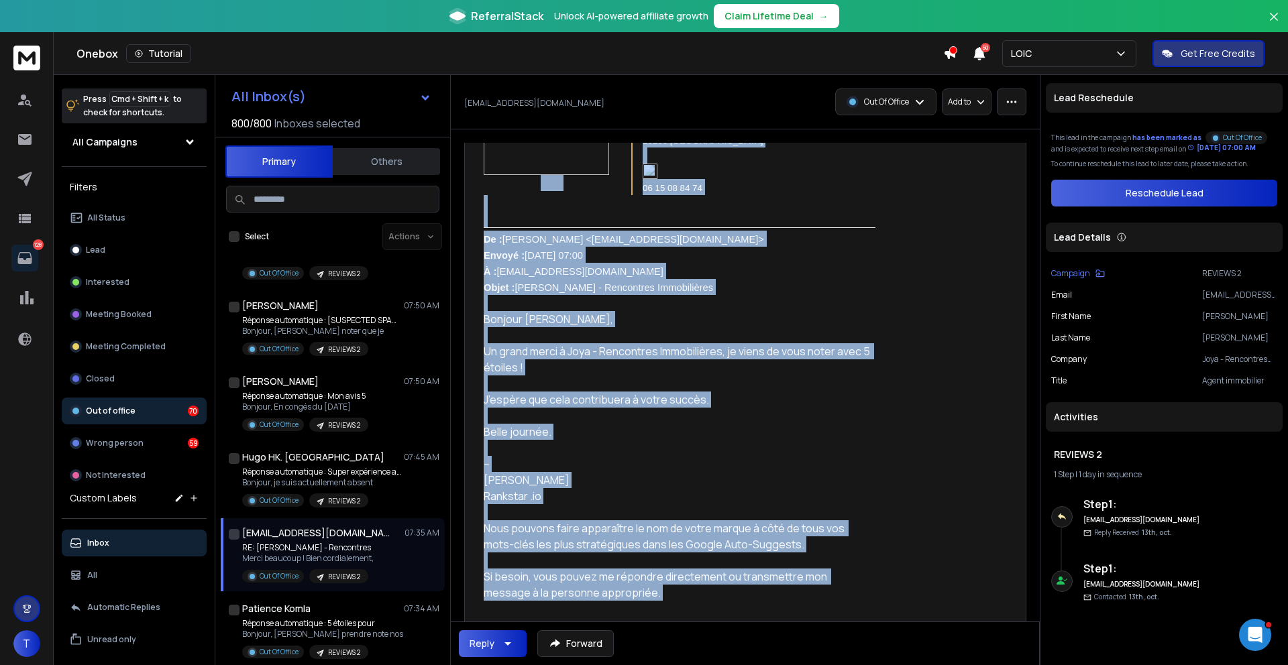
scroll to position [590, 0]
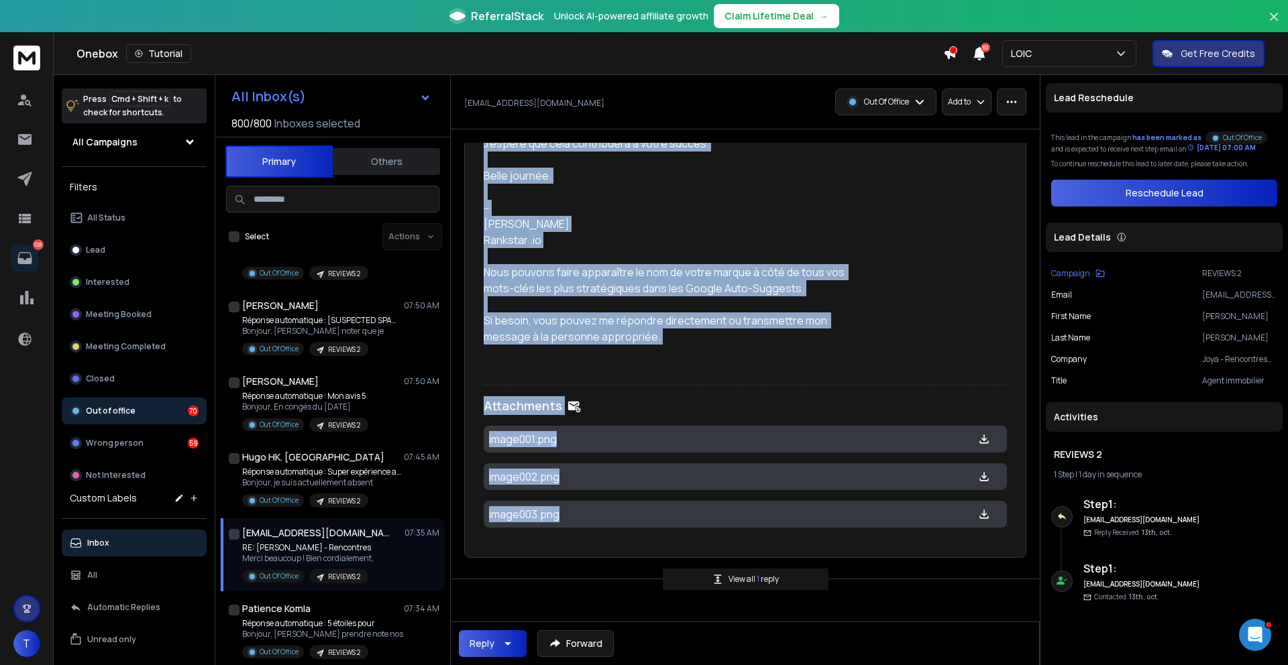
drag, startPoint x: 484, startPoint y: 200, endPoint x: 618, endPoint y: 591, distance: 413.2
click at [619, 610] on div "Today RE: Merci Joya - Rencontres Immobilières 13 October 2025 : 07:35 am Reply…" at bounding box center [745, 146] width 589 height 1187
copy div "RE: Merci Joya - Rencontres Immobilières 13 October 2025 : 07:35 am Reply Forwa…"
click at [506, 649] on icon "button" at bounding box center [508, 644] width 16 height 16
click at [503, 612] on p "Reply All" at bounding box center [500, 609] width 37 height 13
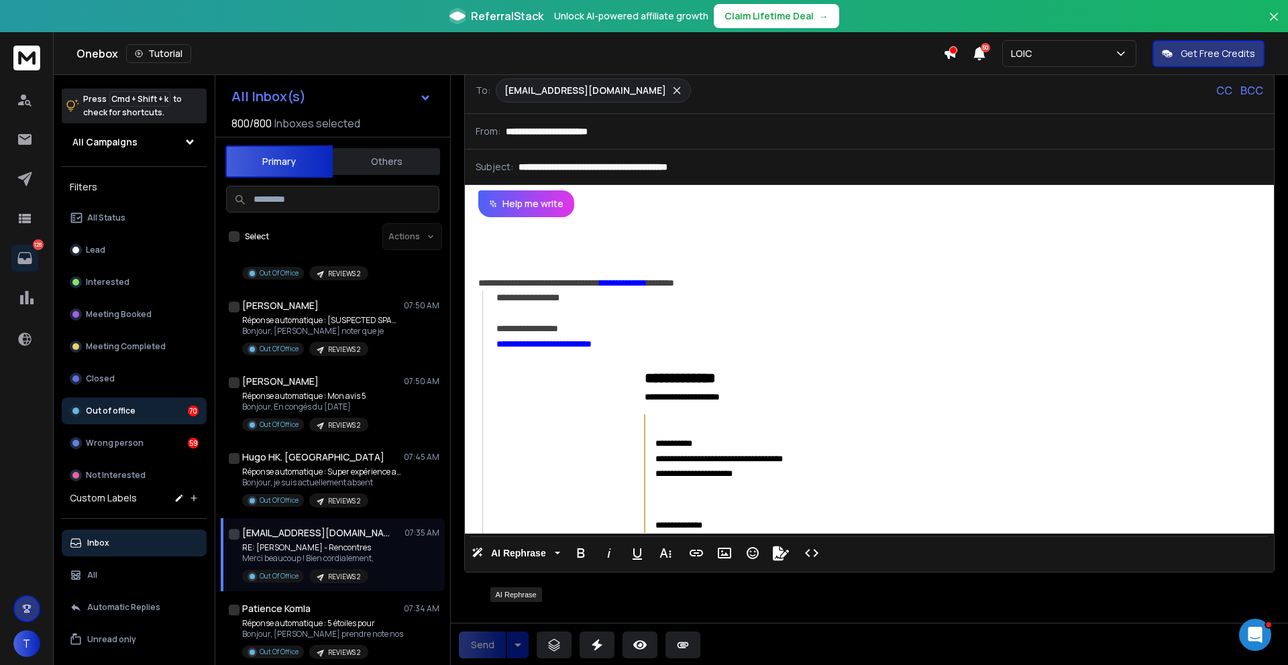
scroll to position [0, 0]
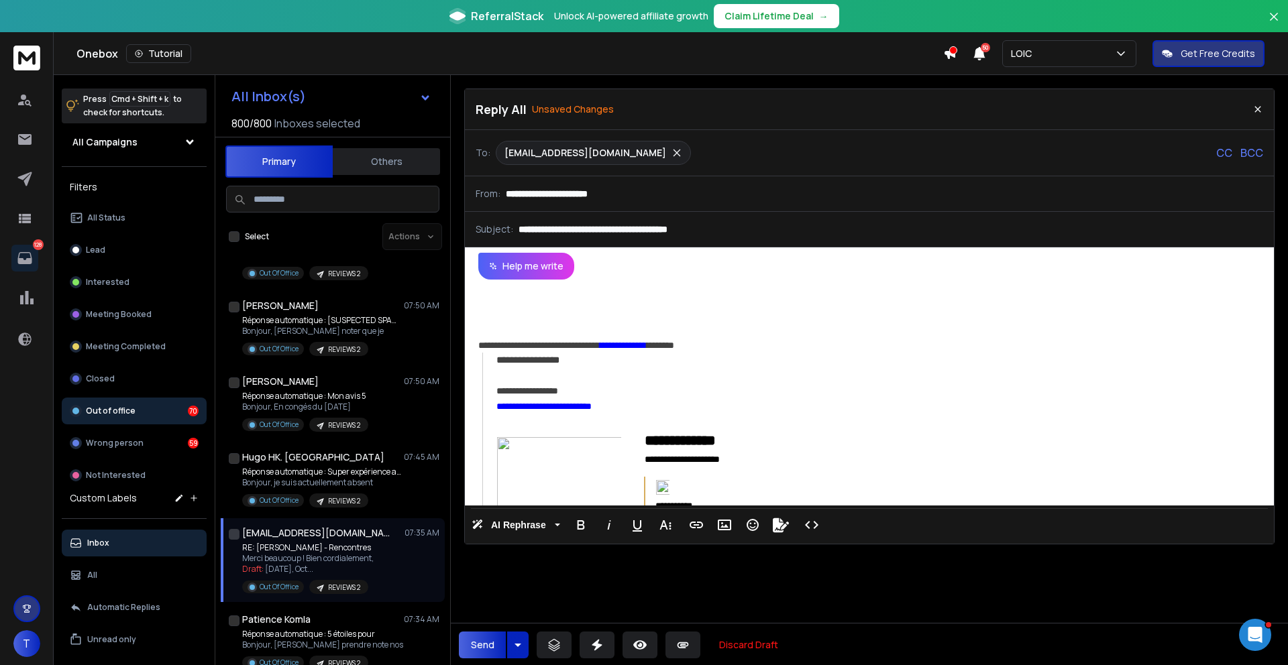
click at [696, 160] on input at bounding box center [743, 153] width 94 height 24
type input "**********"
click at [527, 298] on div at bounding box center [869, 300] width 782 height 15
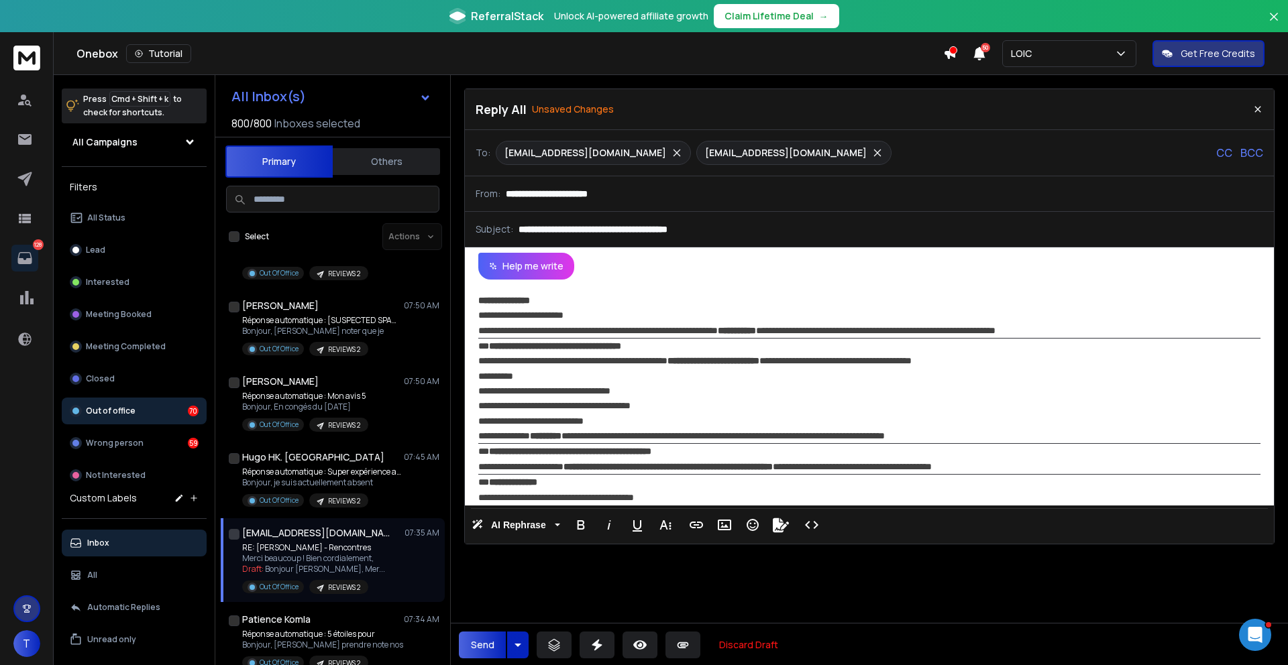
click at [498, 640] on button "Send" at bounding box center [482, 645] width 47 height 27
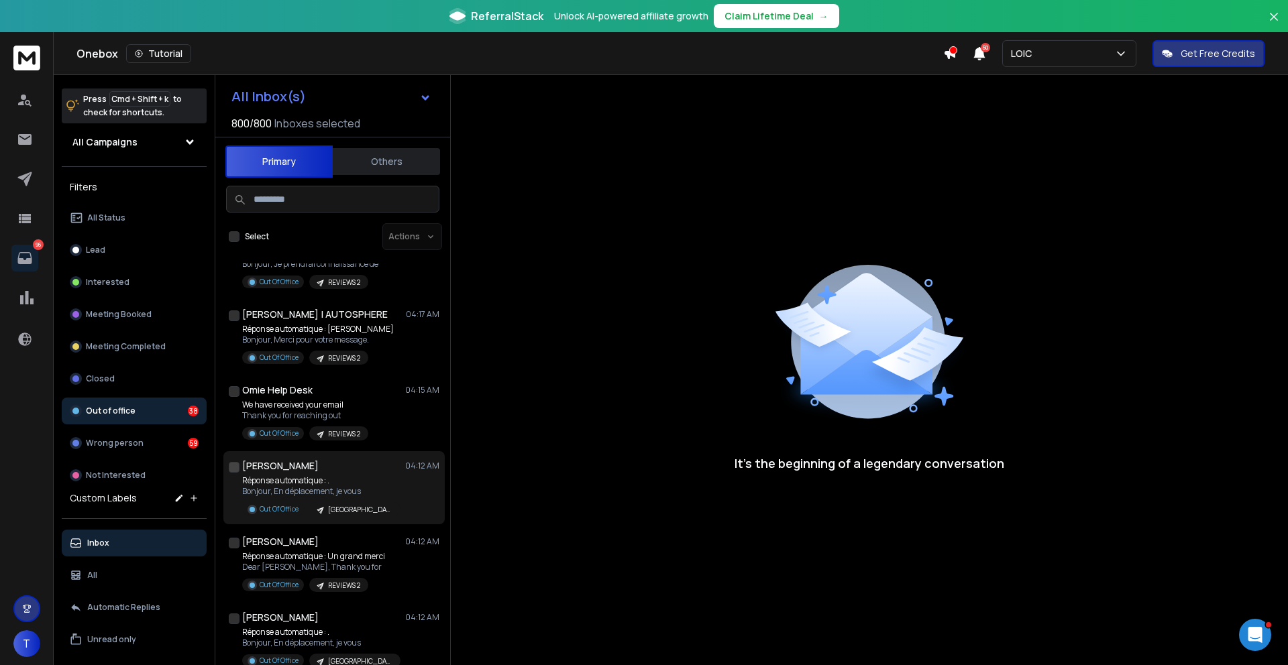
scroll to position [3703, 0]
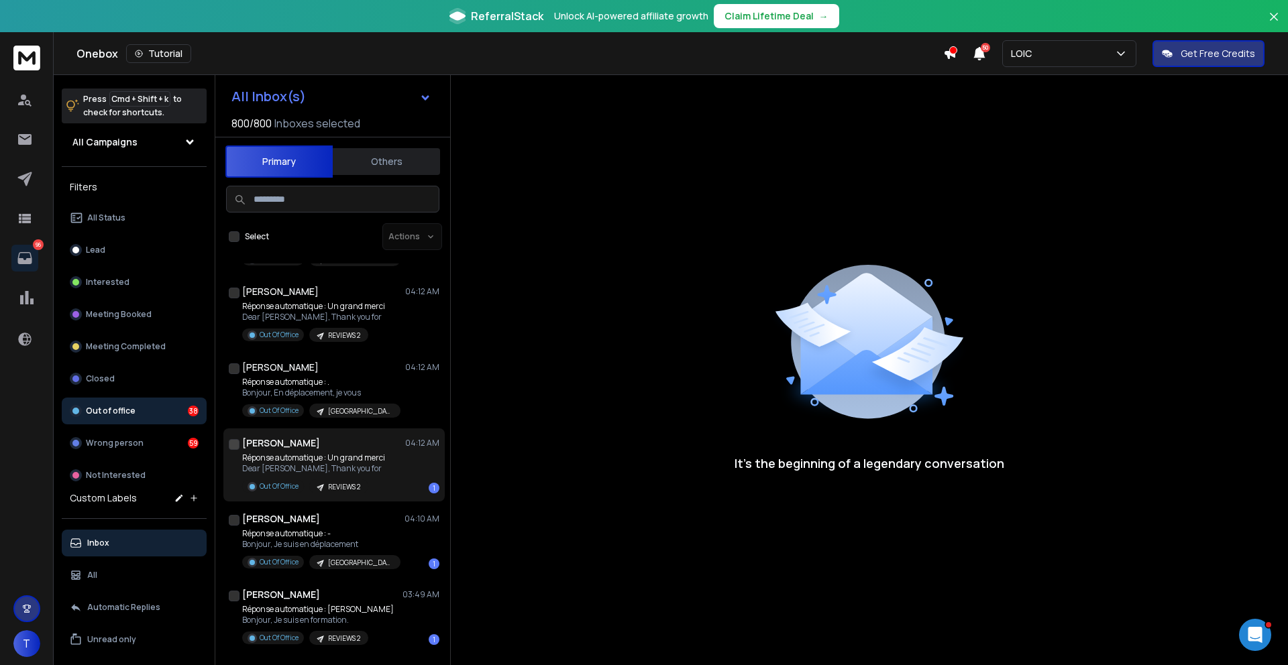
click at [324, 466] on p "﻿Dear Sender, Thank you for" at bounding box center [313, 469] width 143 height 11
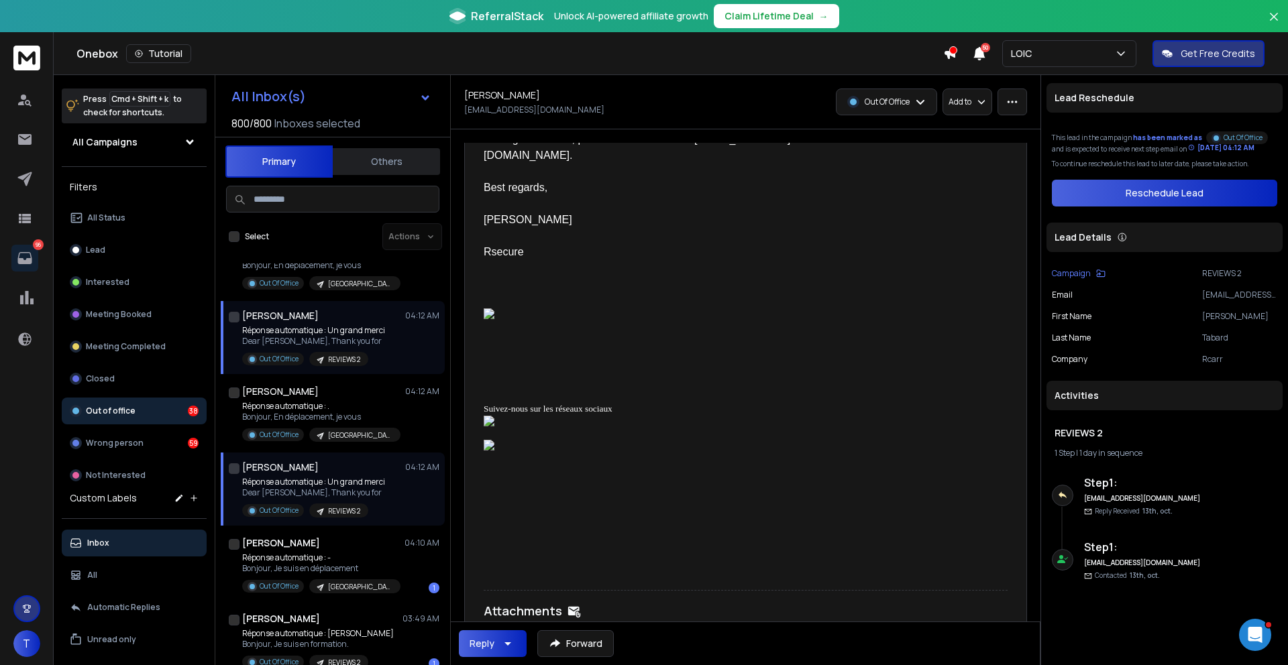
scroll to position [3681, 0]
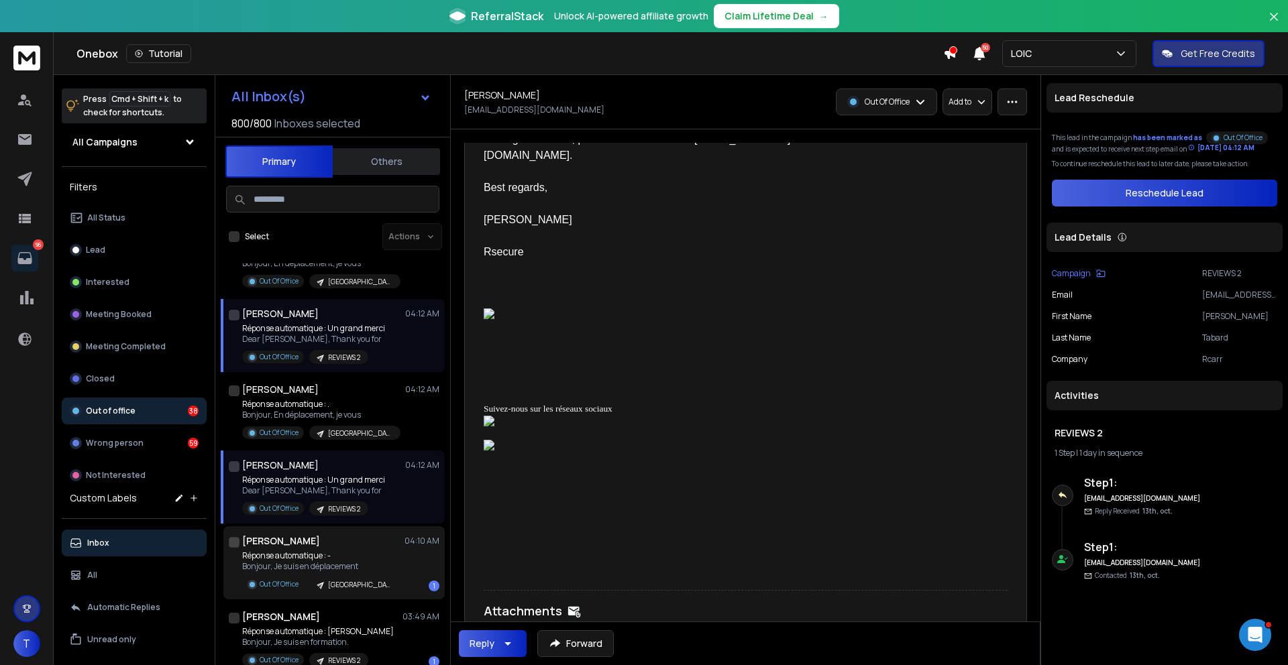
click at [365, 555] on div "Réponse automatique : - Bonjour, Je suis en déplacement Out Of Office FRANCE 1" at bounding box center [340, 571] width 197 height 41
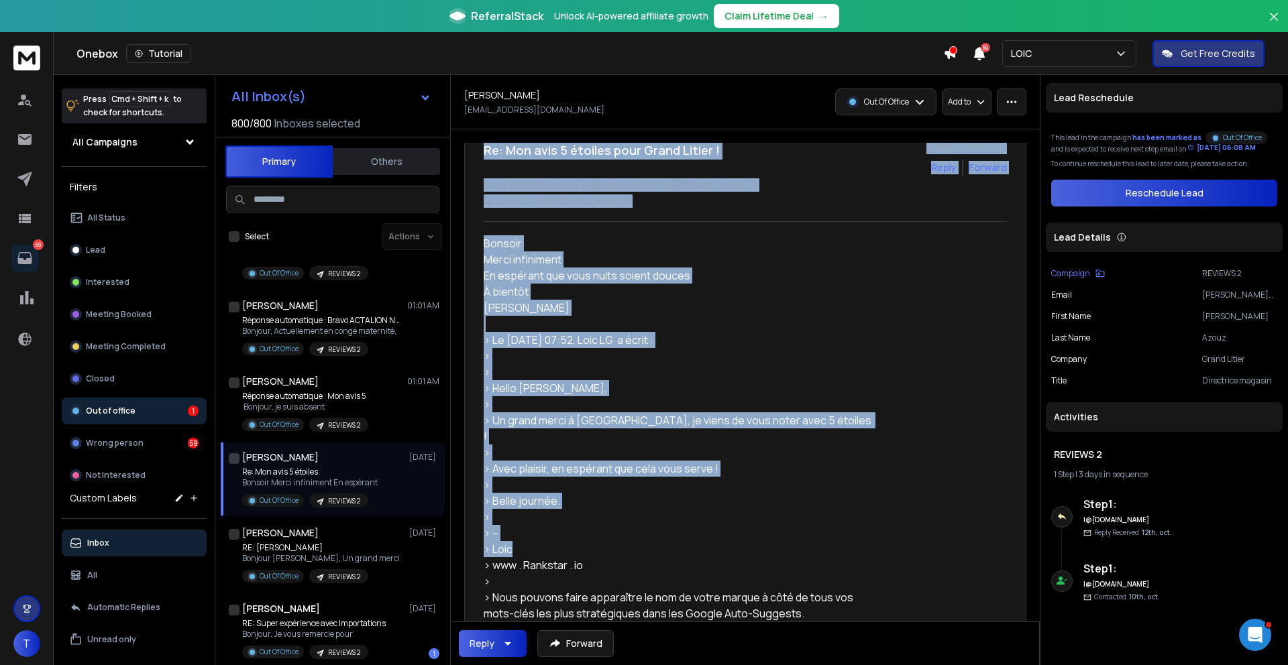
scroll to position [196, 0]
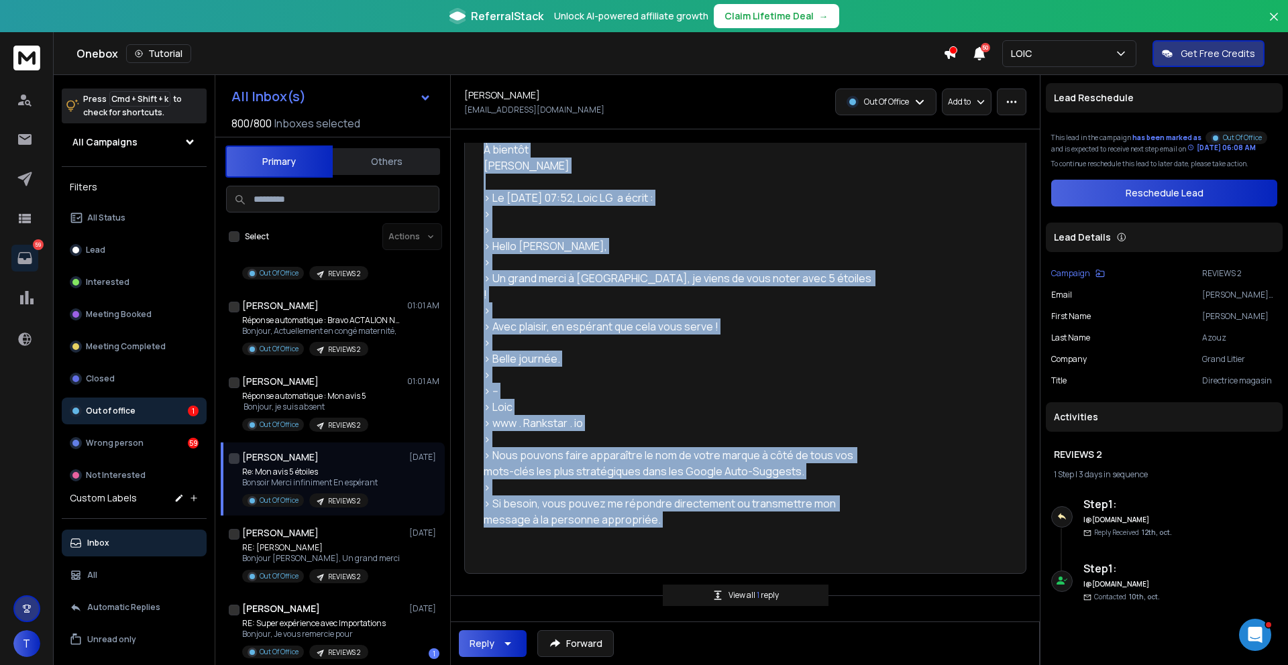
drag, startPoint x: 480, startPoint y: 203, endPoint x: 566, endPoint y: 565, distance: 372.3
click at [566, 565] on div "Yesterday Re: Mon avis 5 étoiles pour Grand Litier ! 12 October 2025 : 08:50 pm…" at bounding box center [745, 352] width 589 height 810
copy div "Re: Mon avis 5 étoiles pour Grand Litier ! 12 October 2025 : 08:50 pm Reply For…"
click at [505, 645] on icon "button" at bounding box center [508, 644] width 16 height 16
click at [504, 612] on p "Reply All" at bounding box center [500, 609] width 37 height 13
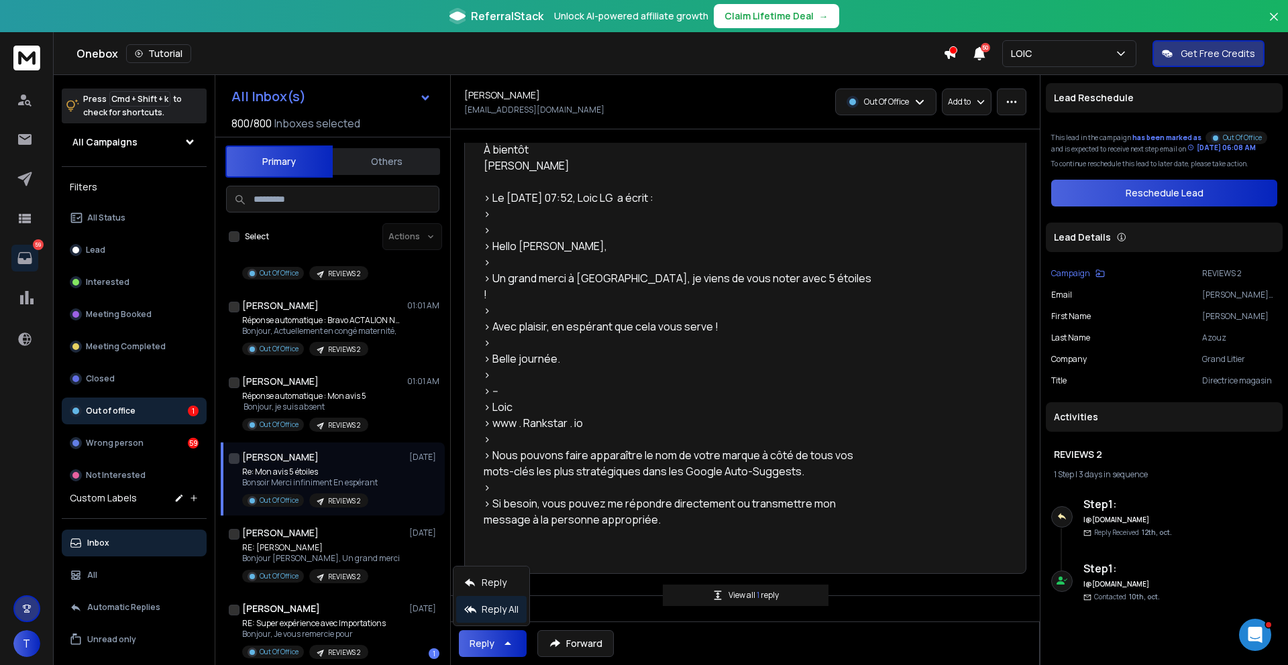
scroll to position [0, 0]
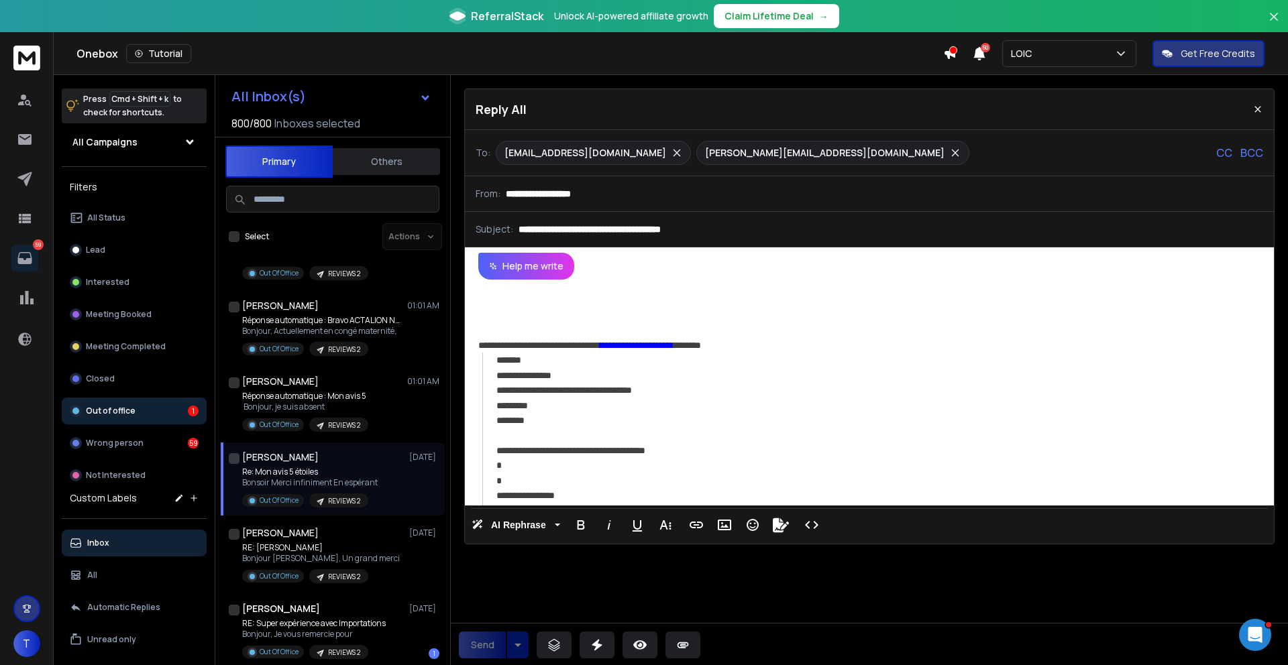
click at [975, 153] on input at bounding box center [1022, 153] width 94 height 24
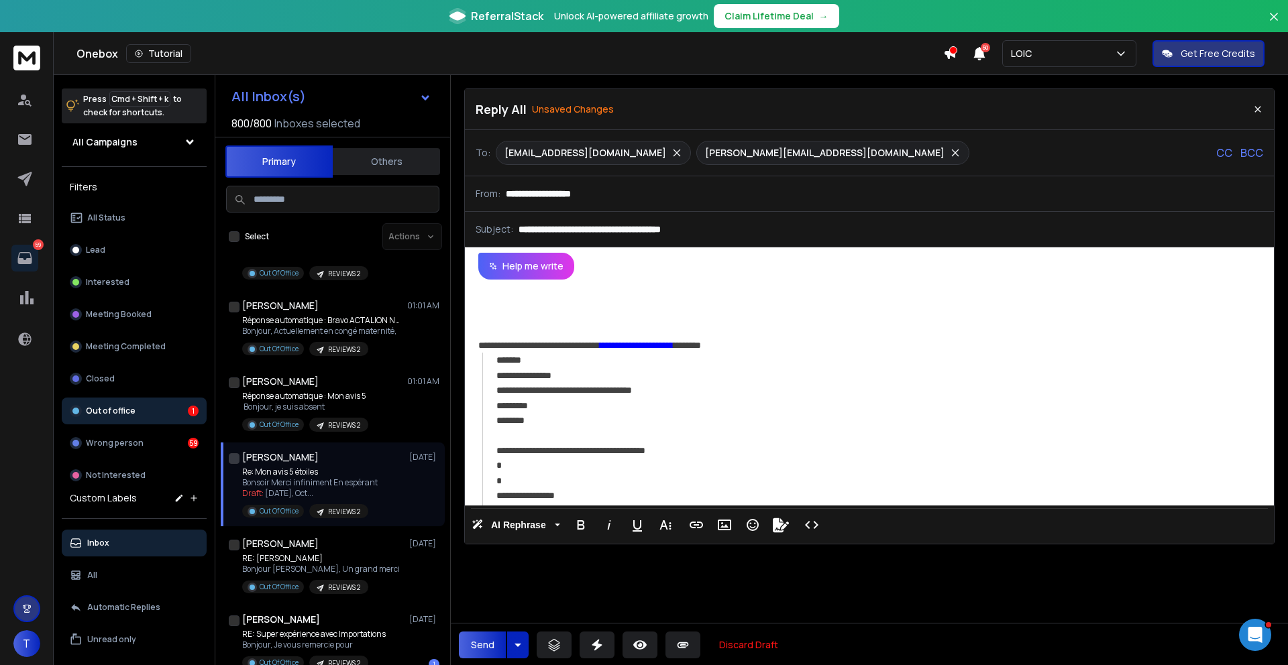
type input "**********"
click at [527, 302] on div at bounding box center [869, 300] width 782 height 15
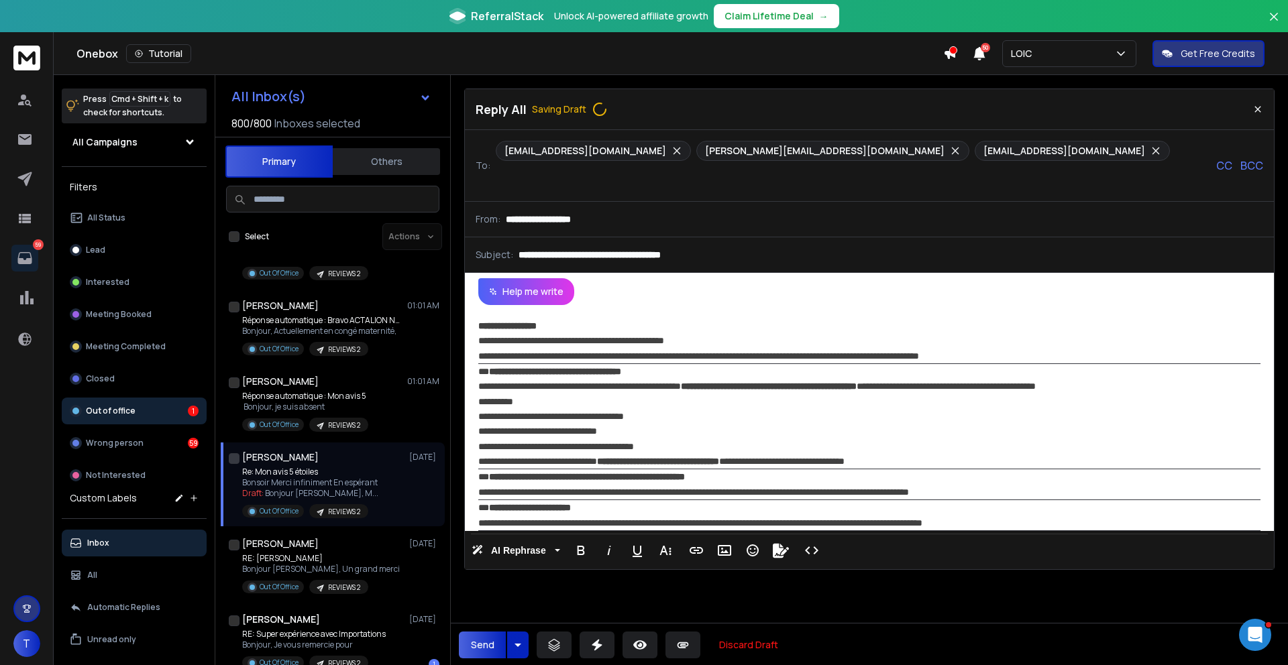
click at [492, 647] on button "Send" at bounding box center [482, 645] width 47 height 27
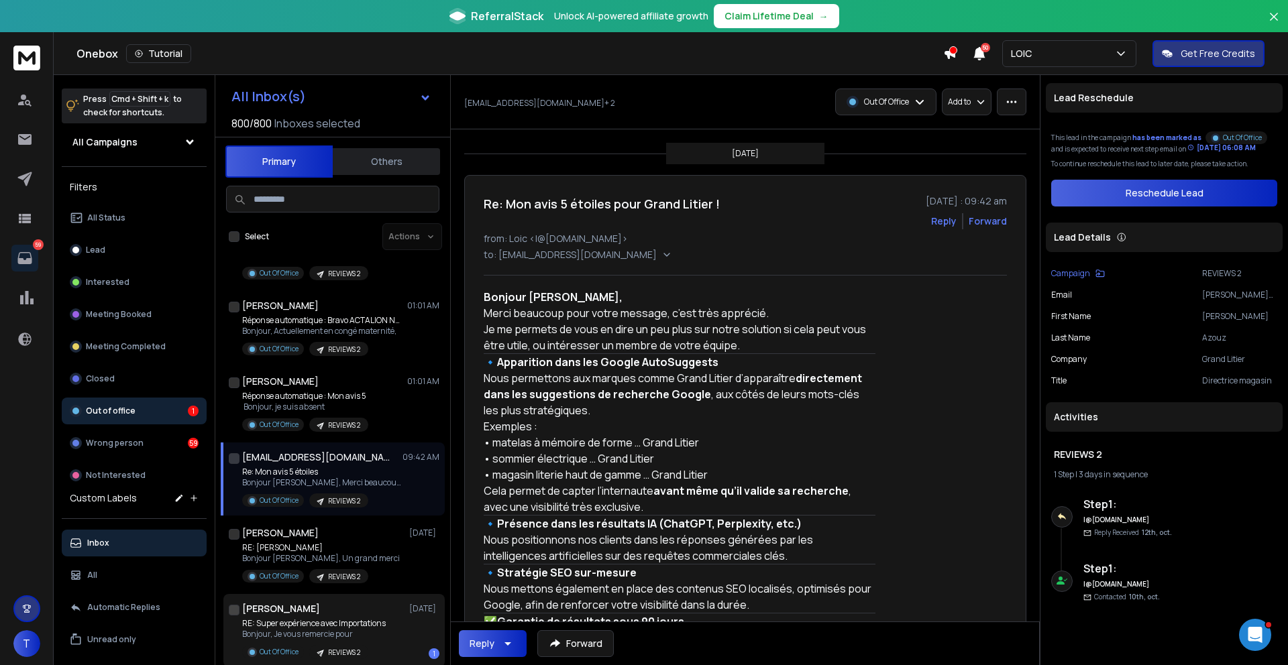
click at [374, 641] on div "RE: Super expérience avec Importations Bonjour, Je vous remercie pour Out Of Of…" at bounding box center [314, 638] width 144 height 41
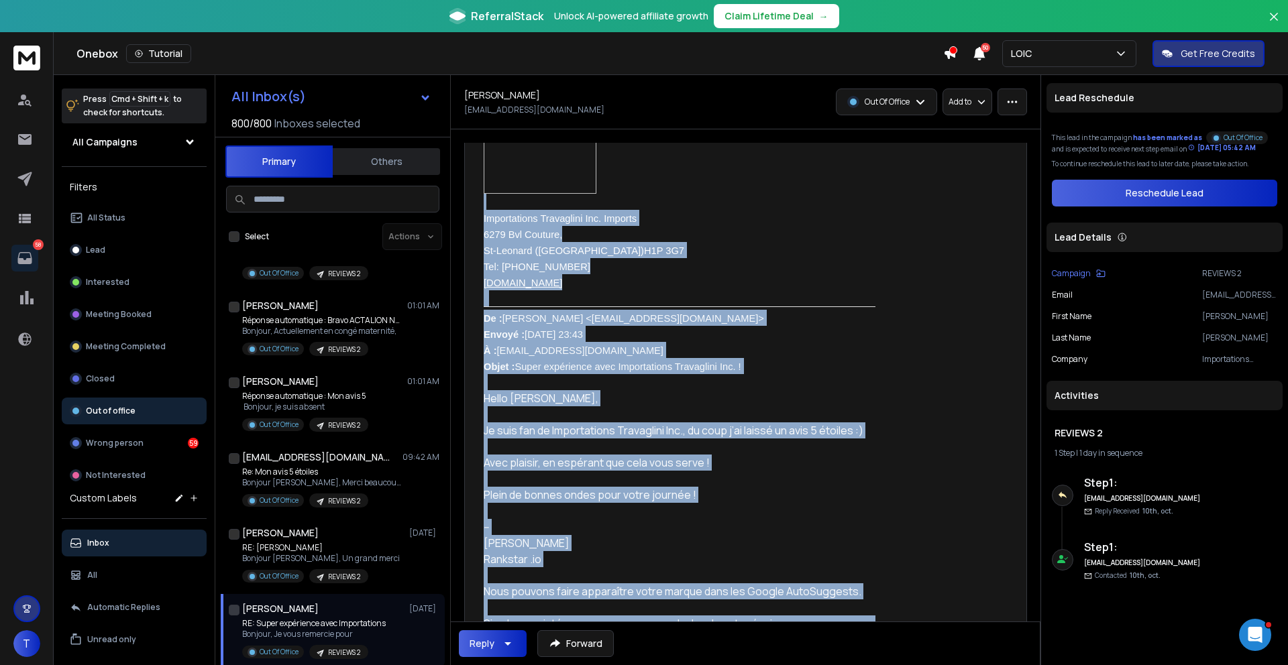
scroll to position [630, 0]
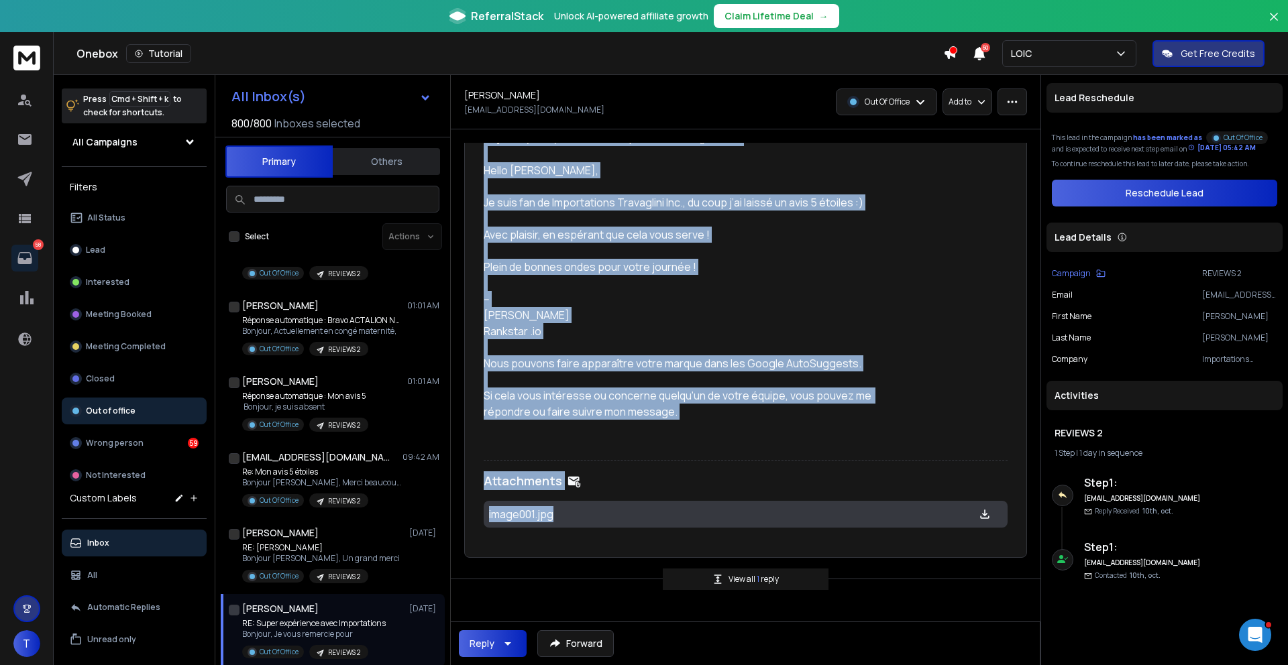
drag, startPoint x: 478, startPoint y: 193, endPoint x: 565, endPoint y: 548, distance: 366.0
click at [565, 548] on div "RE: Super expérience avec Importations Travaglini Inc. ! 10 October 2025 : 01:3…" at bounding box center [745, 51] width 563 height 1013
copy div "RE: Super expérience avec Importations Travaglini Inc. ! 10 October 2025 : 01:3…"
click at [507, 644] on icon "button" at bounding box center [507, 644] width 7 height 3
click at [504, 612] on p "Reply All" at bounding box center [500, 609] width 37 height 13
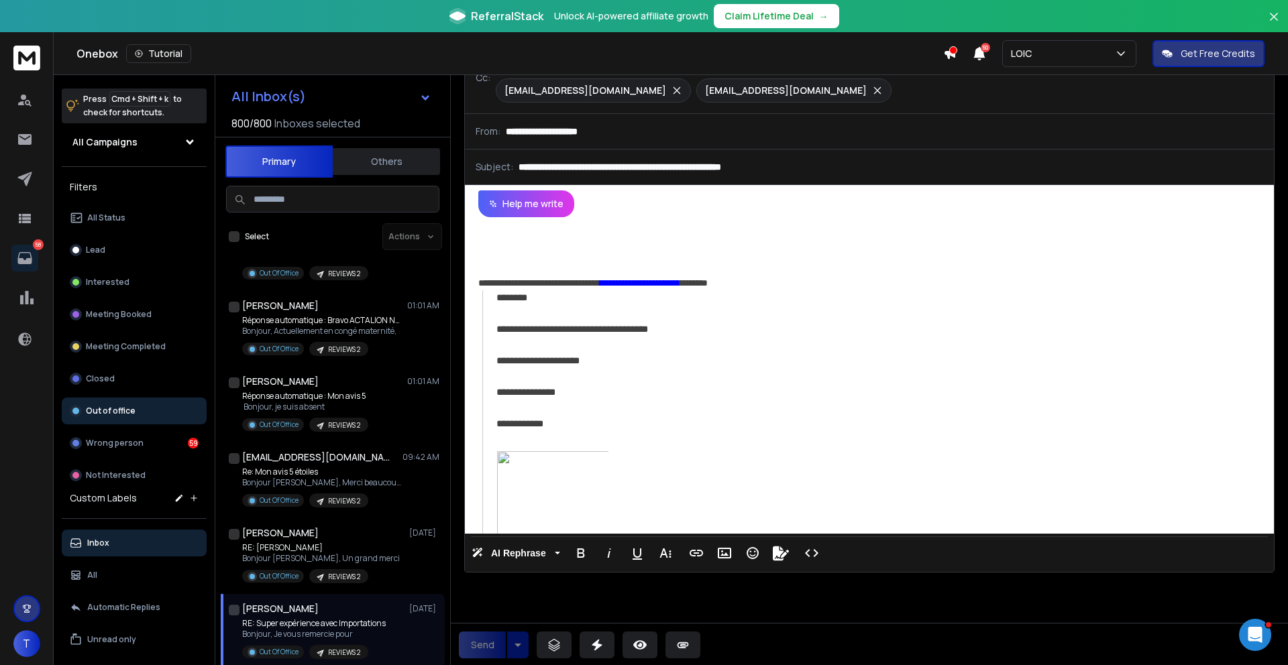
scroll to position [0, 0]
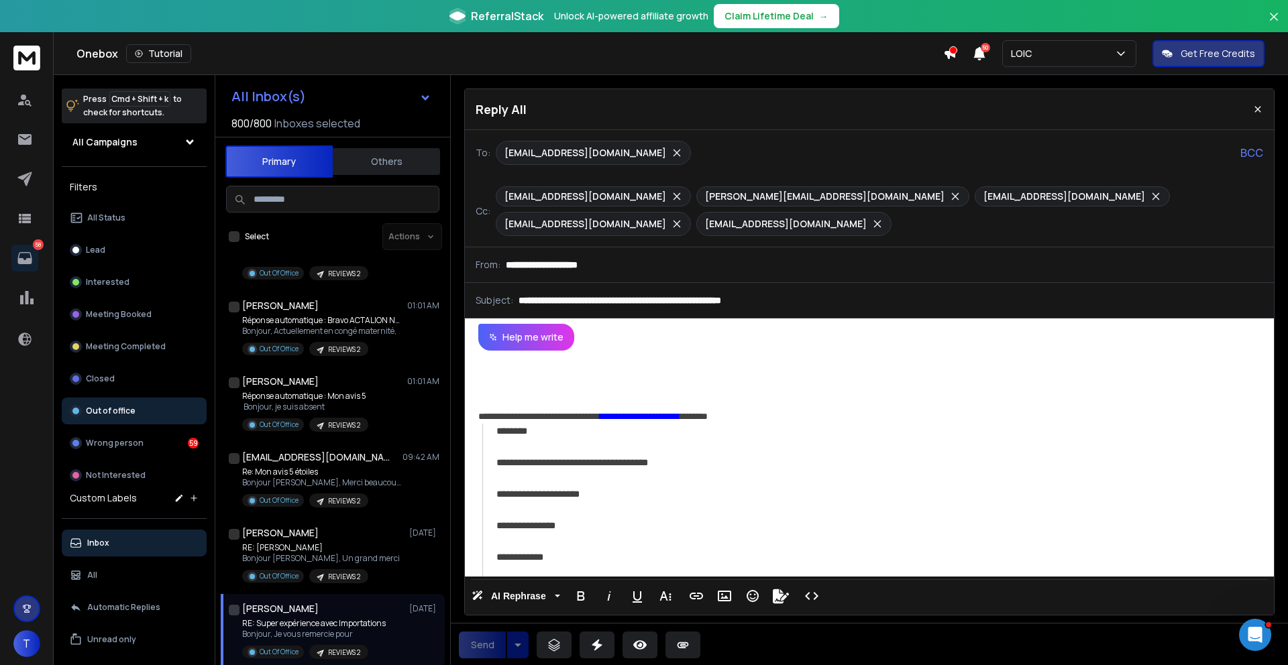
click at [696, 152] on input at bounding box center [743, 153] width 94 height 24
type input "**********"
click at [540, 388] on div "**********" at bounding box center [869, 464] width 809 height 226
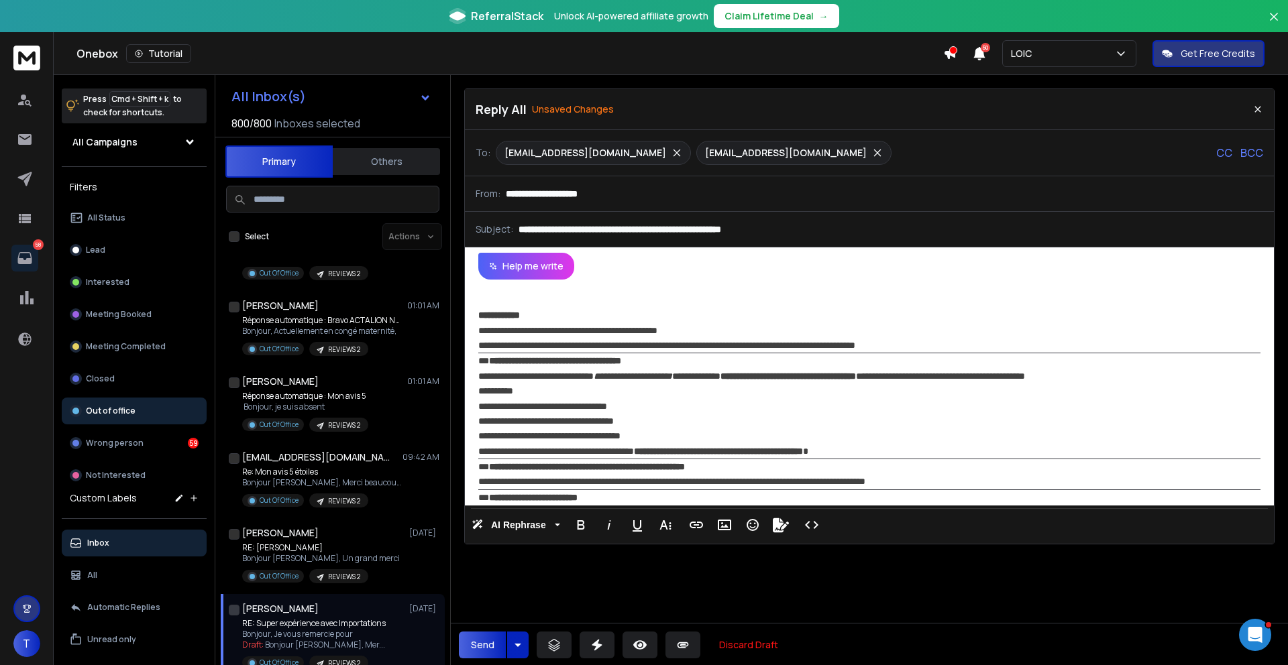
click at [484, 657] on button "Send" at bounding box center [482, 645] width 47 height 27
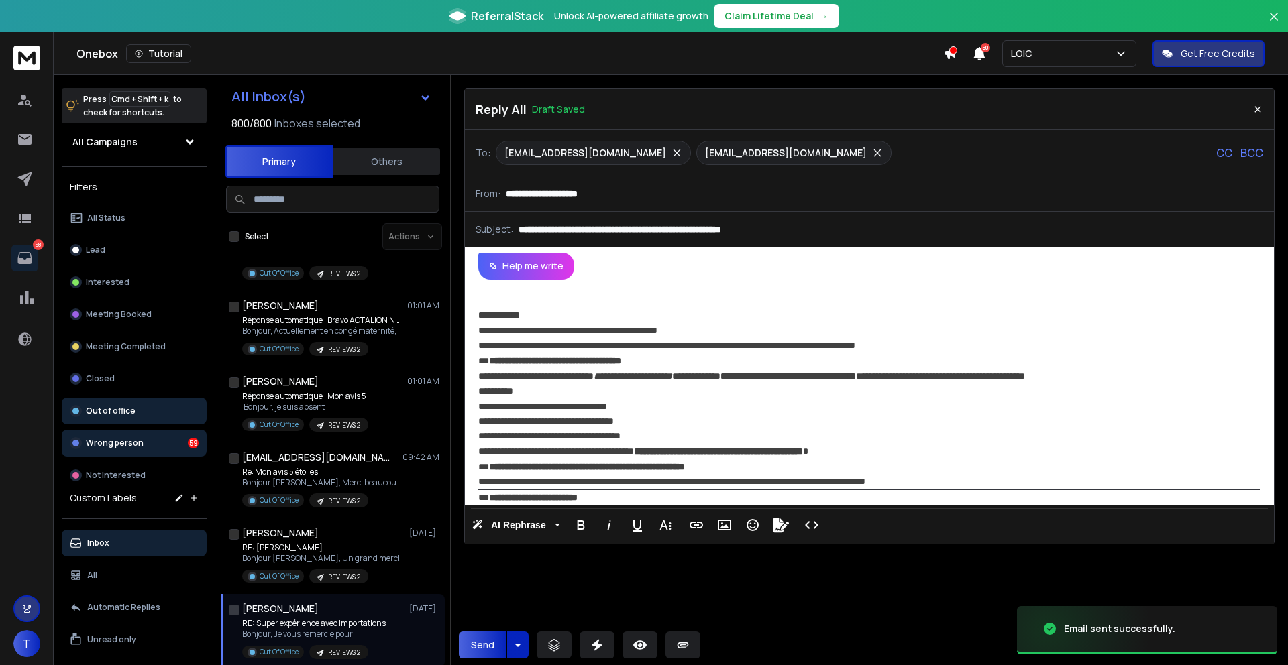
click at [146, 444] on button "Wrong person 59" at bounding box center [134, 443] width 145 height 27
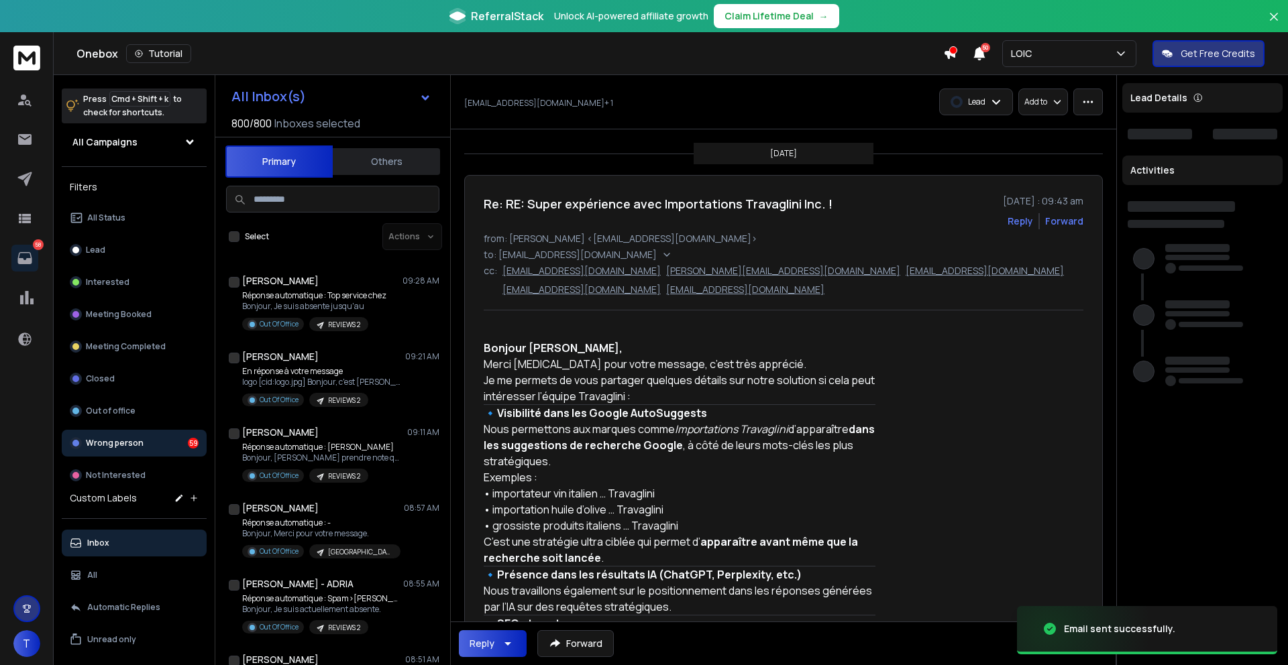
click at [358, 286] on div "Laurence Macaluso 09:28 AM" at bounding box center [340, 280] width 197 height 13
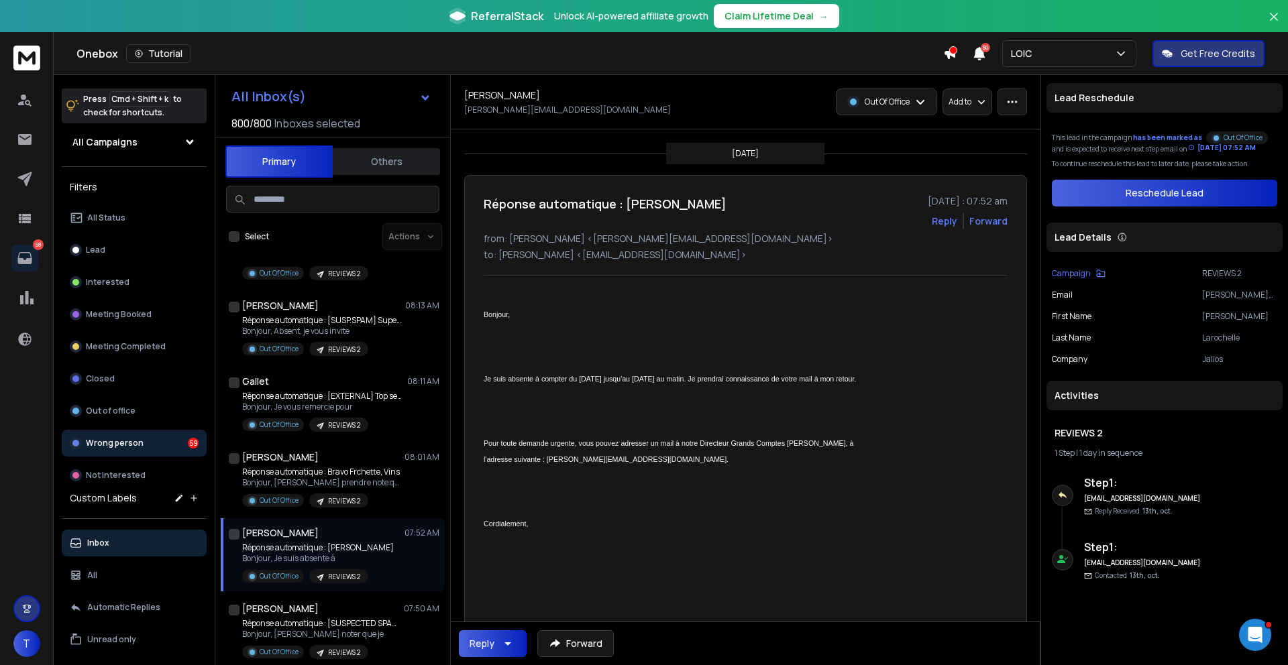
scroll to position [1202, 0]
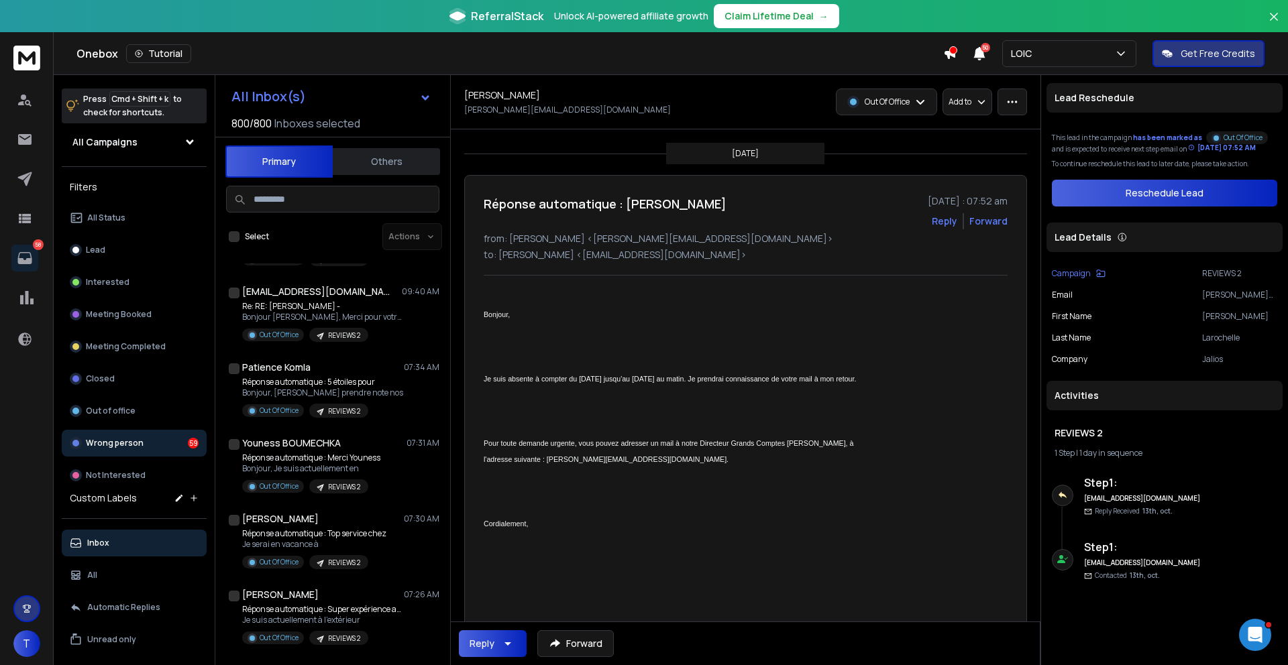
click at [115, 448] on p "Wrong person" at bounding box center [115, 443] width 58 height 11
click at [105, 423] on button "Out of office" at bounding box center [134, 411] width 145 height 27
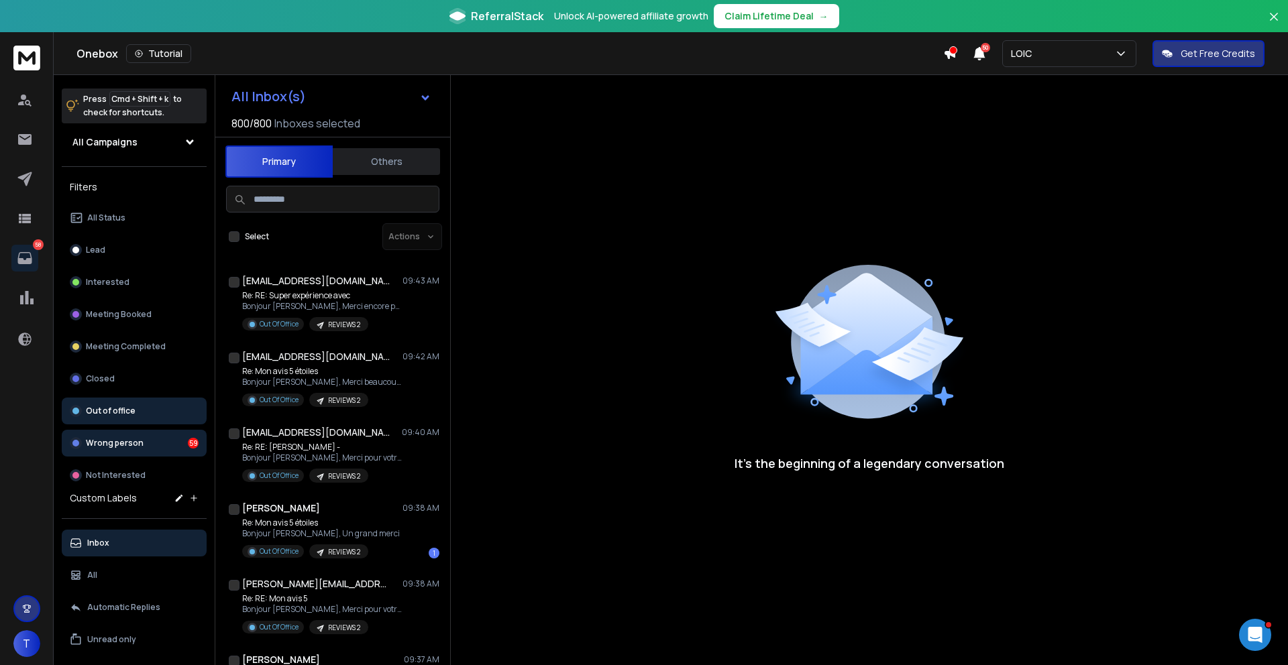
click at [108, 445] on p "Wrong person" at bounding box center [115, 443] width 58 height 11
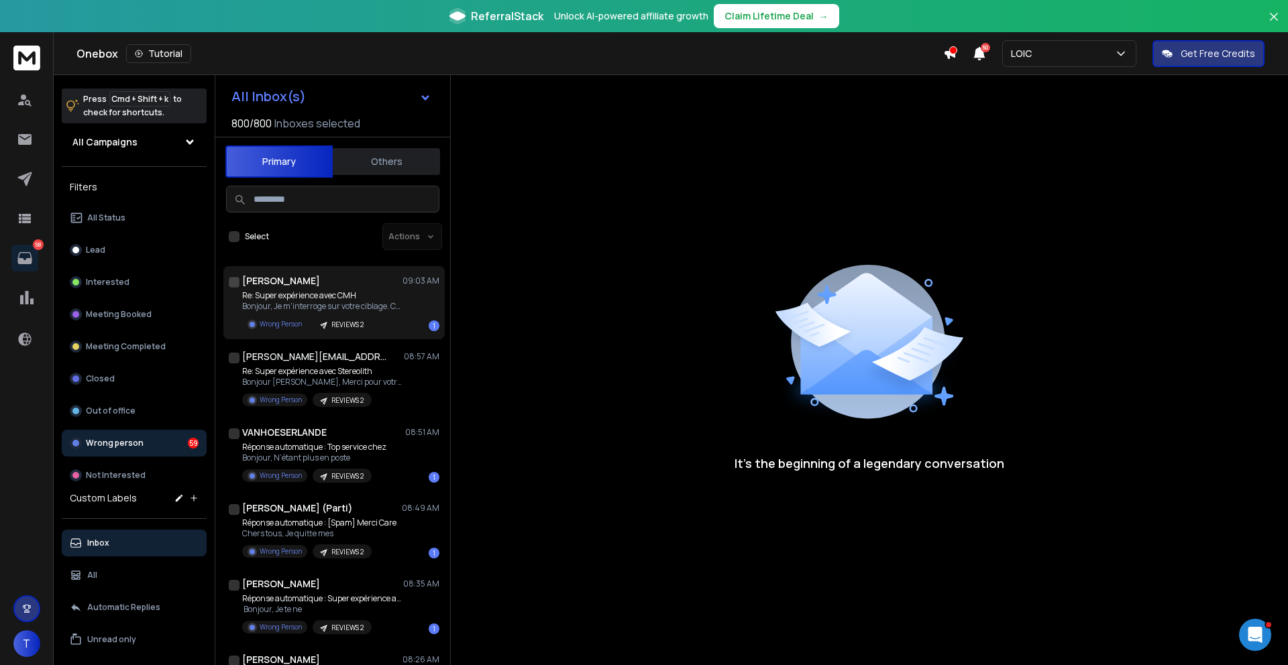
click at [387, 312] on div "Re: Super expérience avec CMH Bonjour, Je m'interroge sur votre ciblage. CMH Wr…" at bounding box center [322, 310] width 161 height 41
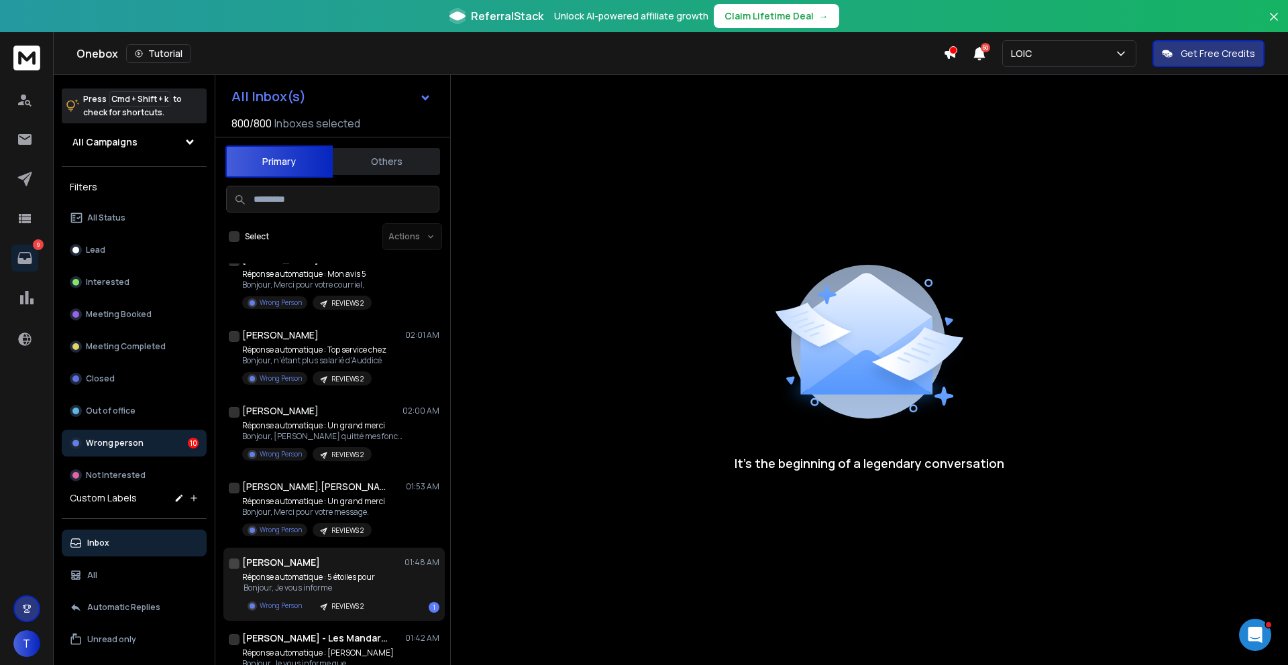
scroll to position [3641, 0]
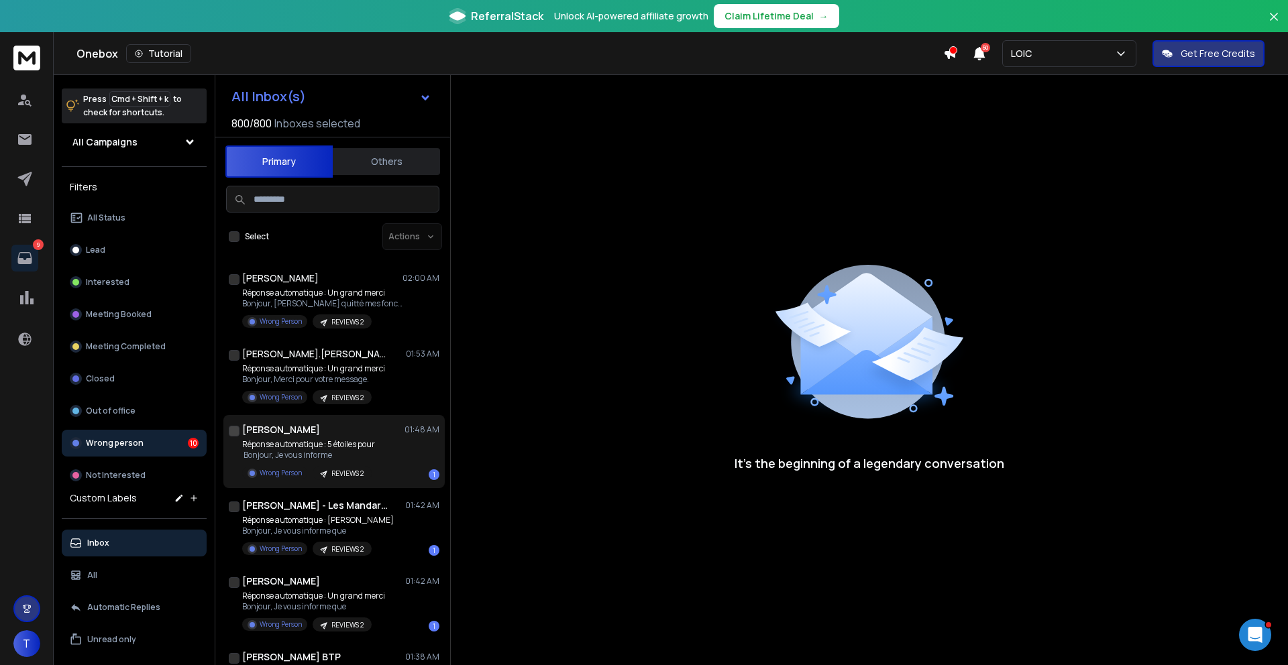
click at [353, 465] on div "Réponse automatique : 5 étoiles pour ﻿﻿ Bonjour, Je vous informe Wrong Person R…" at bounding box center [308, 459] width 133 height 41
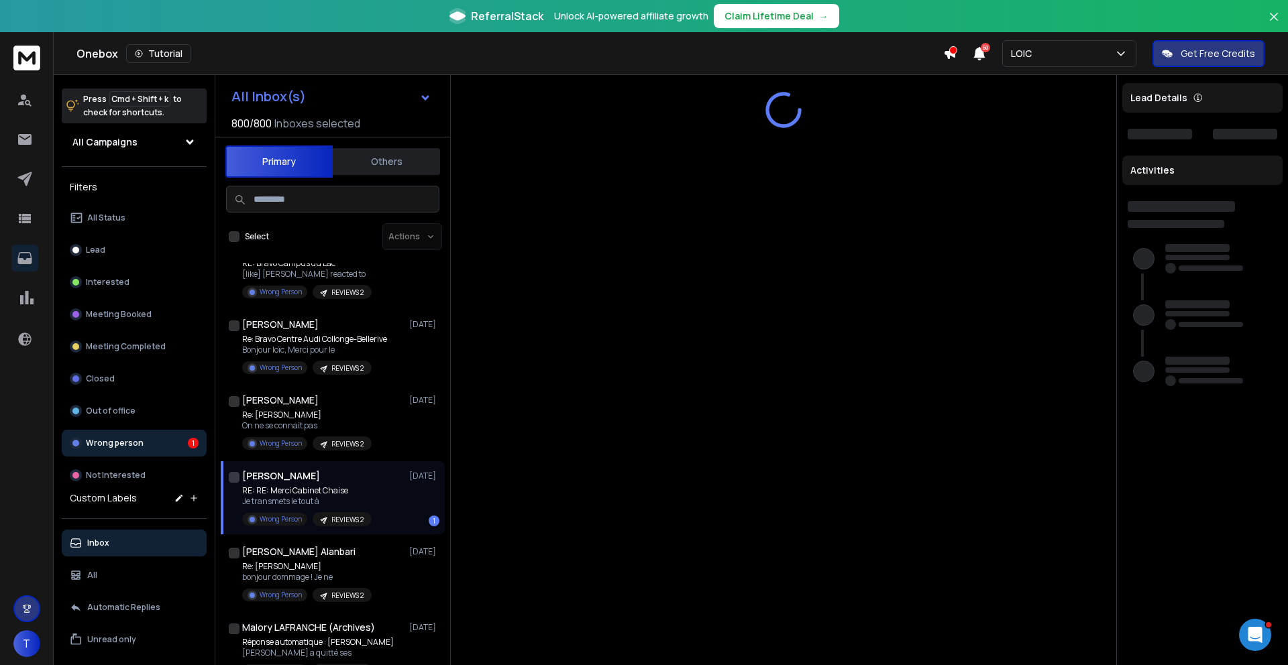
scroll to position [4296, 0]
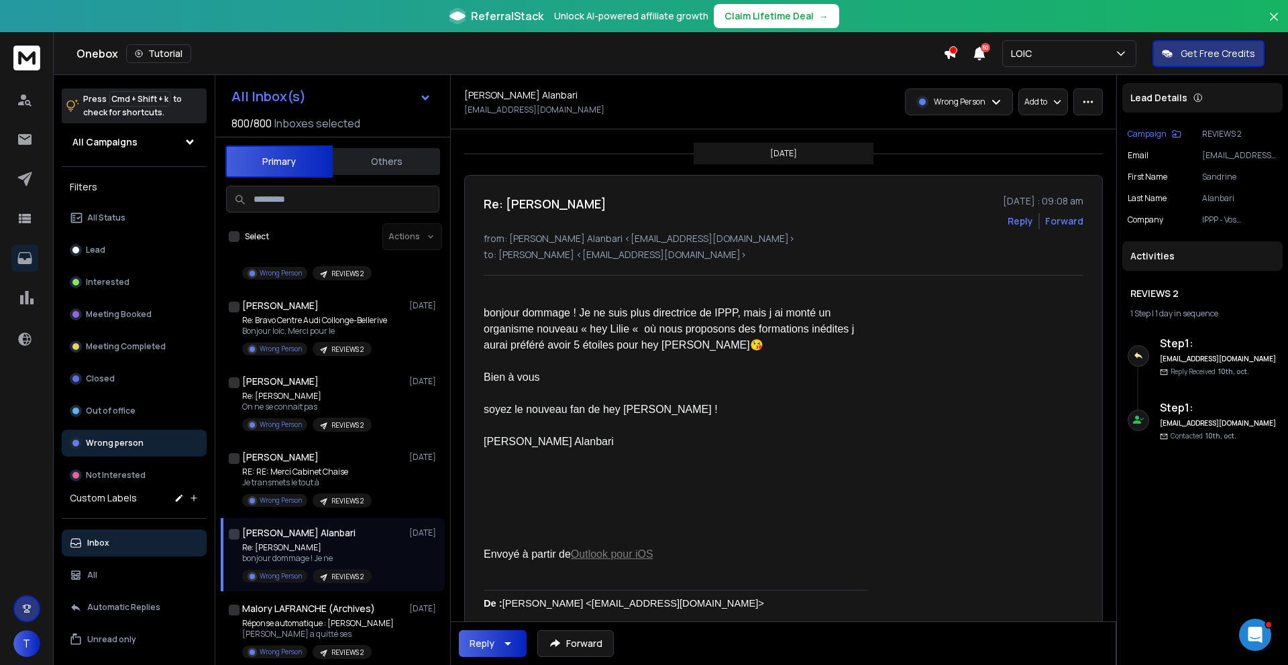
click at [509, 638] on icon "button" at bounding box center [508, 644] width 16 height 16
click at [507, 607] on p "Reply All" at bounding box center [500, 609] width 37 height 13
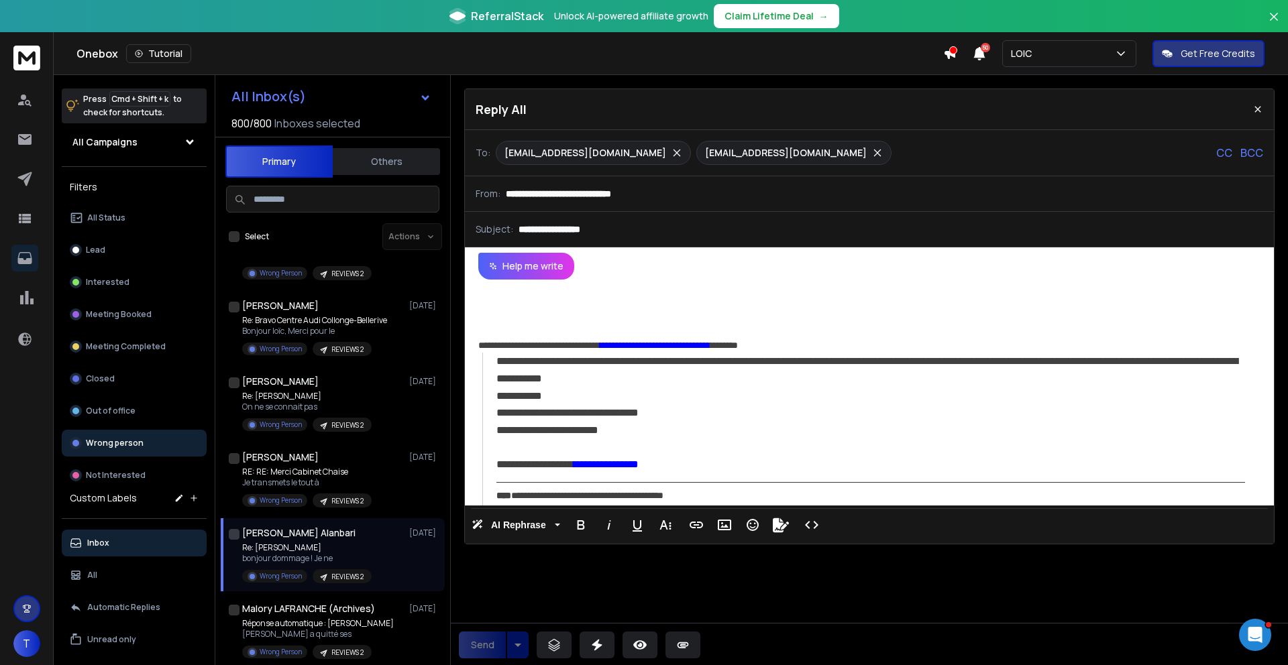
click at [897, 146] on input at bounding box center [944, 153] width 94 height 24
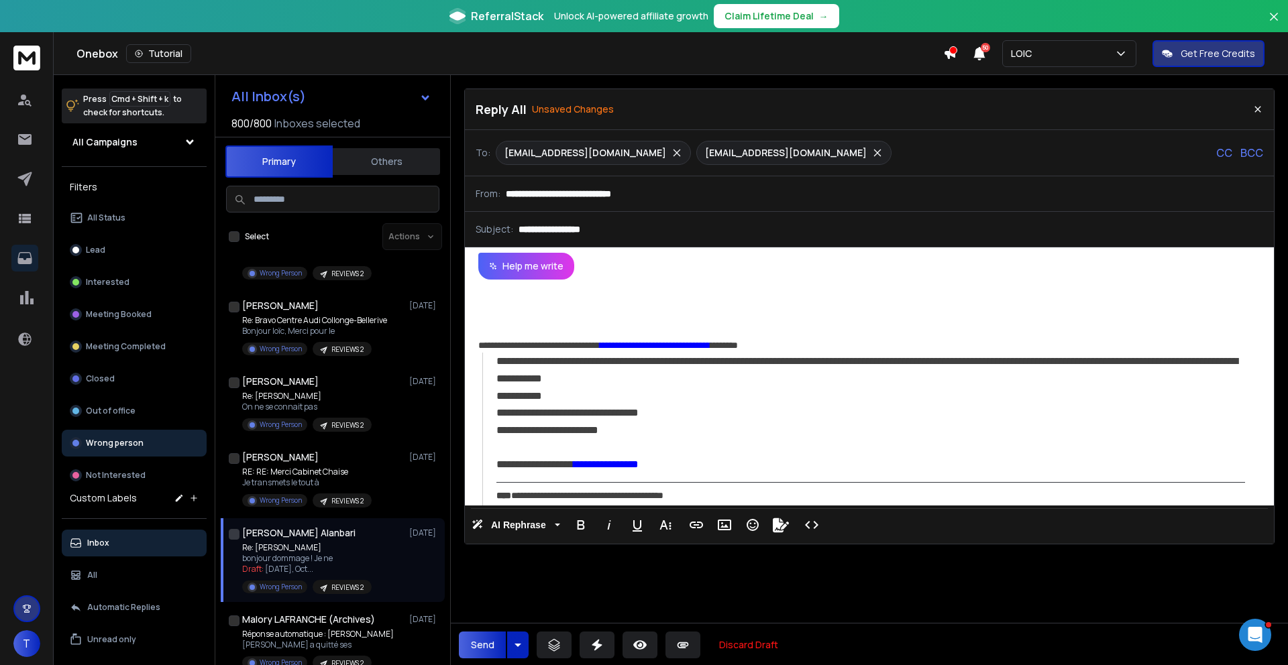
type input "**********"
click at [527, 297] on div at bounding box center [869, 300] width 782 height 15
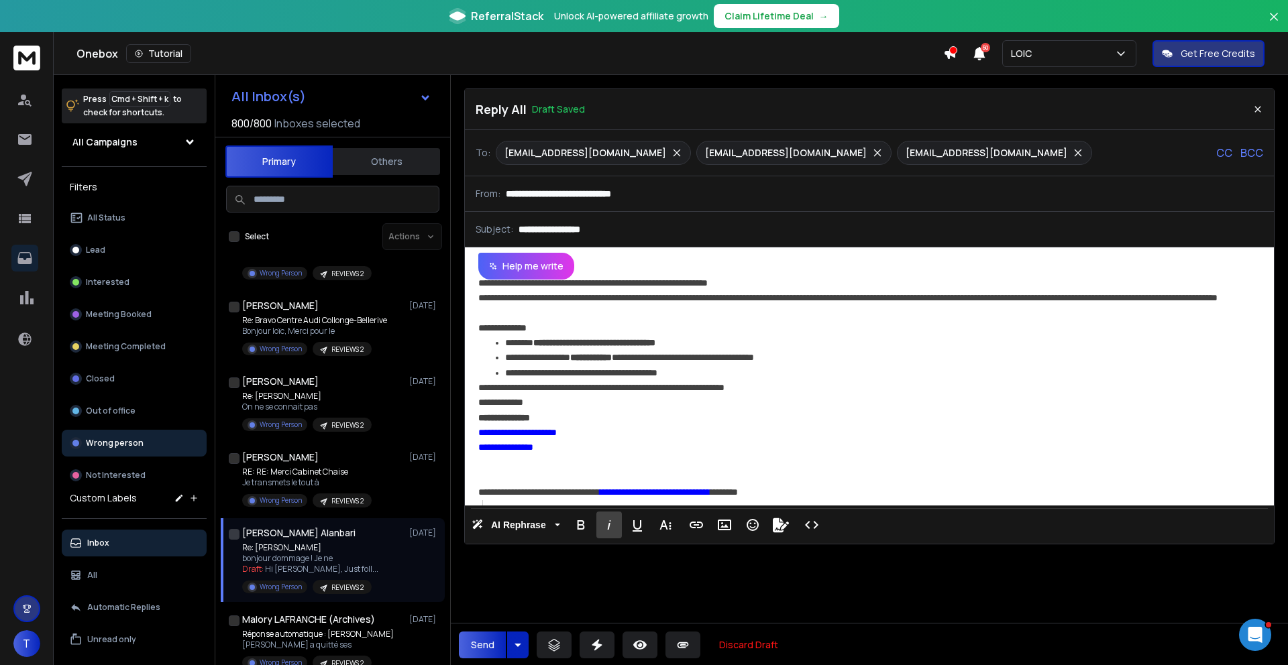
scroll to position [48, 0]
click at [494, 636] on button "Send" at bounding box center [482, 645] width 47 height 27
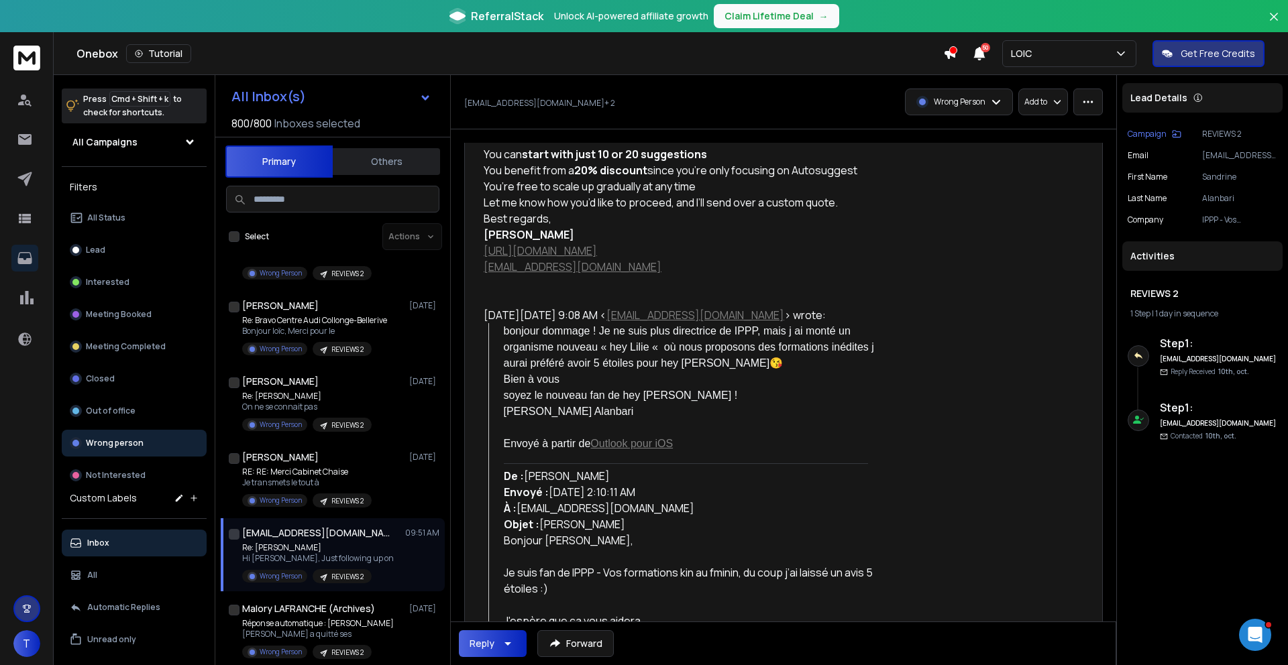
scroll to position [0, 0]
